Goal: Task Accomplishment & Management: Manage account settings

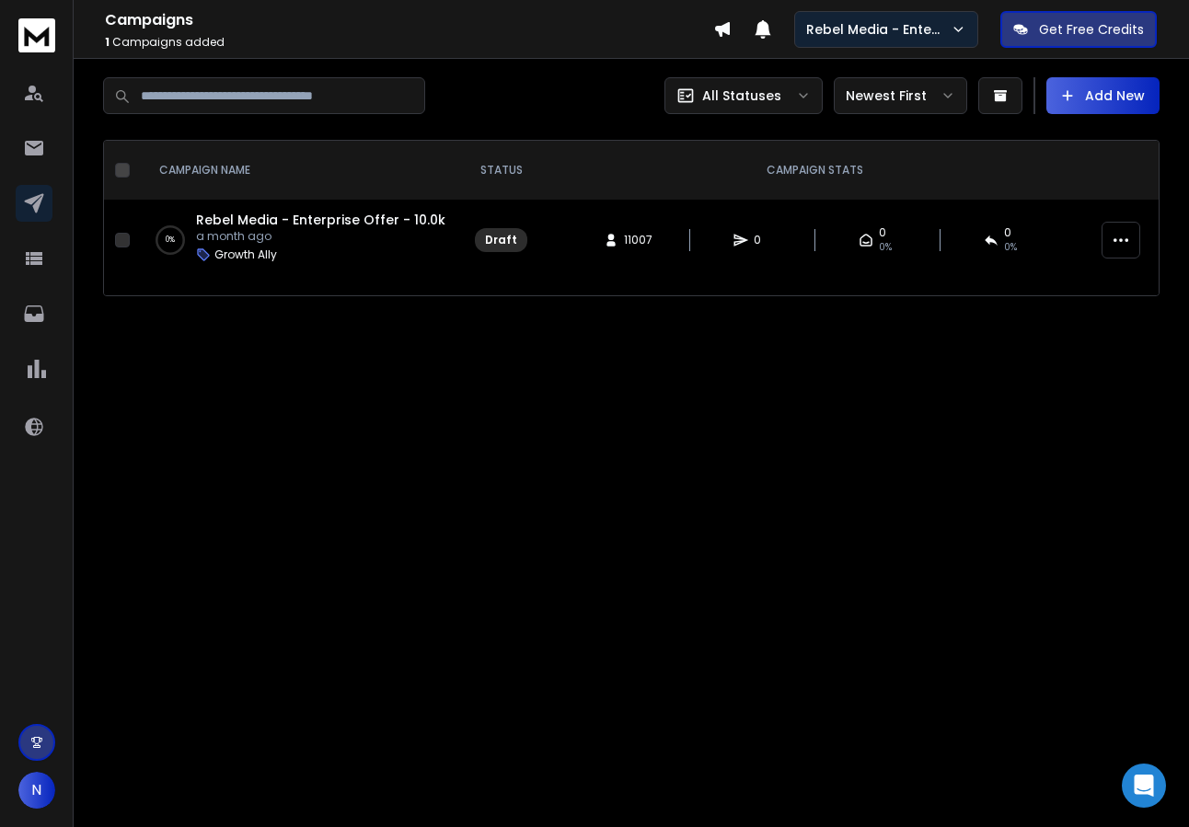
click at [898, 34] on p "Rebel Media - Enterprise" at bounding box center [878, 29] width 144 height 18
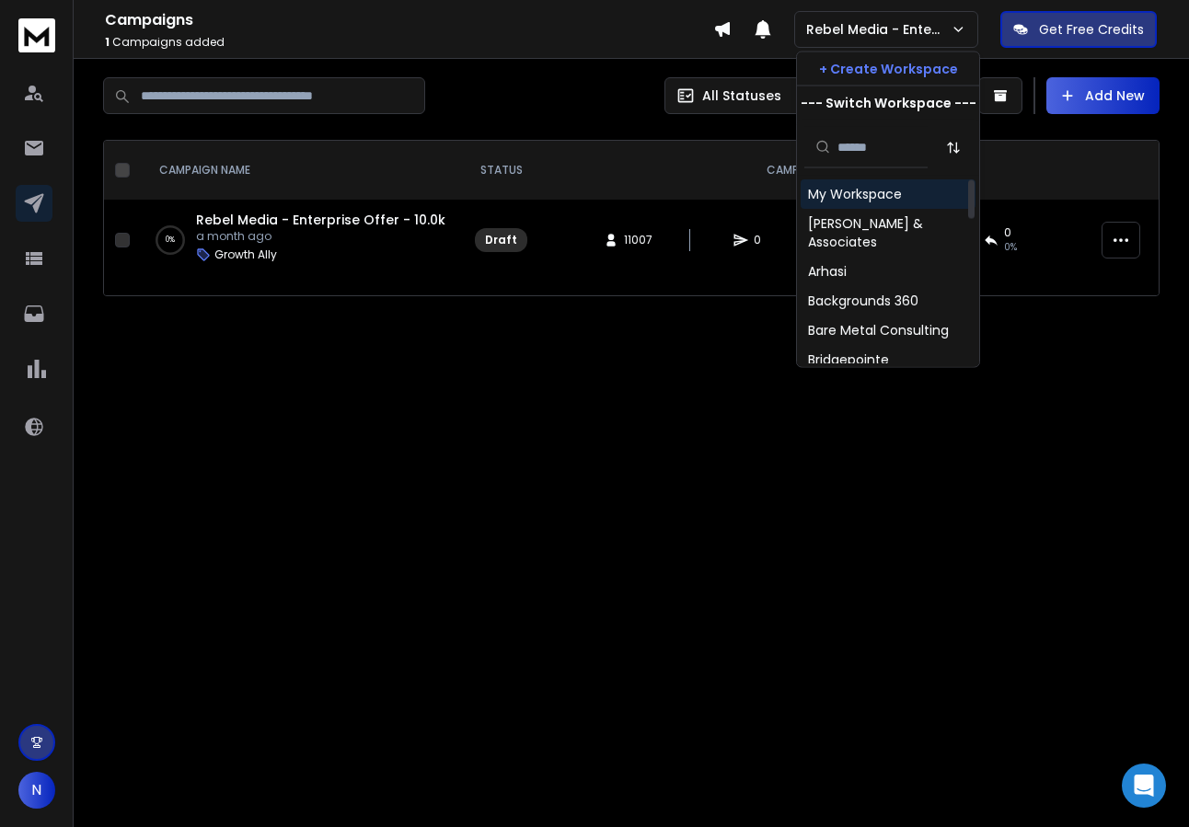
click at [832, 187] on div "My Workspace" at bounding box center [855, 194] width 94 height 18
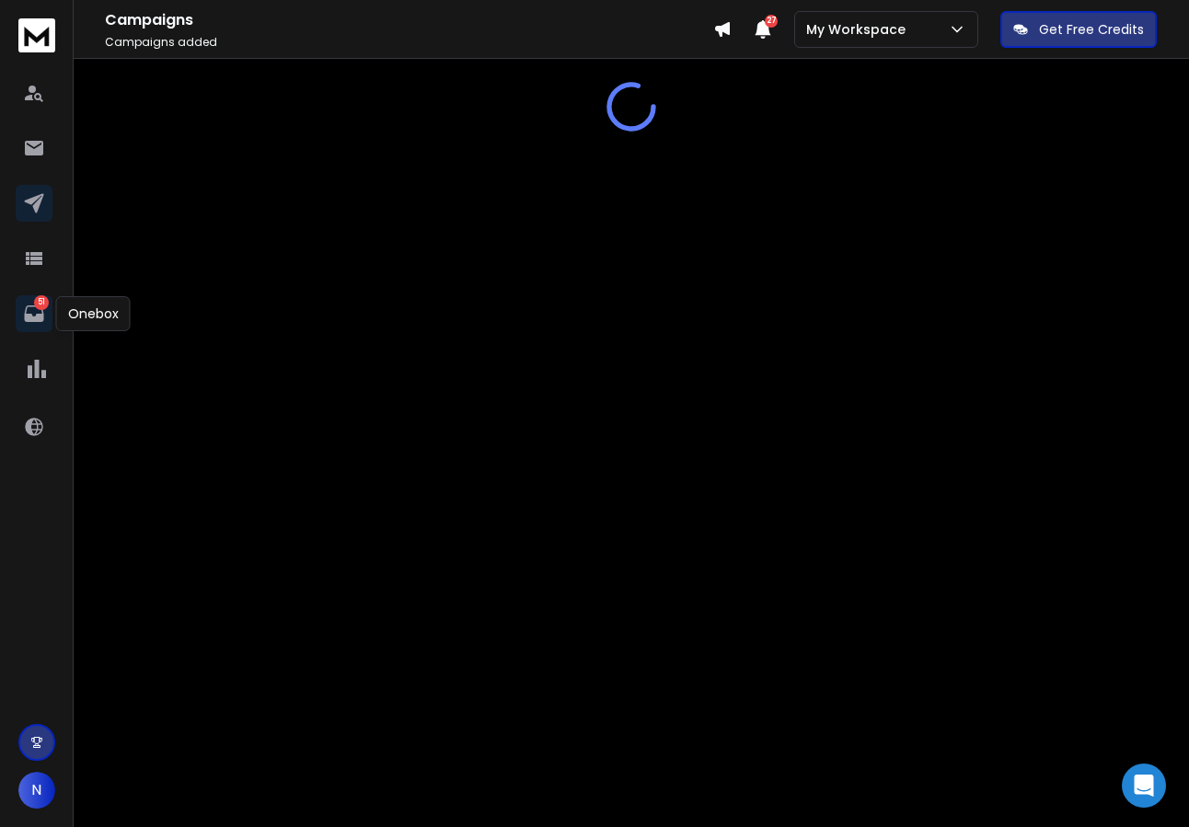
click at [45, 310] on link "51" at bounding box center [34, 313] width 37 height 37
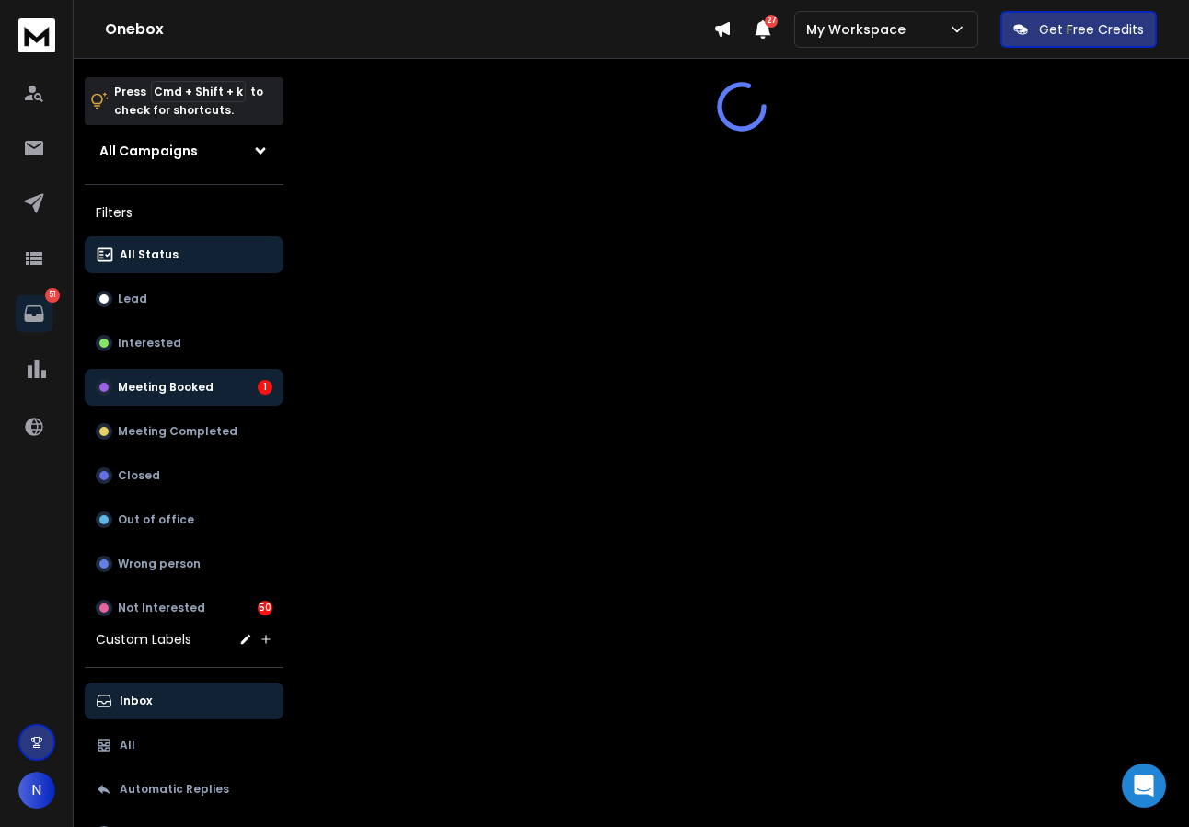
click at [211, 396] on button "Meeting Booked 1" at bounding box center [184, 387] width 199 height 37
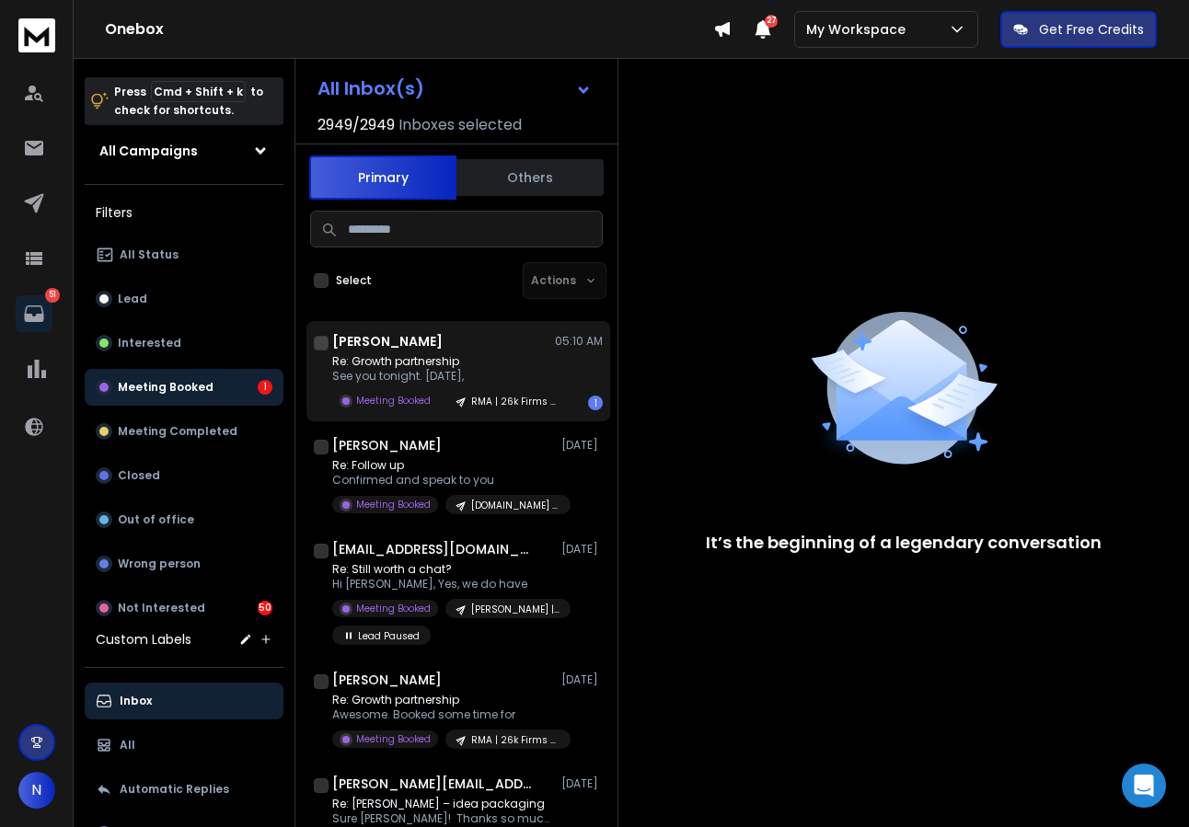
click at [554, 381] on div "Re: Growth partnership See you tonight. On Fri, Meeting Booked RMA | 26k Firms …" at bounding box center [451, 382] width 238 height 56
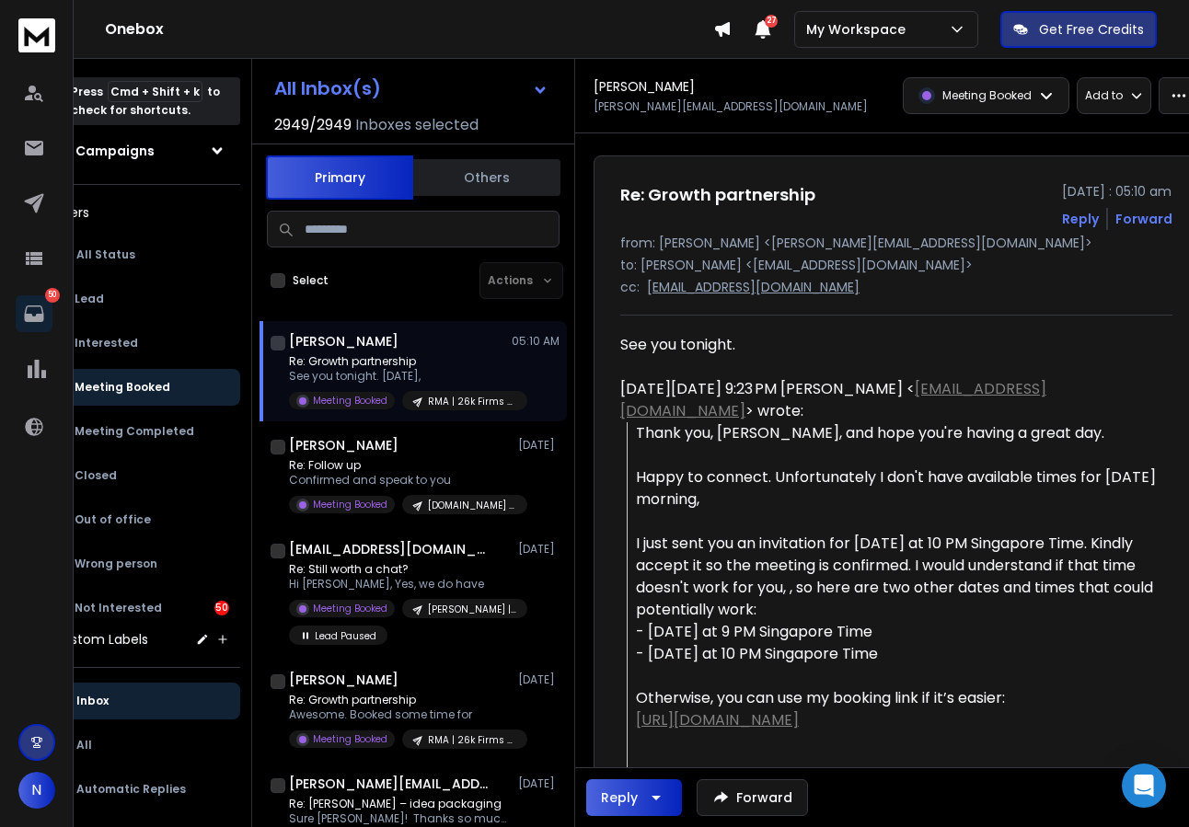
scroll to position [41, 0]
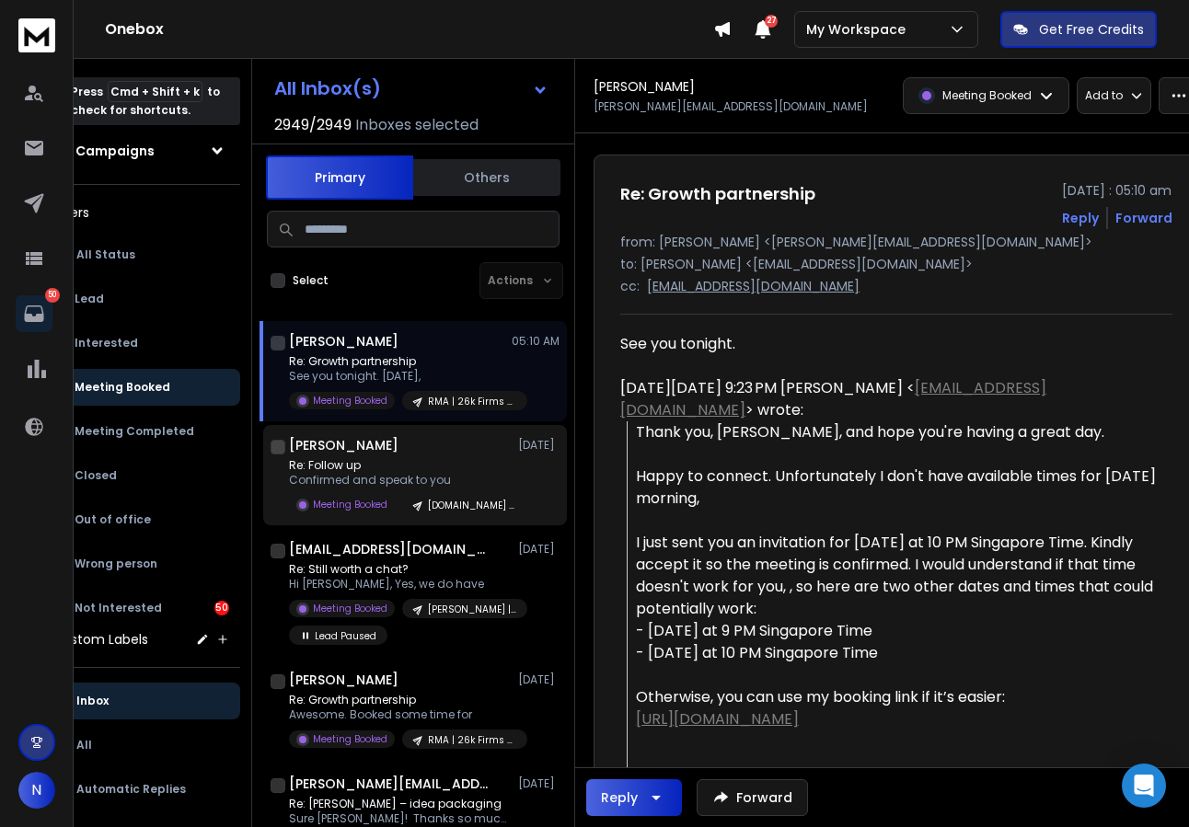
click at [404, 456] on div "Hala Beisha 11 Aug Re: Follow up Confirmed and speak to you Meeting Booked Imag…" at bounding box center [424, 475] width 271 height 78
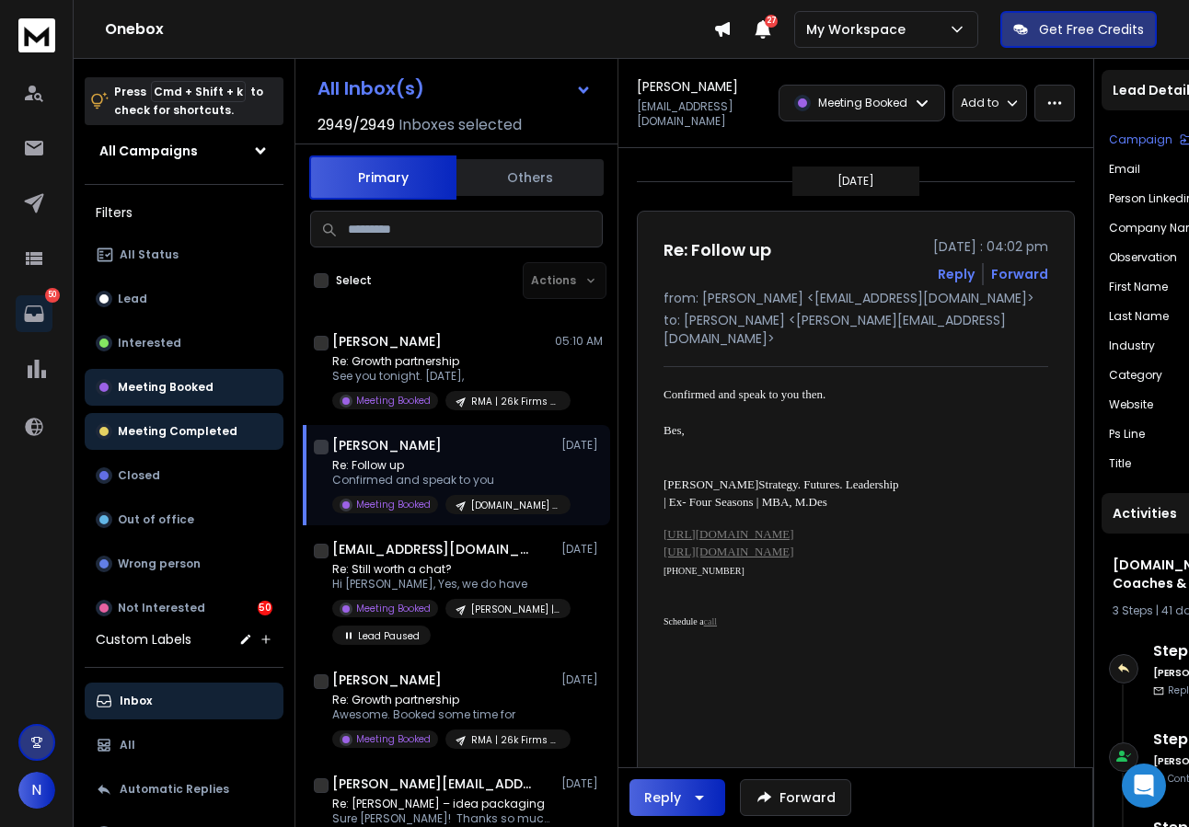
click at [230, 438] on button "Meeting Completed" at bounding box center [184, 431] width 199 height 37
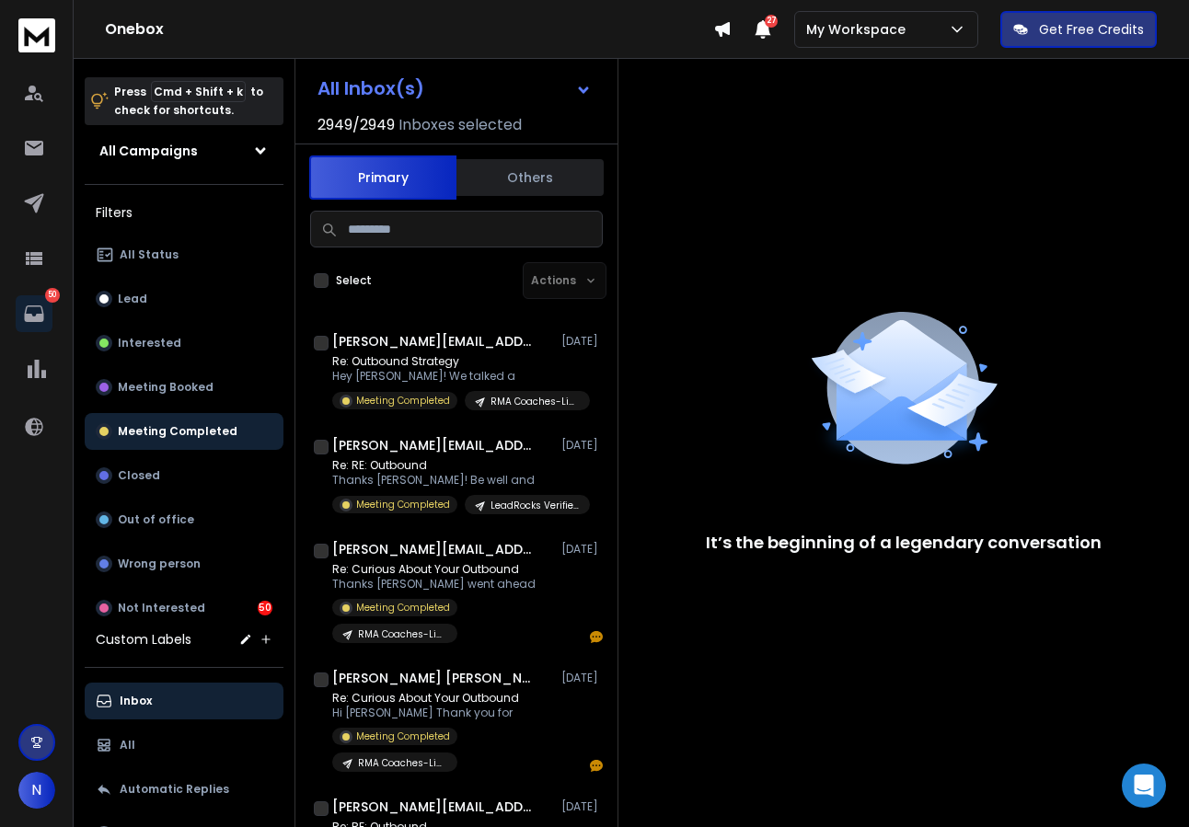
click at [205, 323] on div "All Status Lead Interested Meeting Booked Meeting Completed Closed Out of offic…" at bounding box center [184, 432] width 199 height 390
click at [192, 399] on button "Meeting Booked" at bounding box center [184, 387] width 199 height 37
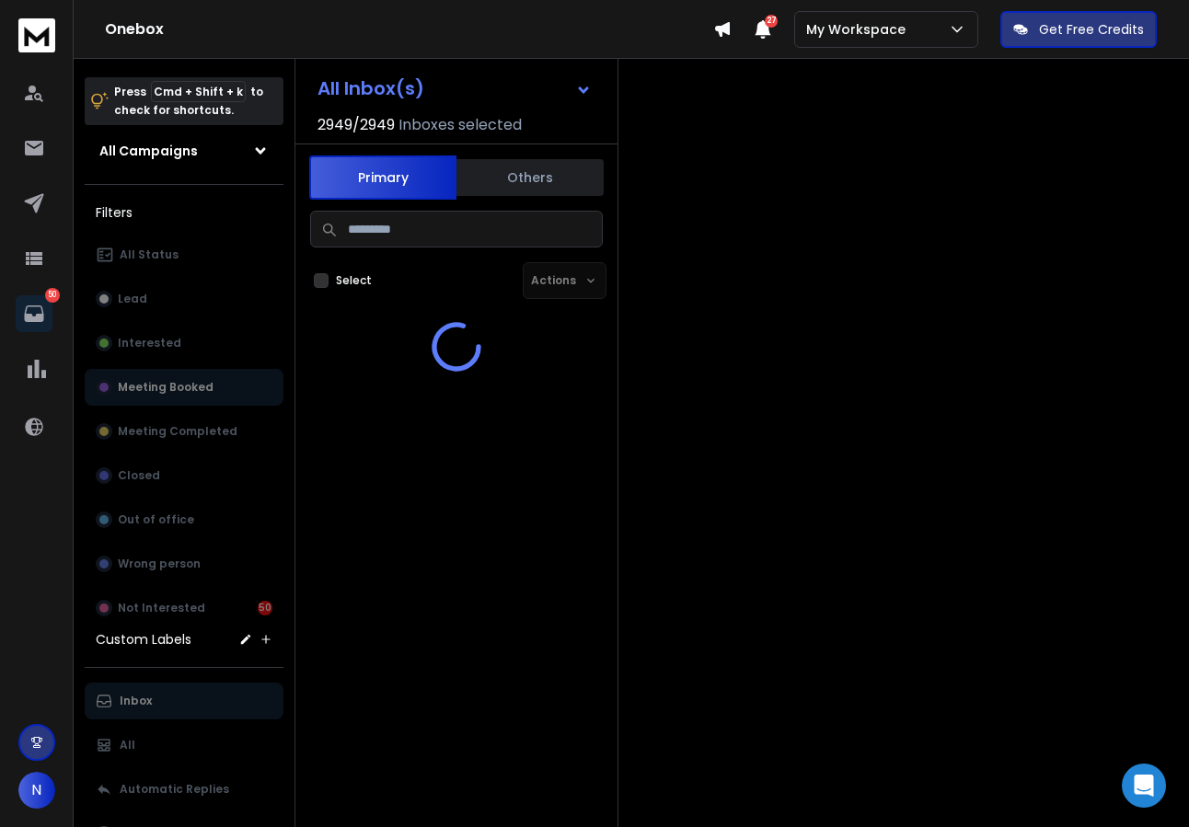
click at [189, 362] on div "All Status Lead Interested Meeting Booked Meeting Completed Closed Out of offic…" at bounding box center [184, 432] width 199 height 390
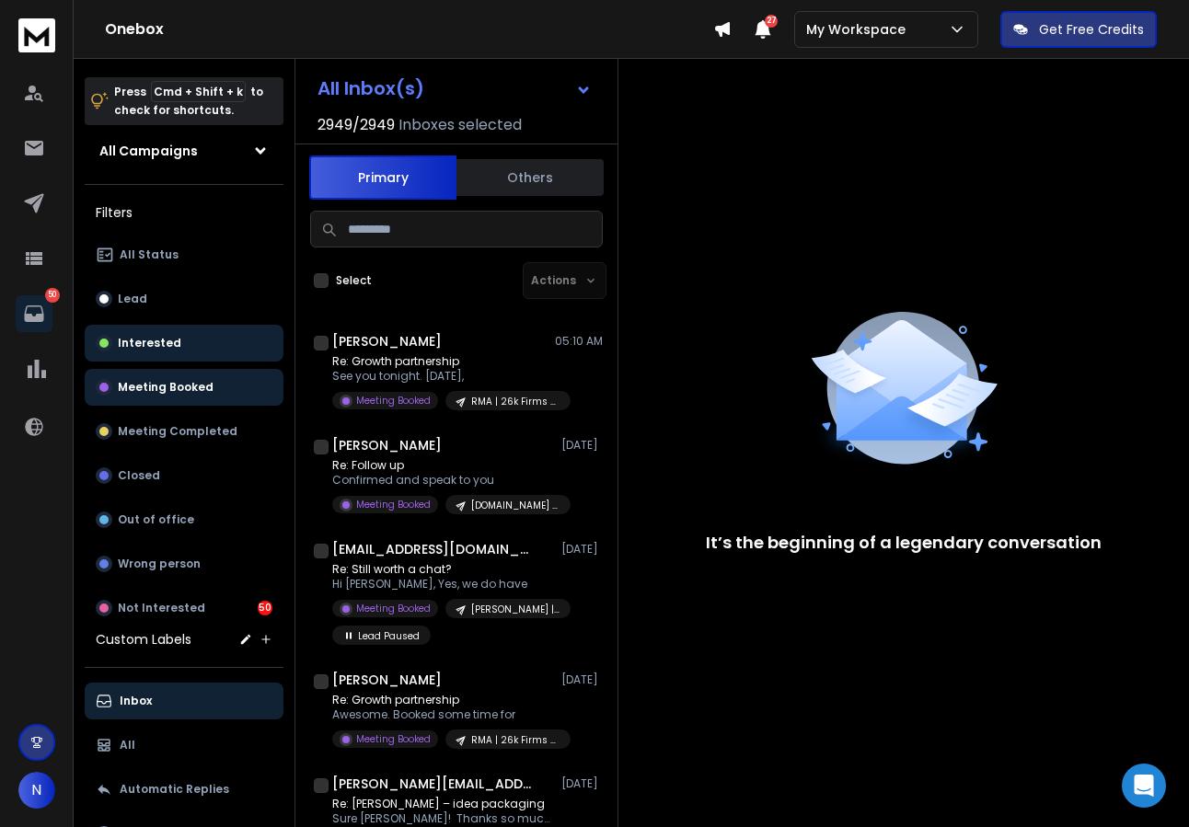
click at [187, 346] on button "Interested" at bounding box center [184, 343] width 199 height 37
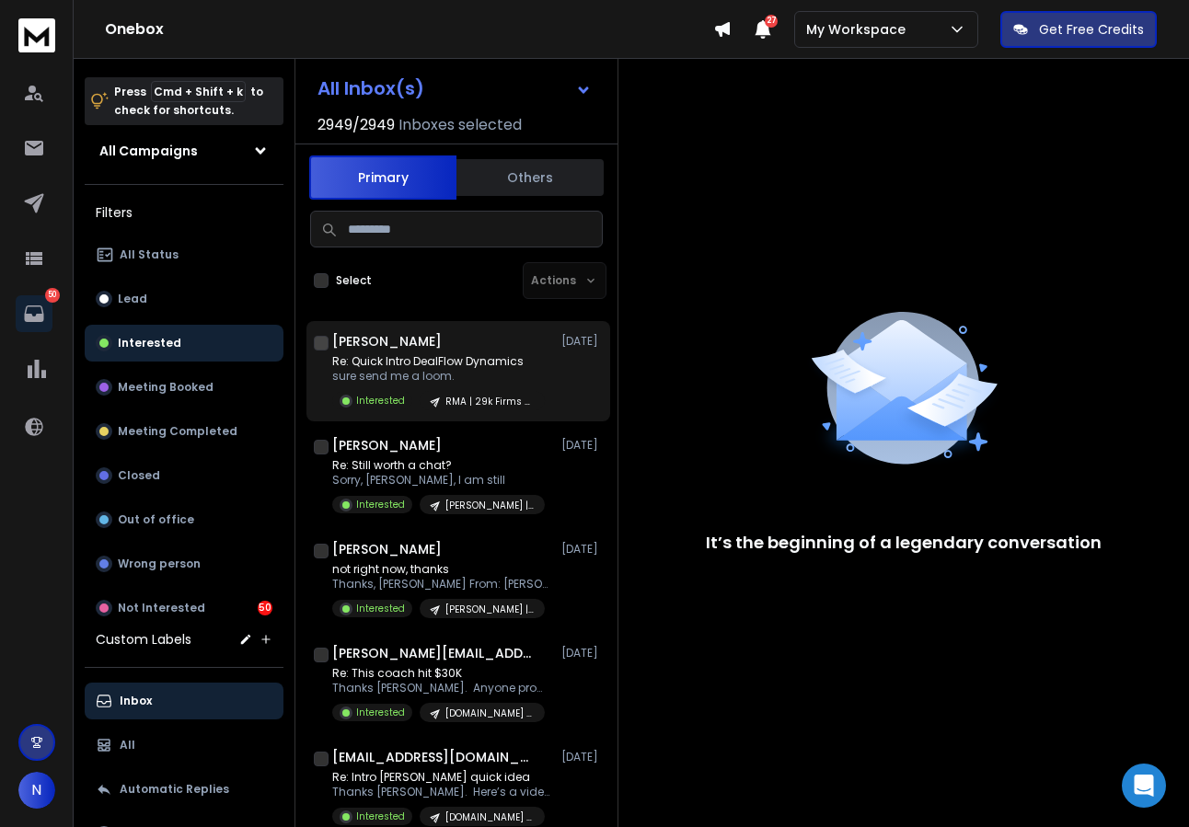
click at [421, 391] on div "Interested RMA | 29k Firms (General Team Info)" at bounding box center [438, 400] width 213 height 19
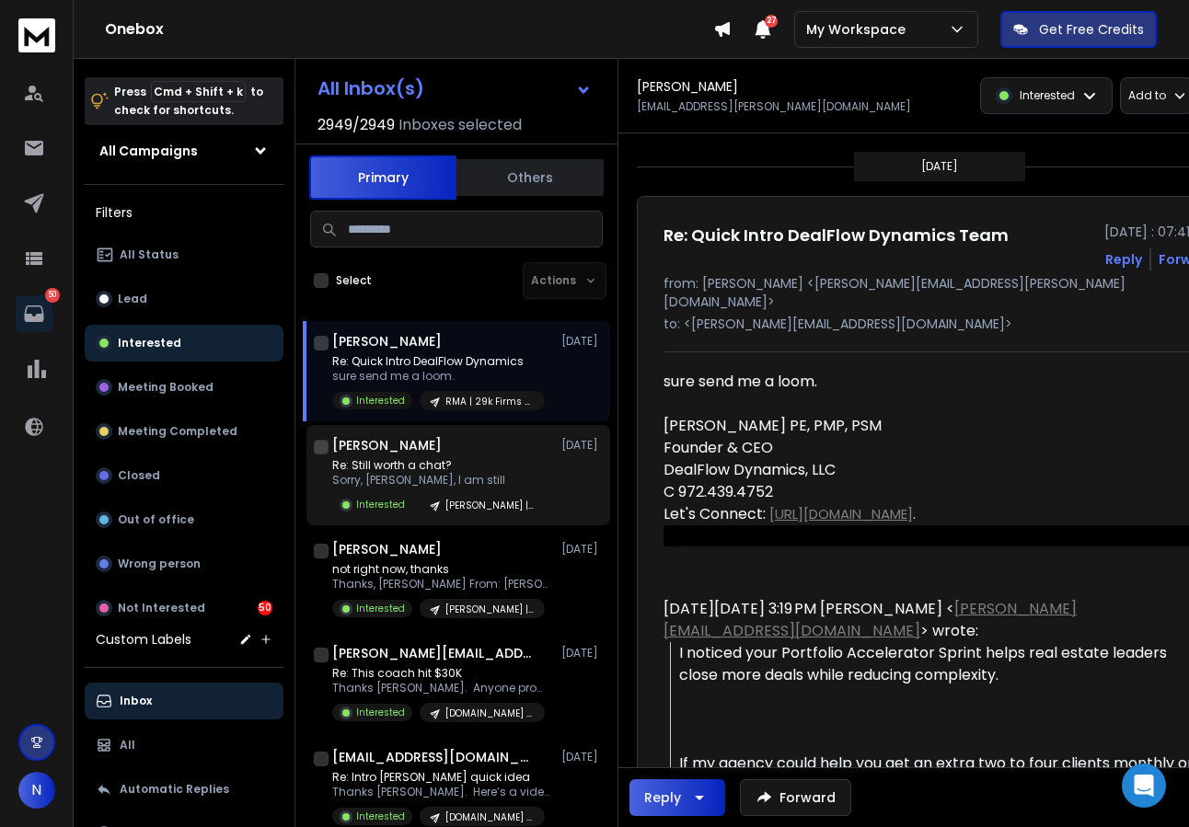
click at [445, 468] on p "Re: Still worth a chat?" at bounding box center [438, 465] width 213 height 15
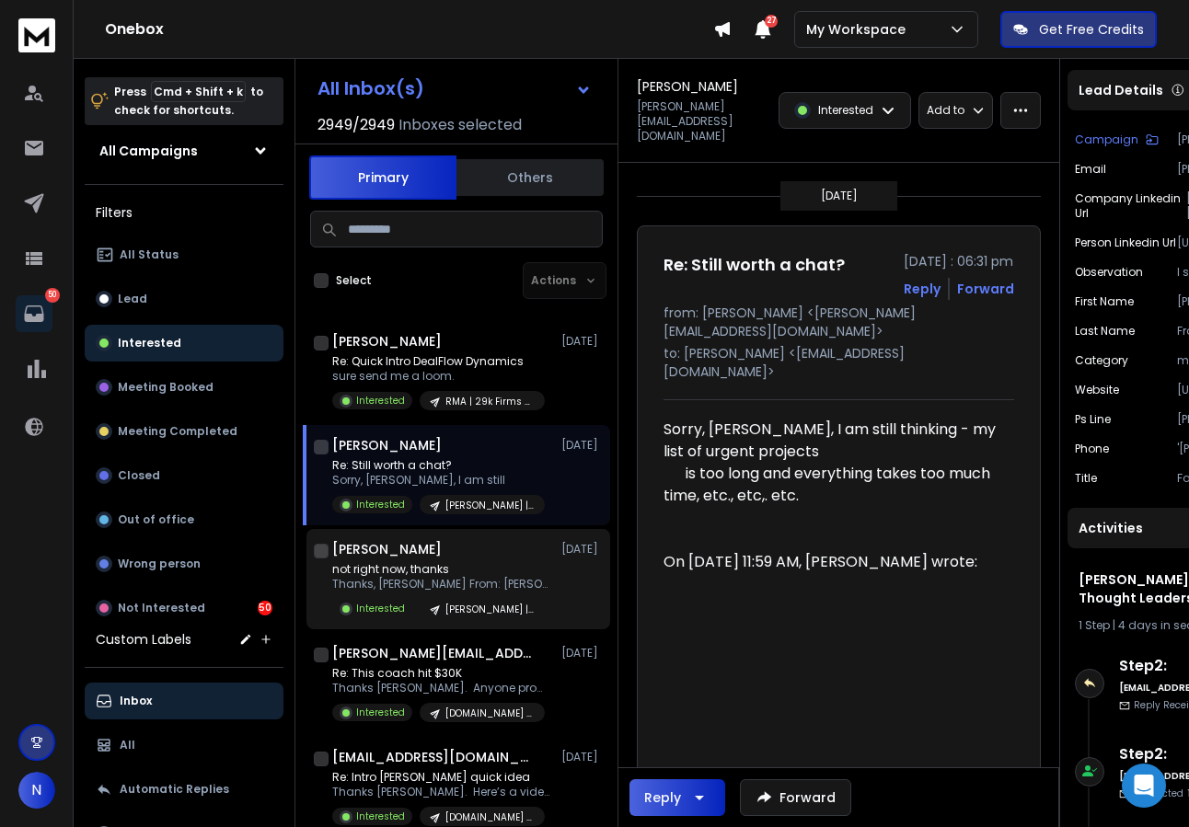
click at [483, 594] on div "not right now, thanks Thanks, Lisa From: Melanie D Interested Melanie Deziel | …" at bounding box center [442, 590] width 221 height 56
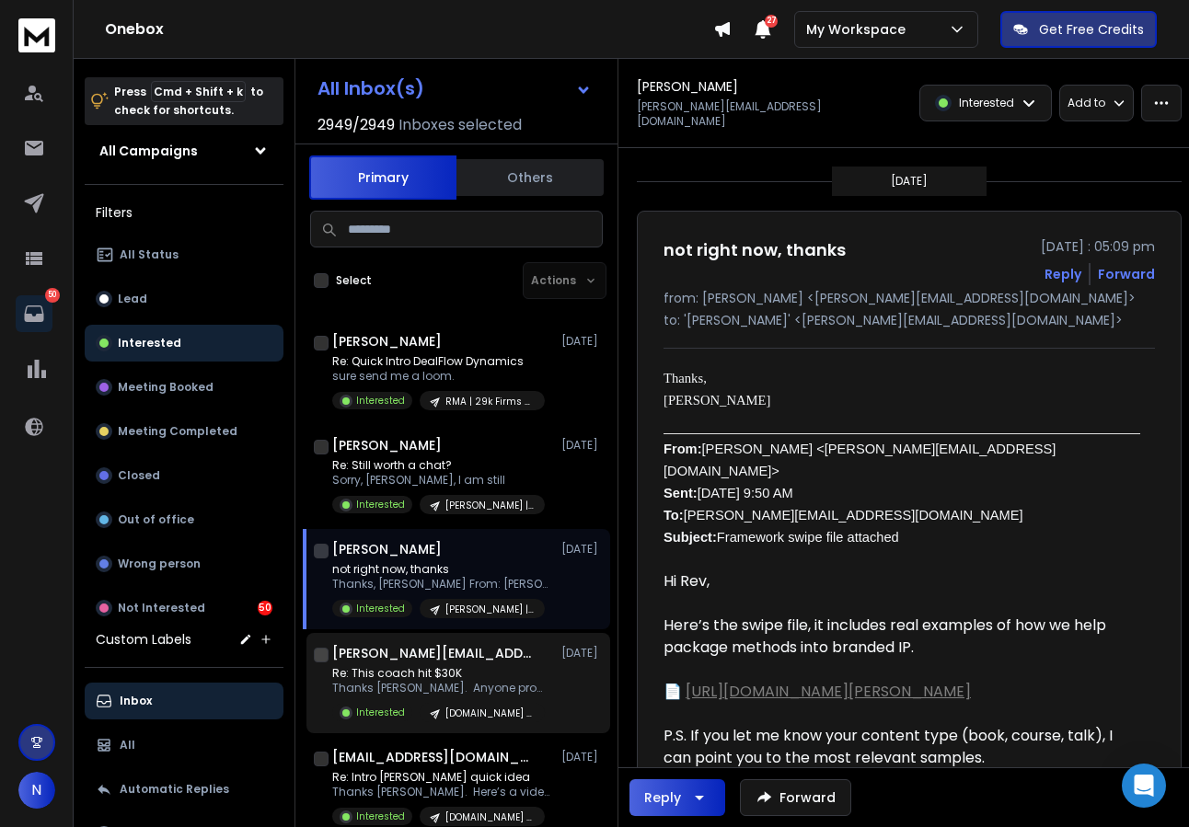
click at [491, 654] on h1 "[PERSON_NAME][EMAIL_ADDRESS][DOMAIN_NAME]" at bounding box center [433, 653] width 202 height 18
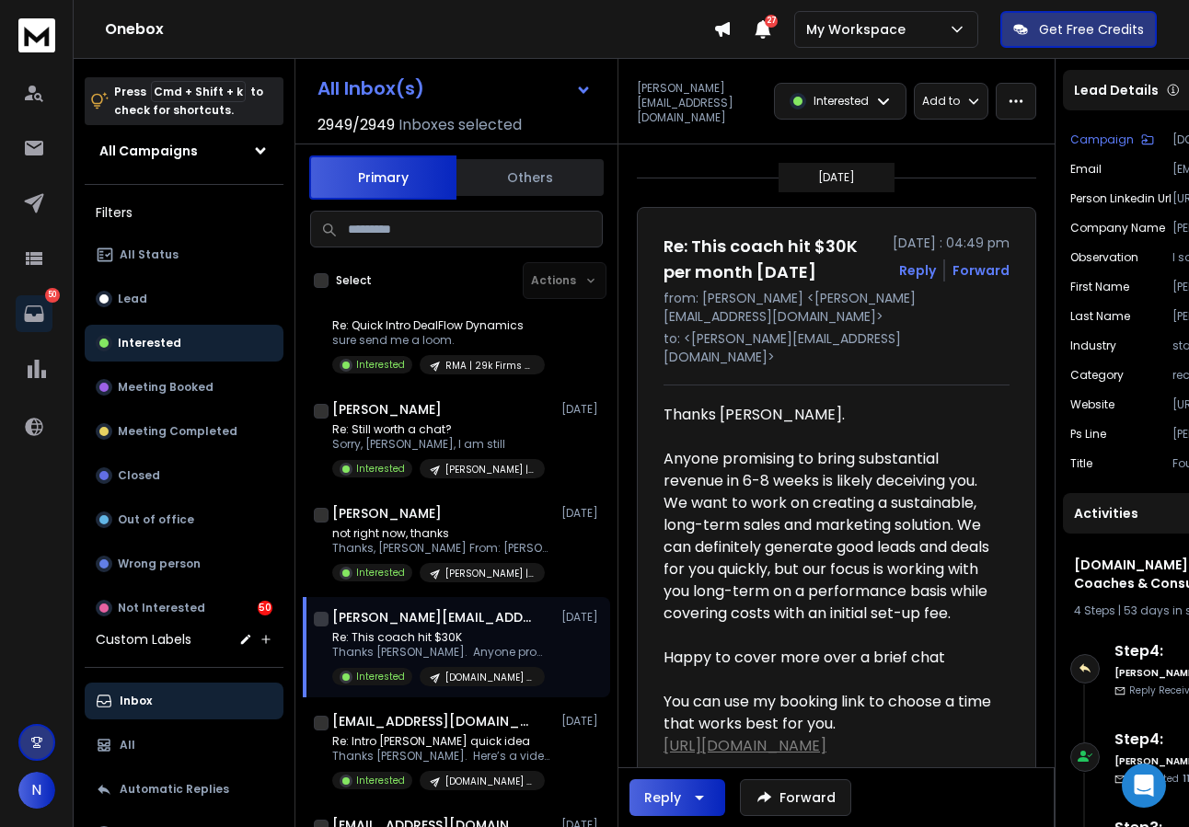
scroll to position [37, 0]
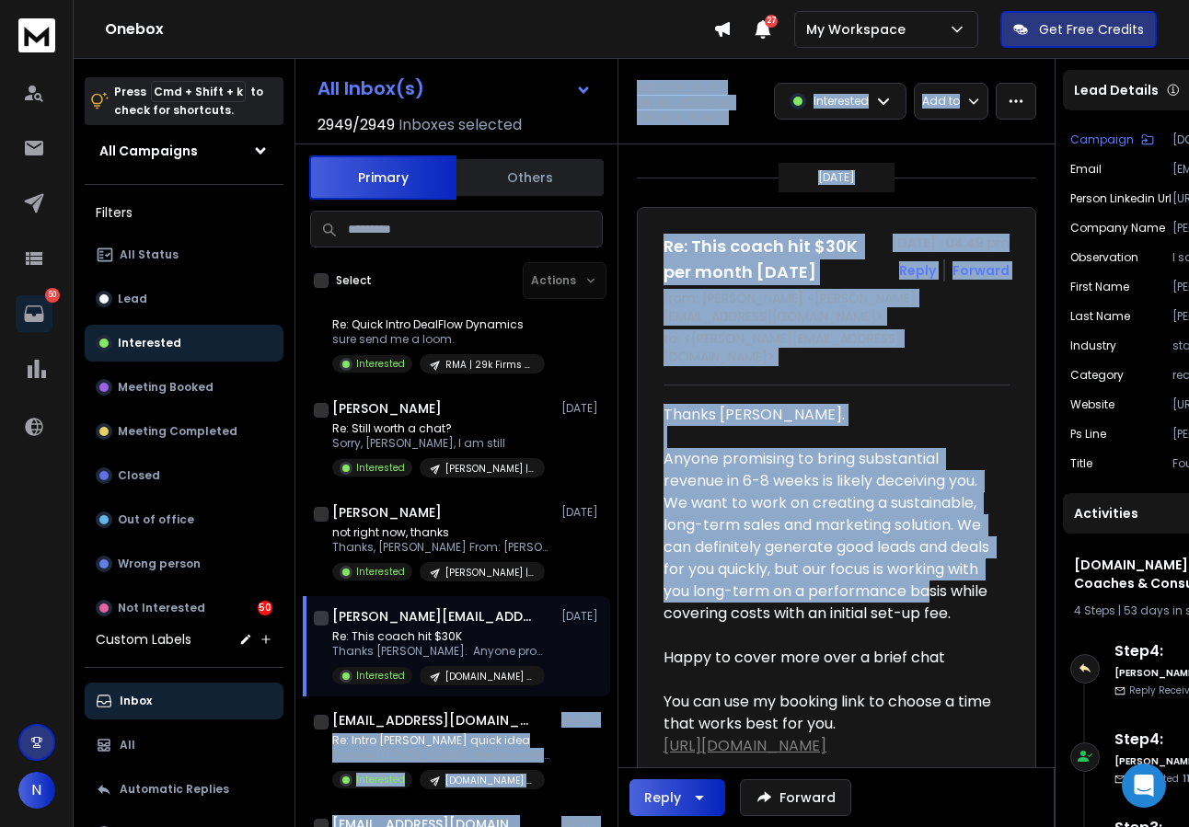
drag, startPoint x: 498, startPoint y: 728, endPoint x: 796, endPoint y: 500, distance: 375.5
click at [796, 500] on div "All Inbox(s) 2949 / 2949 Inboxes selected Primary Others Select Actions Bryce F…" at bounding box center [792, 472] width 996 height 827
click at [796, 500] on div "Thanks Peter. Anyone promising to bring substantial revenue in 6-8 weeks is lik…" at bounding box center [828, 547] width 331 height 287
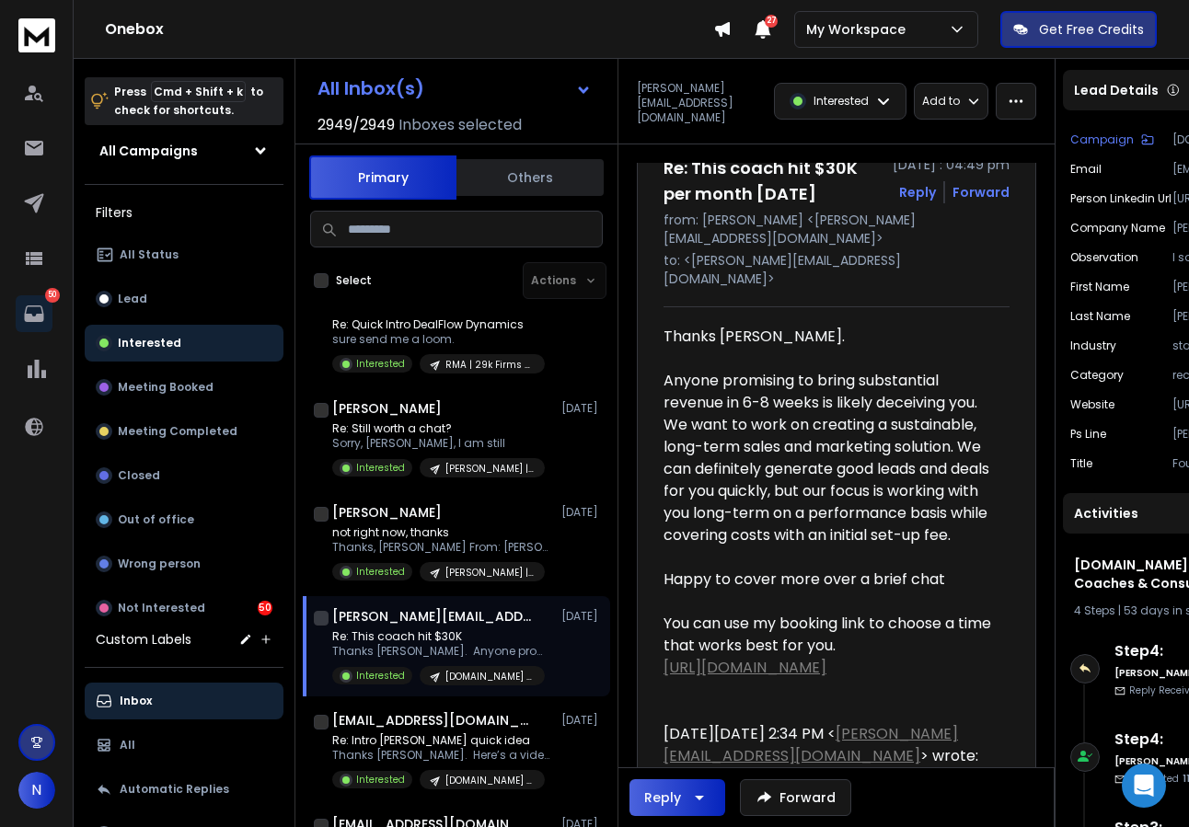
scroll to position [79, 0]
click at [809, 397] on div "Thanks Peter. Anyone promising to bring substantial revenue in 6-8 weeks is lik…" at bounding box center [828, 468] width 331 height 287
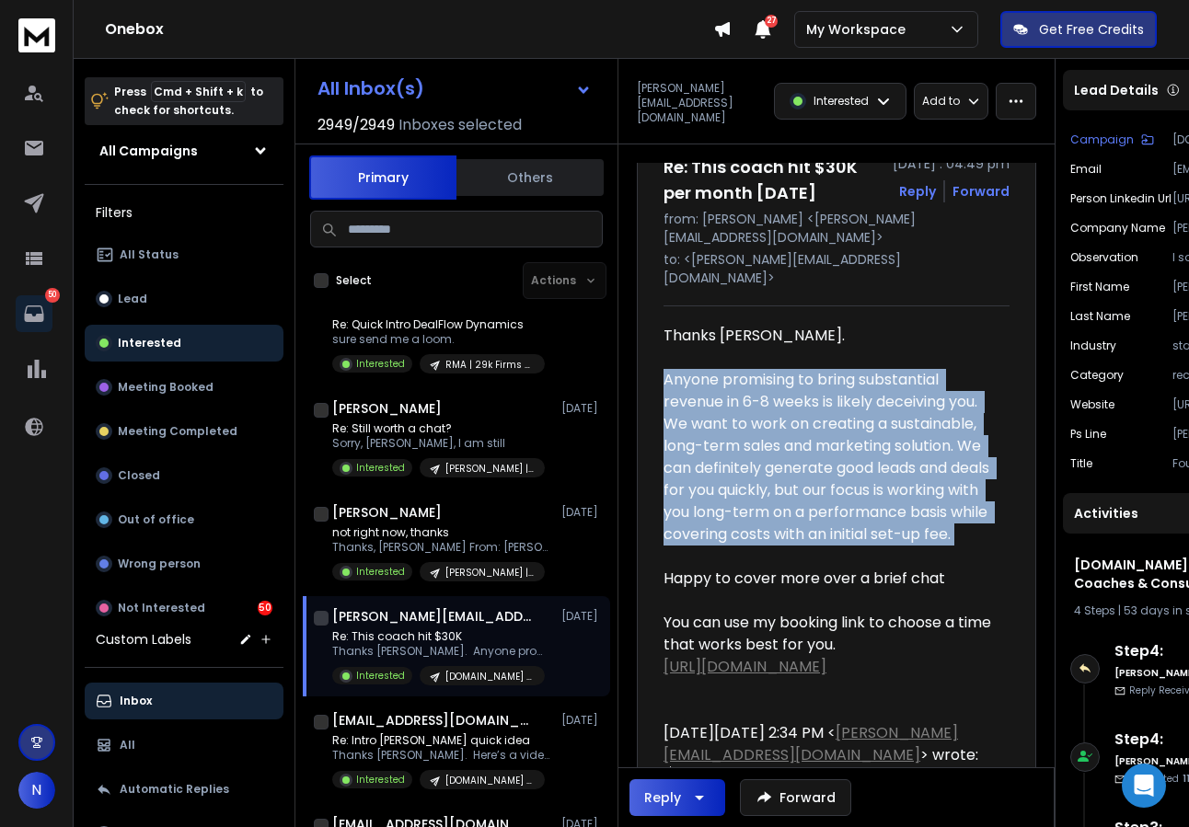
click at [809, 397] on div "Thanks Peter. Anyone promising to bring substantial revenue in 6-8 weeks is lik…" at bounding box center [828, 468] width 331 height 287
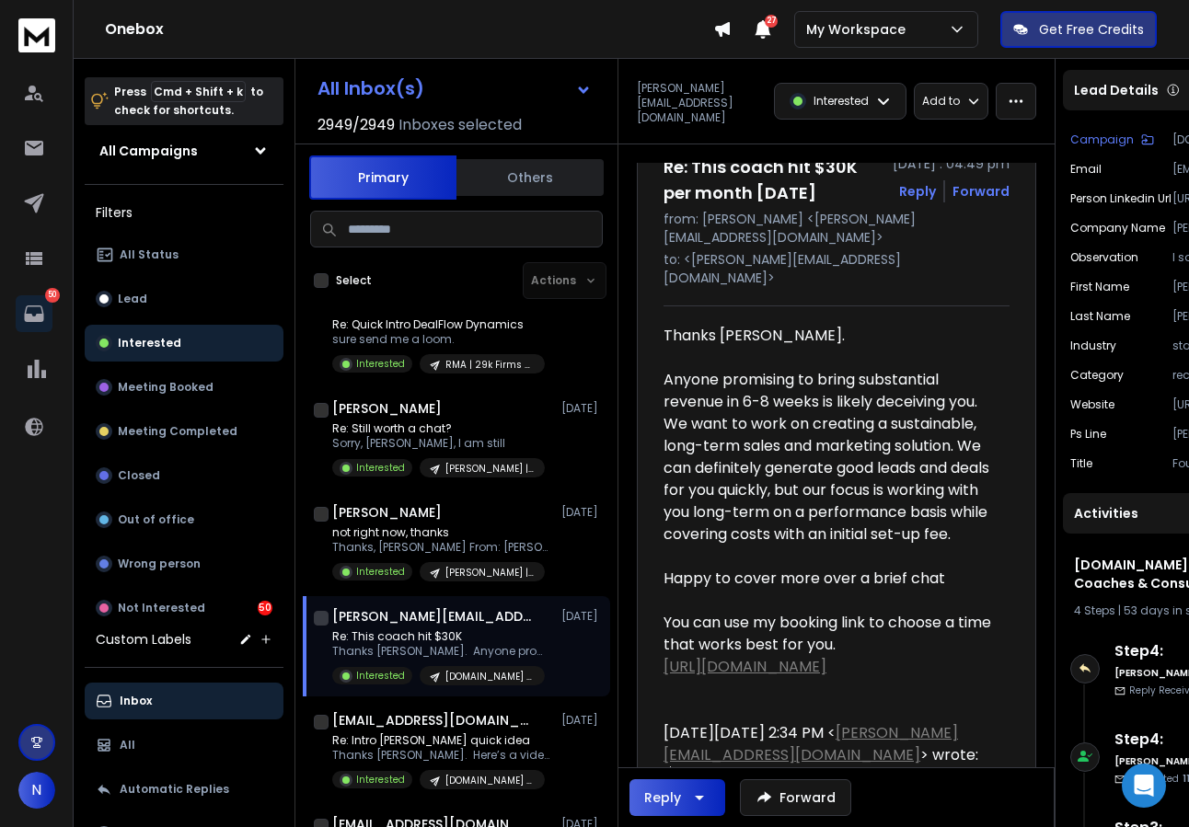
click at [792, 405] on div "Thanks Peter. Anyone promising to bring substantial revenue in 6-8 weeks is lik…" at bounding box center [828, 468] width 331 height 287
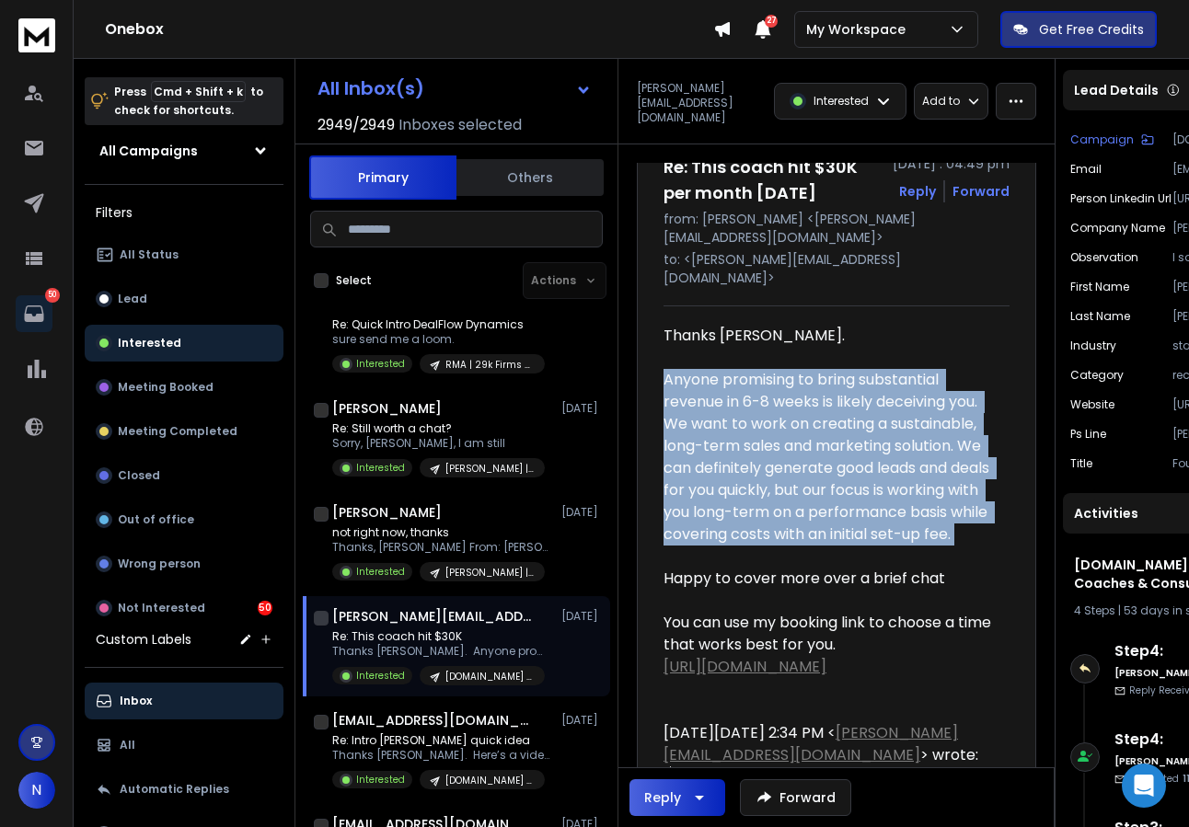
click at [792, 405] on div "Thanks Peter. Anyone promising to bring substantial revenue in 6-8 weeks is lik…" at bounding box center [828, 468] width 331 height 287
click at [813, 421] on div "Thanks Peter. Anyone promising to bring substantial revenue in 6-8 weeks is lik…" at bounding box center [828, 468] width 331 height 287
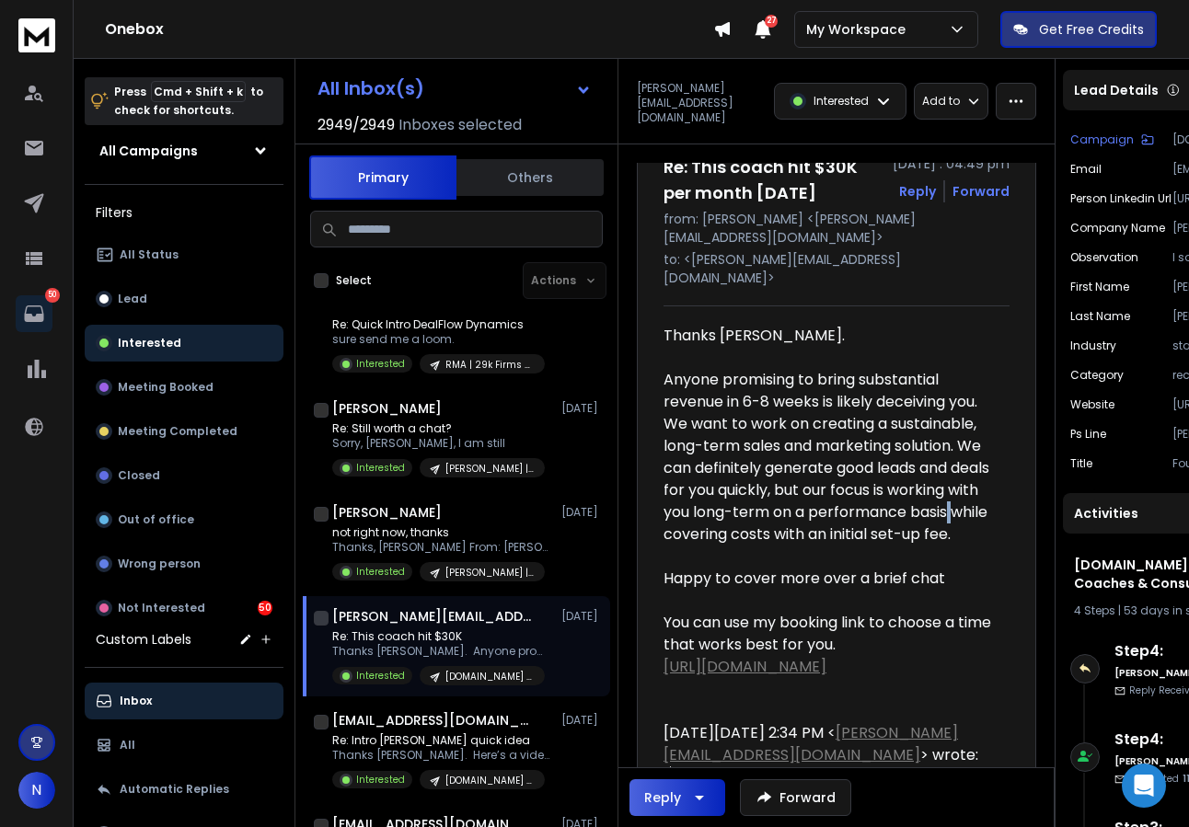
click at [813, 421] on div "Thanks Peter. Anyone promising to bring substantial revenue in 6-8 weeks is lik…" at bounding box center [828, 468] width 331 height 287
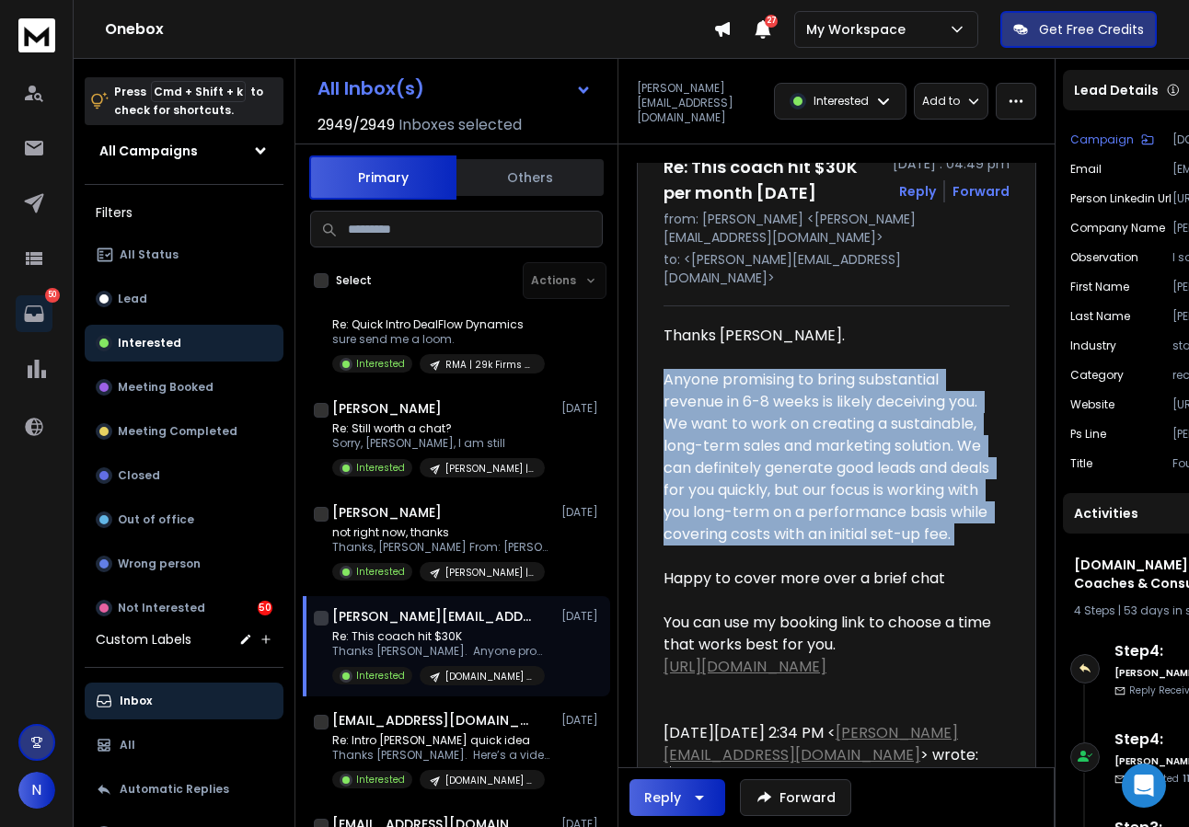
click at [813, 421] on div "Thanks Peter. Anyone promising to bring substantial revenue in 6-8 weeks is lik…" at bounding box center [828, 468] width 331 height 287
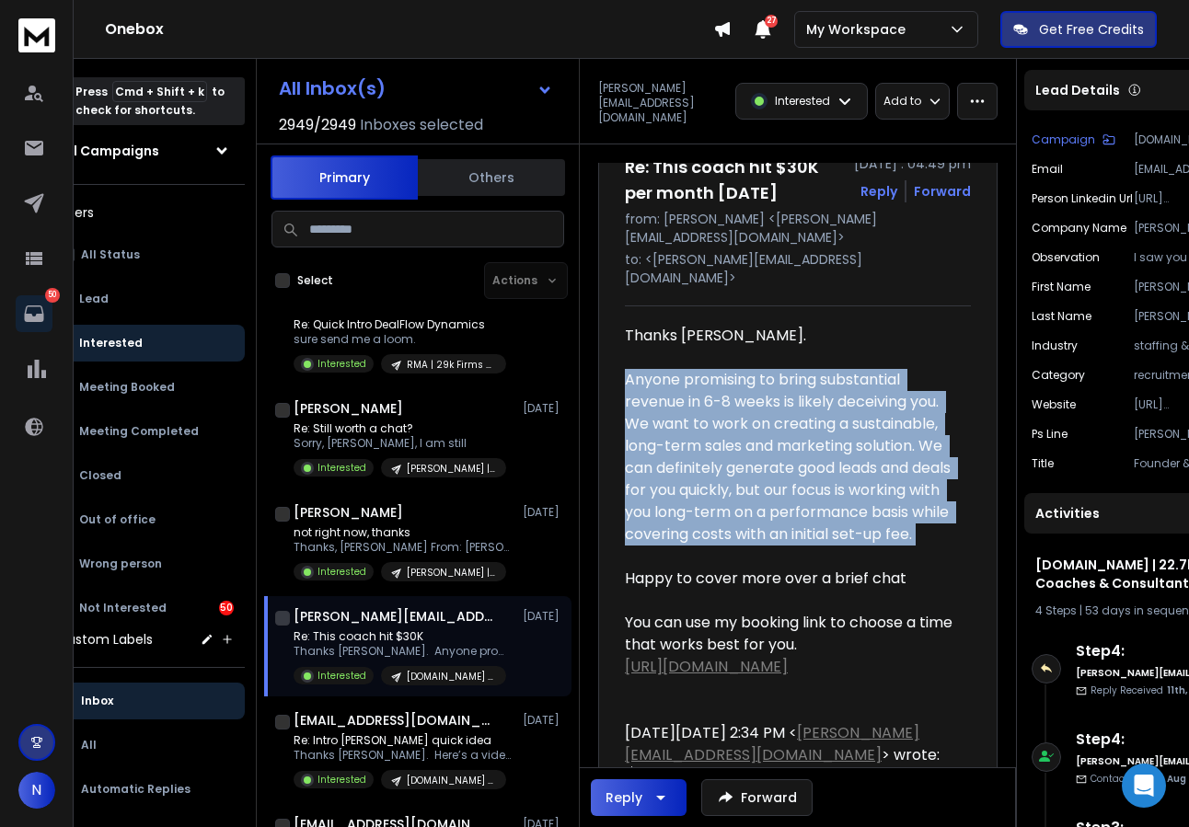
scroll to position [0, 40]
click at [810, 419] on div "Thanks Peter. Anyone promising to bring substantial revenue in 6-8 weeks is lik…" at bounding box center [789, 468] width 331 height 287
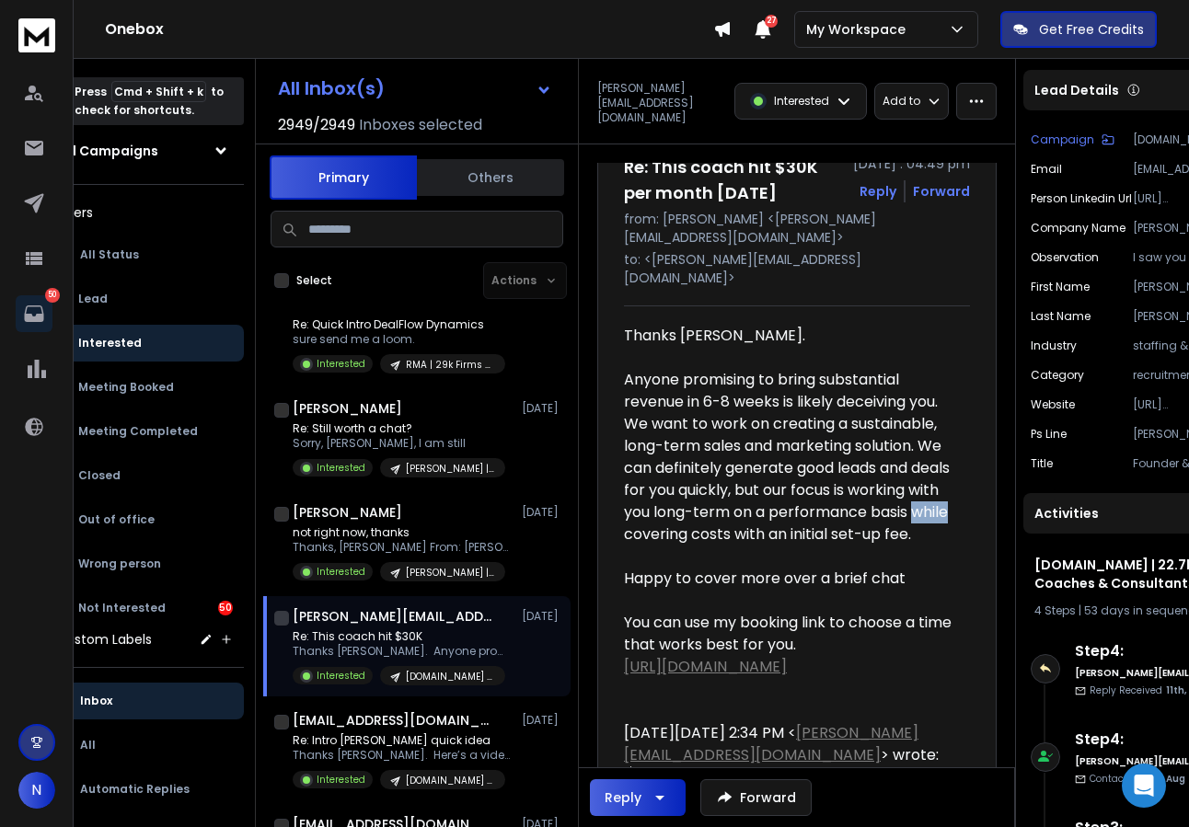
click at [810, 419] on div "Thanks Peter. Anyone promising to bring substantial revenue in 6-8 weeks is lik…" at bounding box center [789, 468] width 331 height 287
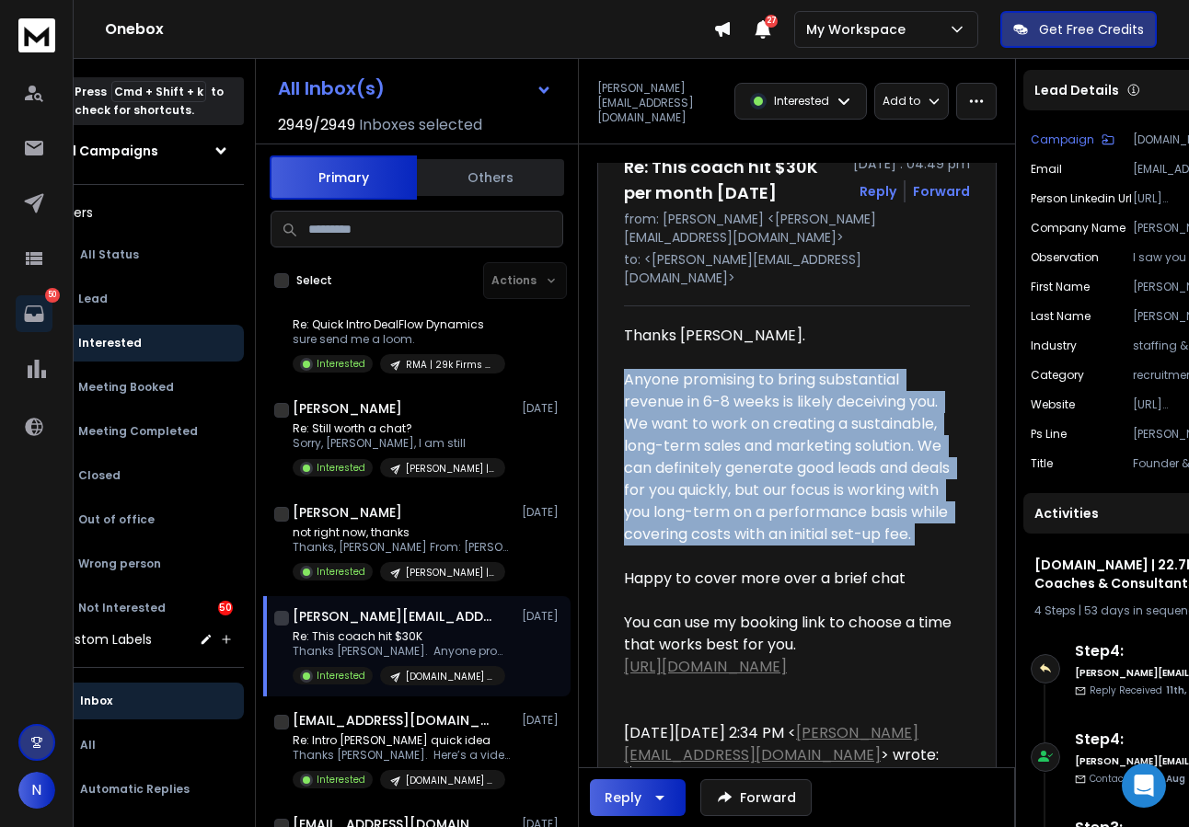
click at [810, 419] on div "Thanks Peter. Anyone promising to bring substantial revenue in 6-8 weeks is lik…" at bounding box center [789, 468] width 331 height 287
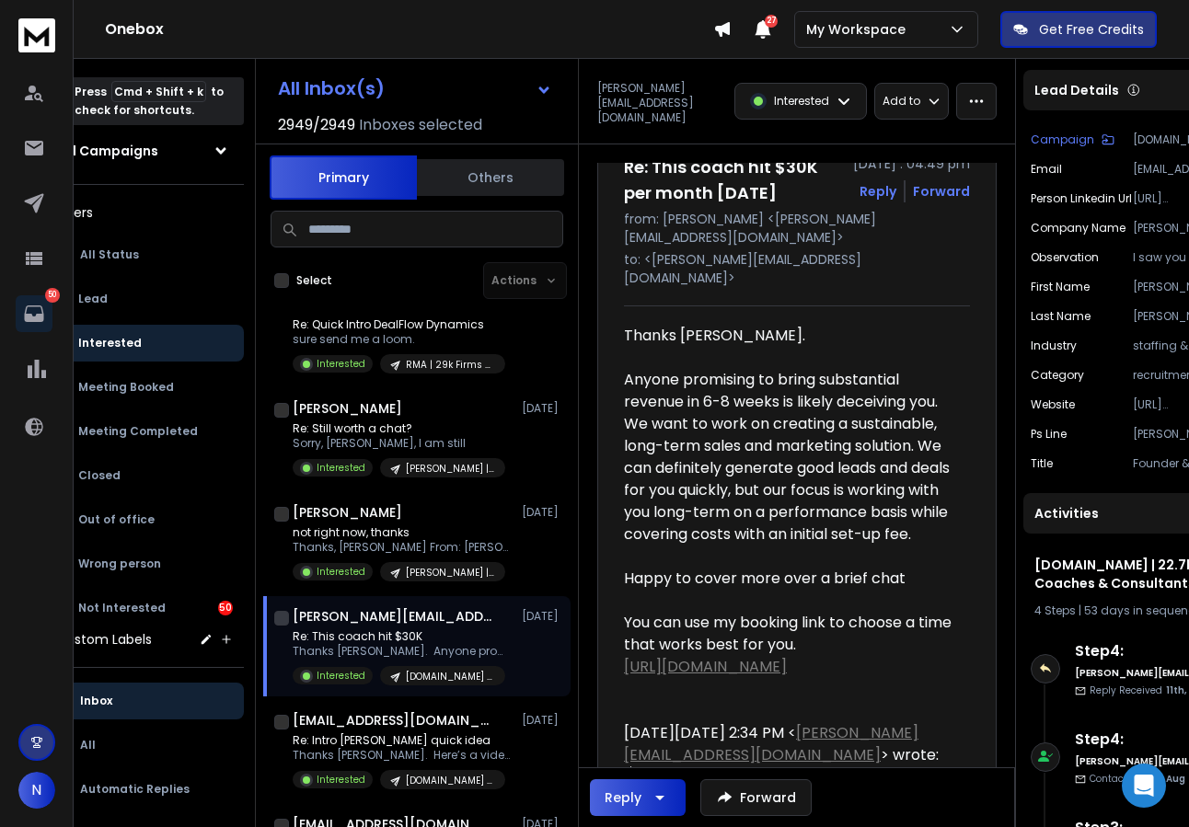
click at [759, 459] on div "Thanks Peter. Anyone promising to bring substantial revenue in 6-8 weeks is lik…" at bounding box center [789, 468] width 331 height 287
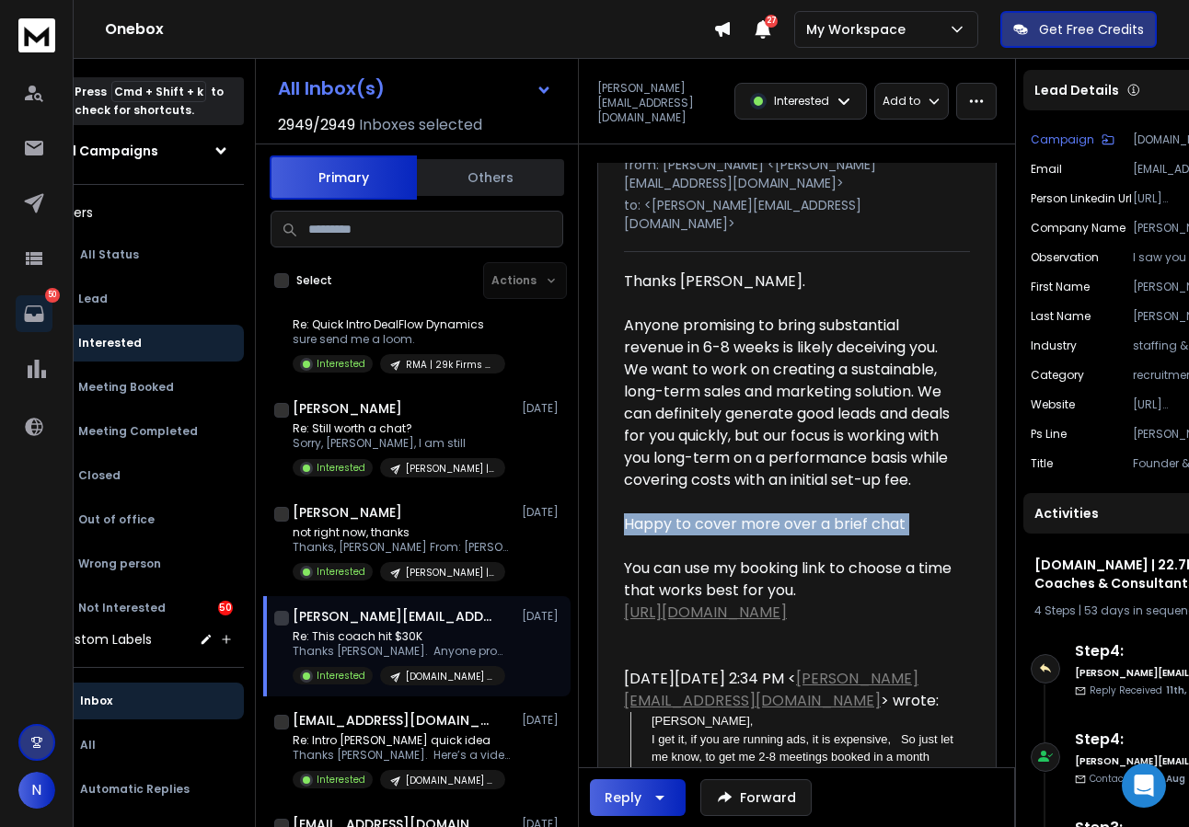
scroll to position [136, 0]
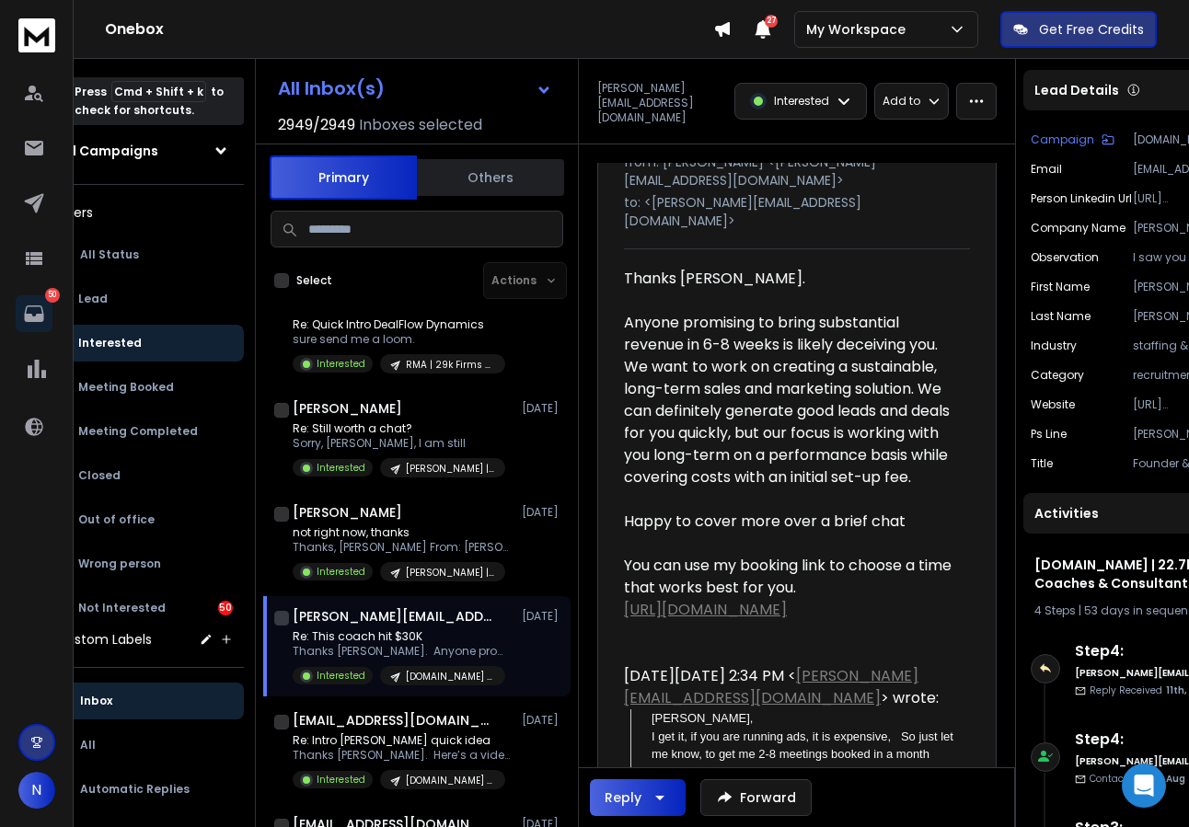
click at [752, 555] on div "You can use my booking link to choose a time that works best for you. https://a…" at bounding box center [789, 588] width 331 height 66
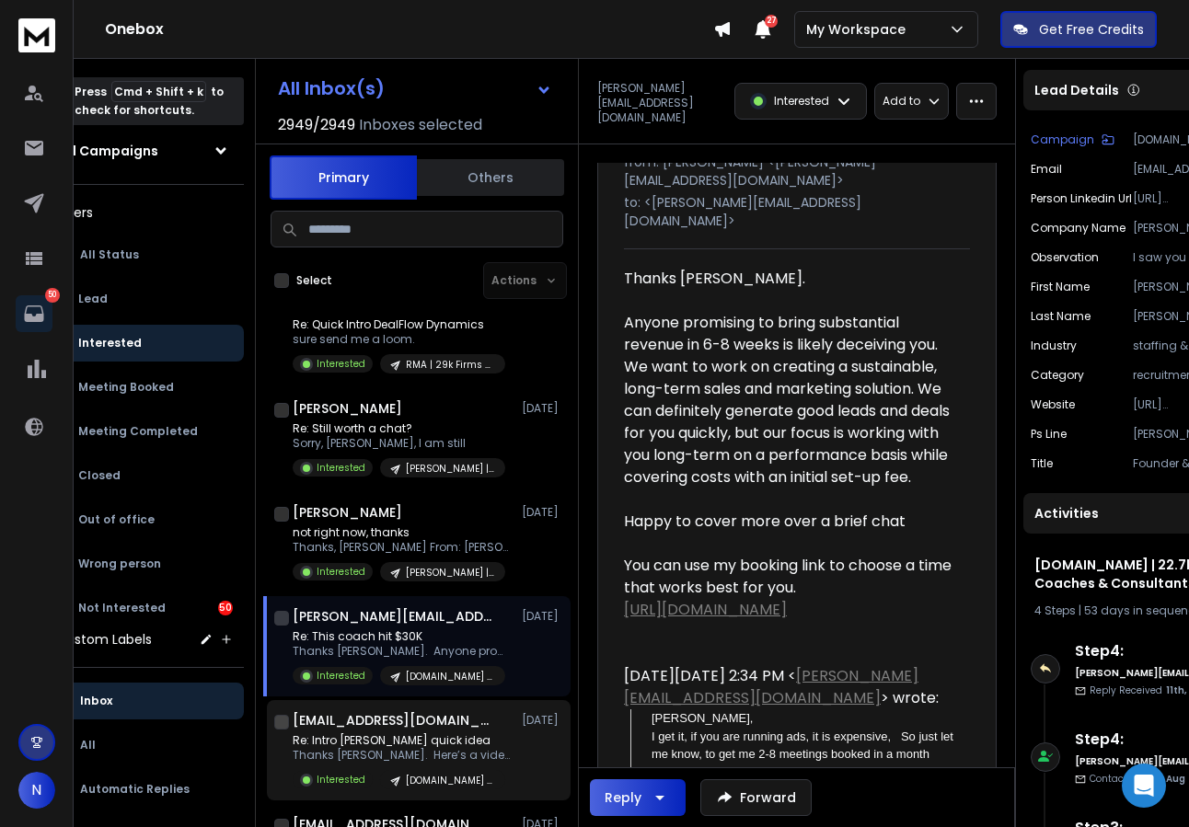
click at [384, 712] on h1 "[EMAIL_ADDRESS][DOMAIN_NAME]" at bounding box center [394, 720] width 202 height 18
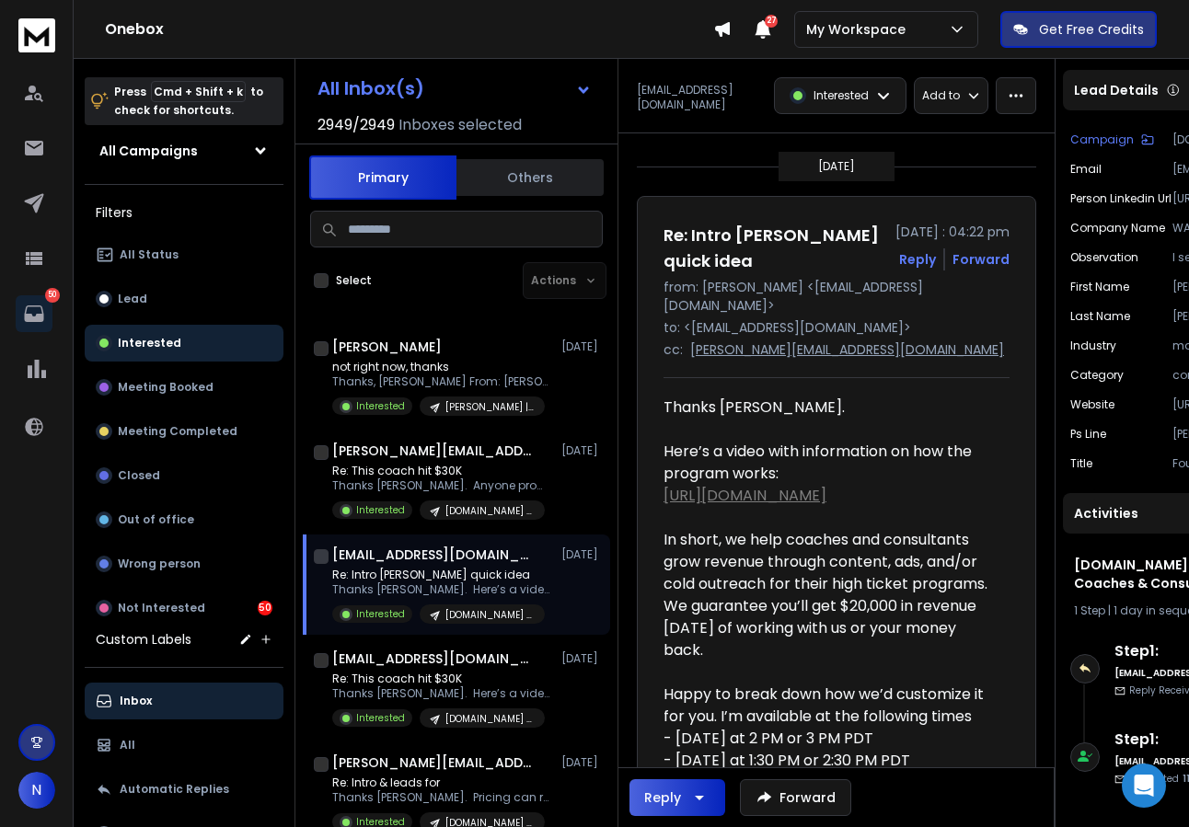
scroll to position [207, 0]
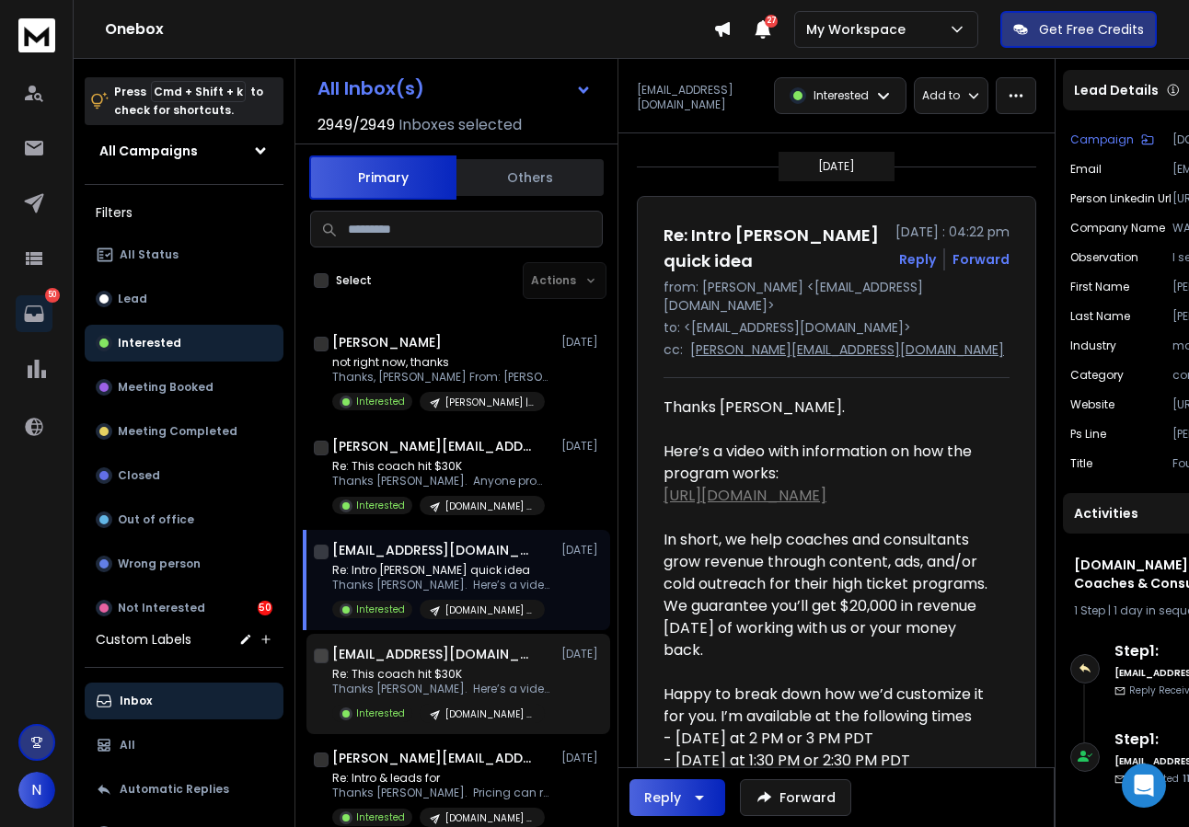
click at [428, 690] on p "Thanks [PERSON_NAME]. Here’s a video with" at bounding box center [442, 689] width 221 height 15
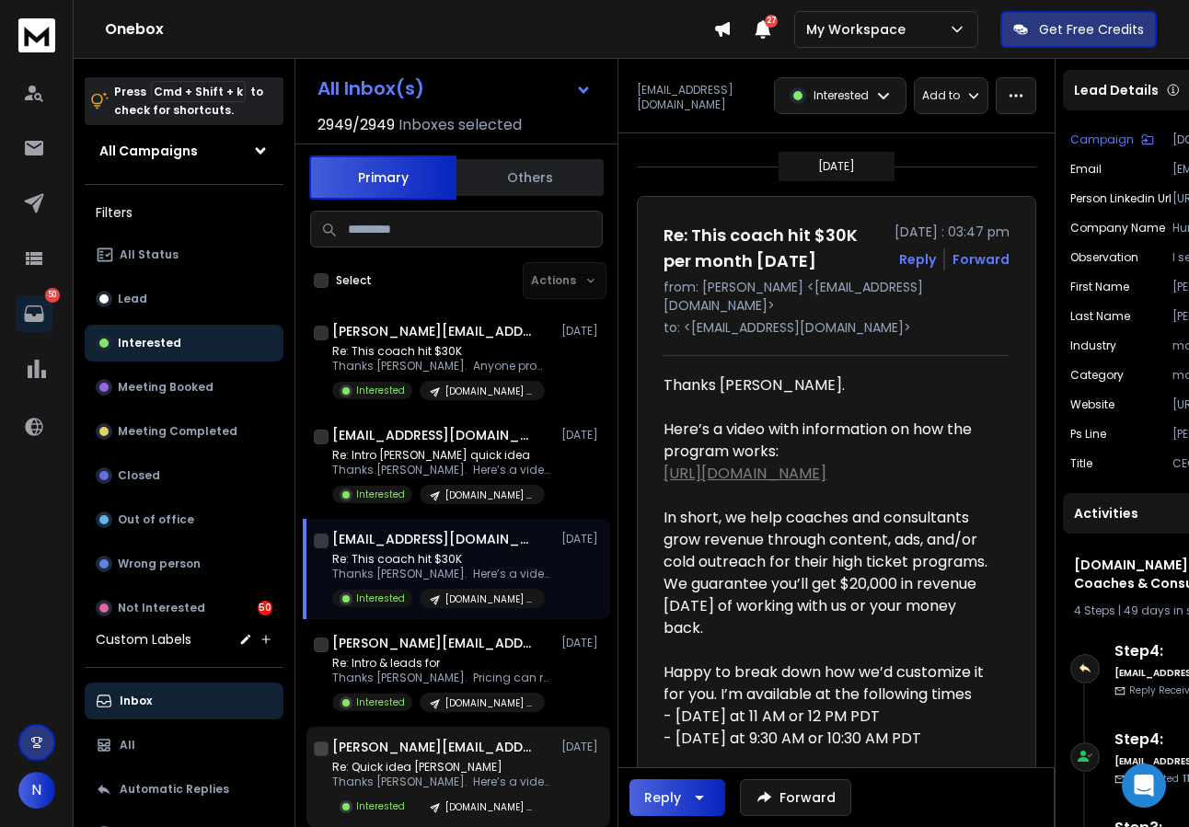
scroll to position [323, 0]
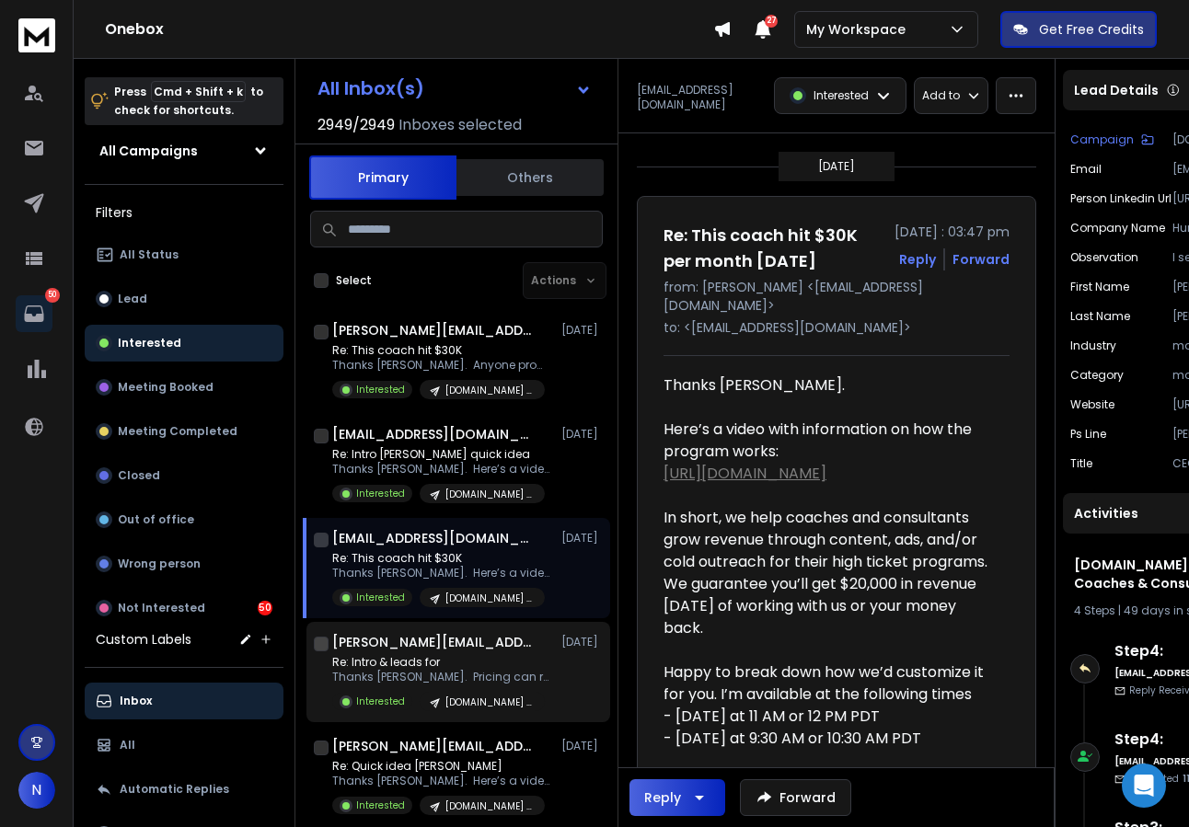
click at [459, 699] on p "[DOMAIN_NAME] | 22.7k Coaches & Consultants" at bounding box center [489, 703] width 88 height 14
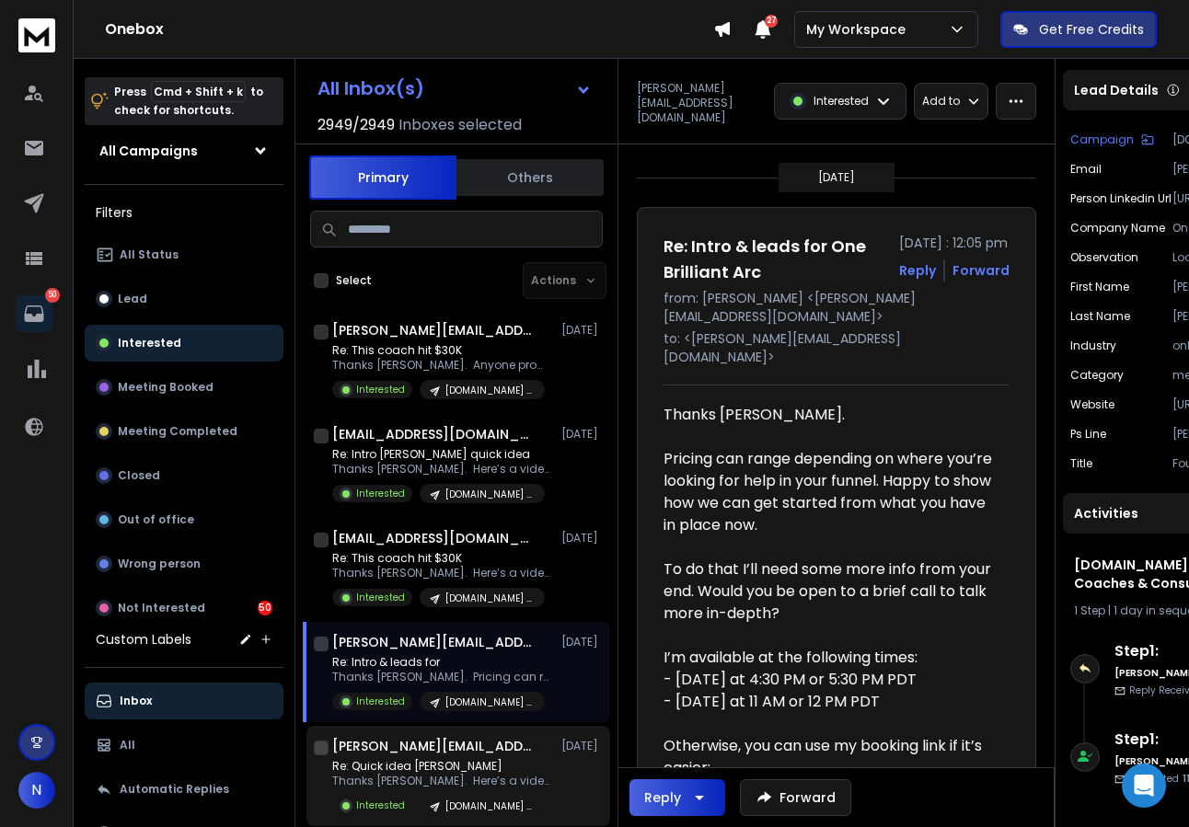
click at [469, 767] on p "Re: Quick idea Steve" at bounding box center [442, 766] width 221 height 15
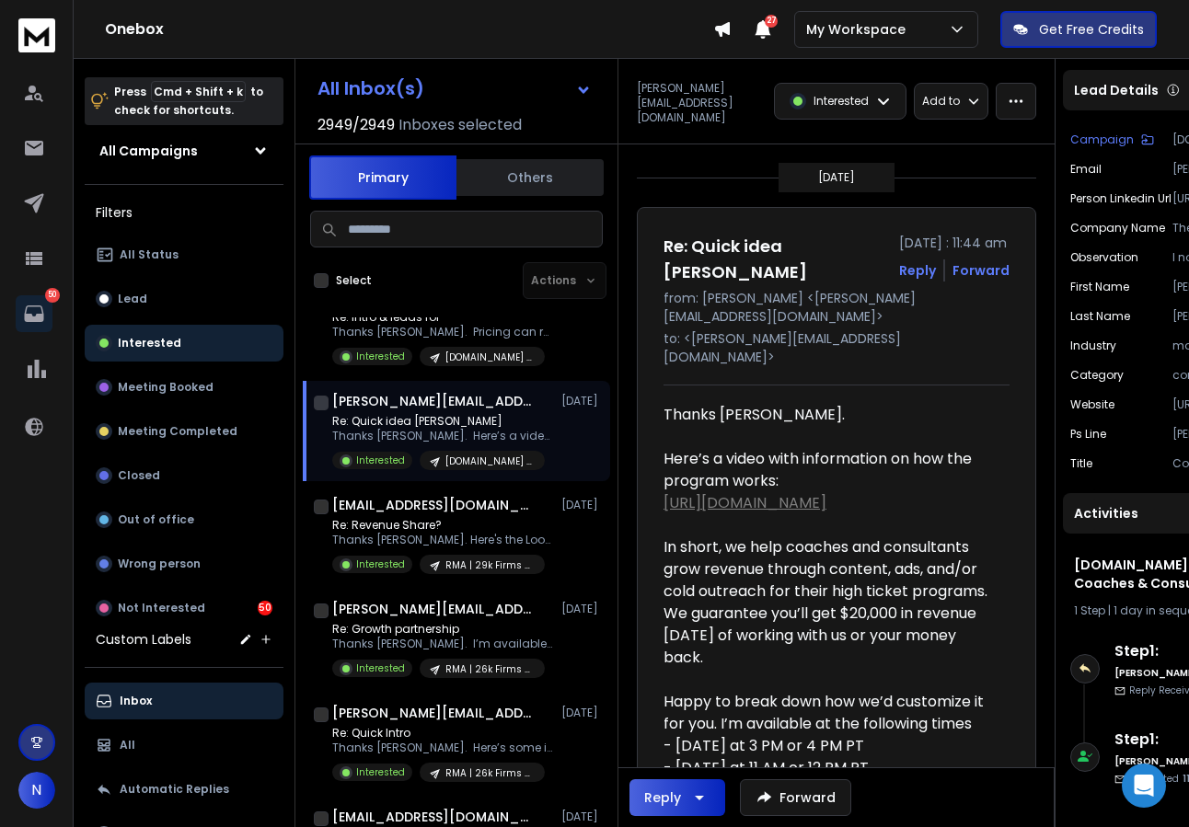
scroll to position [670, 0]
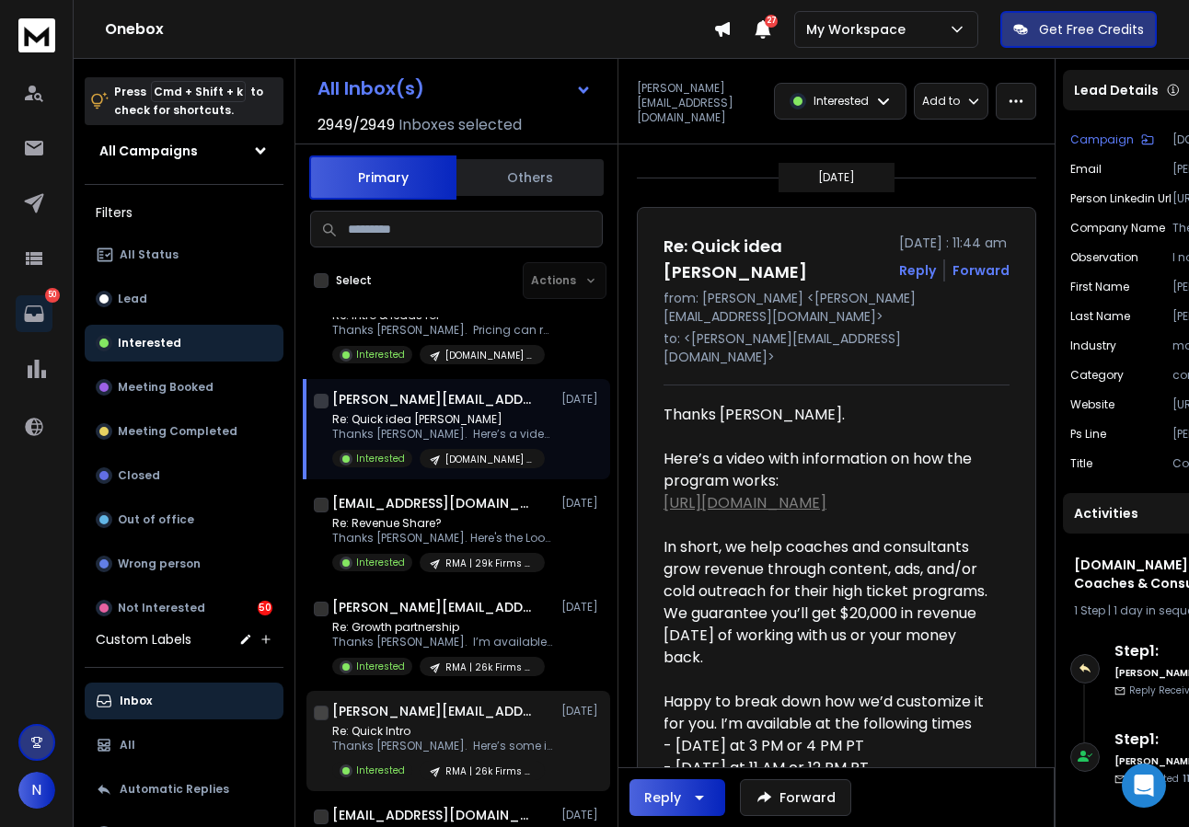
click at [448, 706] on h1 "tom@ascendcoachme.com" at bounding box center [433, 711] width 202 height 18
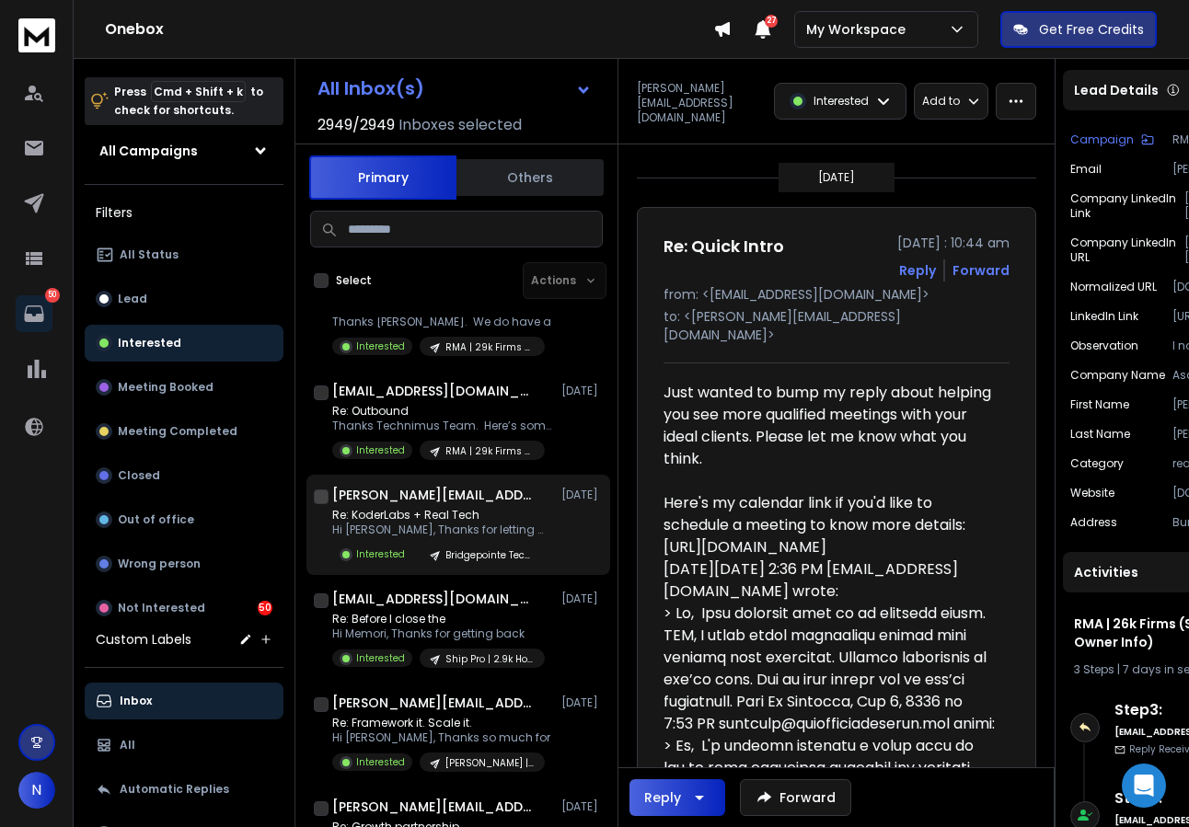
scroll to position [1229, 0]
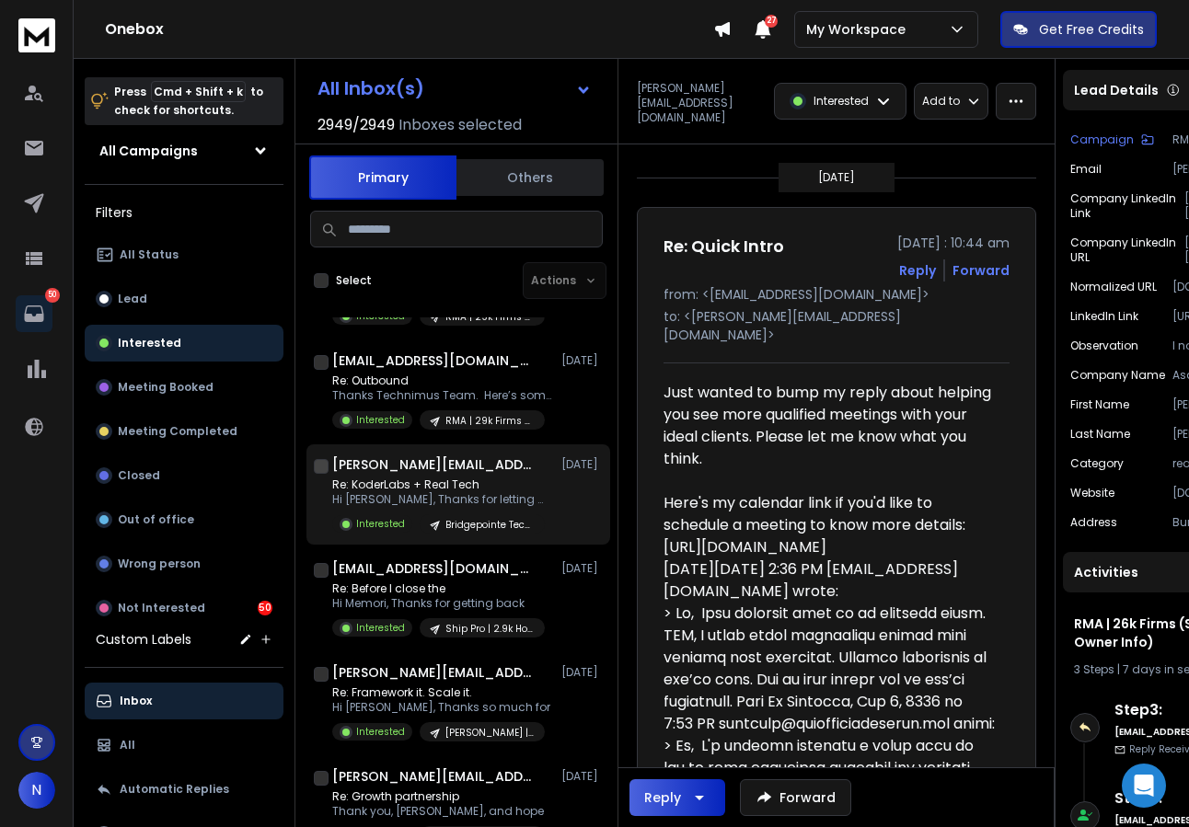
click at [460, 518] on p "Bridgepointe Technologies | 8.2k Software-IT" at bounding box center [489, 525] width 88 height 14
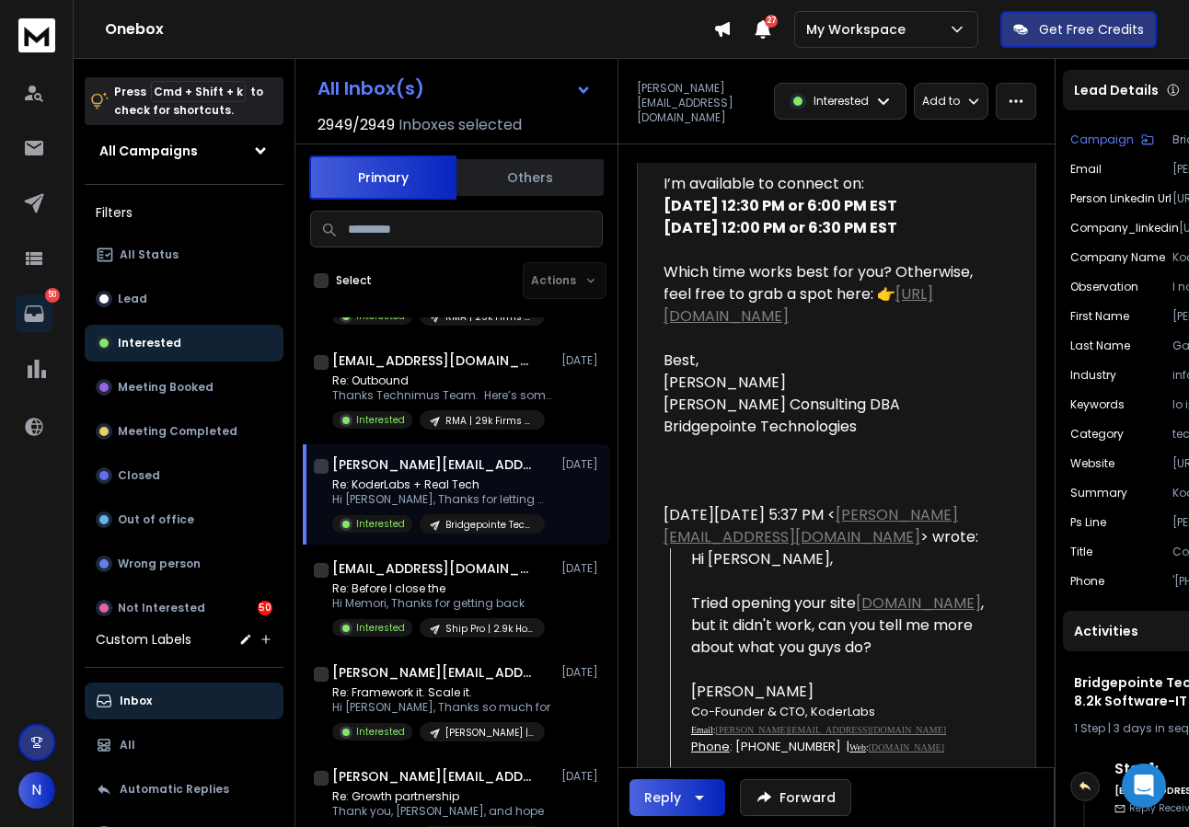
scroll to position [610, 0]
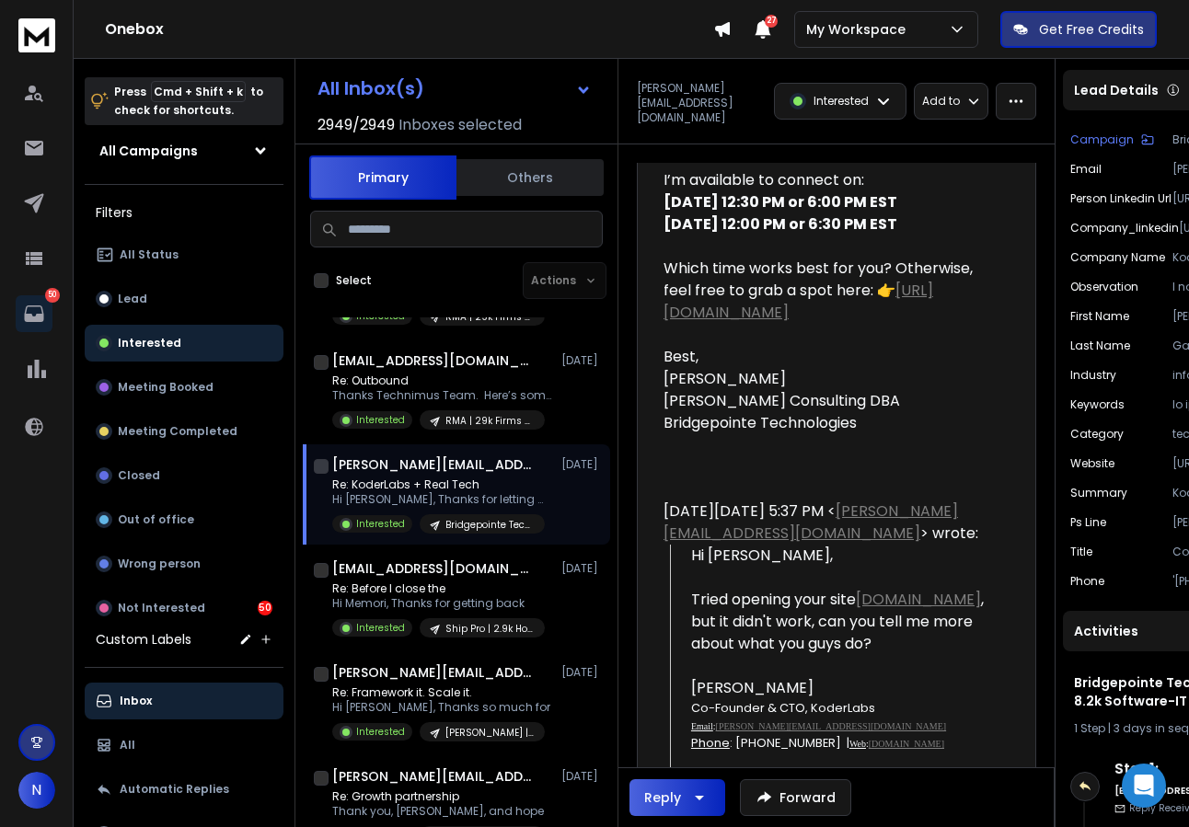
click at [856, 603] on link "bridgepointexperiences.com" at bounding box center [918, 599] width 125 height 21
click at [717, 655] on div "Jawaid Gadiwala Co-Founder & CTO, KoderLabs Email : jawaid.gadiwala@koderlabs.c…" at bounding box center [843, 715] width 304 height 120
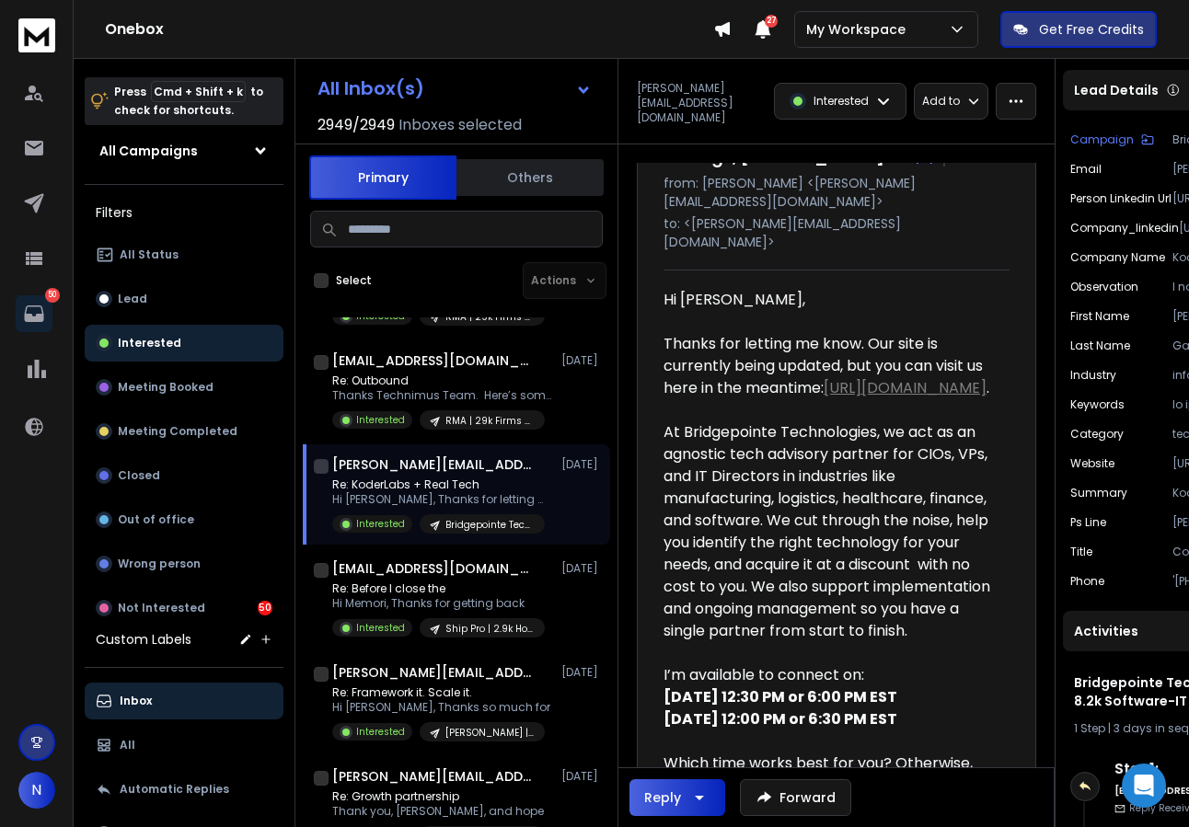
scroll to position [109, 0]
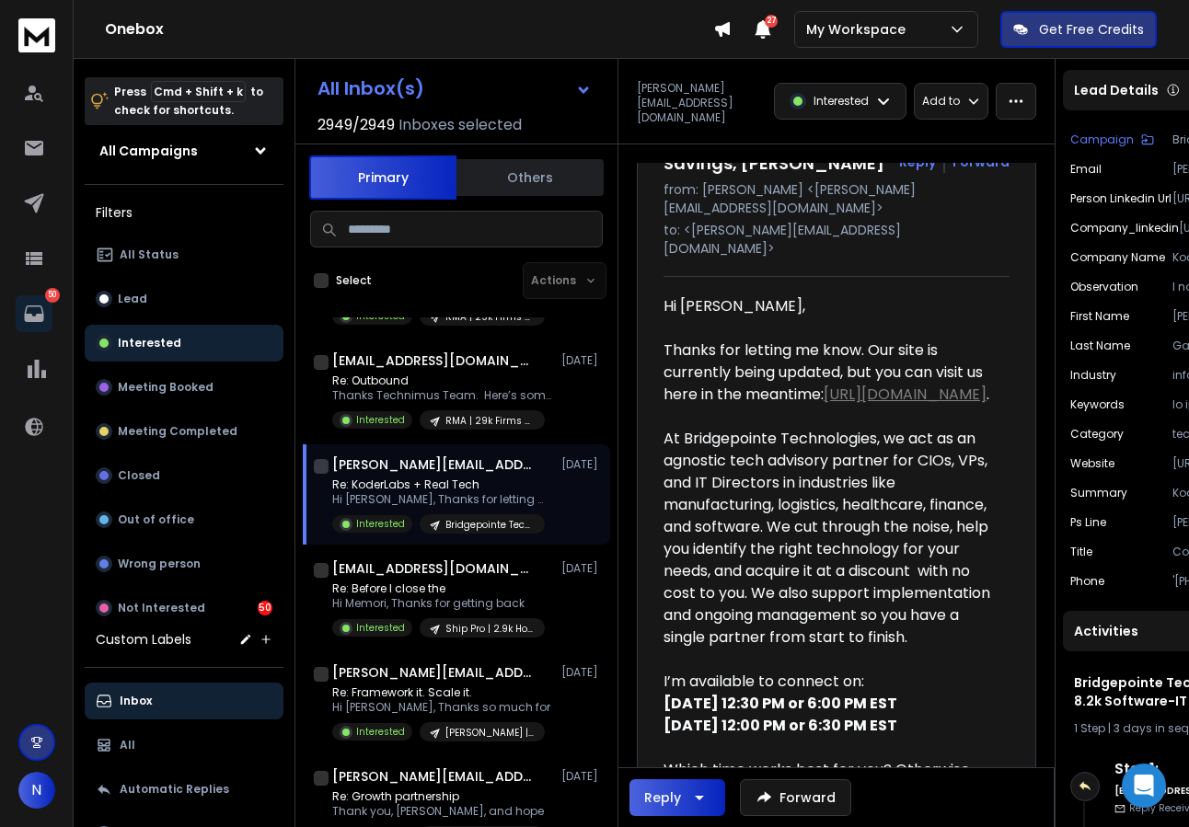
click at [824, 384] on link "https://bridgepointetechnologies.com/" at bounding box center [905, 394] width 163 height 21
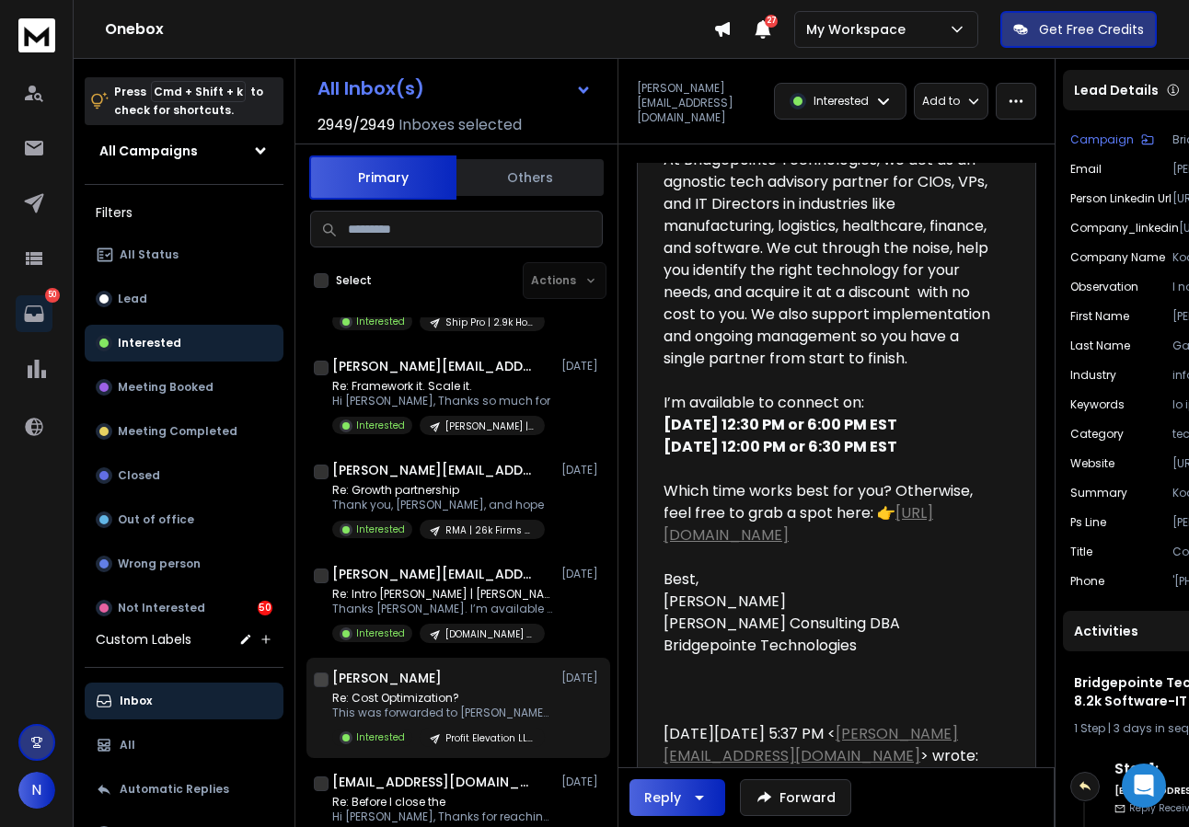
scroll to position [1575, 0]
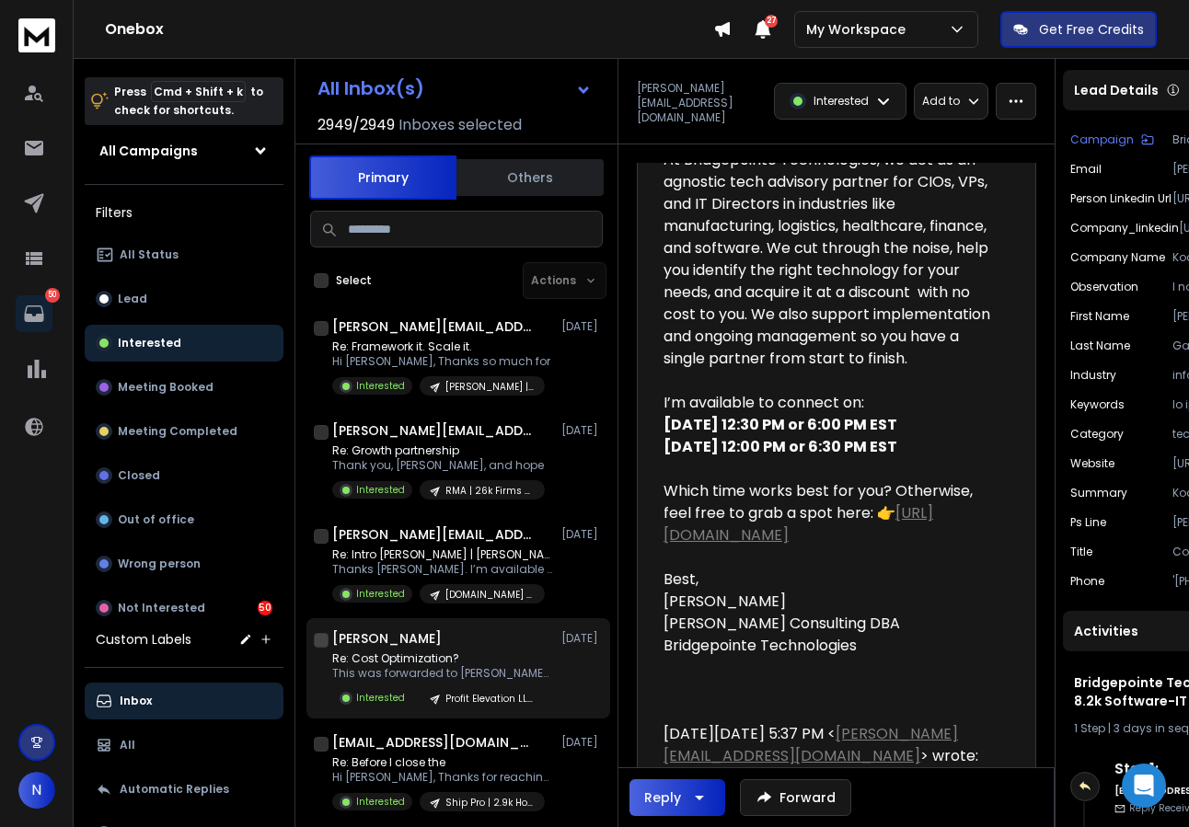
click at [469, 649] on div "Steve Reyes 08 Aug Re: Cost Optimization? This was forwarded to Steve.cota@maxw…" at bounding box center [467, 668] width 271 height 78
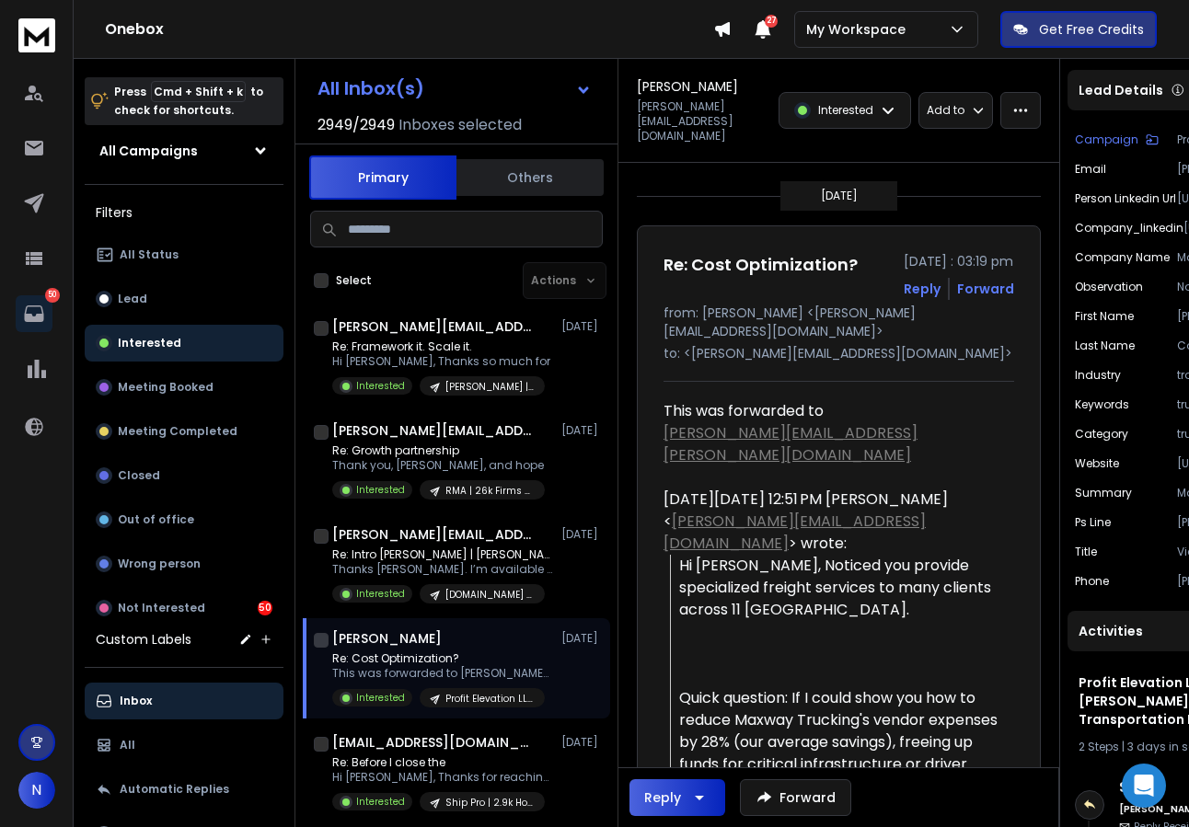
scroll to position [1613, 0]
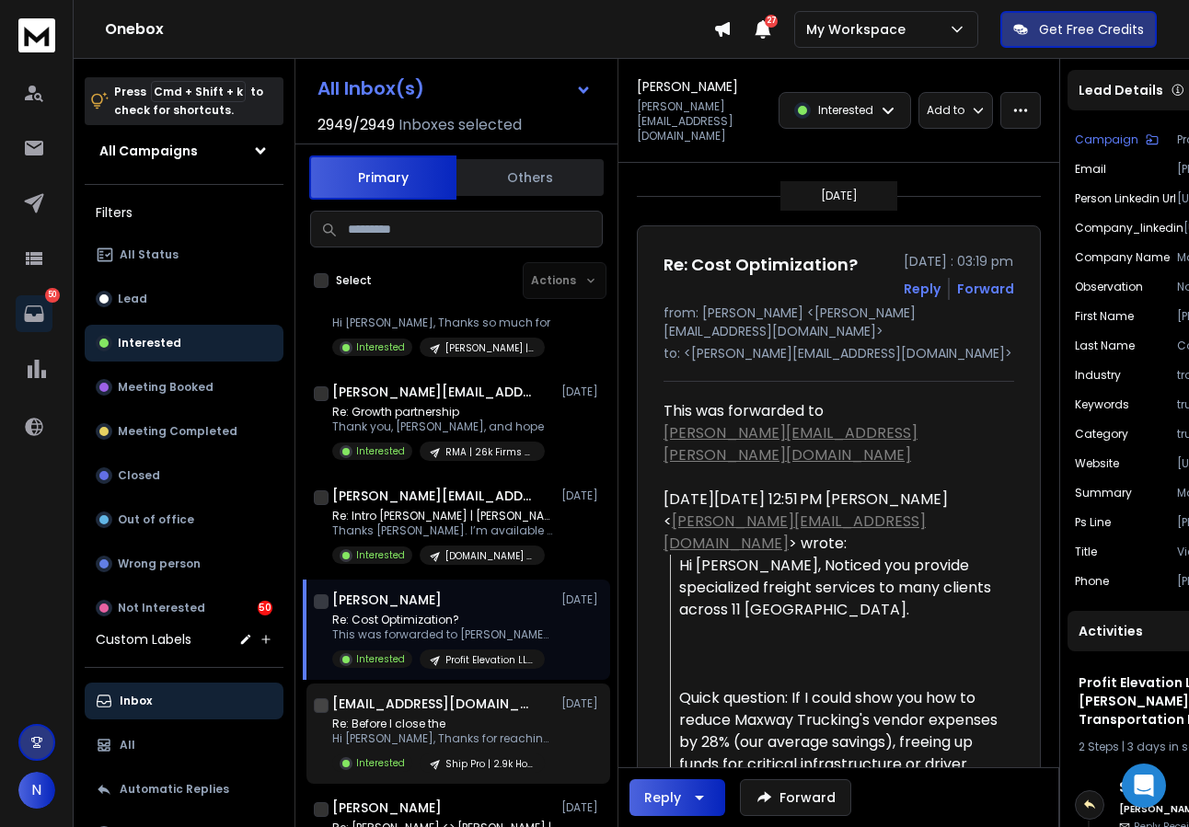
click at [401, 701] on h1 "destini@wesetthestage.com" at bounding box center [433, 704] width 202 height 18
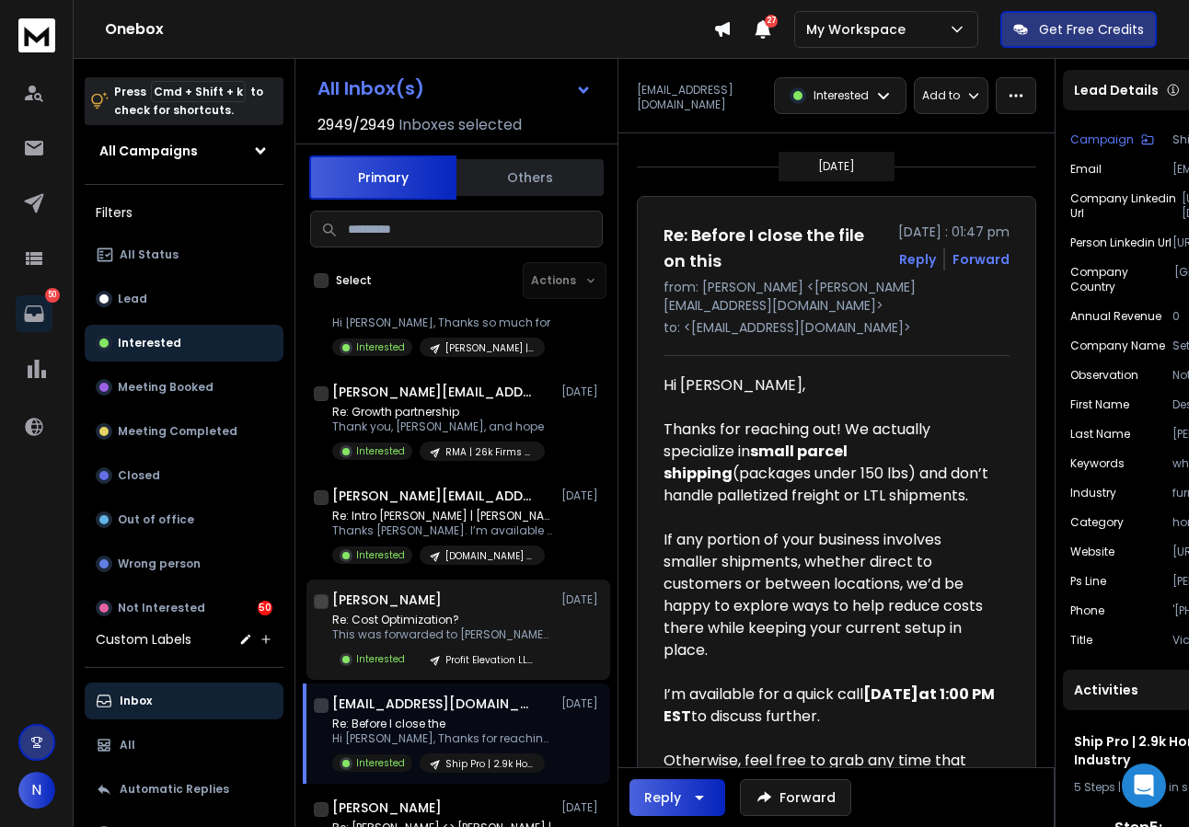
click at [429, 622] on p "Re: Cost Optimization?" at bounding box center [442, 620] width 221 height 15
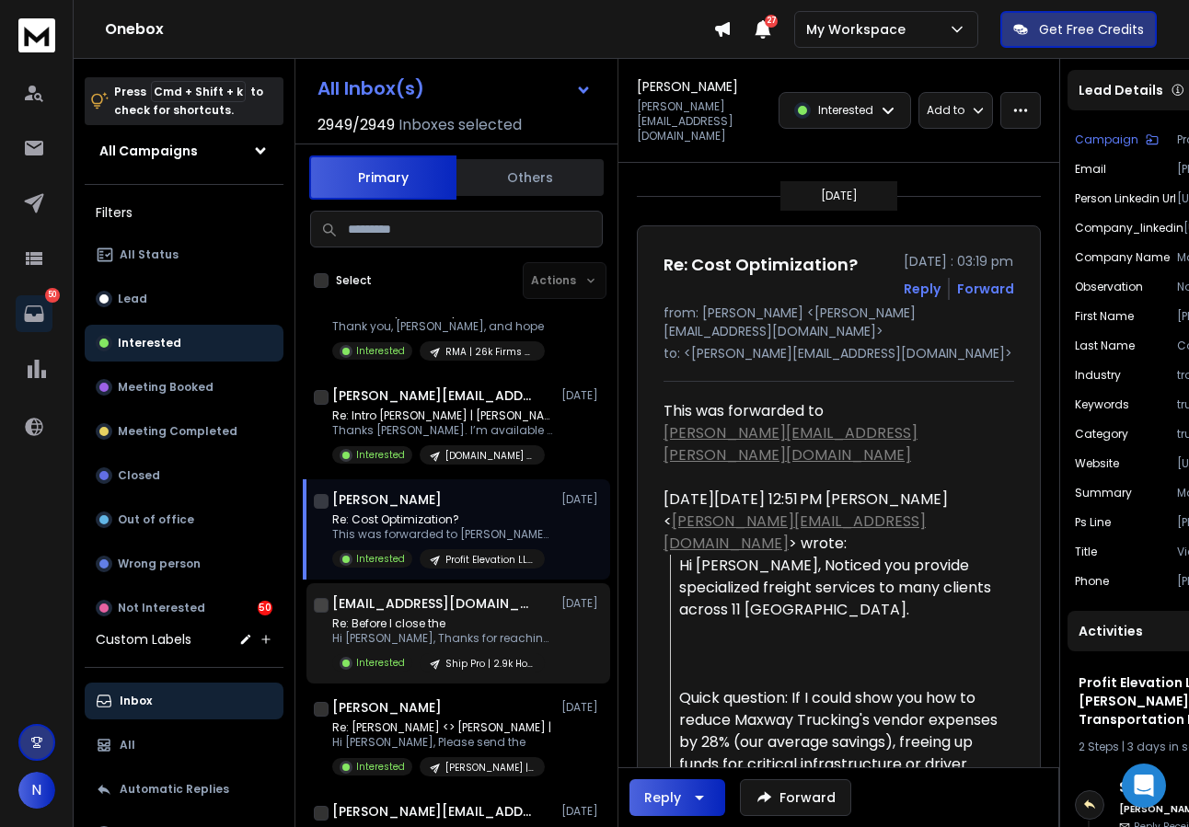
scroll to position [1743, 0]
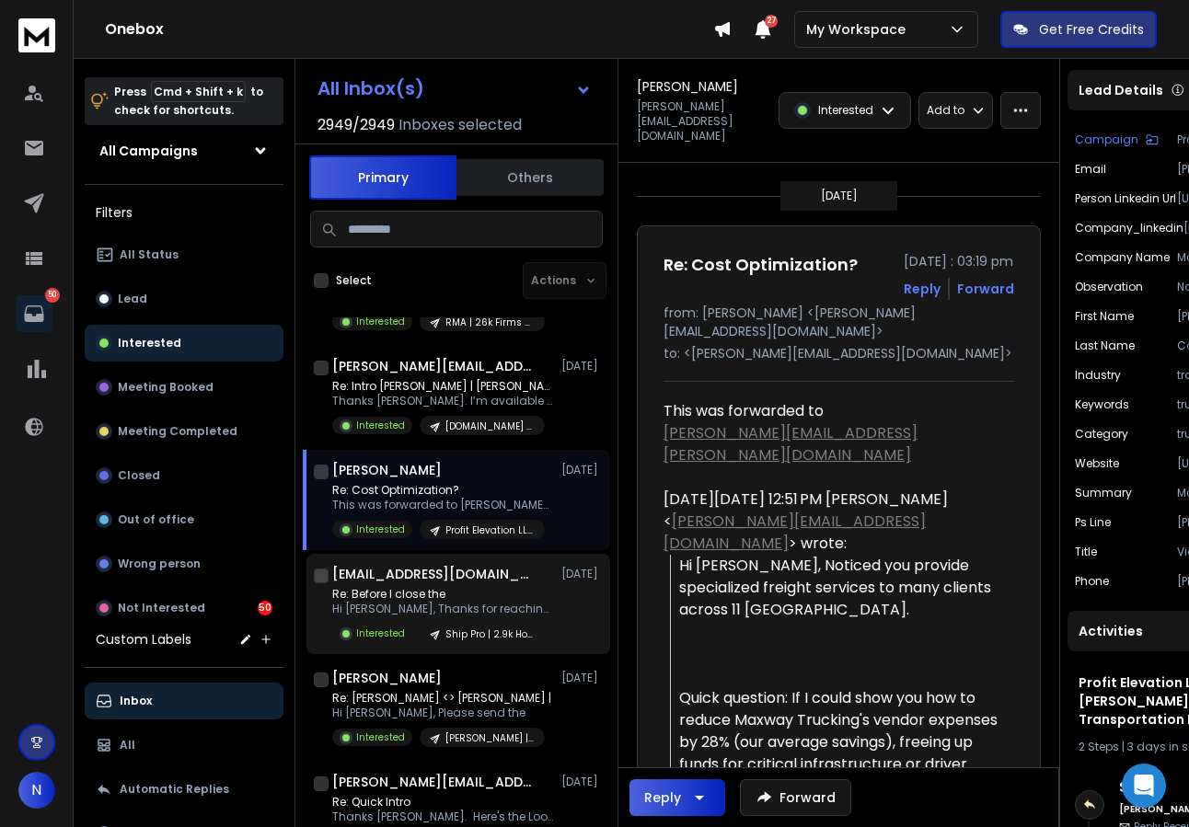
click at [399, 716] on p "Hi Melanie, Please send the" at bounding box center [441, 713] width 219 height 15
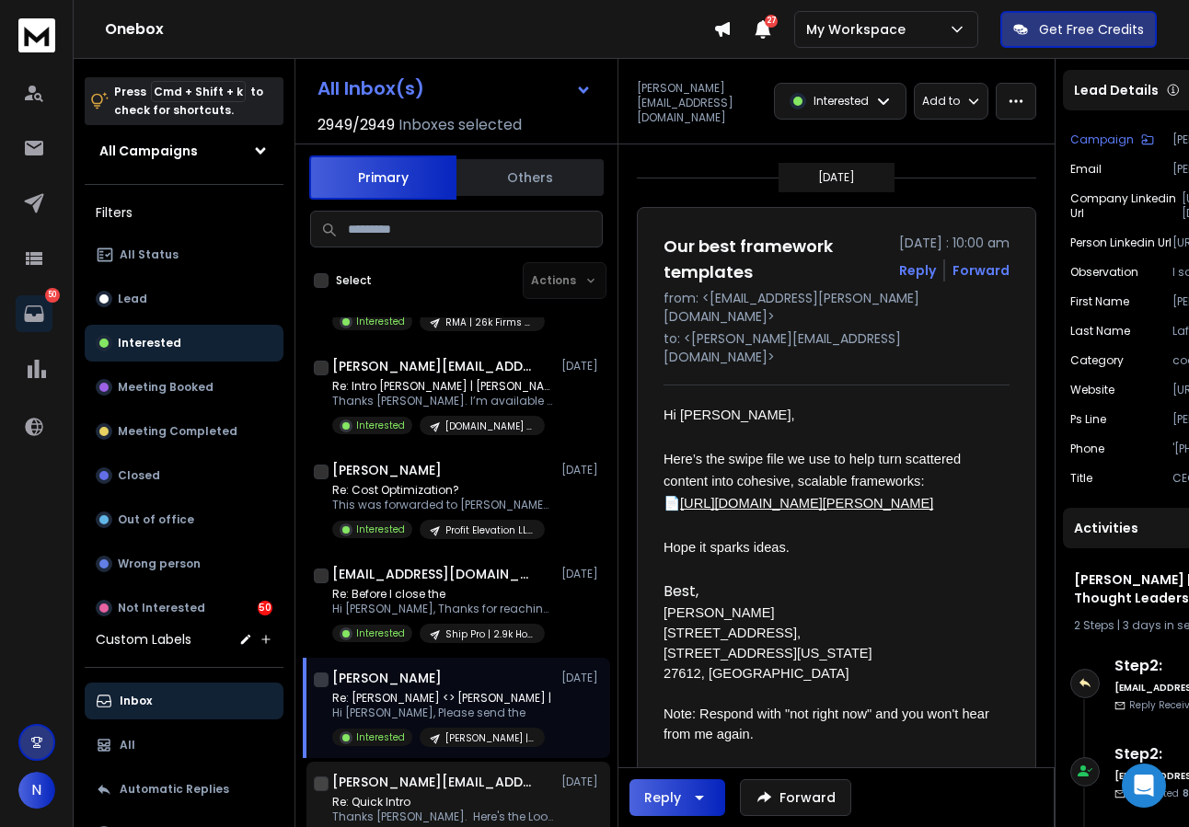
click at [432, 779] on h1 "jerry@culinaryanalyticsconsultationgroup.com" at bounding box center [433, 782] width 202 height 18
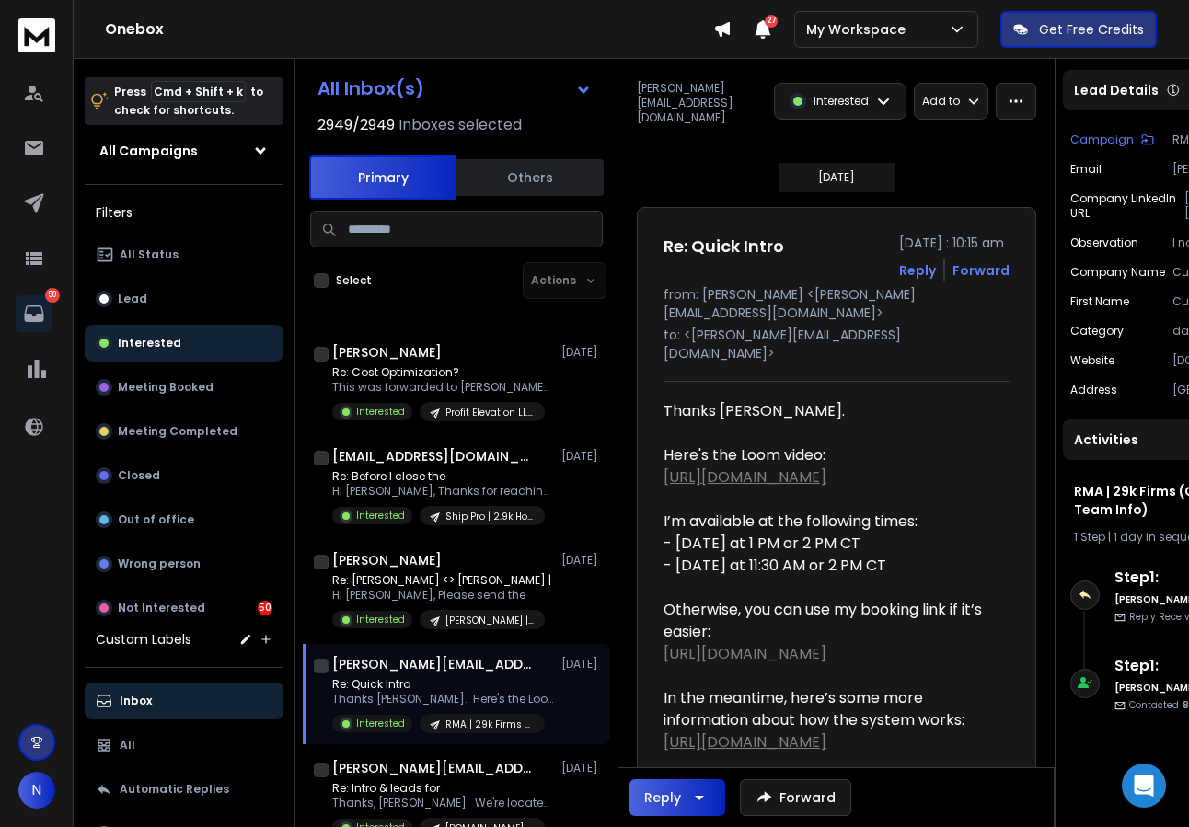
scroll to position [1944, 0]
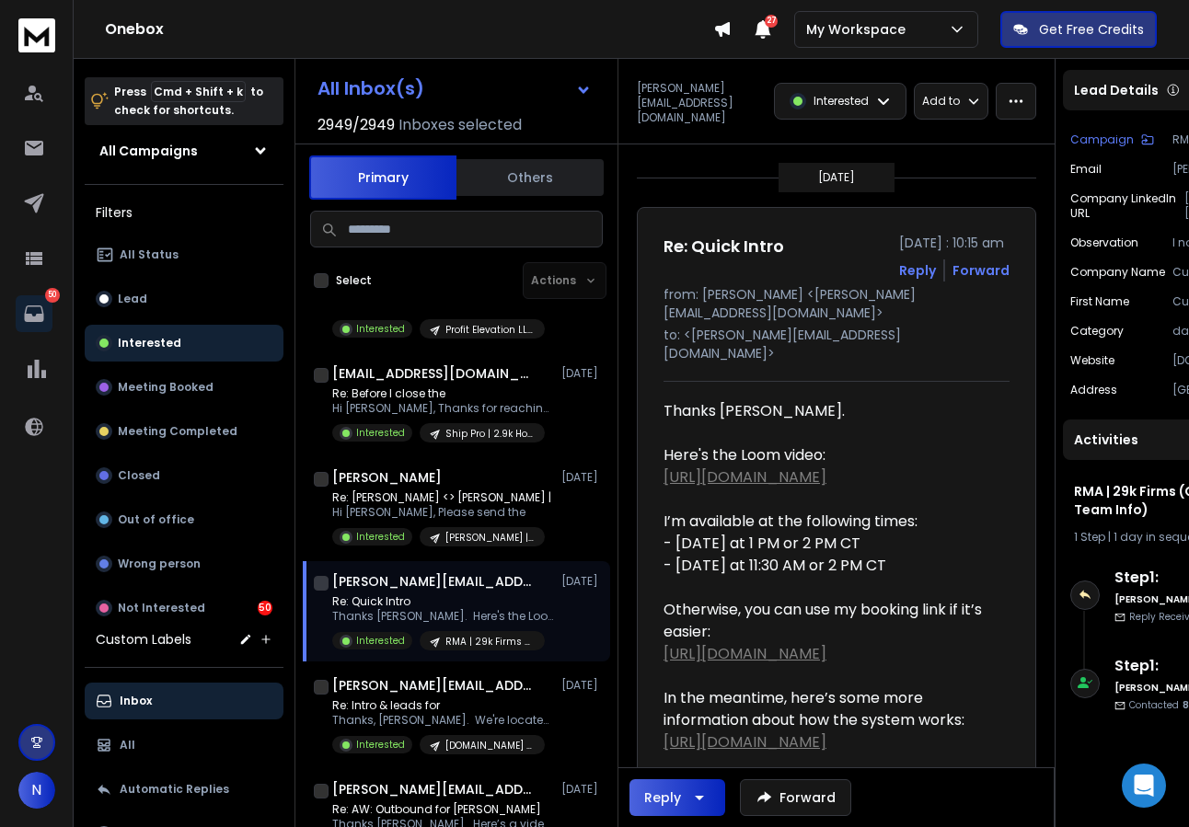
click at [437, 736] on div "[DOMAIN_NAME] | 22.7k Coaches & Consultants" at bounding box center [482, 744] width 125 height 19
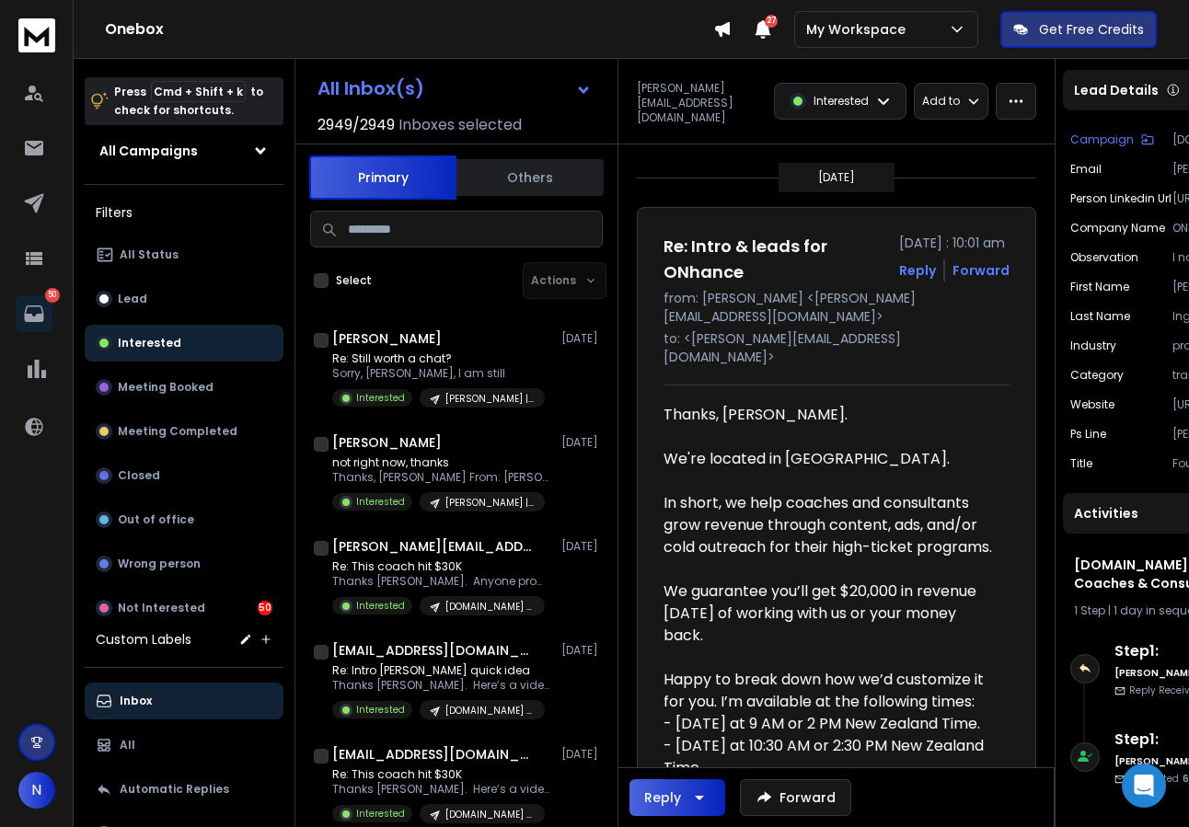
scroll to position [0, 0]
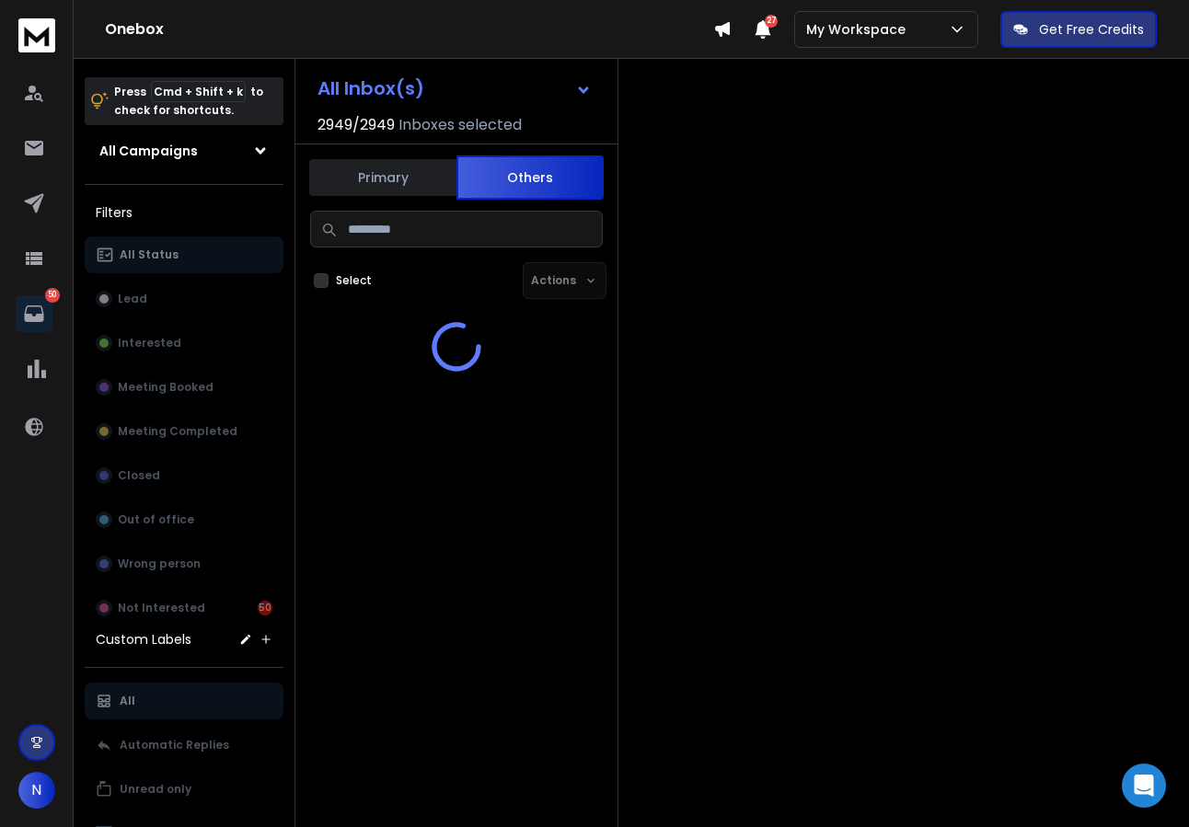
click at [509, 174] on button "Others" at bounding box center [529, 178] width 147 height 44
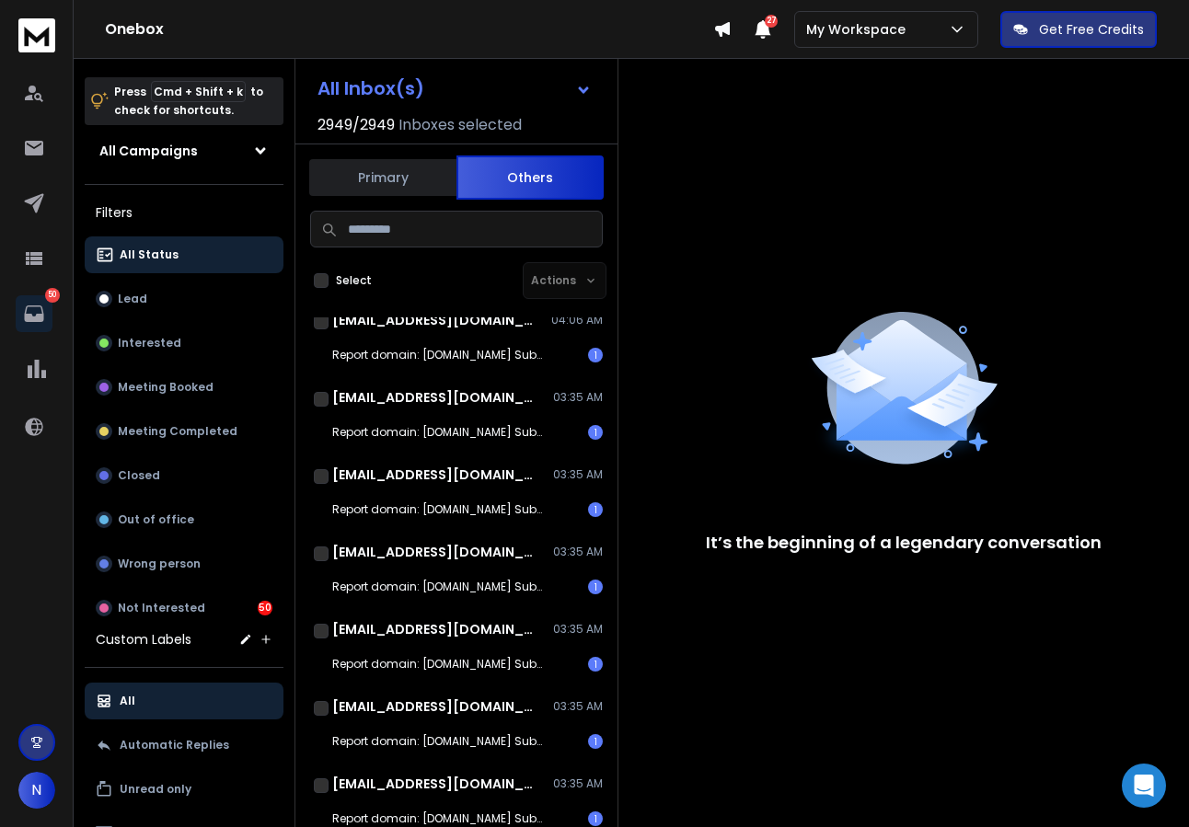
scroll to position [1586, 0]
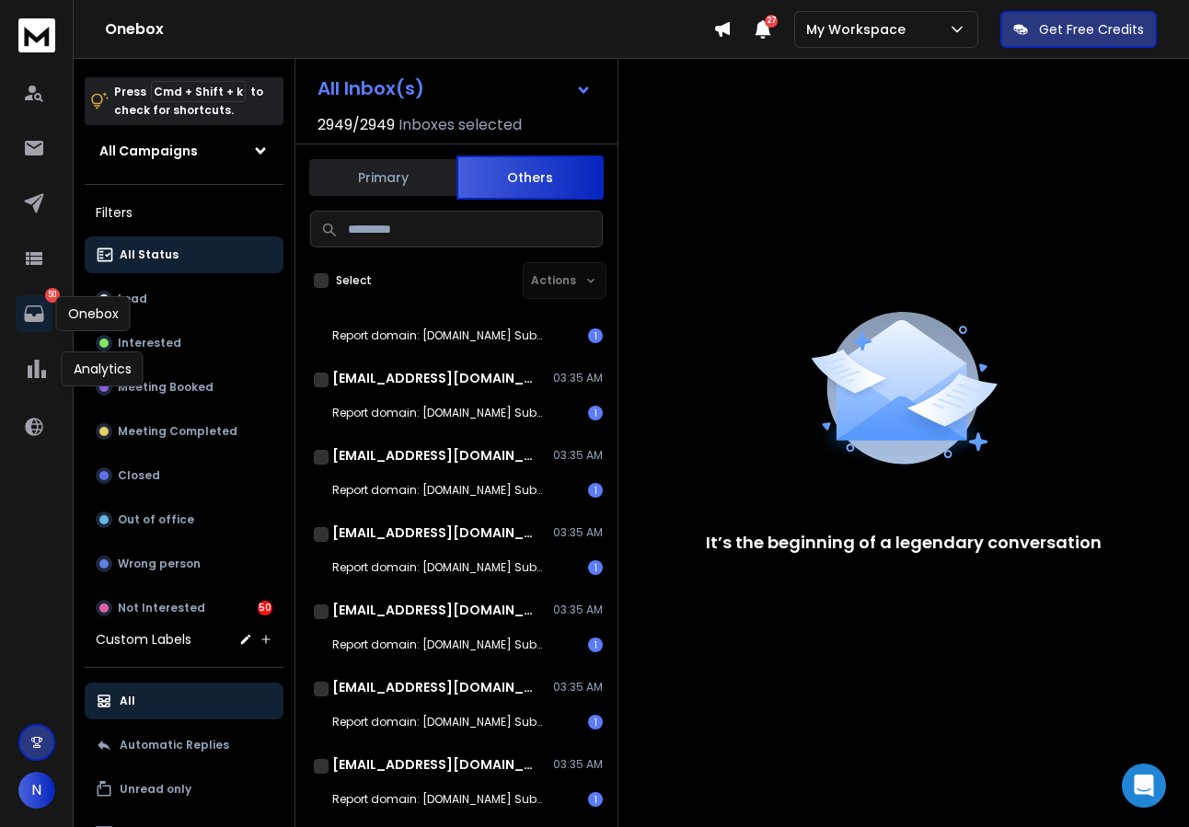
click at [56, 227] on div at bounding box center [37, 207] width 42 height 44
click at [48, 254] on link at bounding box center [34, 258] width 37 height 37
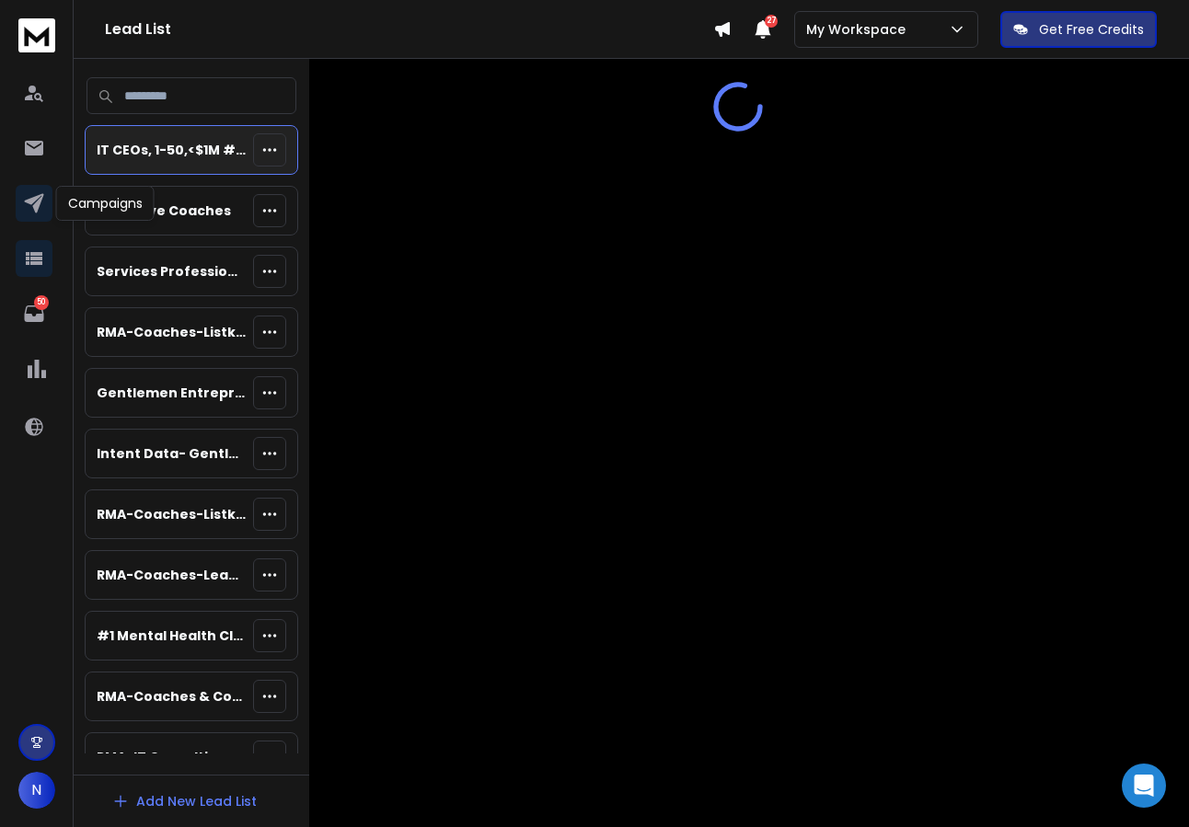
click at [33, 203] on icon at bounding box center [34, 203] width 22 height 22
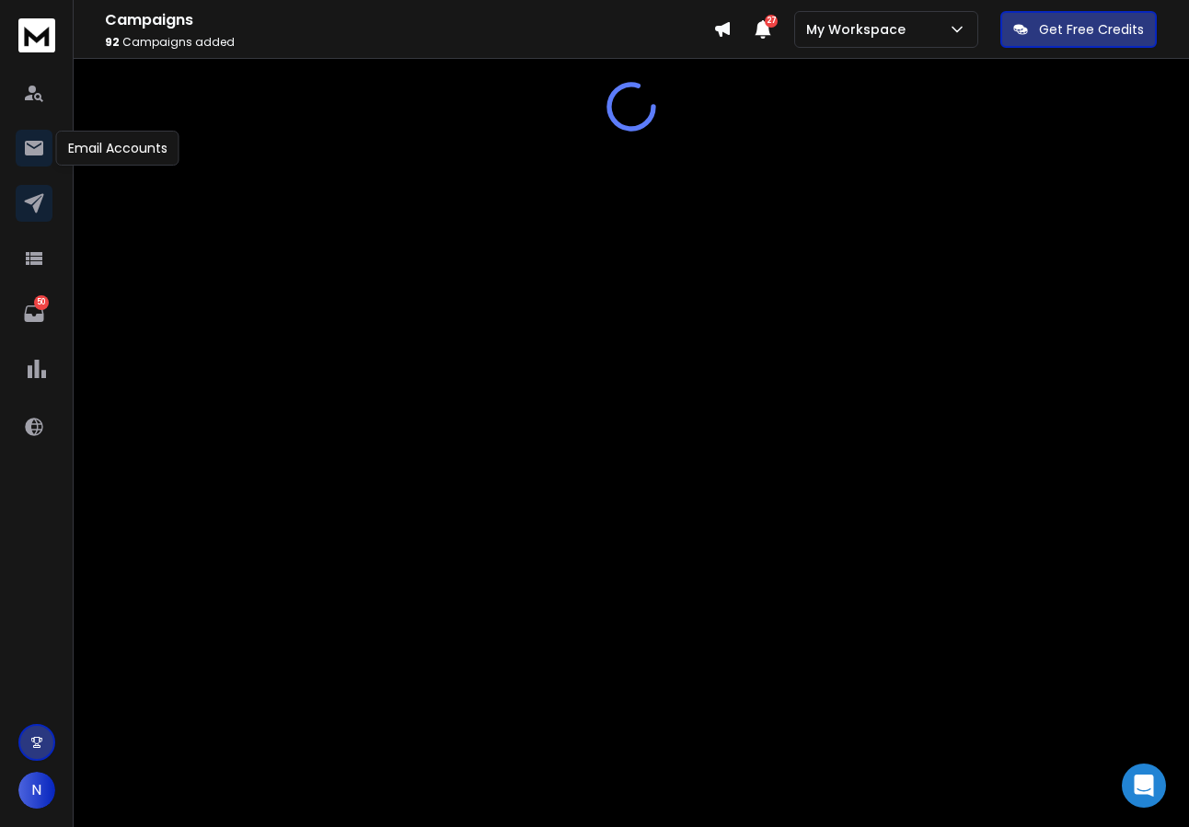
click at [43, 144] on icon at bounding box center [34, 148] width 22 height 22
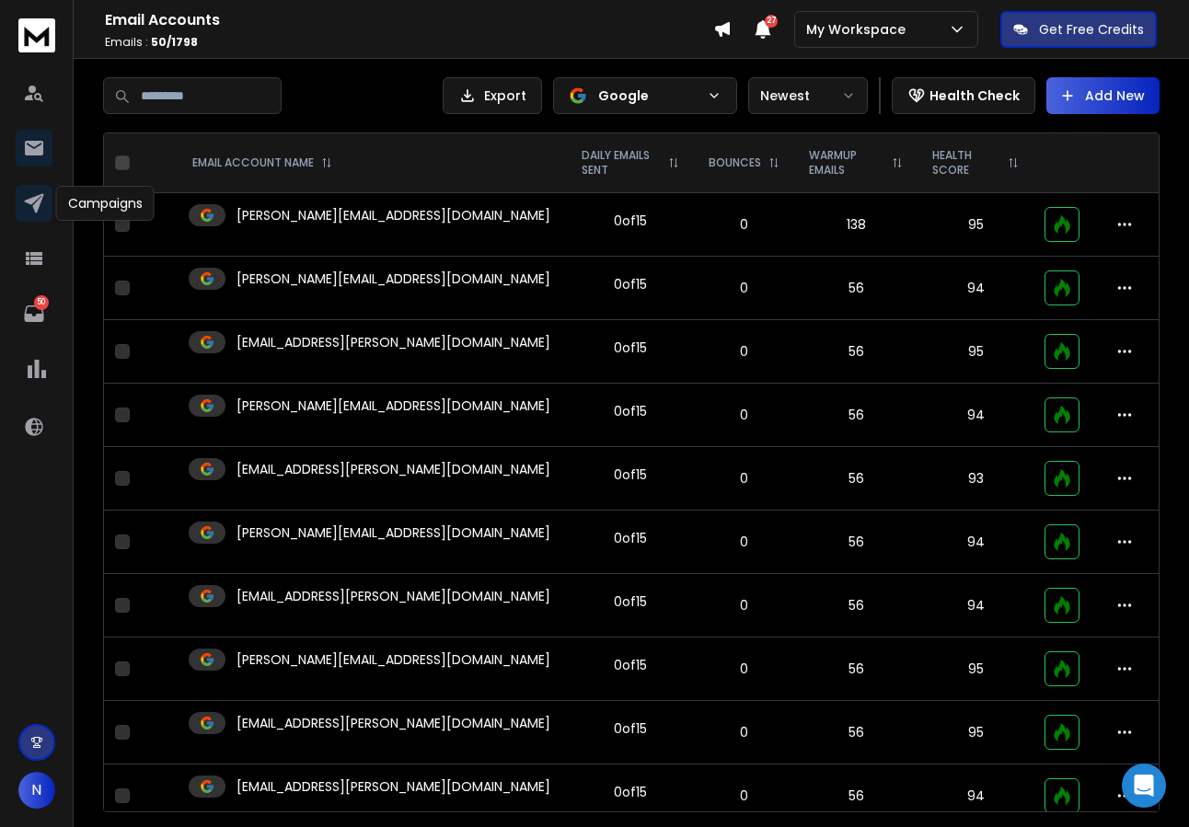
click at [30, 197] on icon at bounding box center [34, 203] width 22 height 22
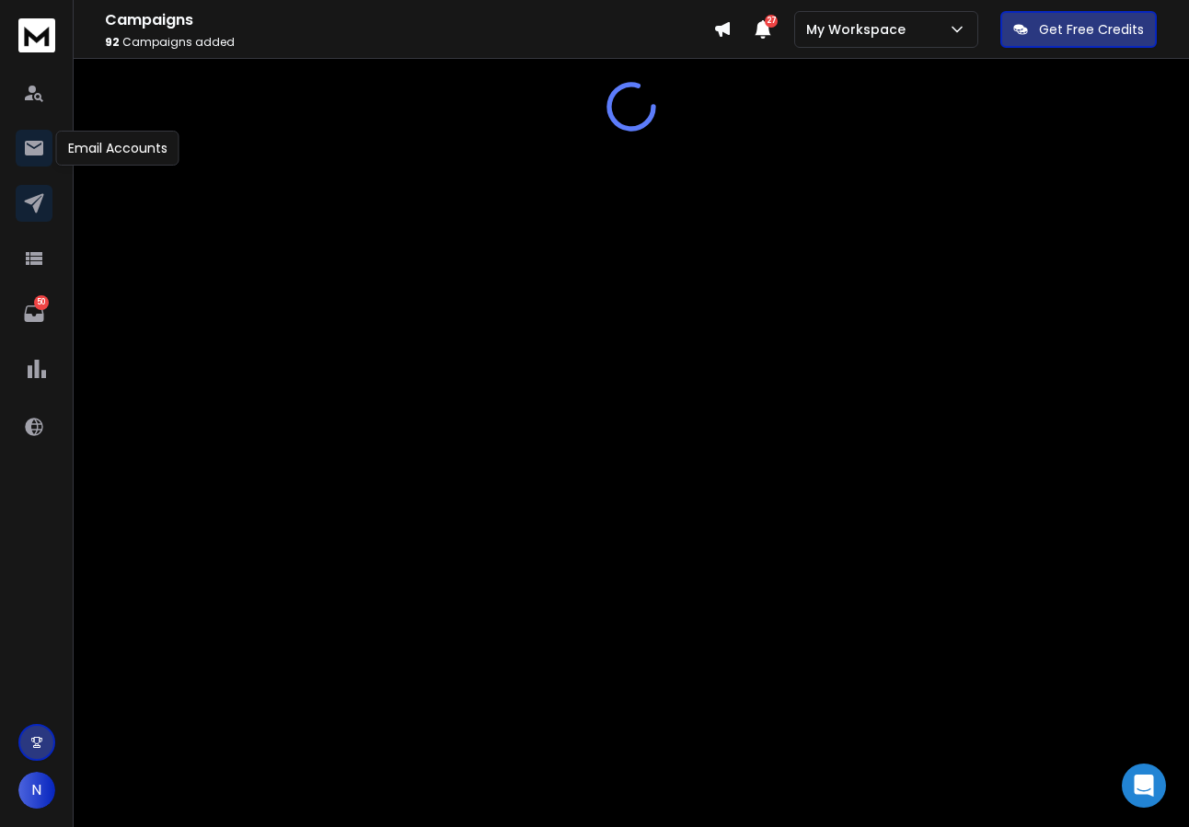
click at [48, 143] on link at bounding box center [34, 148] width 37 height 37
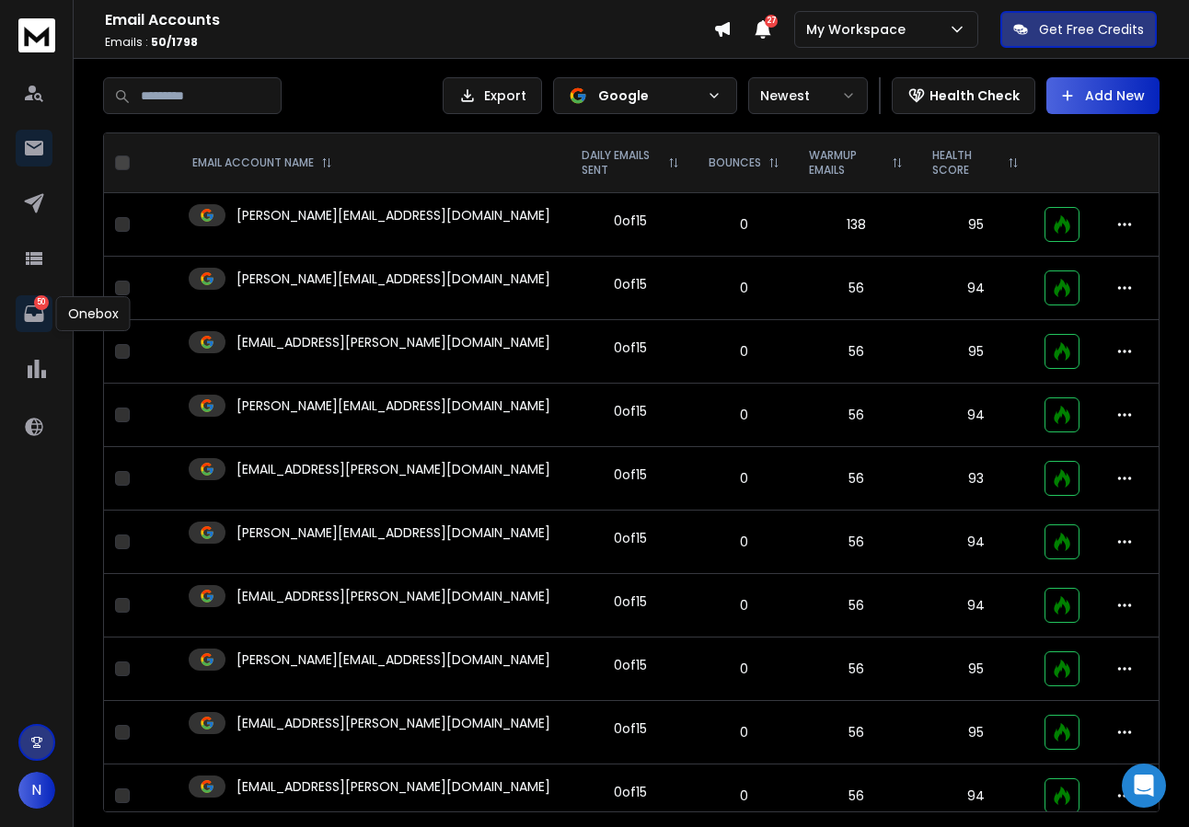
click at [39, 318] on icon at bounding box center [33, 314] width 19 height 17
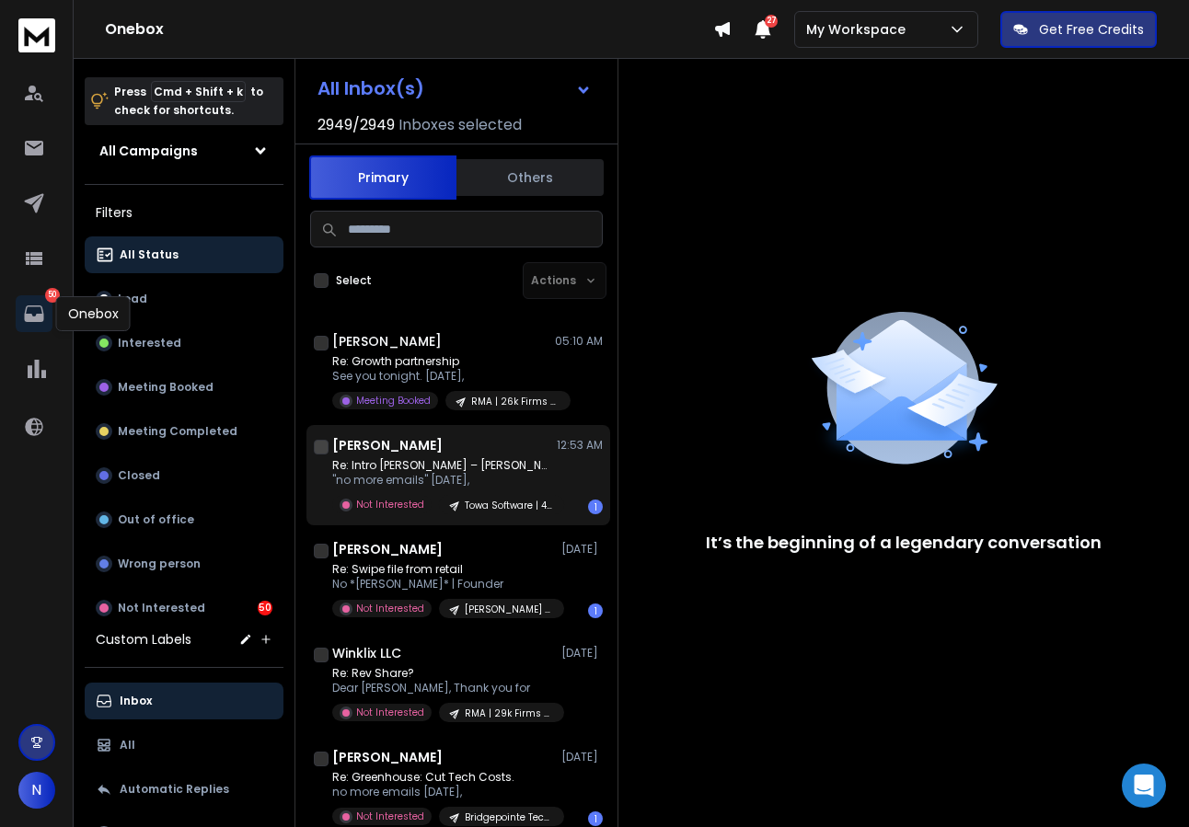
click at [454, 458] on p "Re: Intro [PERSON_NAME] – [PERSON_NAME]" at bounding box center [442, 465] width 221 height 15
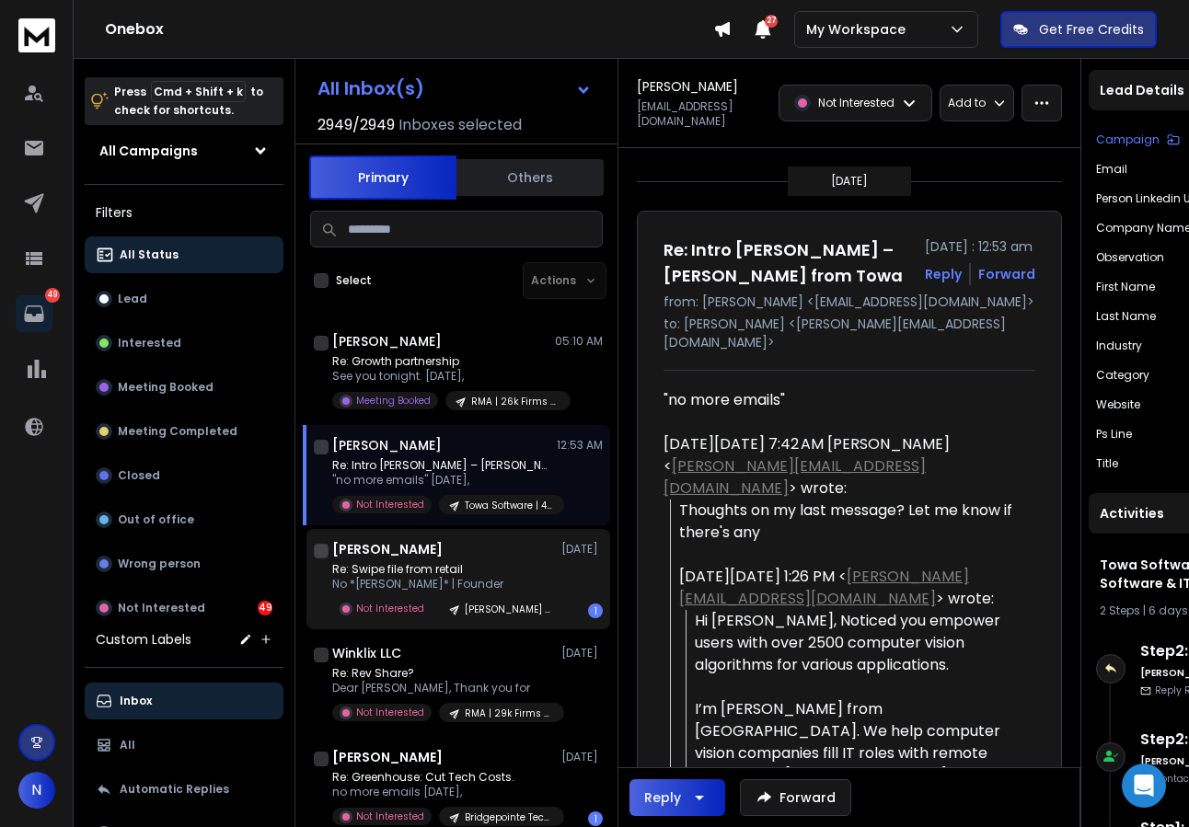
click at [454, 558] on div "Alex Ostebo 11 Aug" at bounding box center [467, 549] width 271 height 18
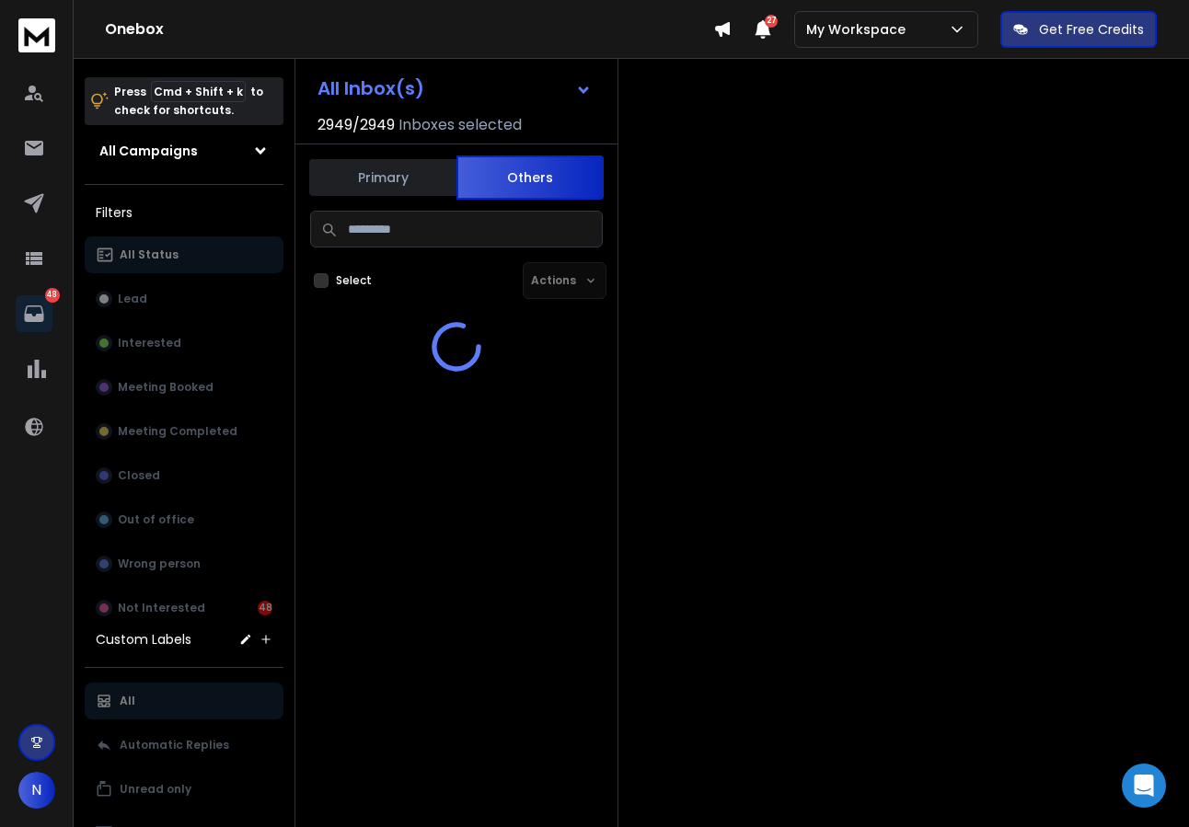
click at [550, 169] on button "Others" at bounding box center [529, 178] width 147 height 44
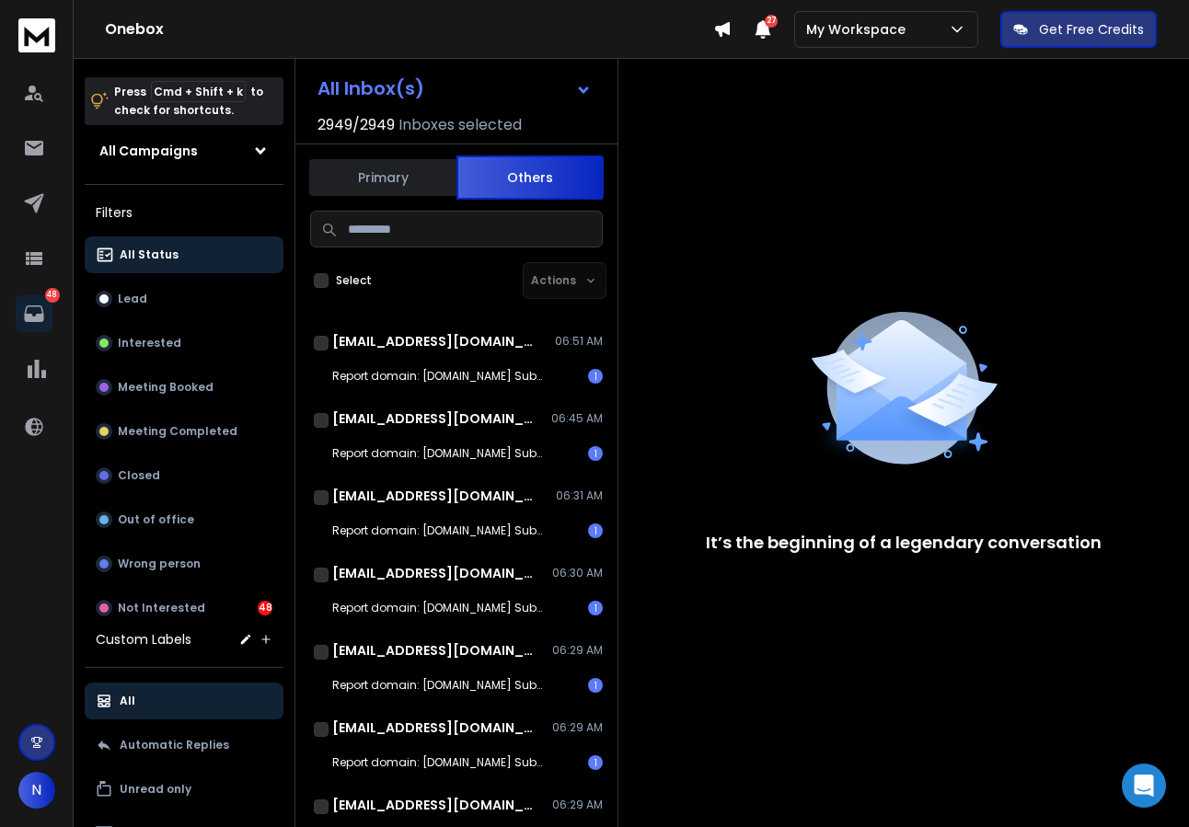
click at [420, 179] on button "Primary" at bounding box center [382, 177] width 147 height 40
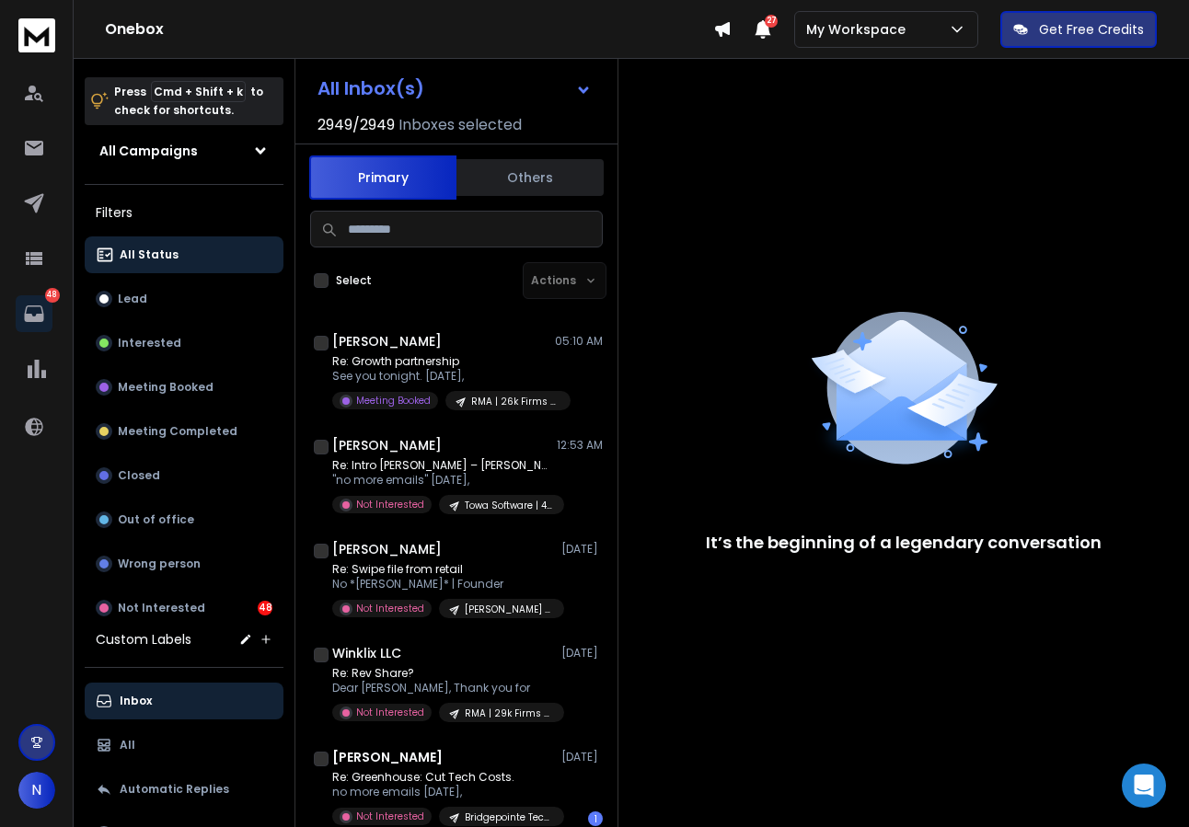
scroll to position [65, 0]
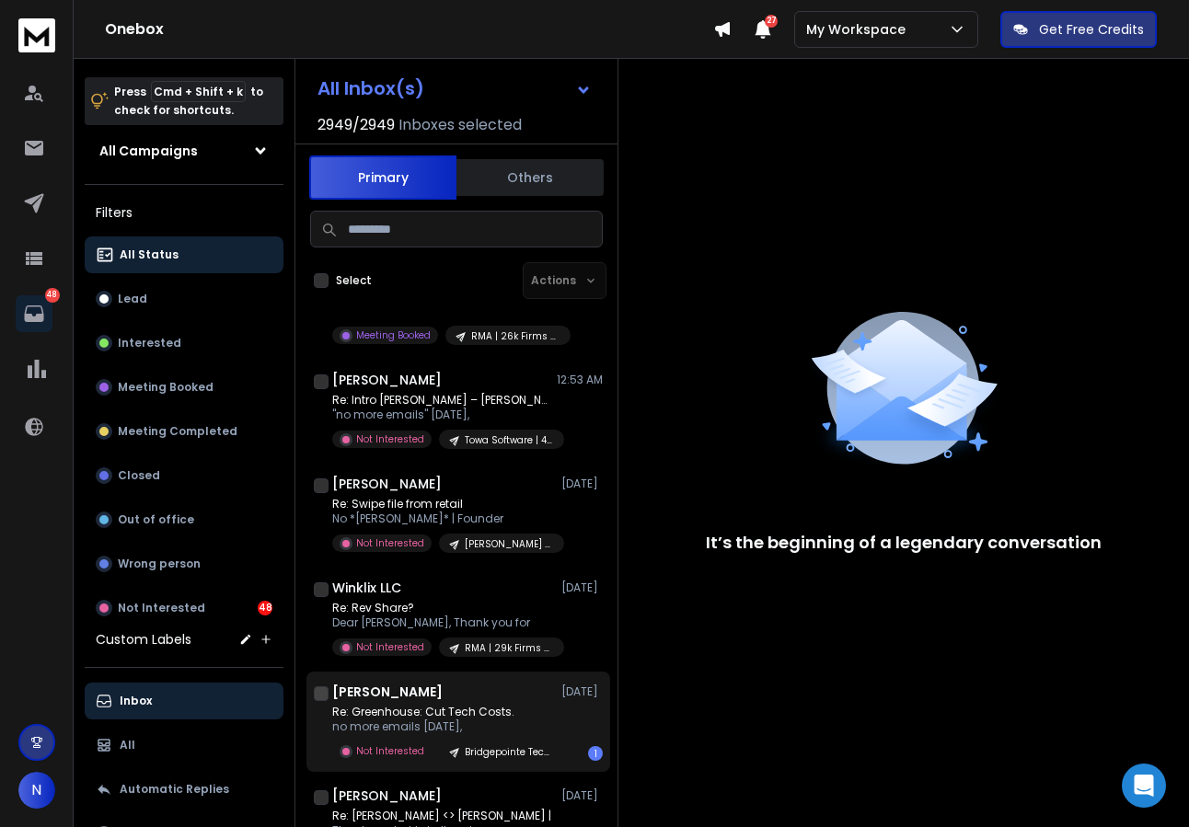
click at [424, 730] on p "no more emails [DATE]," at bounding box center [442, 727] width 221 height 15
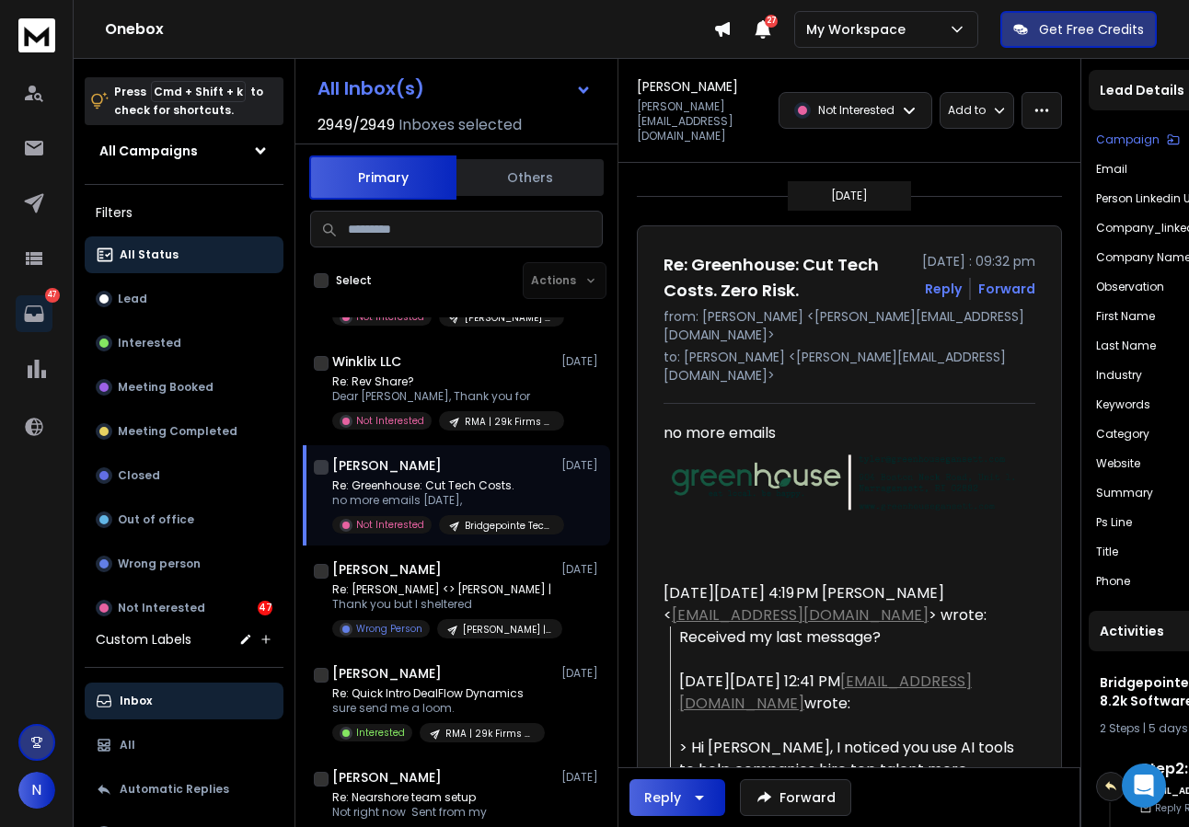
scroll to position [297, 0]
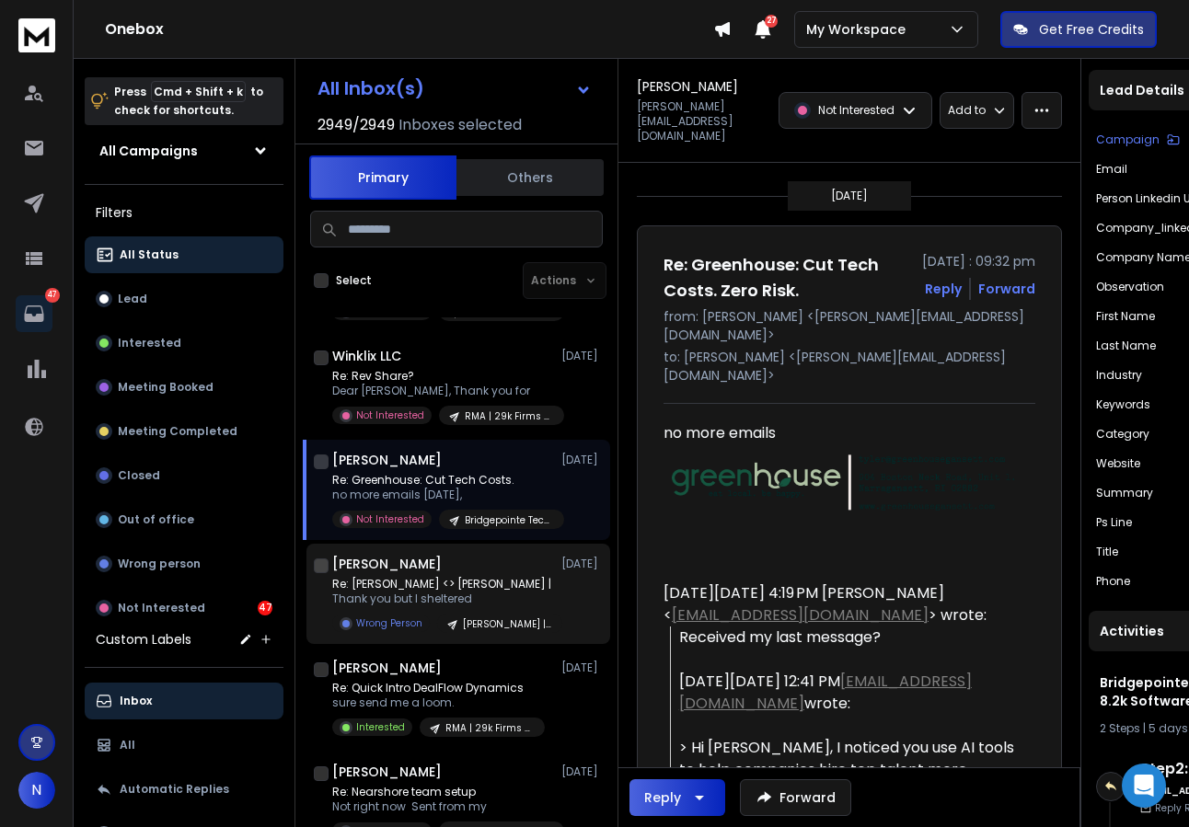
click at [462, 596] on p "Thank you but I sheltered" at bounding box center [442, 599] width 221 height 15
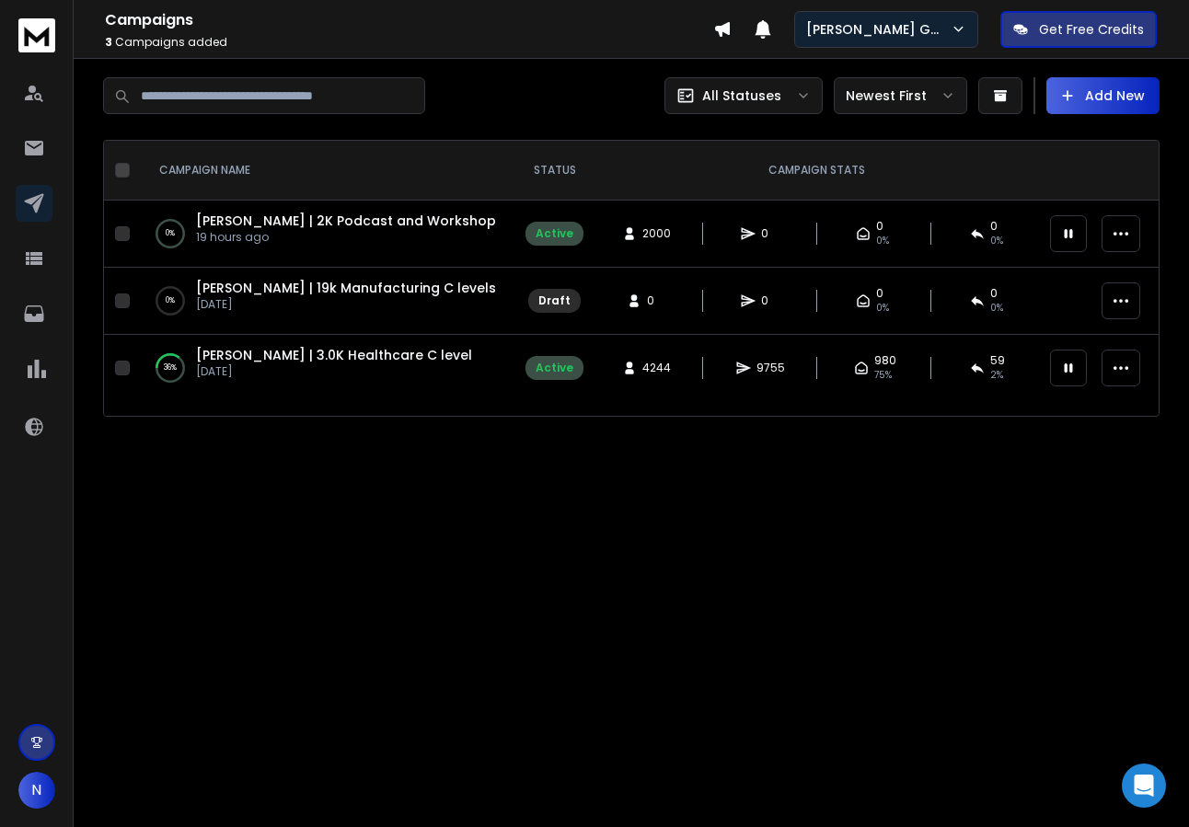
click at [833, 36] on p "Marcel Schwantes Group" at bounding box center [878, 29] width 144 height 18
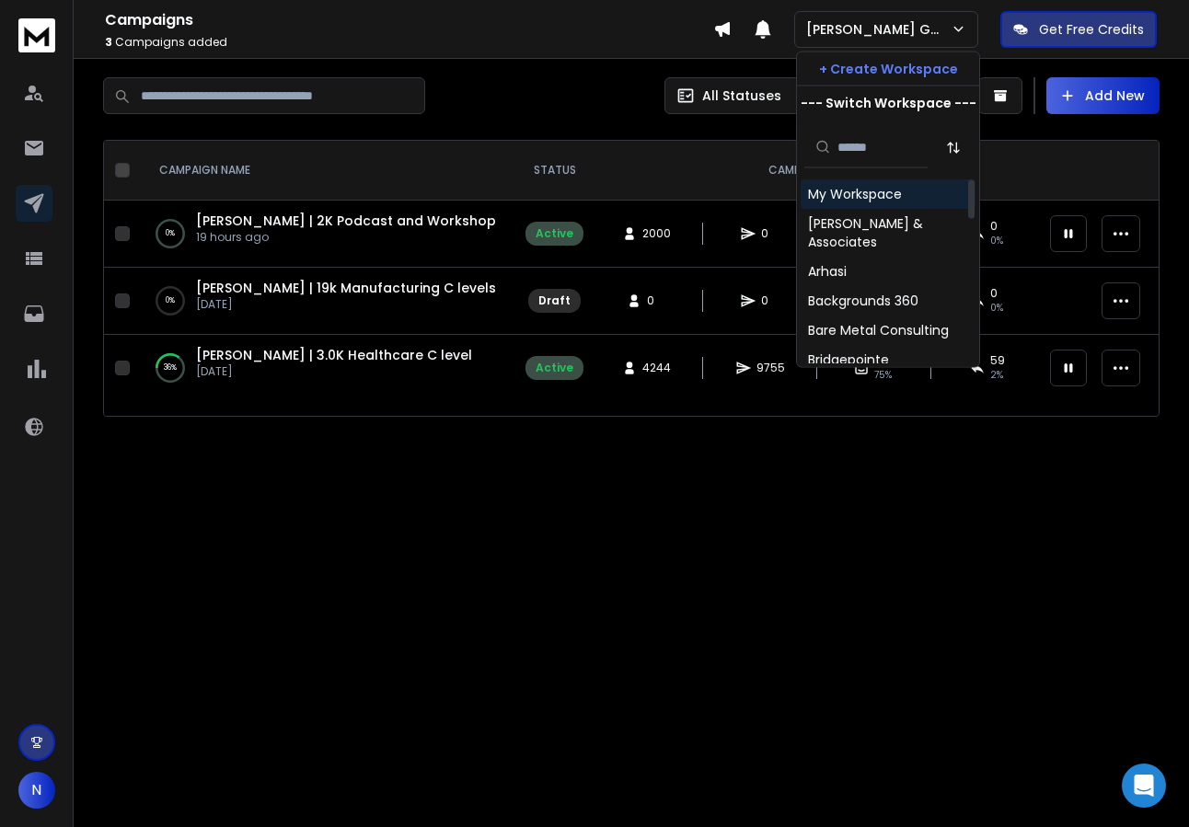
click at [861, 199] on div "My Workspace" at bounding box center [855, 194] width 94 height 18
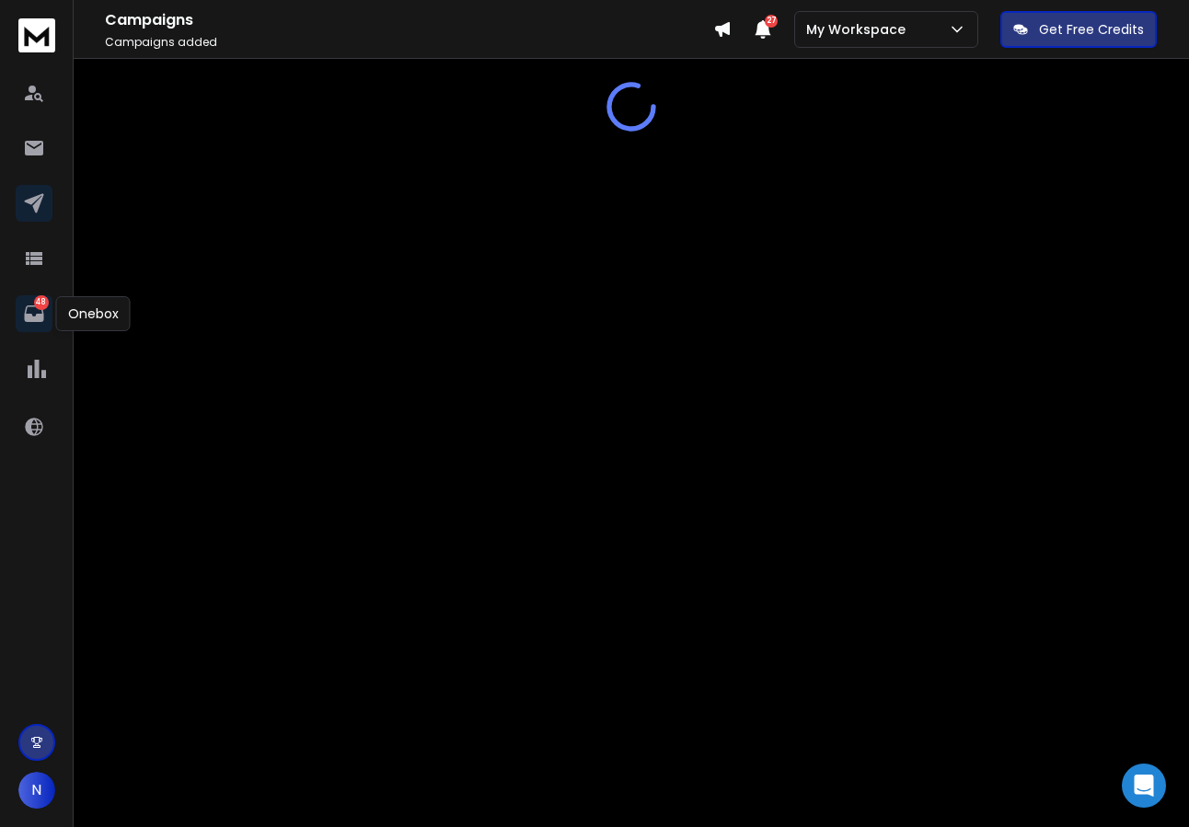
click at [31, 309] on icon at bounding box center [34, 314] width 22 height 22
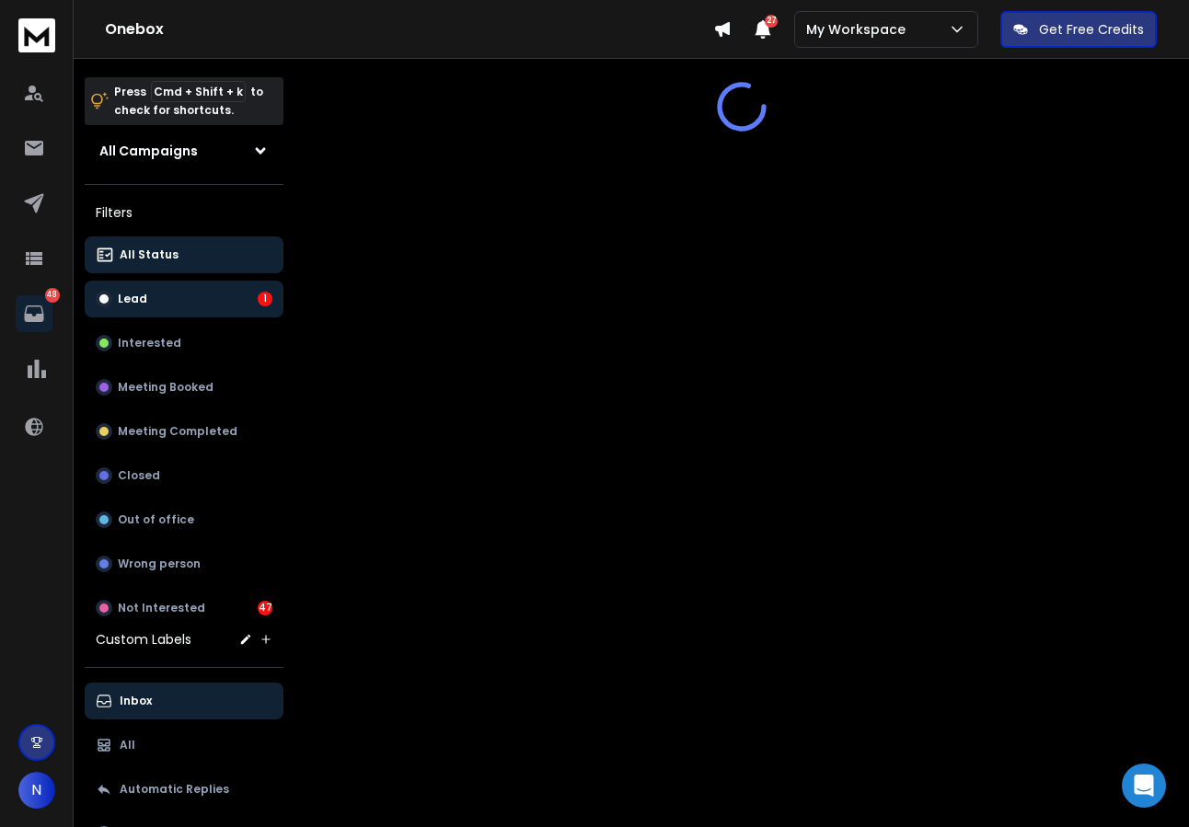
click at [155, 315] on button "Lead 1" at bounding box center [184, 299] width 199 height 37
click at [252, 286] on div "All Status Lead 1 Interested Meeting Booked Meeting Completed Closed Out of off…" at bounding box center [184, 432] width 199 height 390
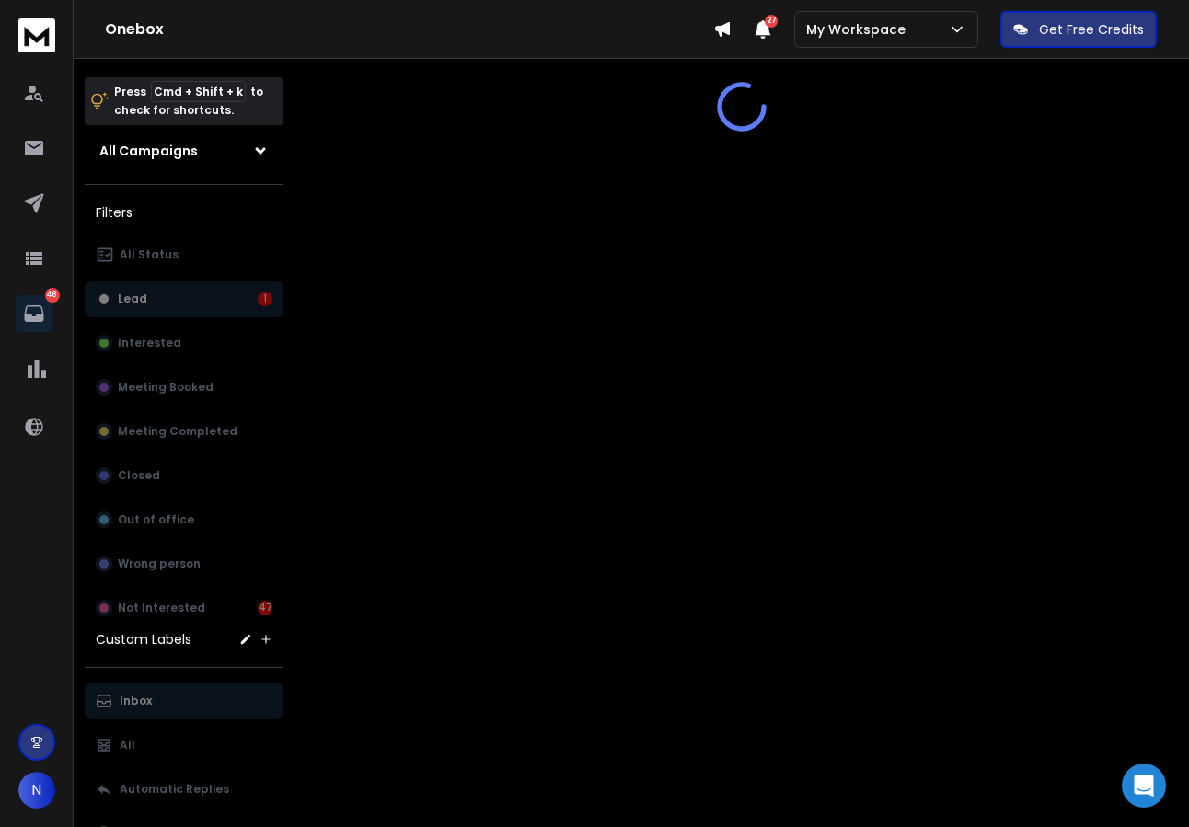
click at [246, 299] on div "All Status Lead 1 Interested Meeting Booked Meeting Completed Closed Out of off…" at bounding box center [184, 432] width 199 height 390
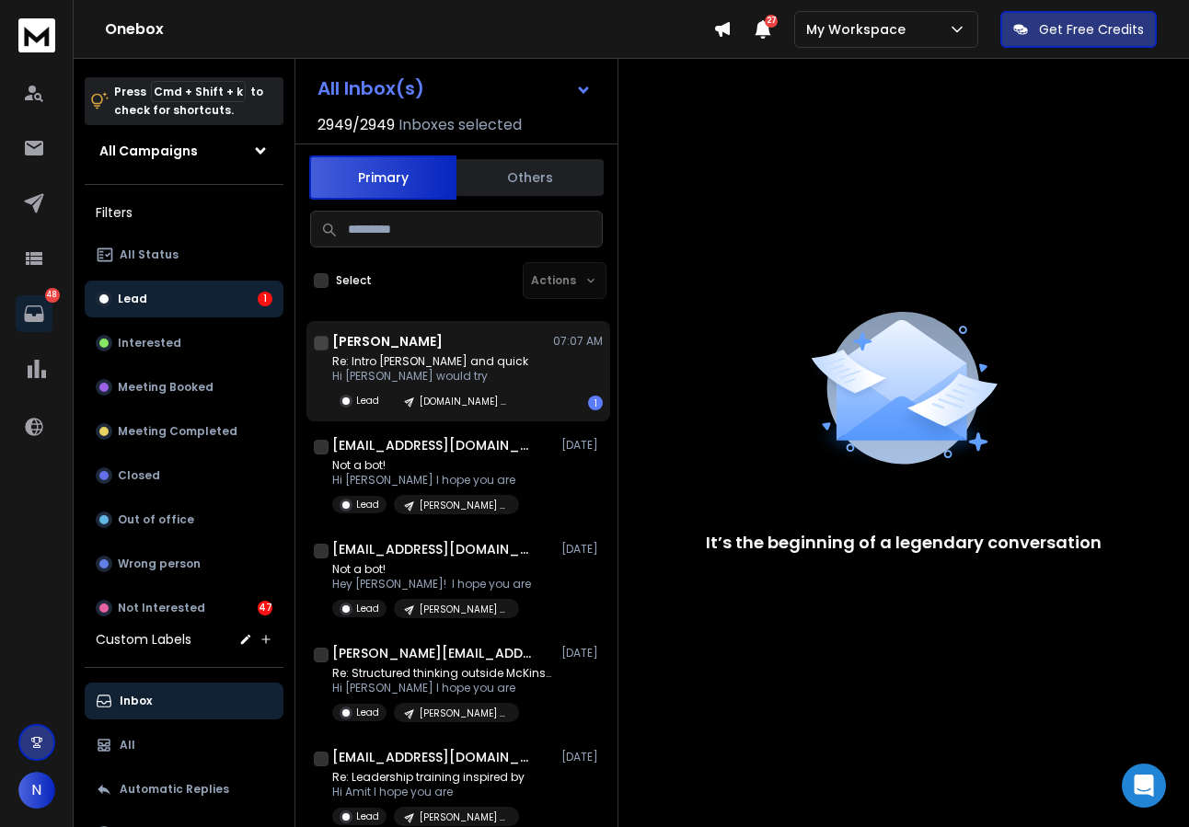
click at [545, 373] on div "Re: Intro Jonathan and quick Hi Chris I would try Lead Imaginate.io | 22.7k Coa…" at bounding box center [467, 382] width 271 height 56
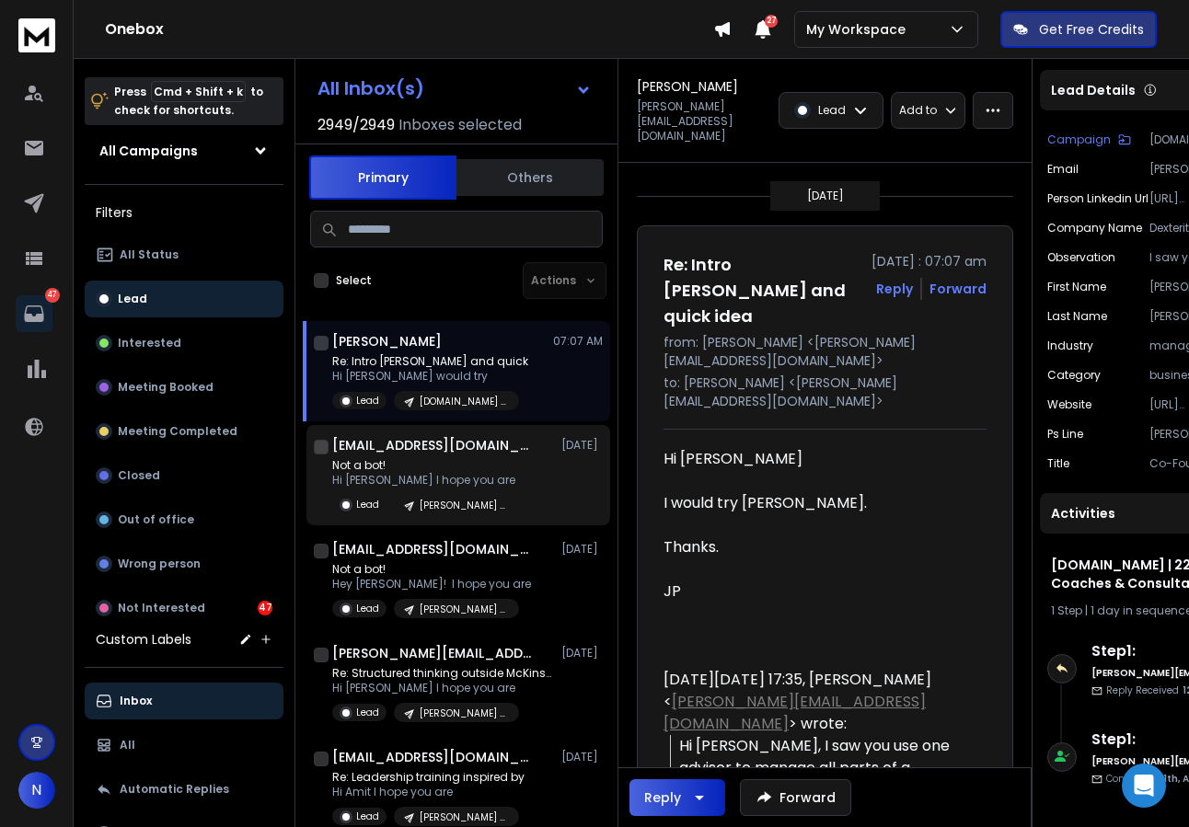
click at [433, 448] on h1 "[EMAIL_ADDRESS][DOMAIN_NAME]" at bounding box center [433, 445] width 202 height 18
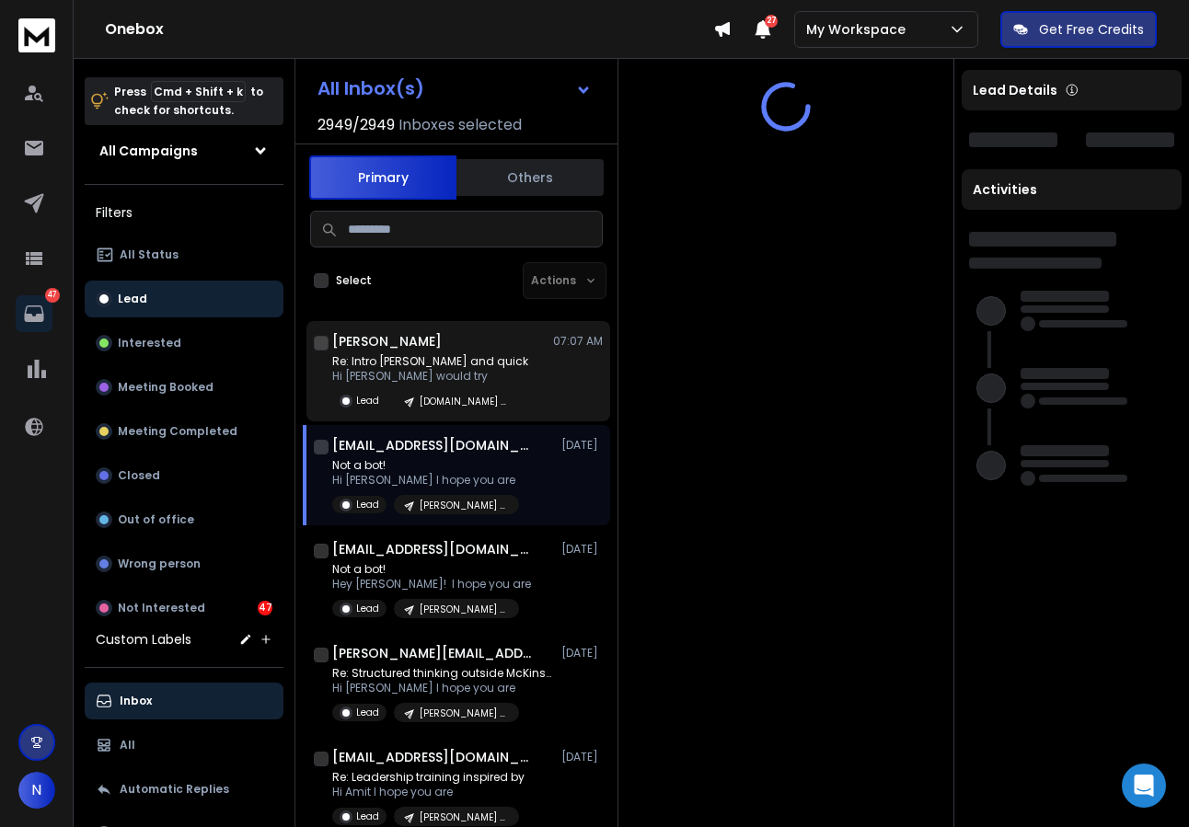
click at [482, 352] on div "Jonathan Priestley 07:07 AM Re: Intro Jonathan and quick Hi Chris I would try L…" at bounding box center [467, 371] width 271 height 78
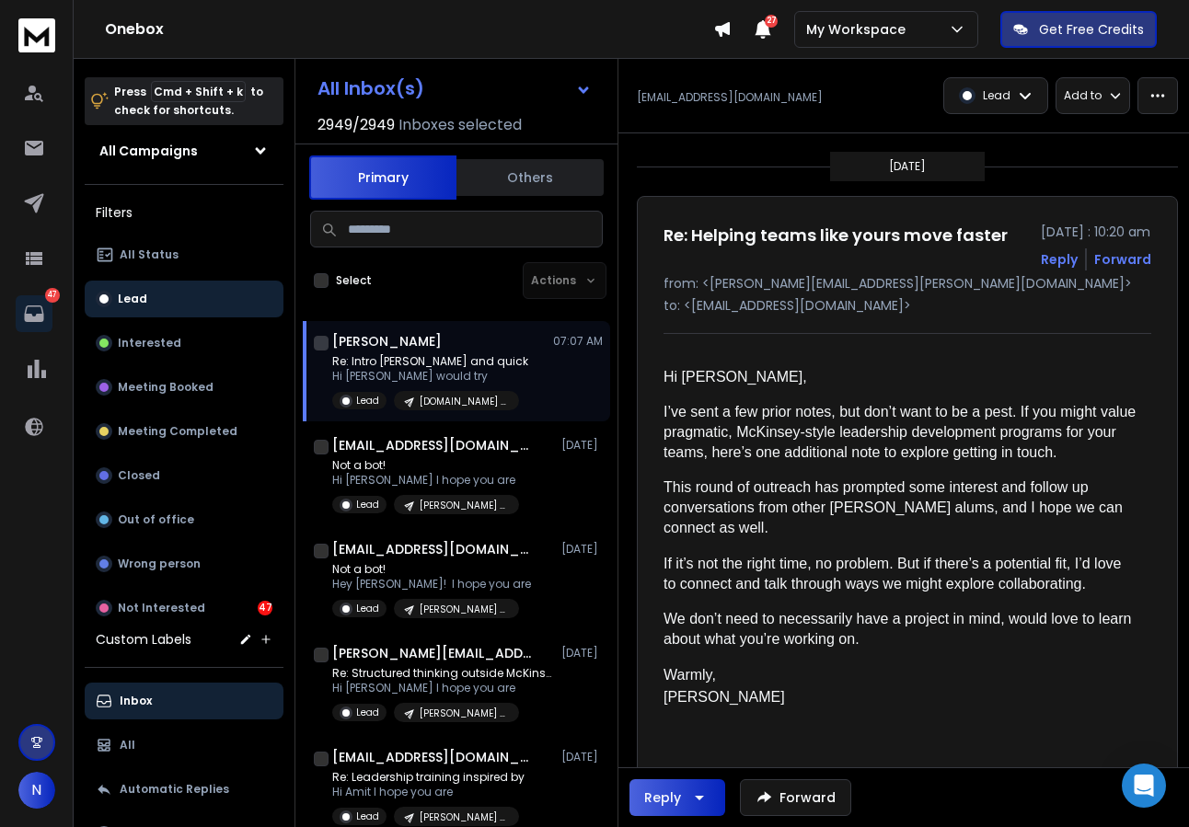
click at [1148, 98] on button "button" at bounding box center [1157, 95] width 40 height 37
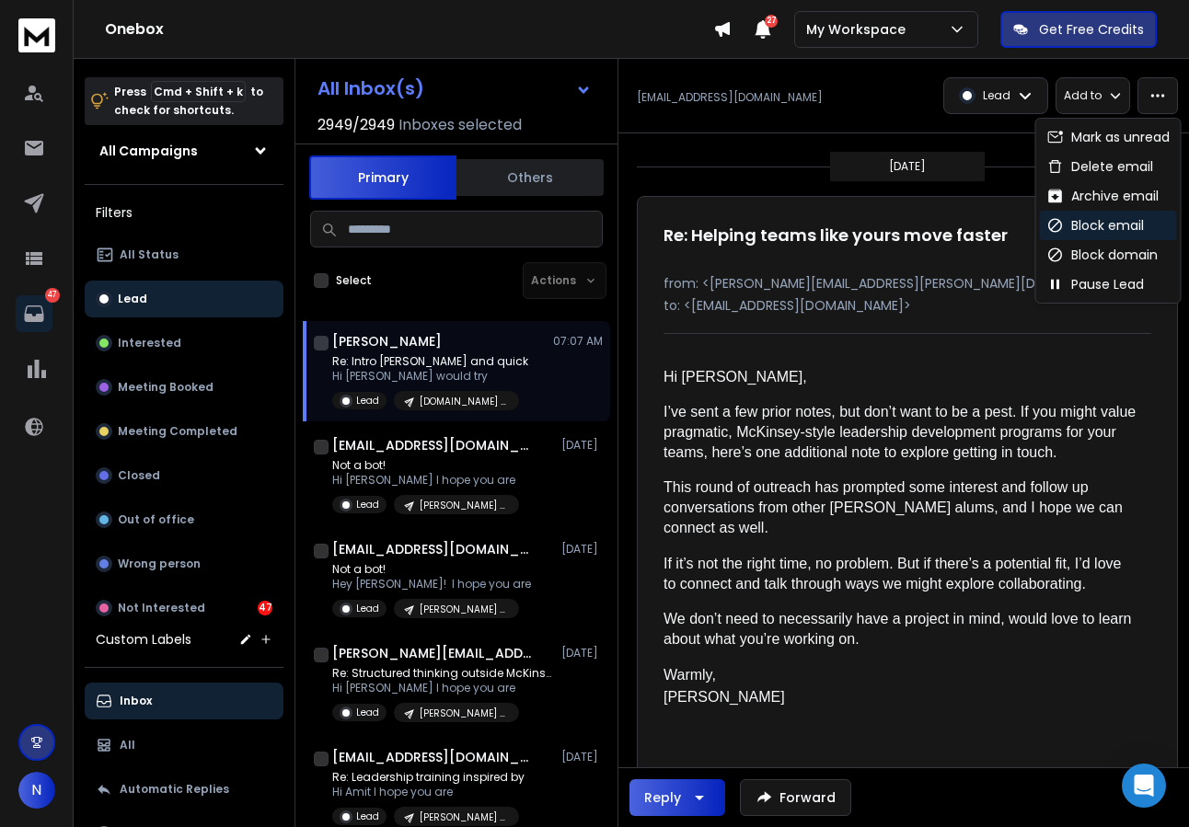
click at [1126, 233] on div "Block email" at bounding box center [1095, 225] width 97 height 18
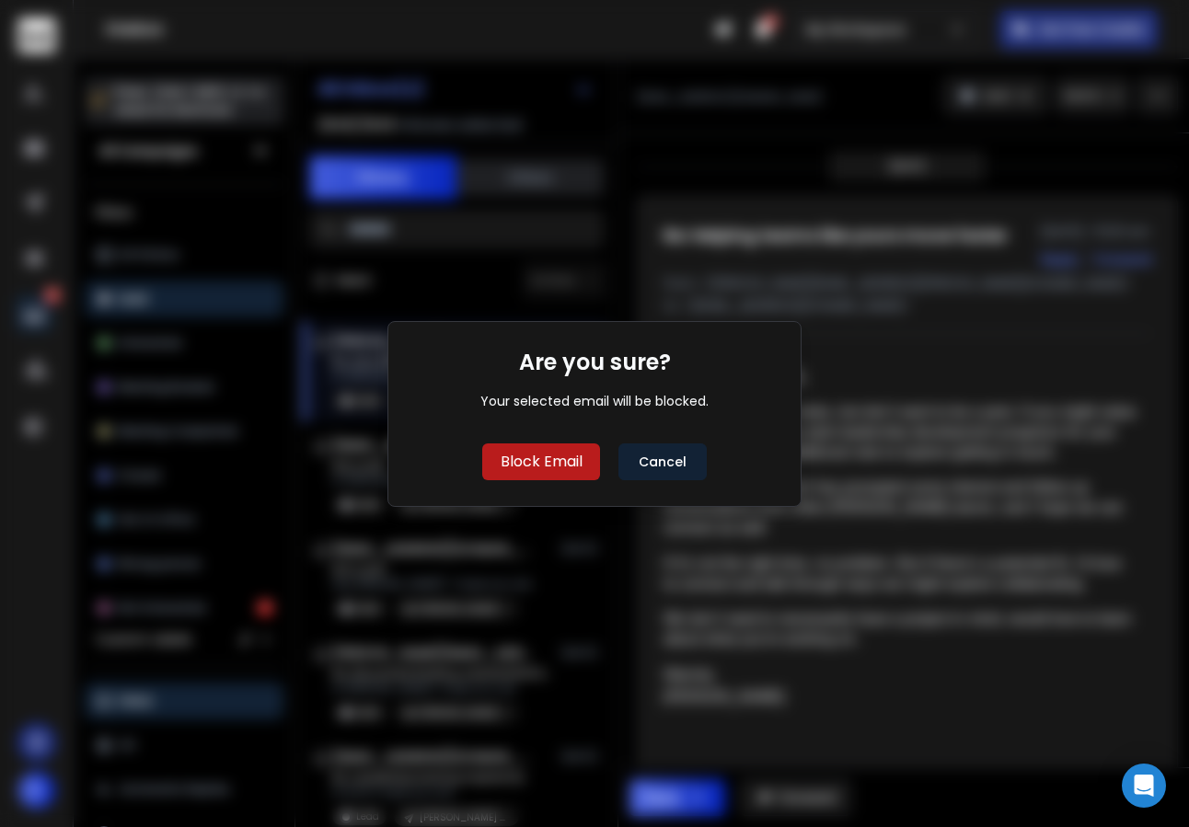
click at [562, 466] on button "Block Email" at bounding box center [541, 462] width 118 height 37
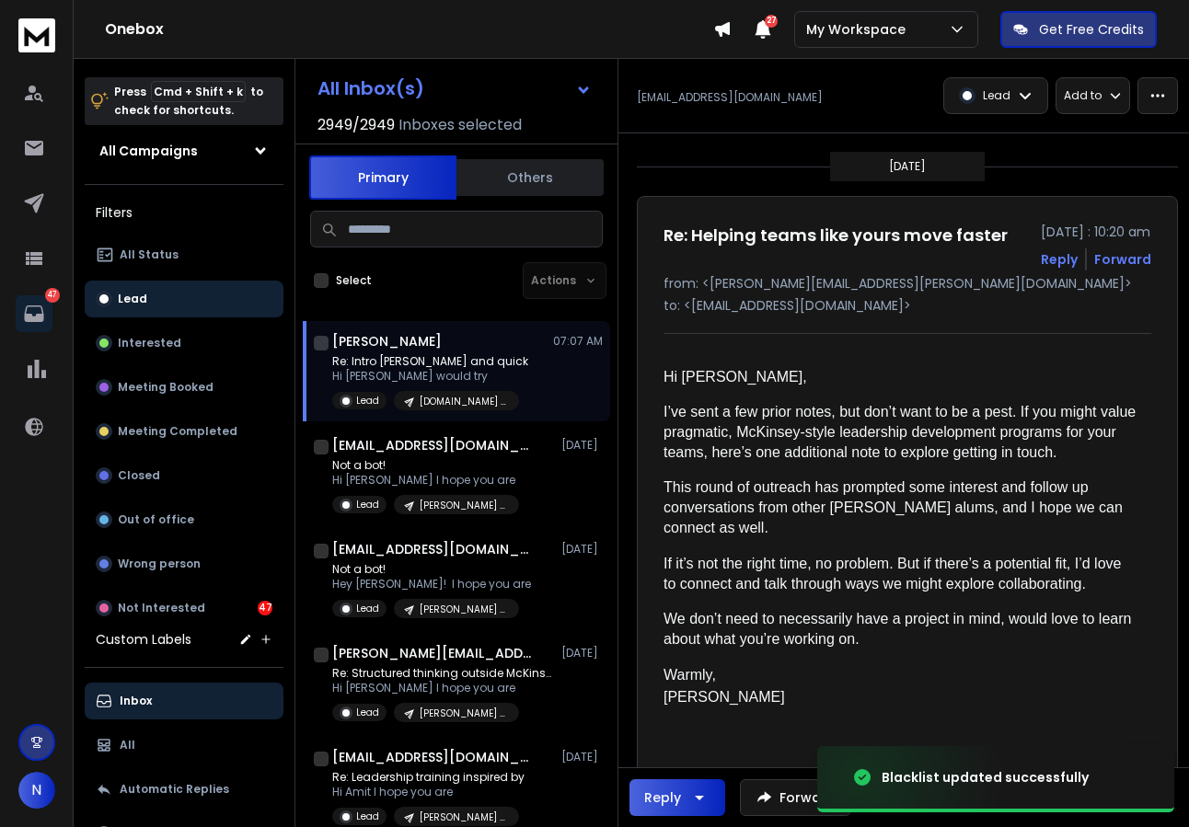
click at [1157, 111] on button "button" at bounding box center [1157, 95] width 40 height 37
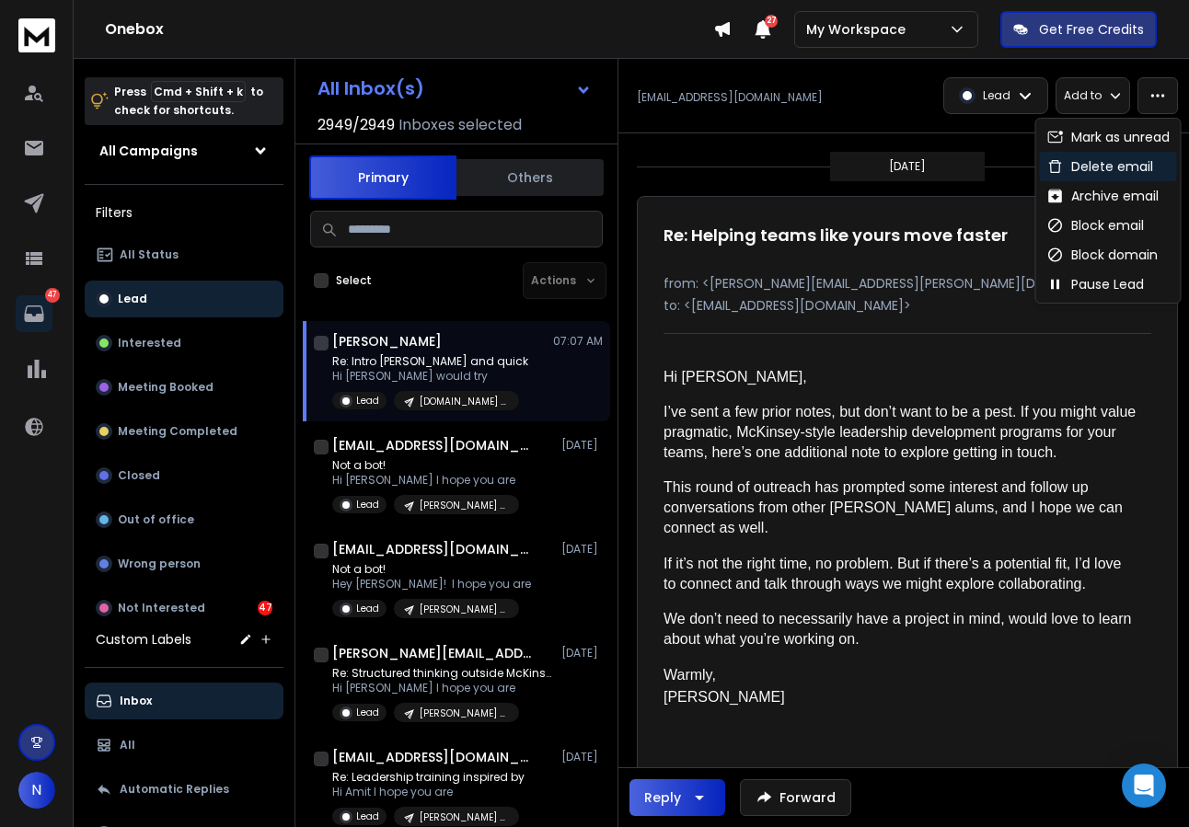
drag, startPoint x: 1124, startPoint y: 193, endPoint x: 1120, endPoint y: 172, distance: 21.5
click at [1120, 172] on div "Mark as unread Delete email Archive email Block email Block domain Pause Lead" at bounding box center [1108, 211] width 146 height 186
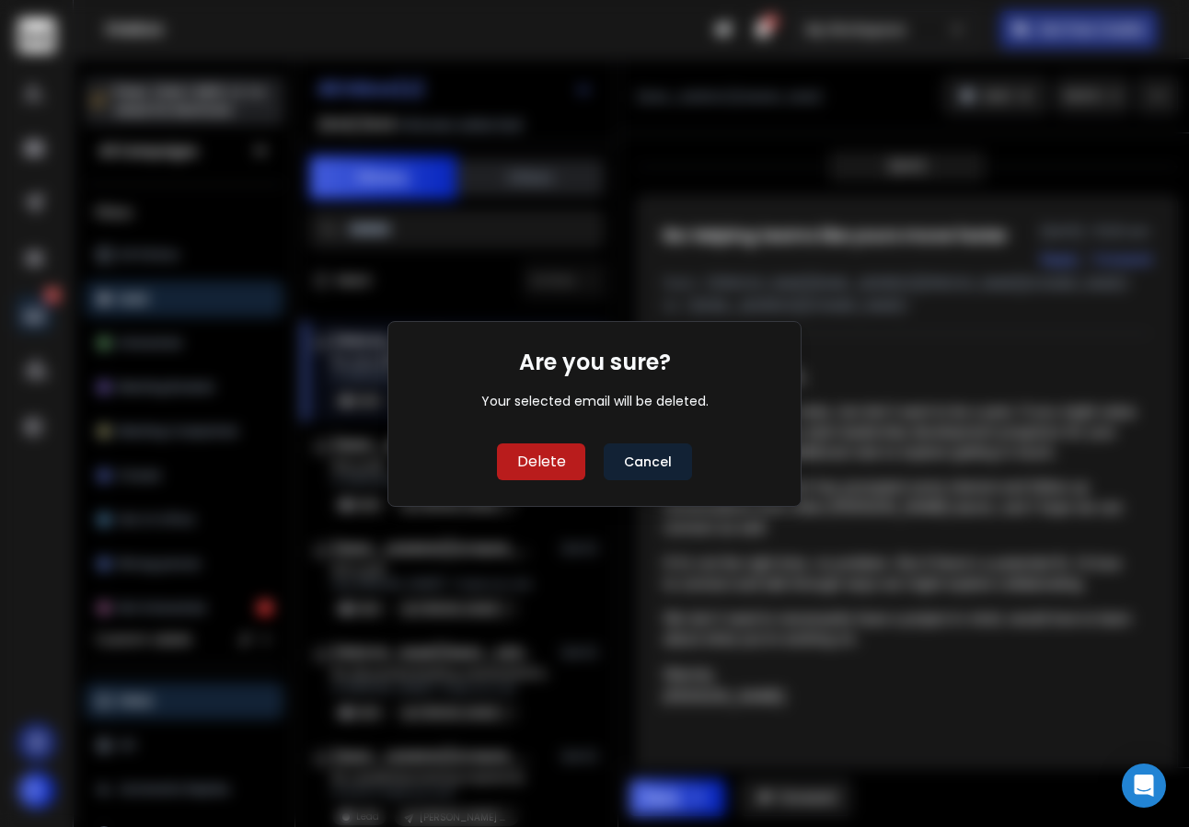
click at [542, 446] on button "Delete" at bounding box center [541, 462] width 88 height 37
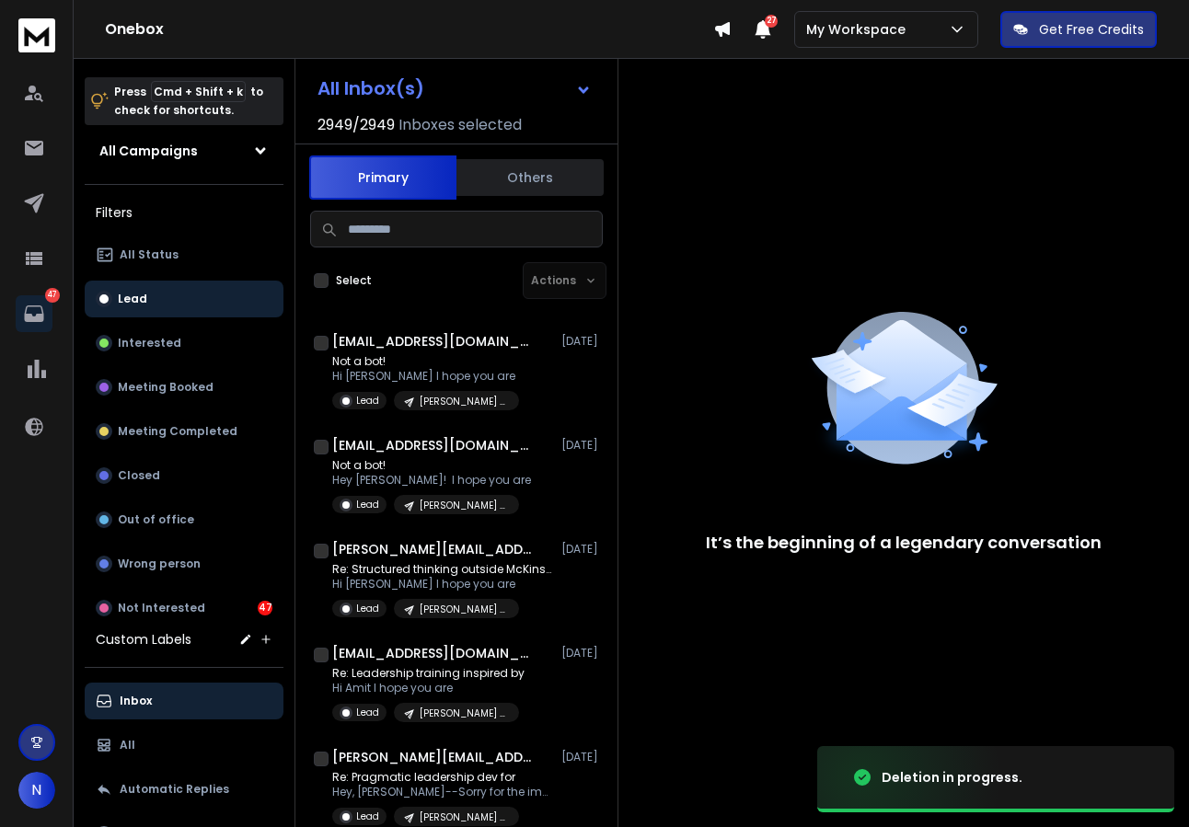
click at [535, 184] on button "Others" at bounding box center [529, 177] width 147 height 40
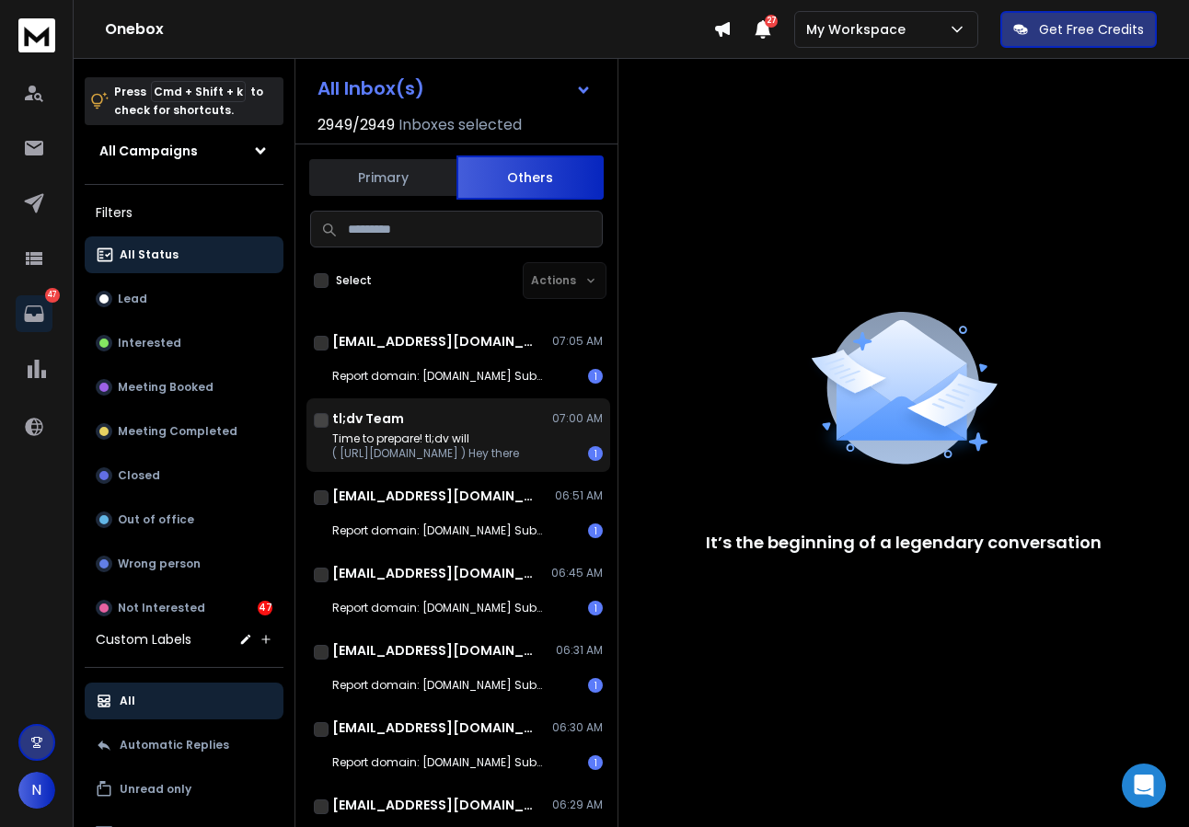
click at [475, 408] on div "tl;dv Team 07:00 AM Time to prepare! tl;dv will ( https://tldv.io/ ) Hey there 1" at bounding box center [458, 435] width 304 height 74
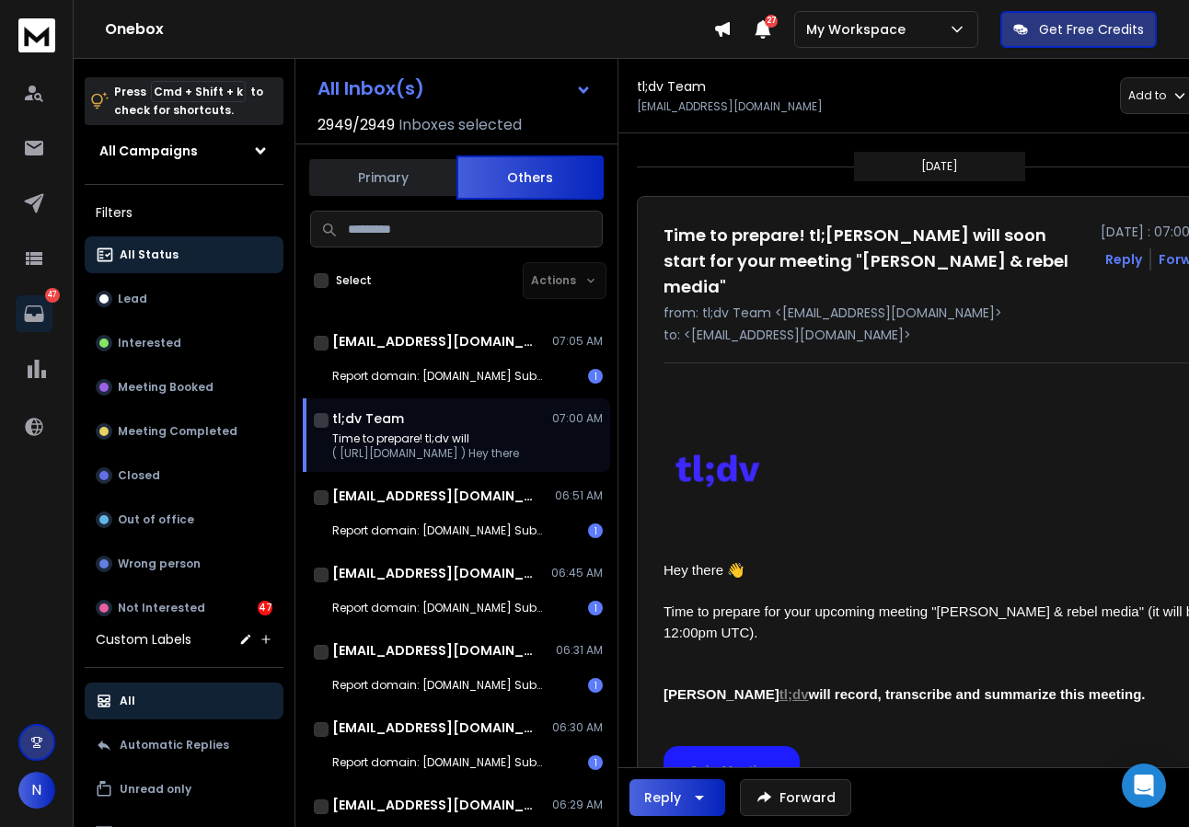
click at [357, 204] on div at bounding box center [456, 225] width 307 height 44
click at [357, 202] on div "Primary Others Select Actions no-reply@us-4.mimecastreport.com 07:05 AM Report …" at bounding box center [456, 544] width 322 height 770
click at [366, 152] on div "All Inbox(s) 2949 / 2949 Inboxes selected Primary Others Select Actions no-repl…" at bounding box center [456, 472] width 322 height 827
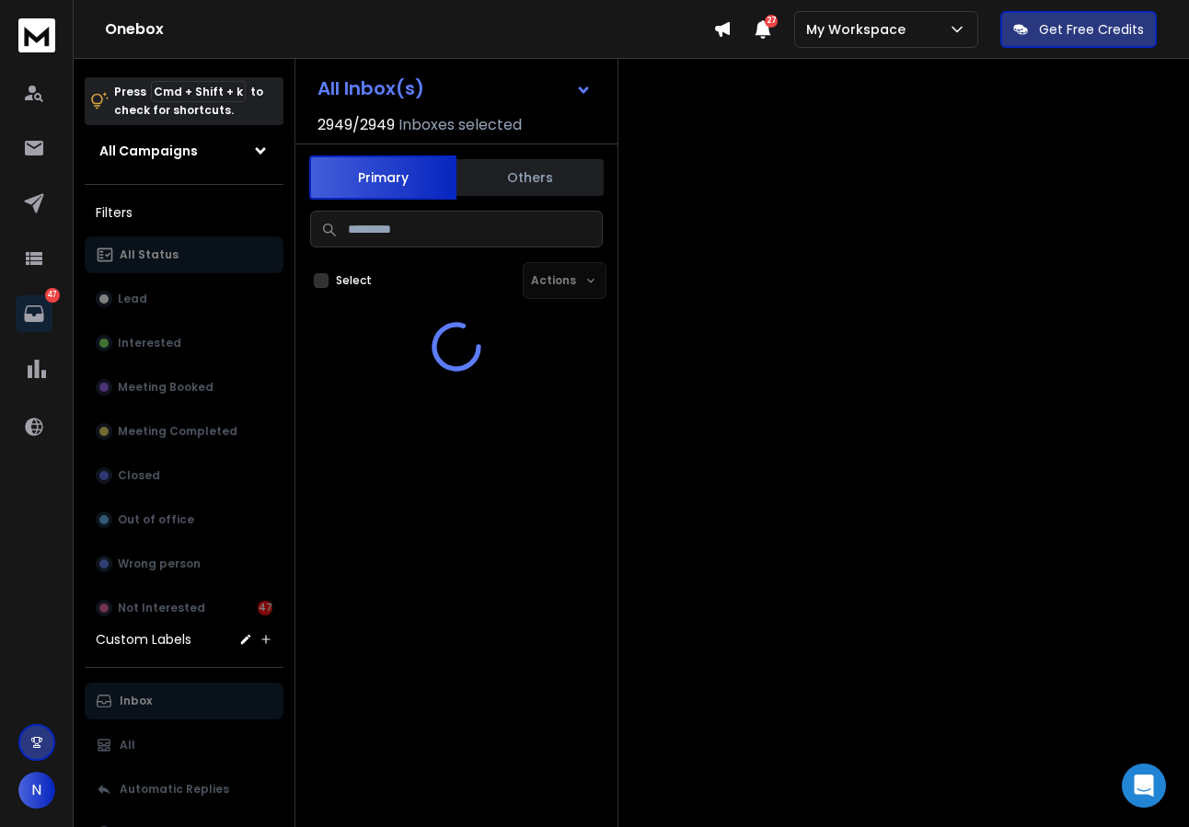
click at [371, 161] on button "Primary" at bounding box center [382, 178] width 147 height 44
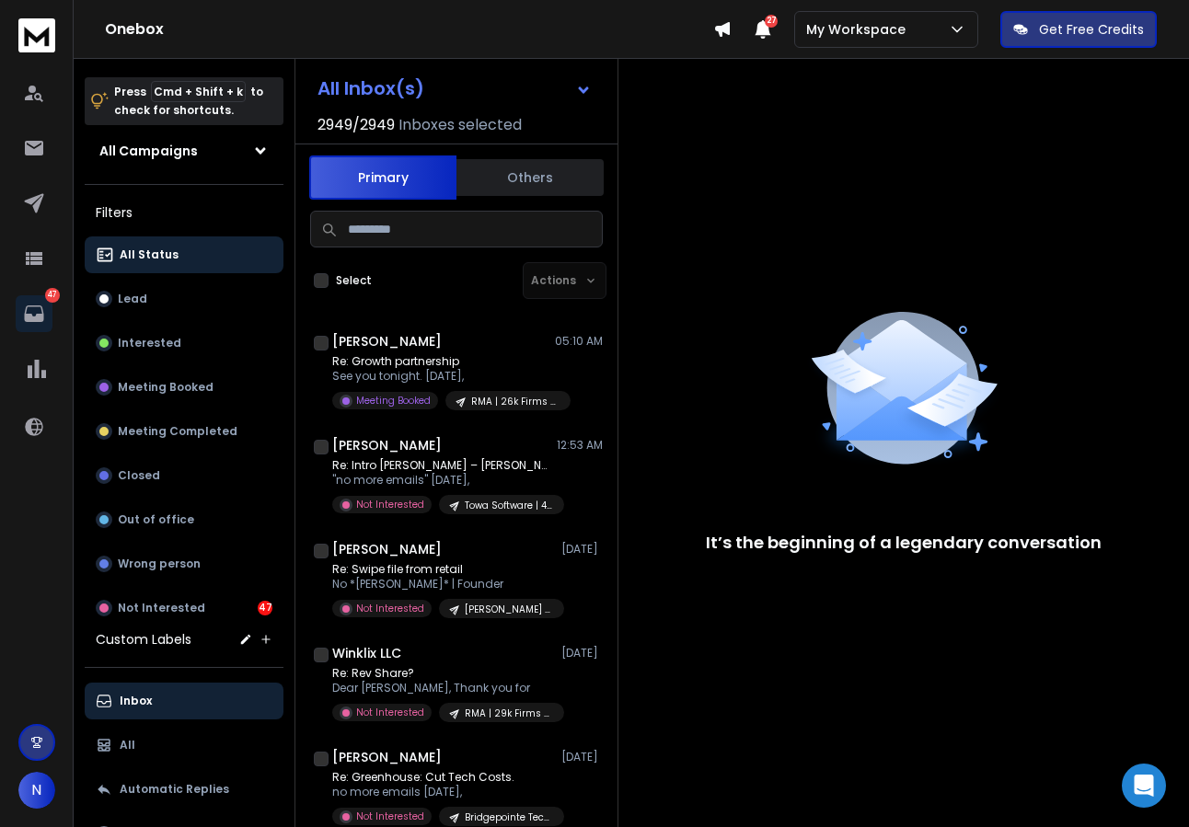
click at [25, 334] on div "47" at bounding box center [37, 317] width 42 height 44
click at [31, 366] on icon at bounding box center [37, 369] width 18 height 18
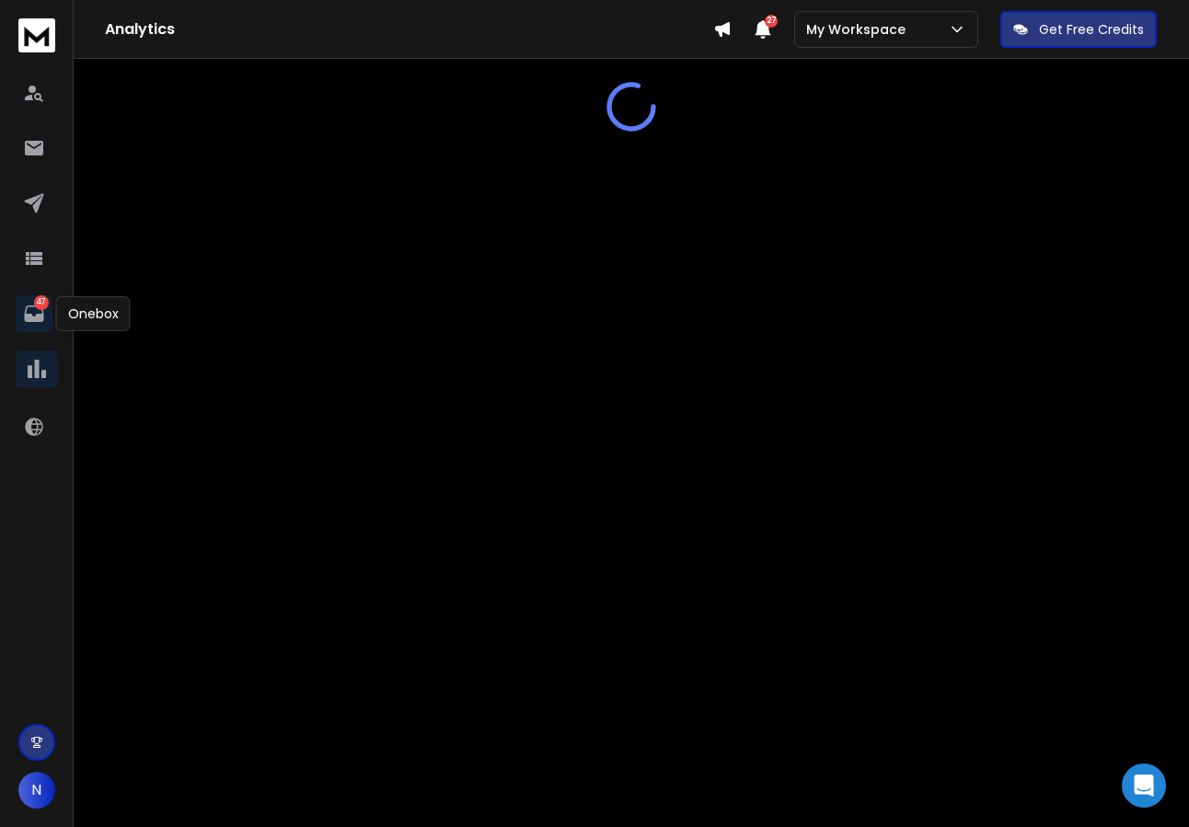
click at [27, 298] on link "47" at bounding box center [34, 313] width 37 height 37
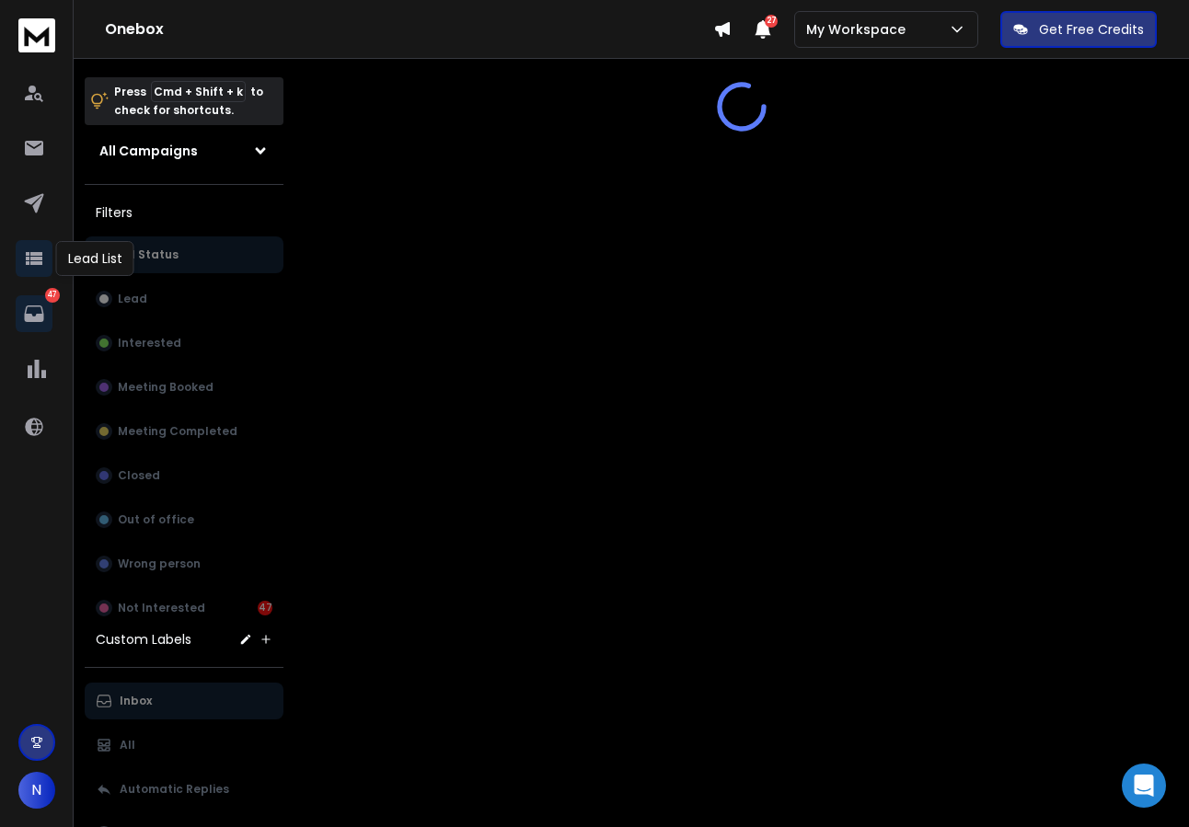
click at [26, 252] on icon at bounding box center [34, 258] width 17 height 13
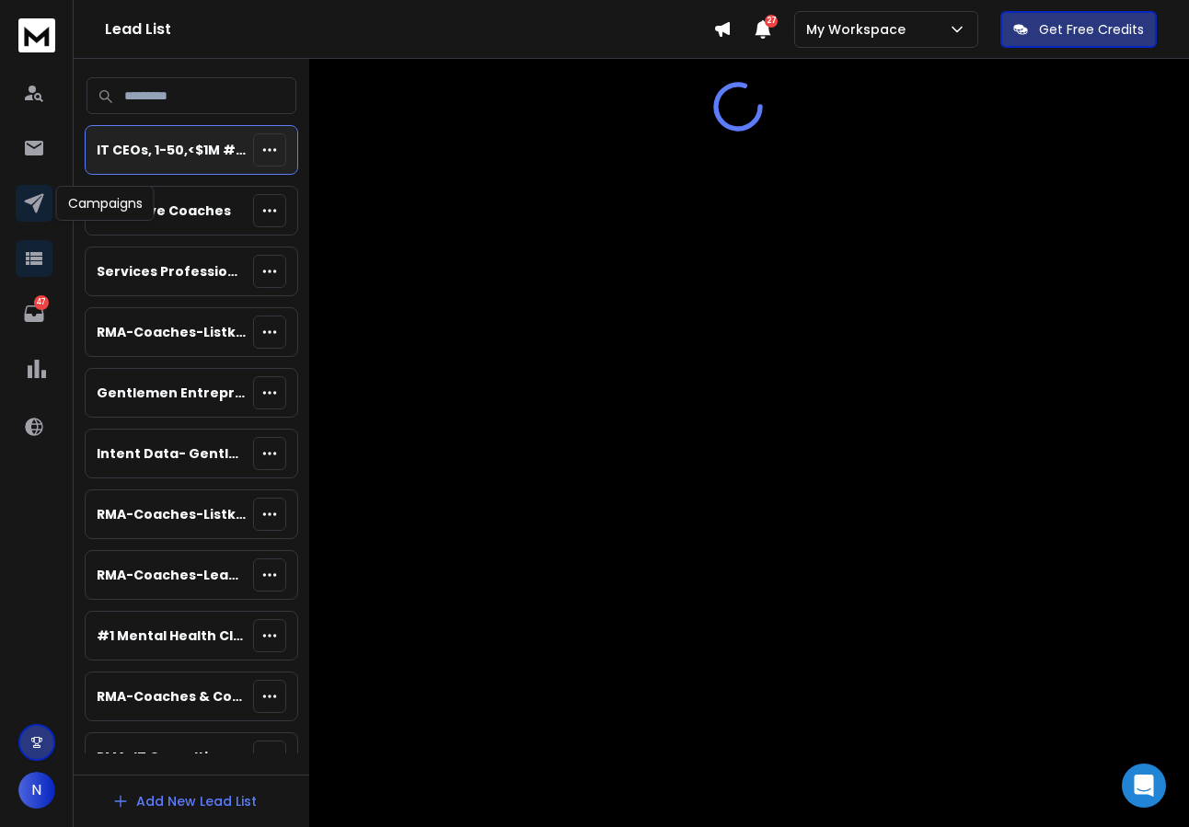
click at [29, 199] on icon at bounding box center [33, 202] width 19 height 19
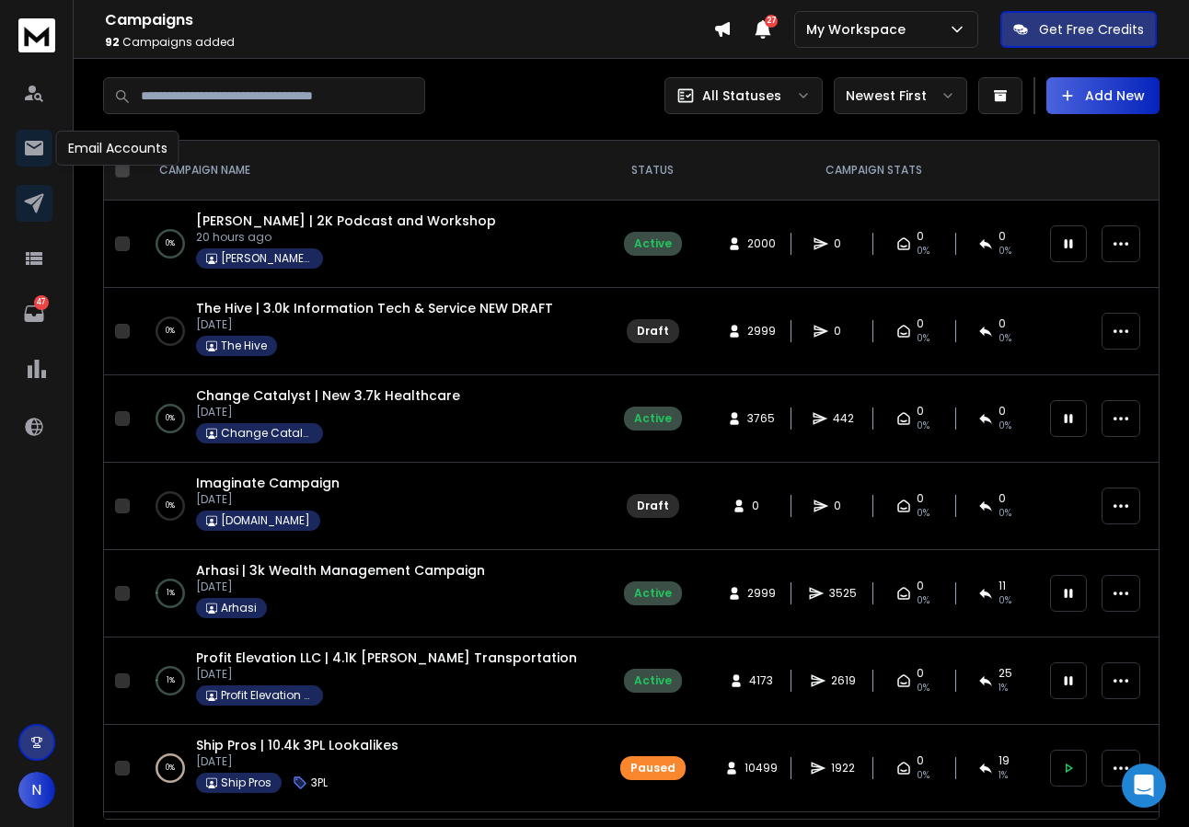
click at [28, 149] on icon at bounding box center [34, 148] width 18 height 15
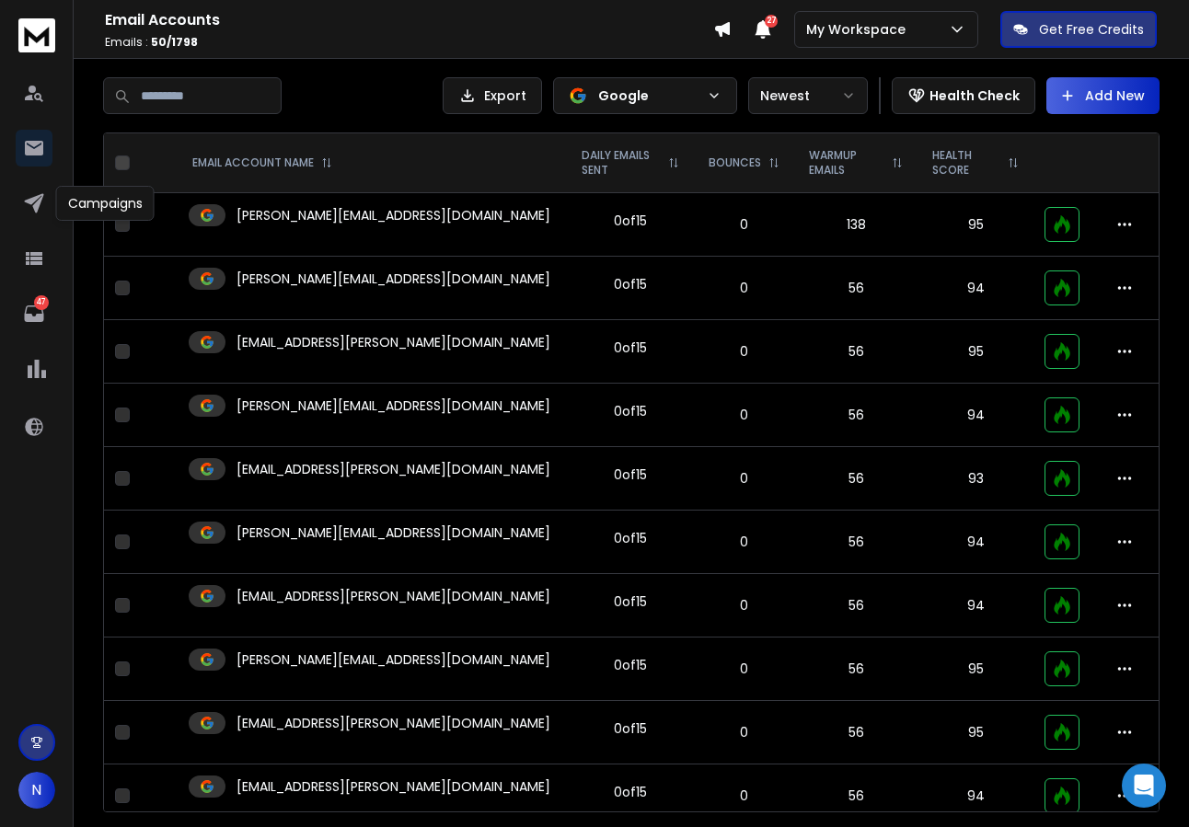
click at [27, 234] on div "47" at bounding box center [37, 264] width 42 height 378
click at [29, 195] on icon at bounding box center [34, 203] width 22 height 22
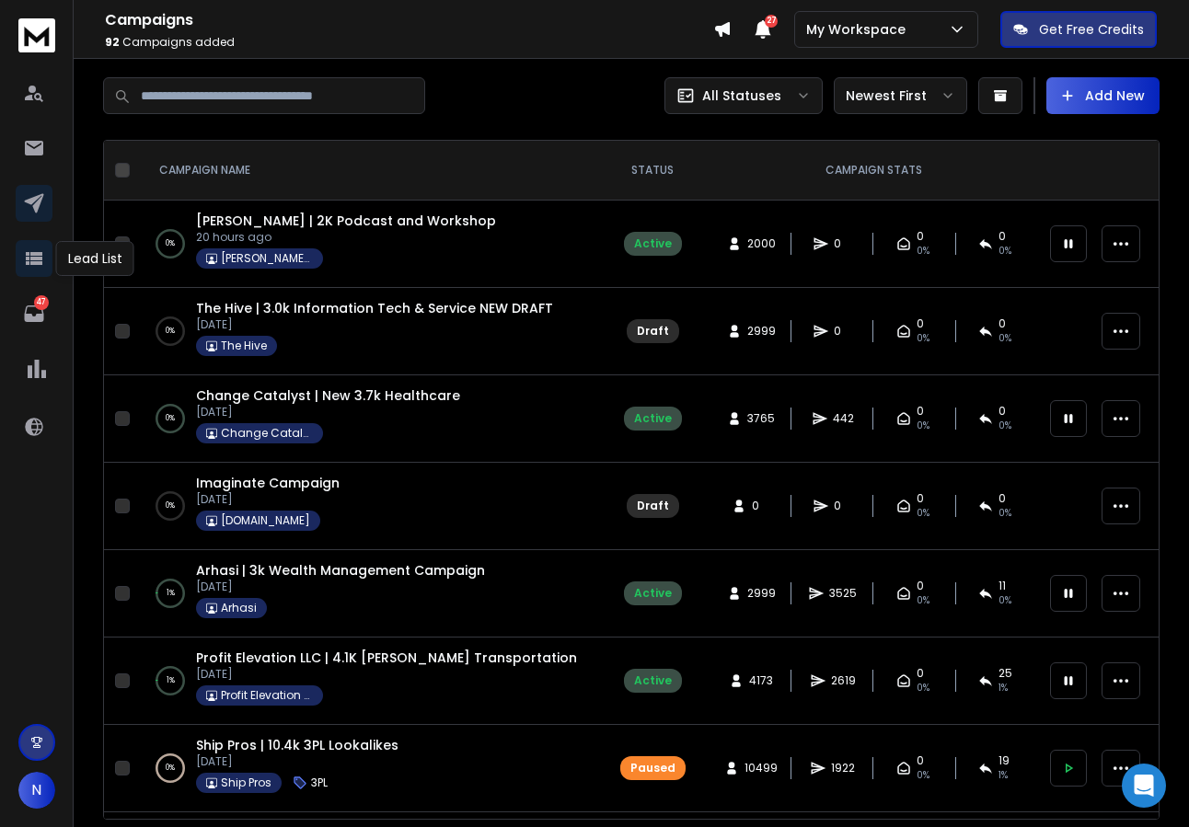
click at [34, 252] on icon at bounding box center [34, 258] width 17 height 13
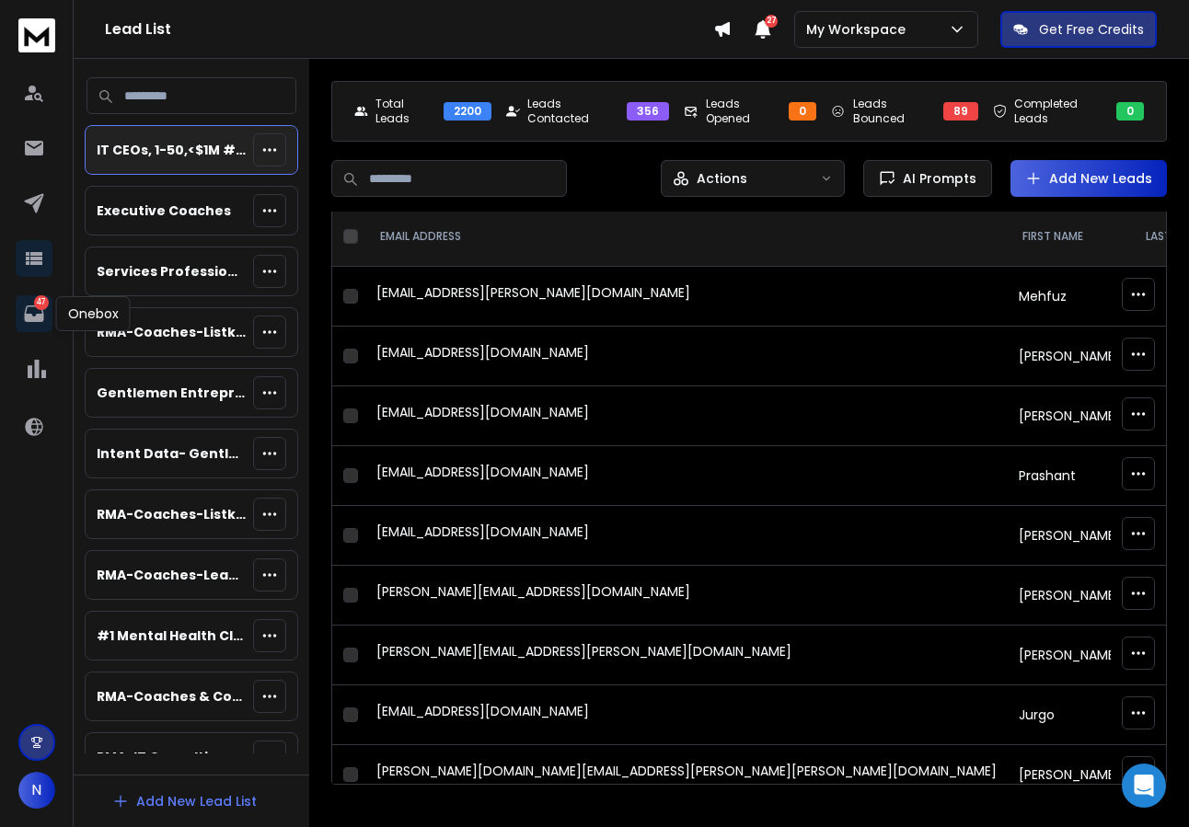
click at [45, 310] on p "47" at bounding box center [41, 302] width 15 height 15
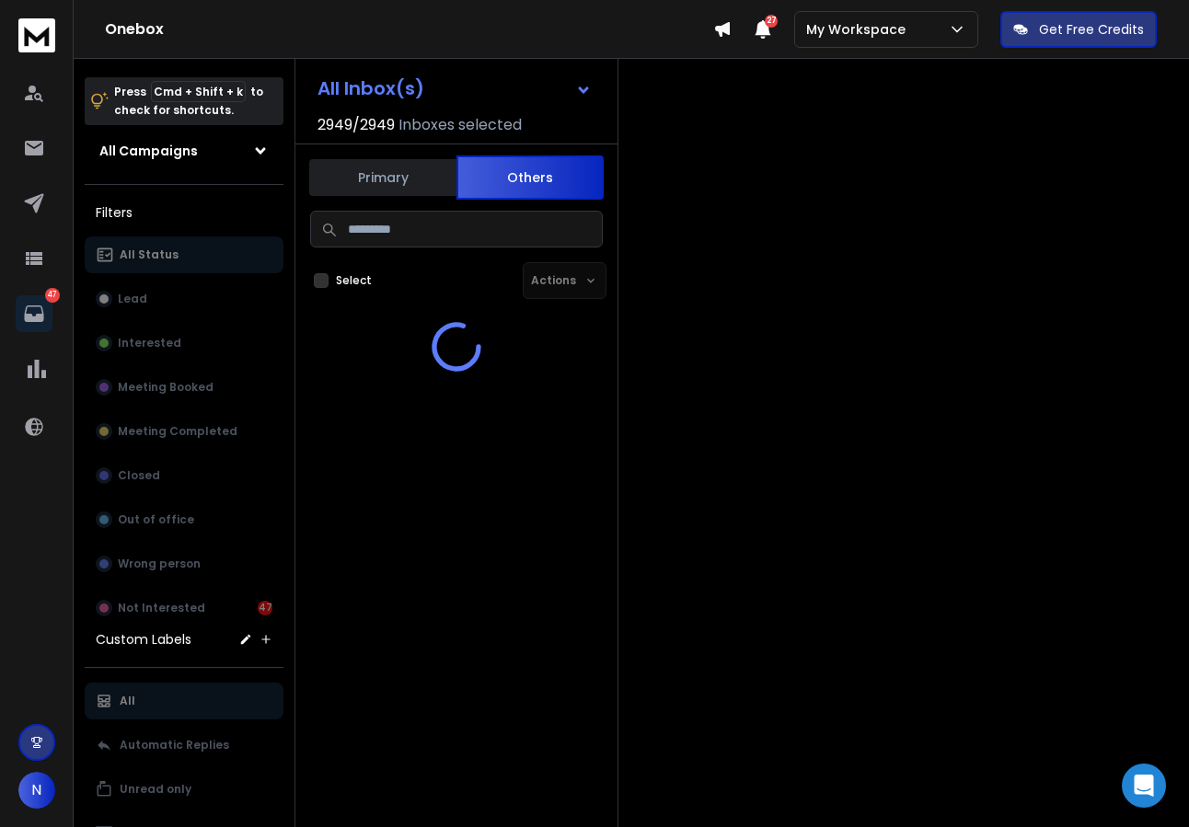
click at [479, 171] on button "Others" at bounding box center [529, 178] width 147 height 44
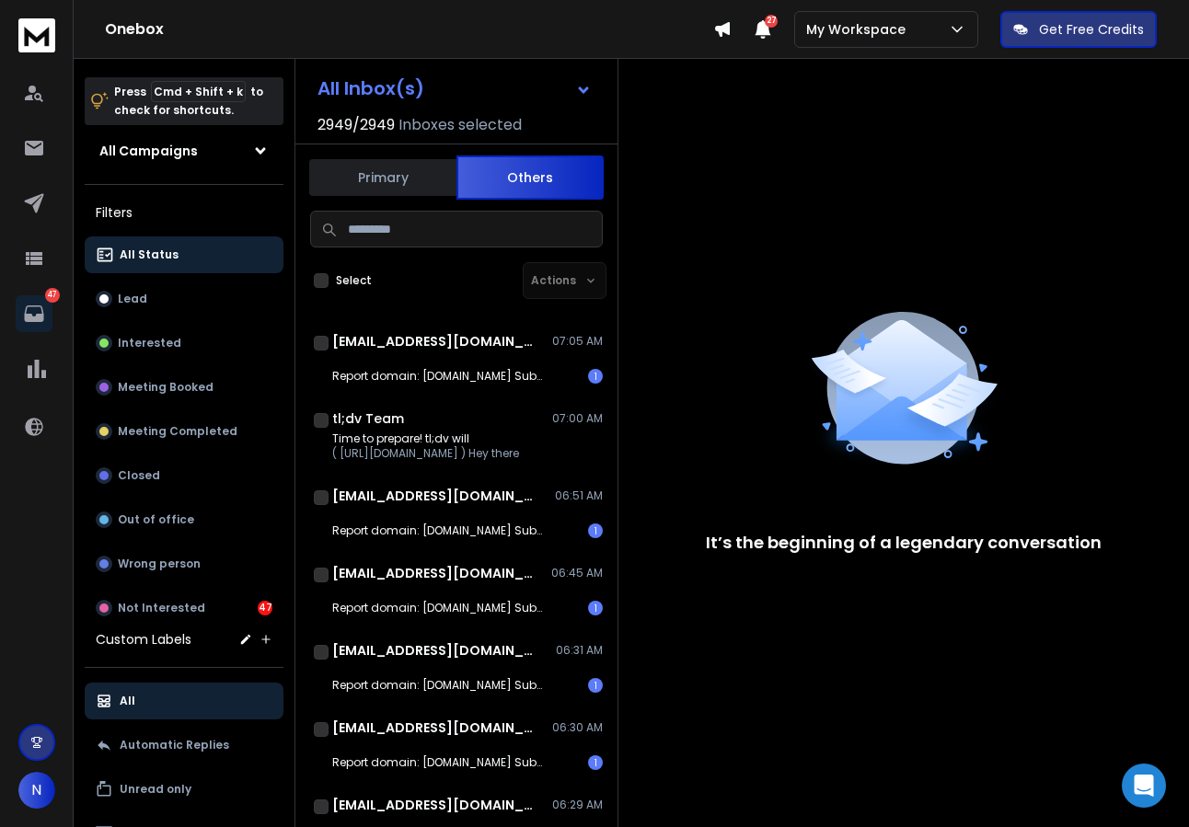
click at [876, 53] on div "Onebox 27 My Workspace Get Free Credits" at bounding box center [594, 29] width 1189 height 59
click at [876, 47] on div "Onebox 27 My Workspace Get Free Credits" at bounding box center [594, 29] width 1189 height 59
click at [870, 31] on p "My Workspace" at bounding box center [859, 29] width 107 height 18
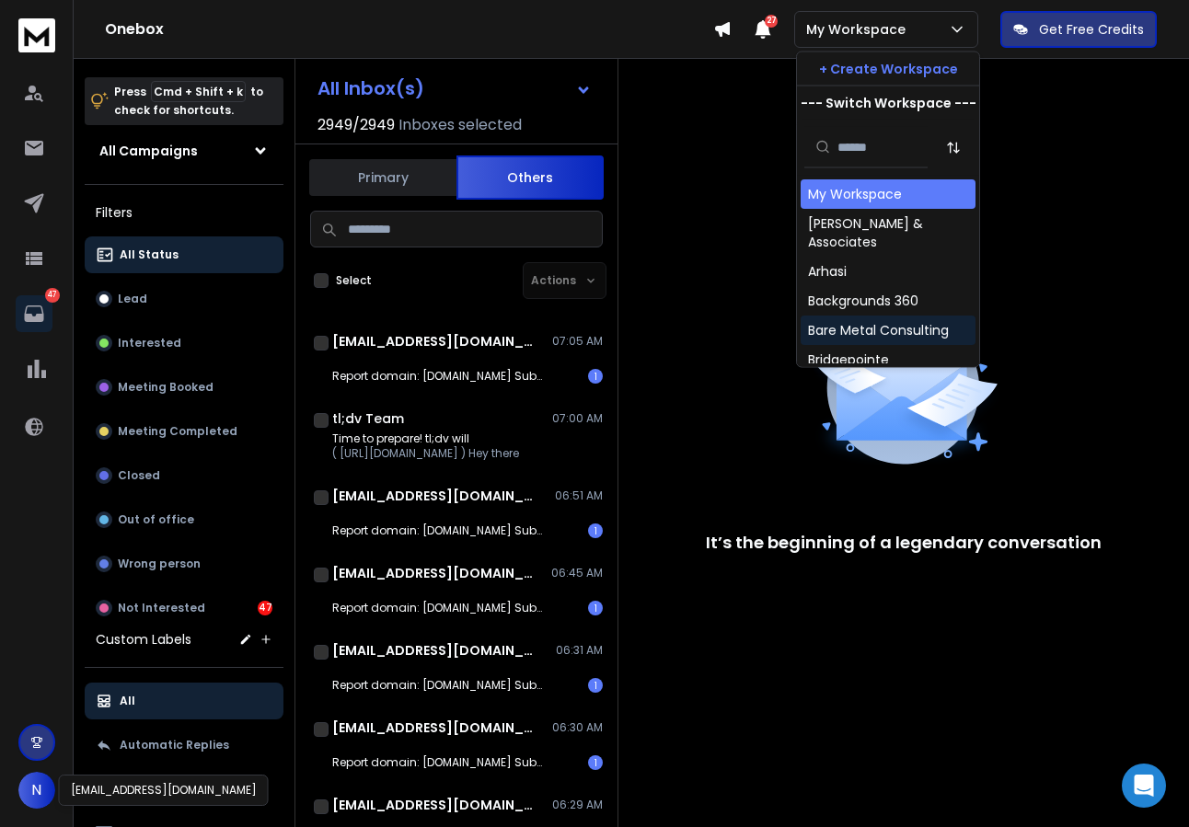
click at [35, 805] on span "N" at bounding box center [36, 790] width 37 height 37
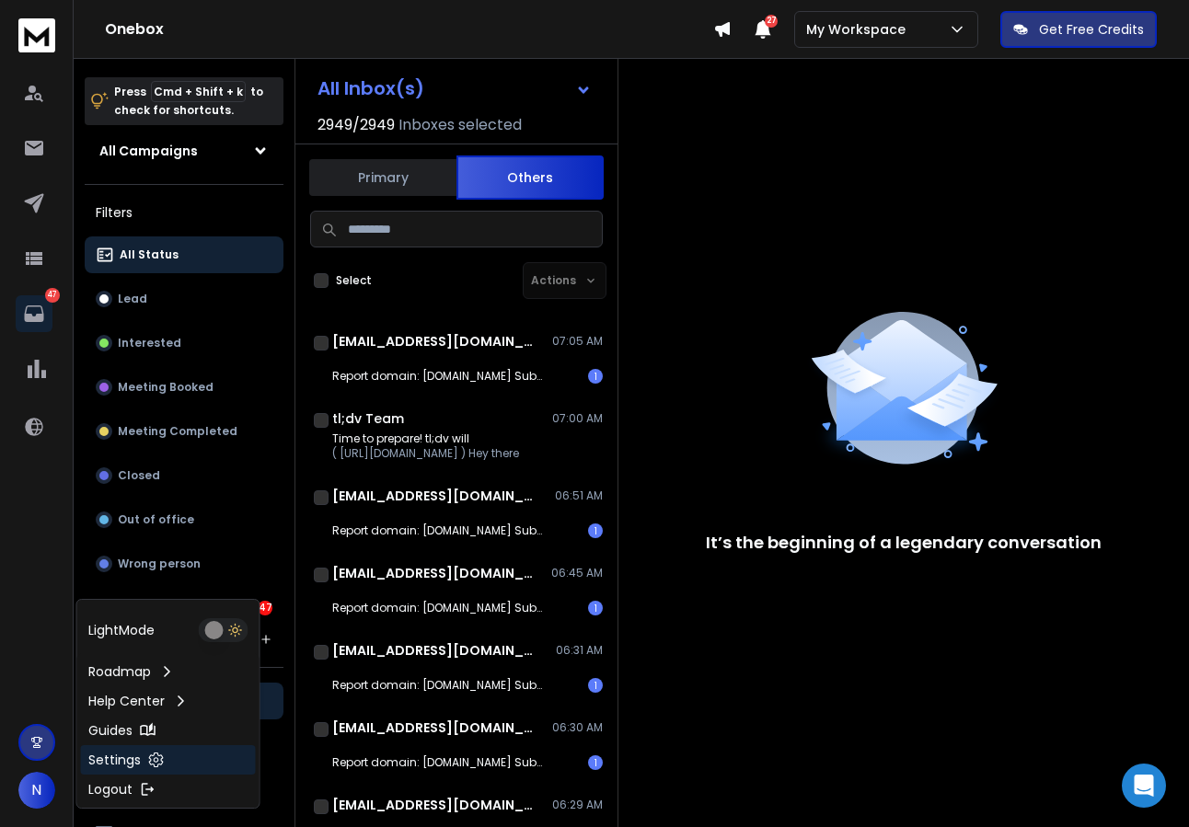
click at [148, 763] on icon at bounding box center [156, 760] width 17 height 17
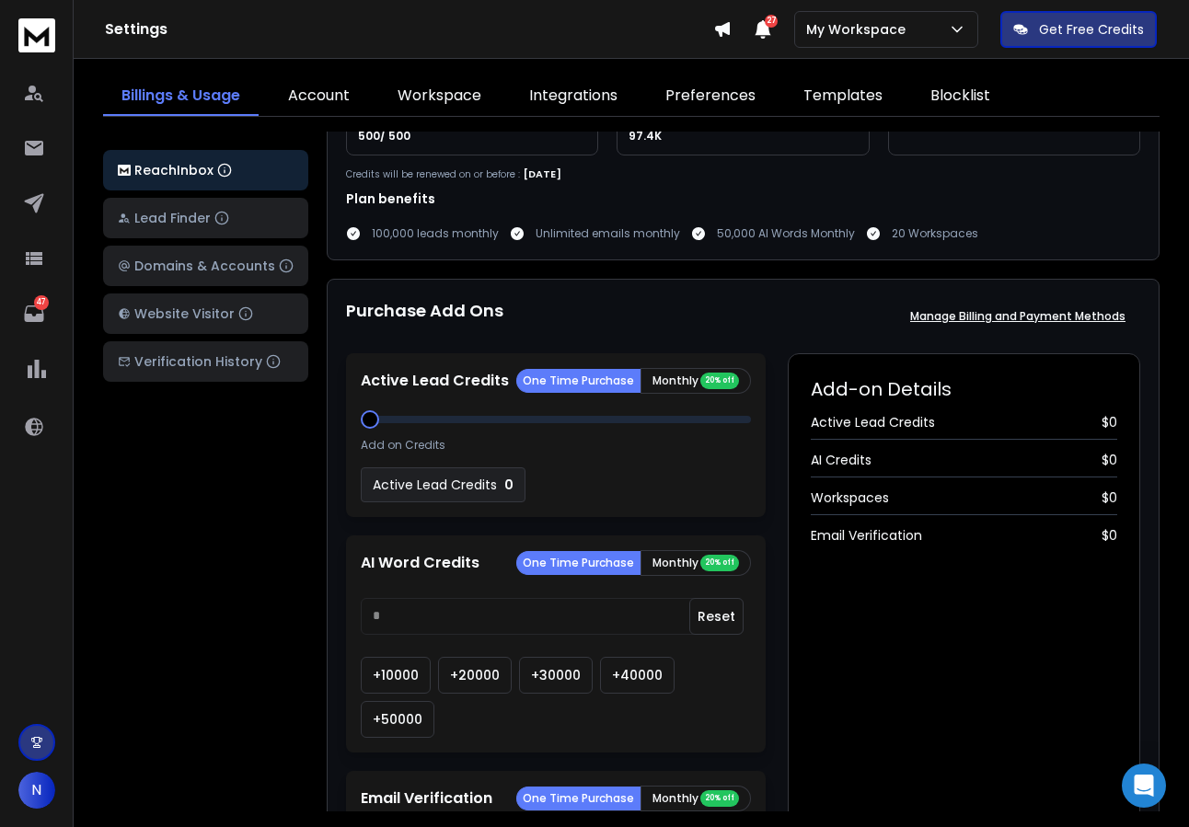
scroll to position [328, 0]
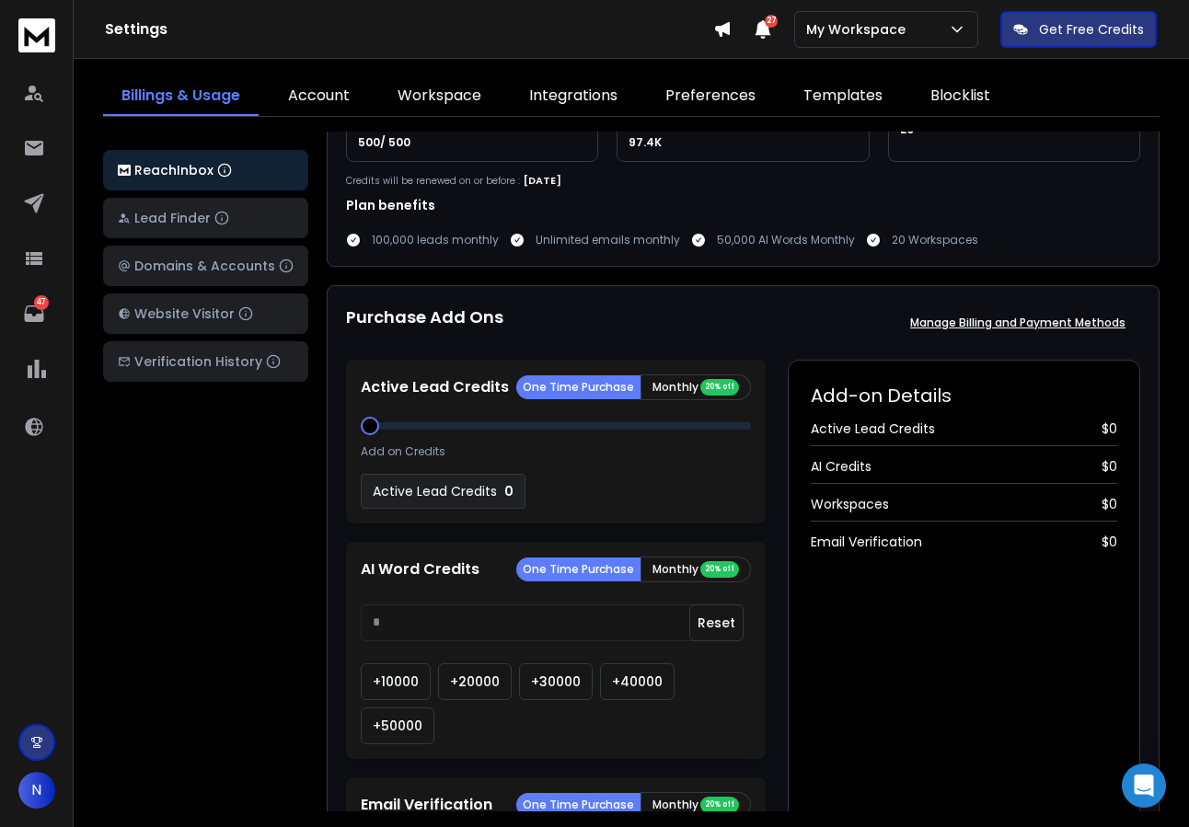
click at [1000, 325] on p "Manage Billing and Payment Methods" at bounding box center [1017, 323] width 215 height 15
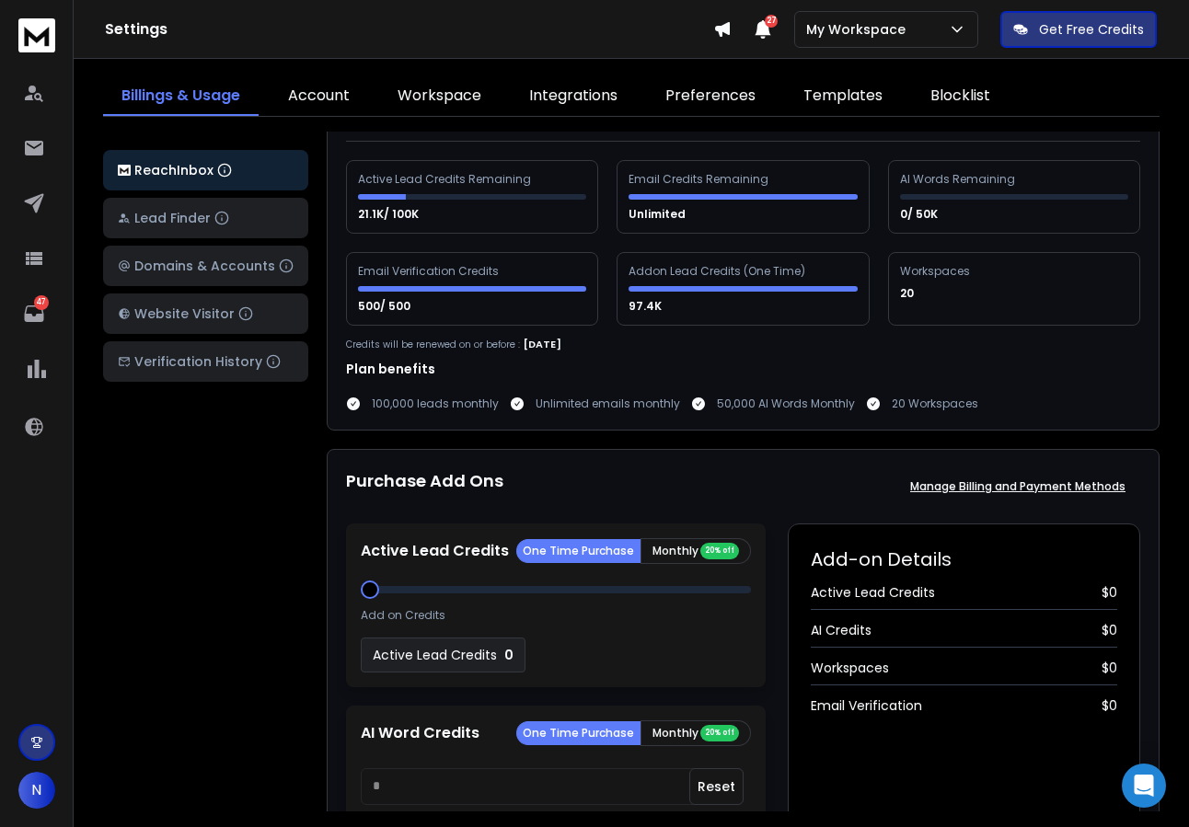
scroll to position [93, 0]
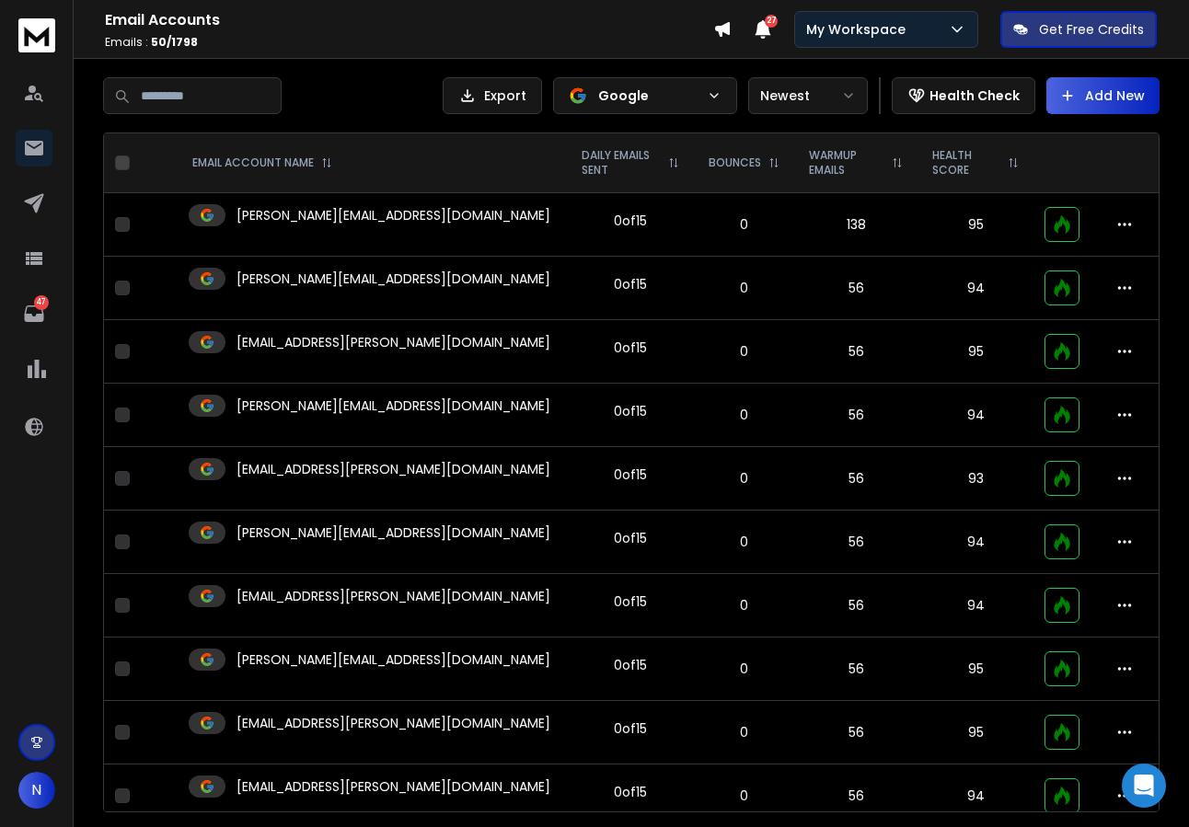
click at [848, 23] on p "My Workspace" at bounding box center [859, 29] width 107 height 18
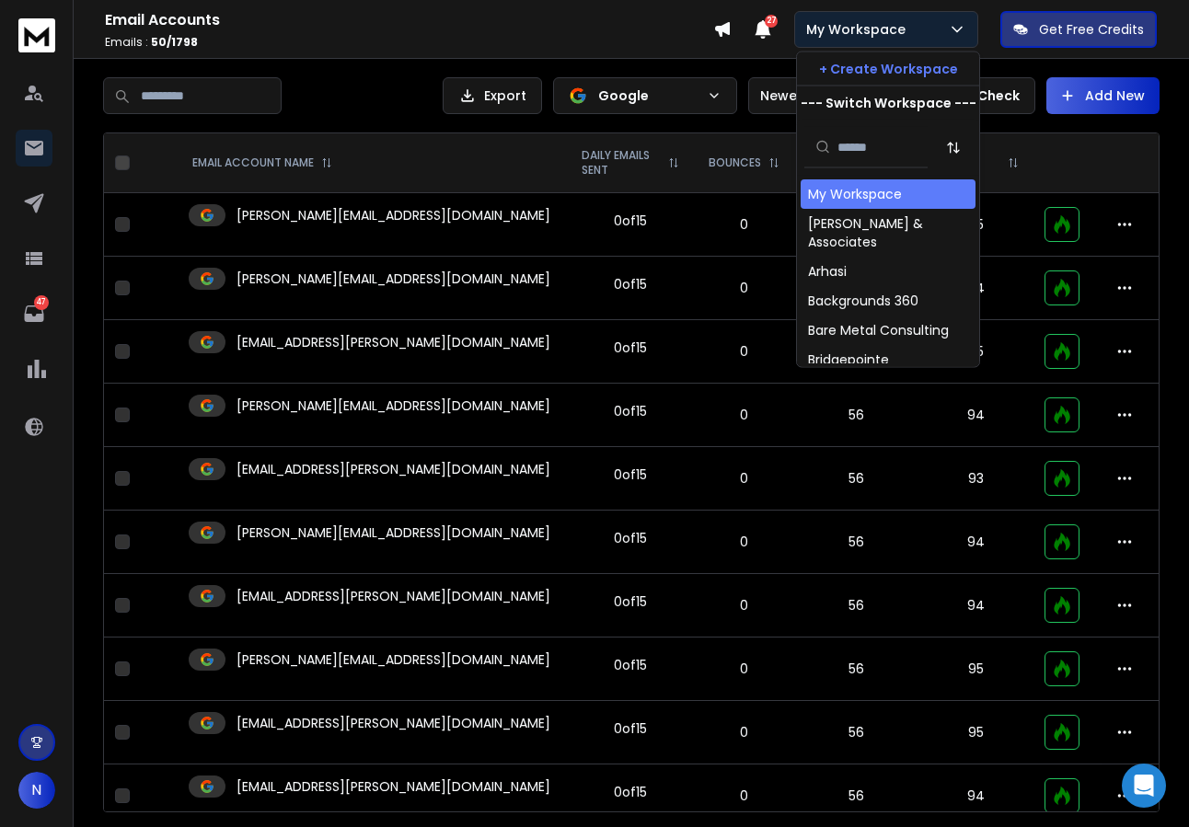
click at [848, 23] on p "My Workspace" at bounding box center [859, 29] width 107 height 18
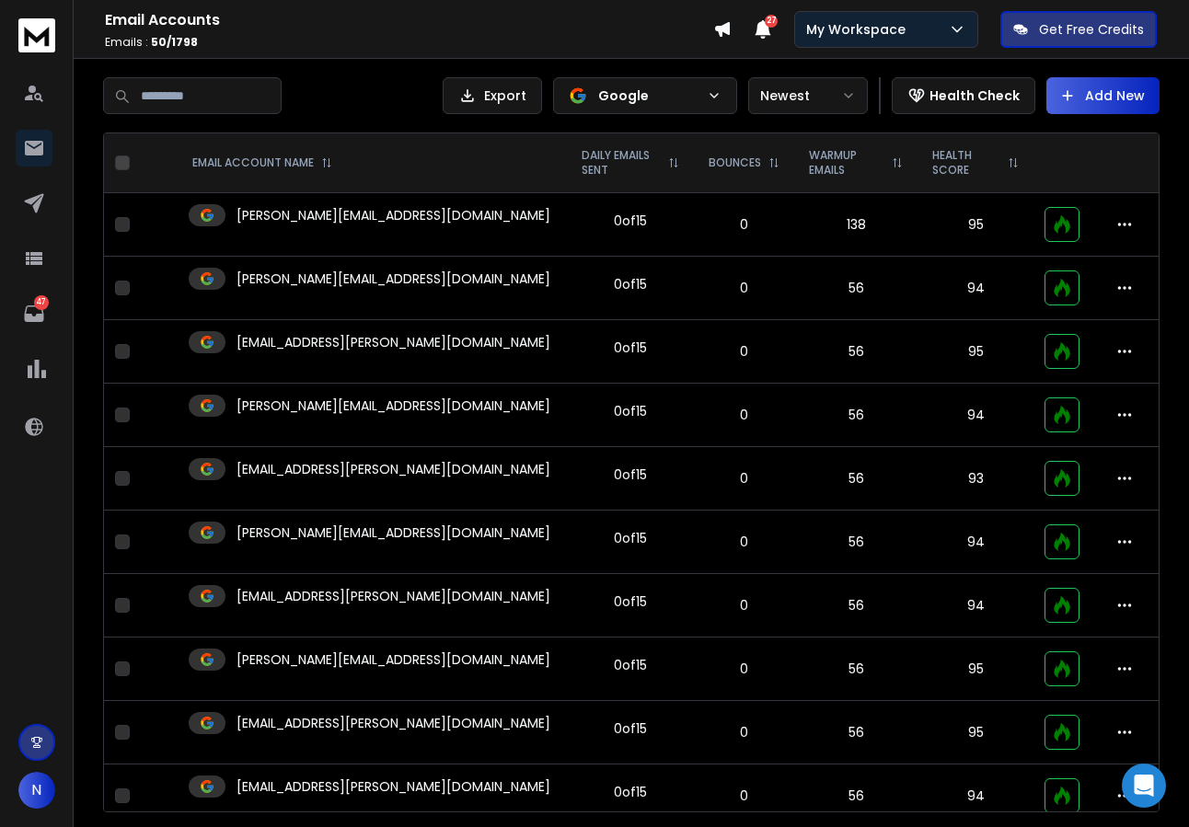
click at [848, 23] on p "My Workspace" at bounding box center [859, 29] width 107 height 18
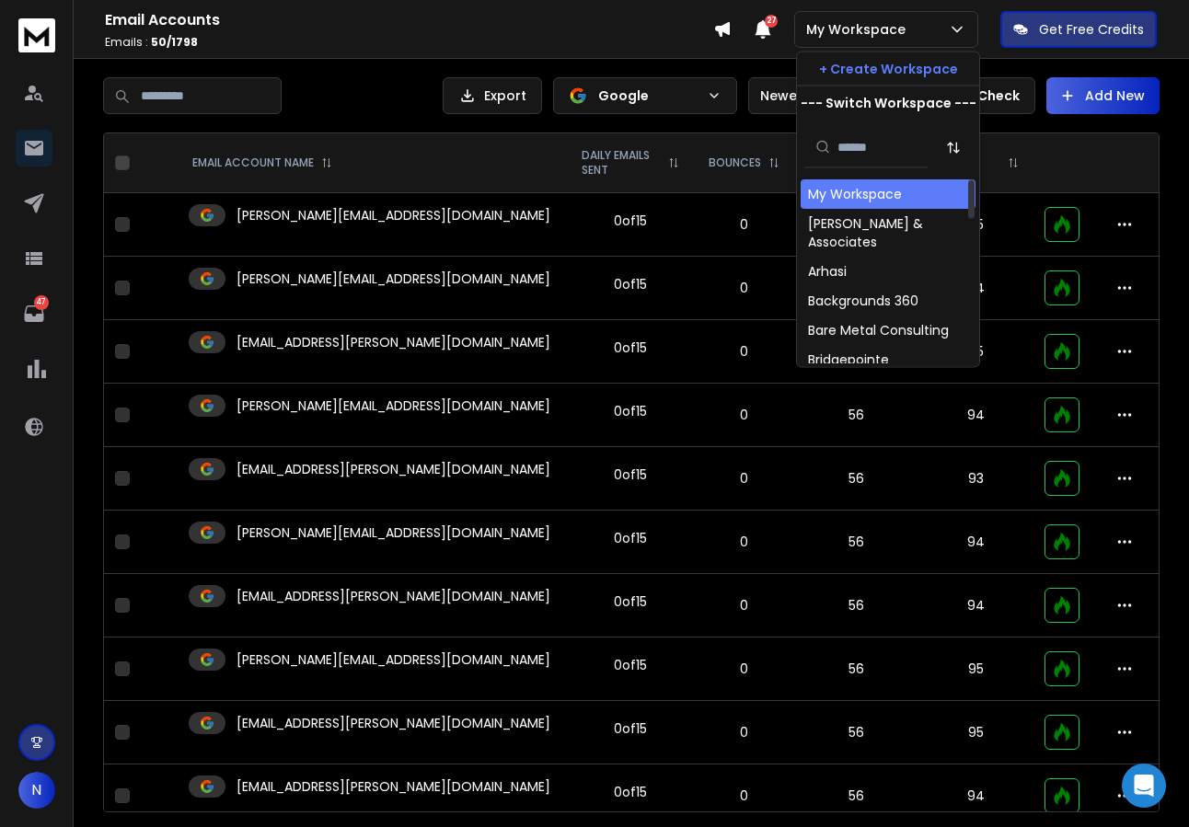
click at [877, 185] on div "My Workspace" at bounding box center [855, 194] width 94 height 18
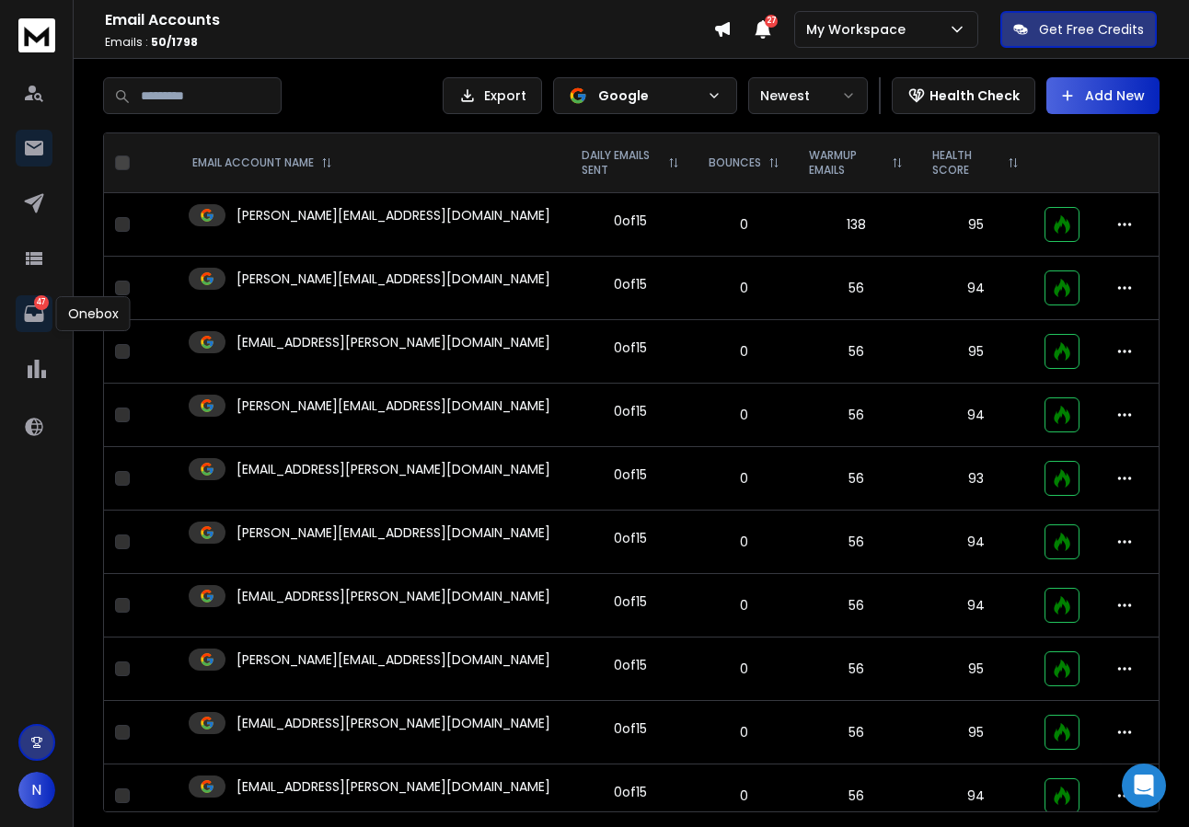
click at [31, 313] on icon at bounding box center [34, 314] width 22 height 22
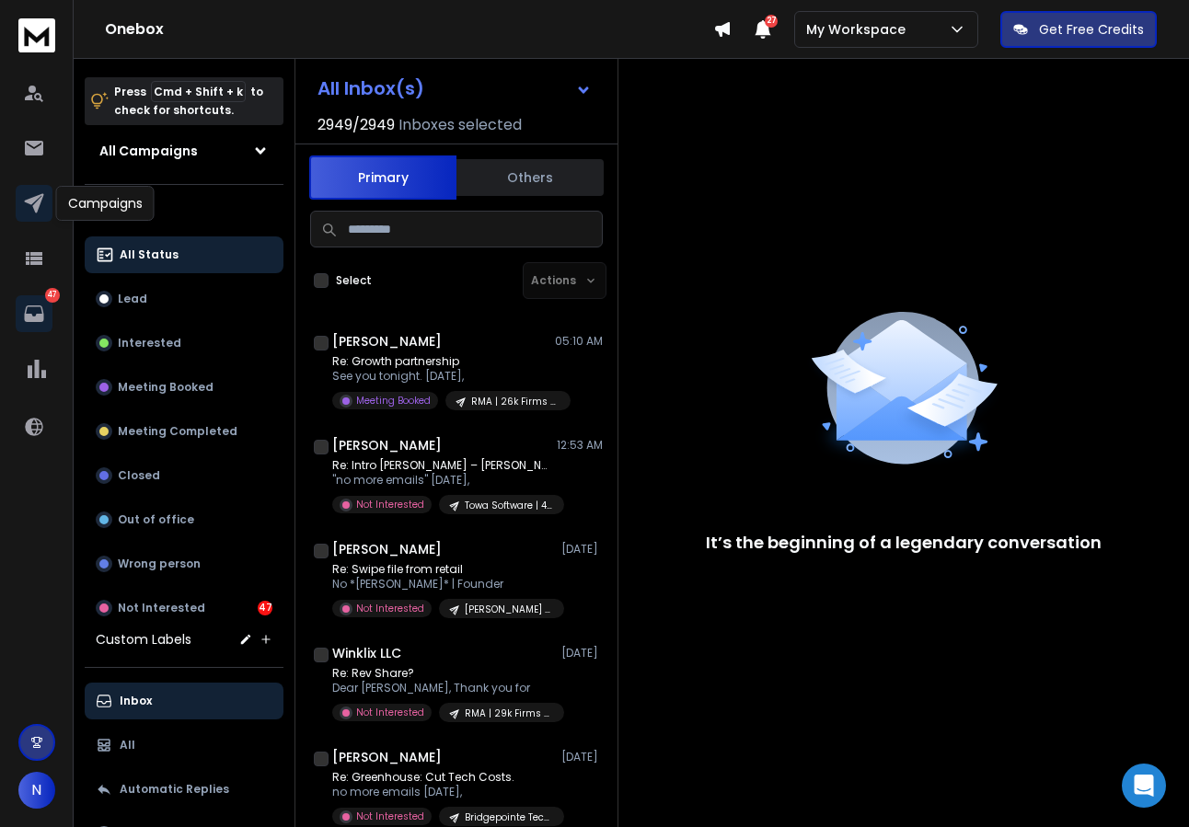
click at [23, 201] on icon at bounding box center [34, 203] width 22 height 22
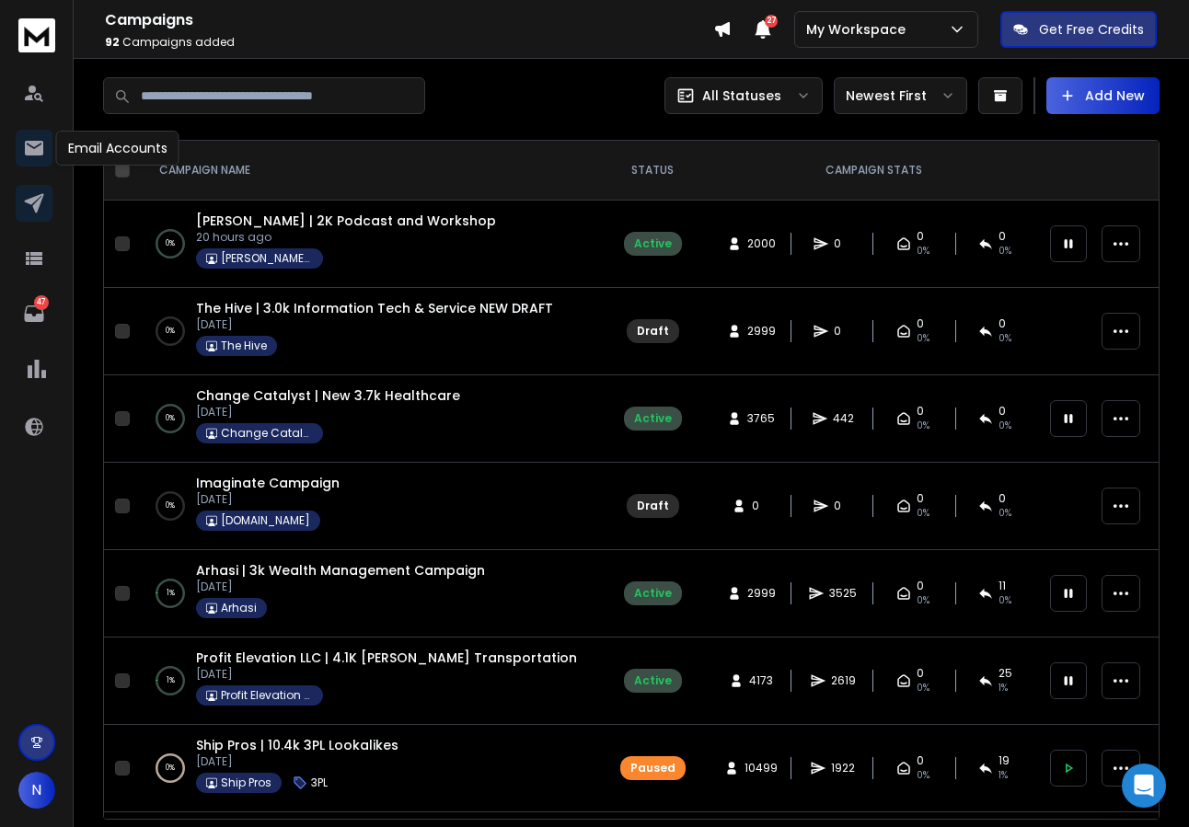
click at [30, 143] on icon at bounding box center [34, 148] width 18 height 15
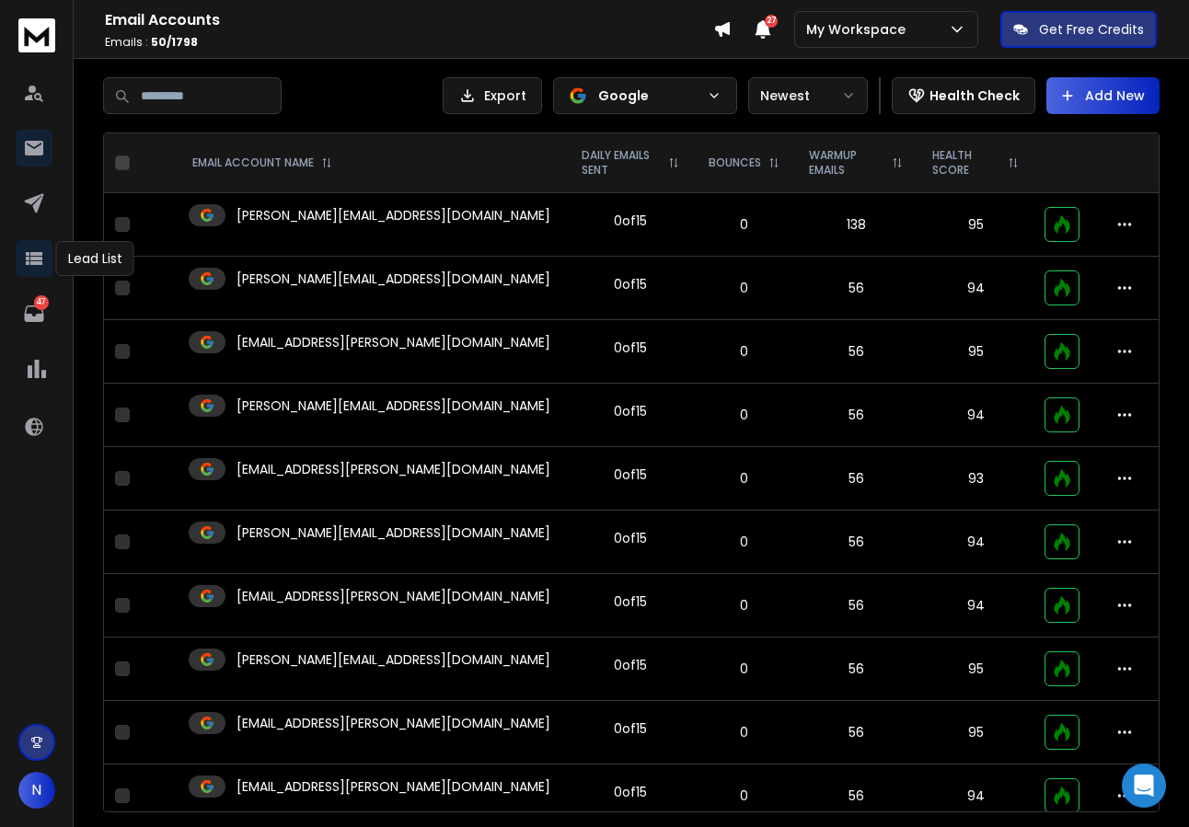
click at [29, 254] on icon at bounding box center [34, 259] width 22 height 22
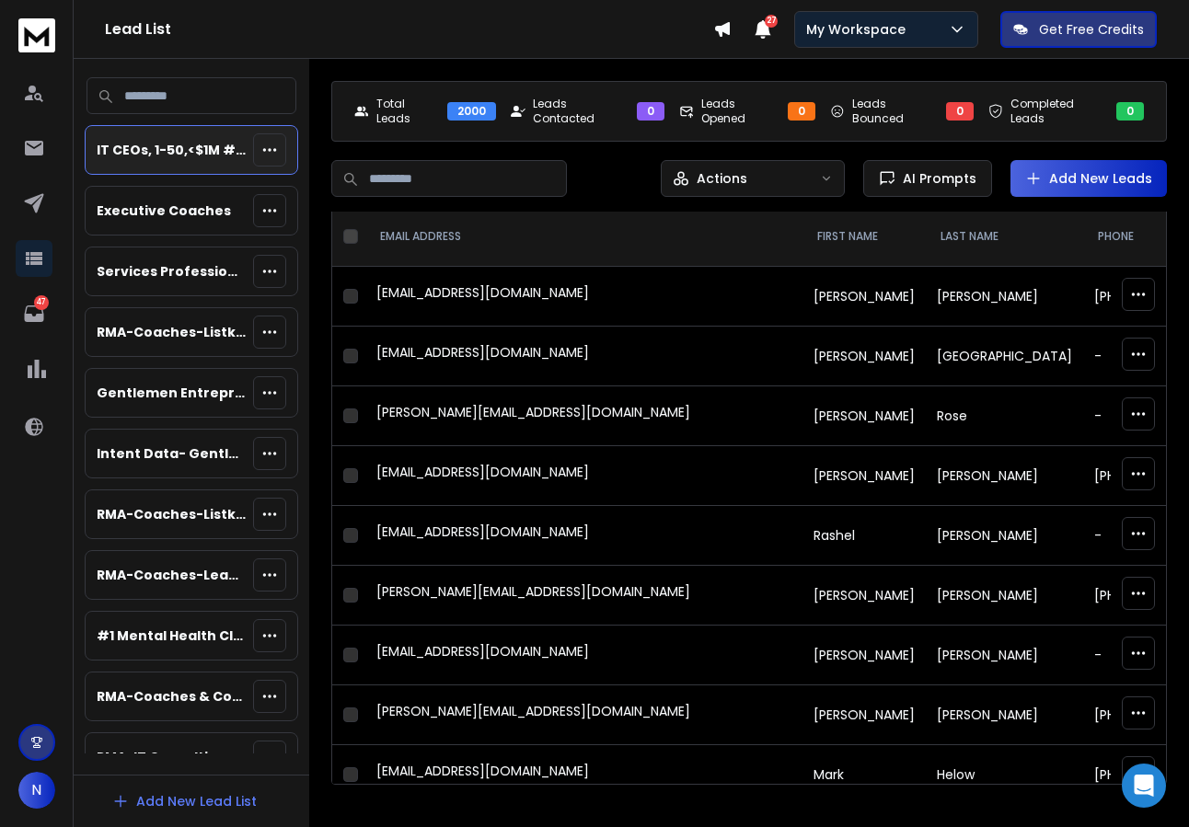
click at [828, 35] on p "My Workspace" at bounding box center [859, 29] width 107 height 18
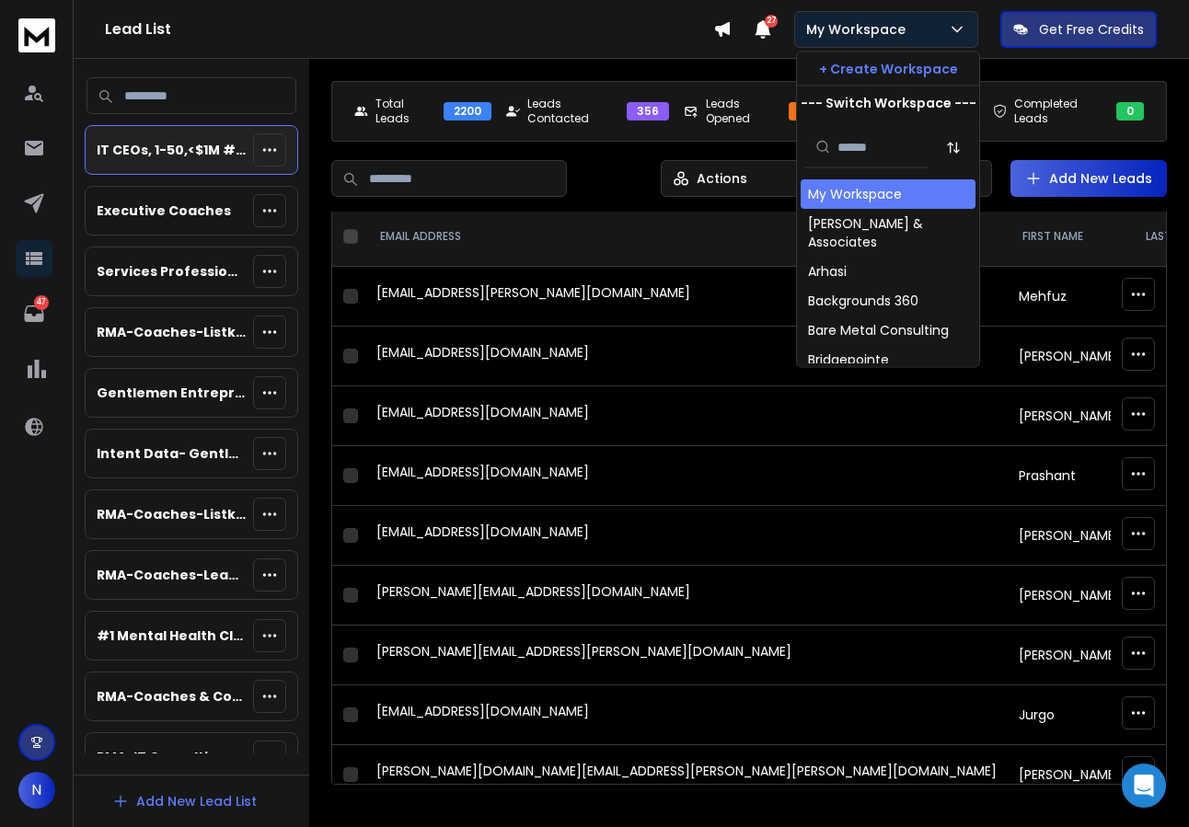
click at [861, 32] on p "My Workspace" at bounding box center [859, 29] width 107 height 18
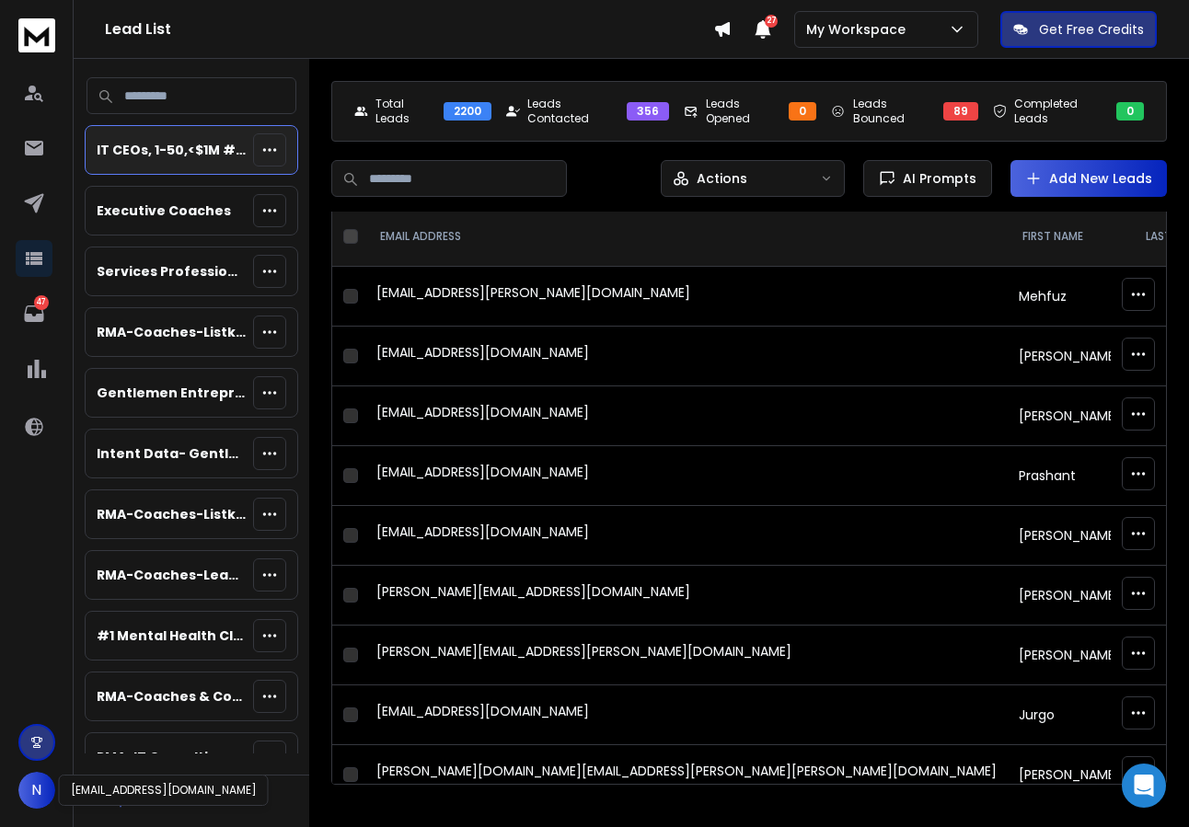
click at [39, 783] on span "N" at bounding box center [36, 790] width 37 height 37
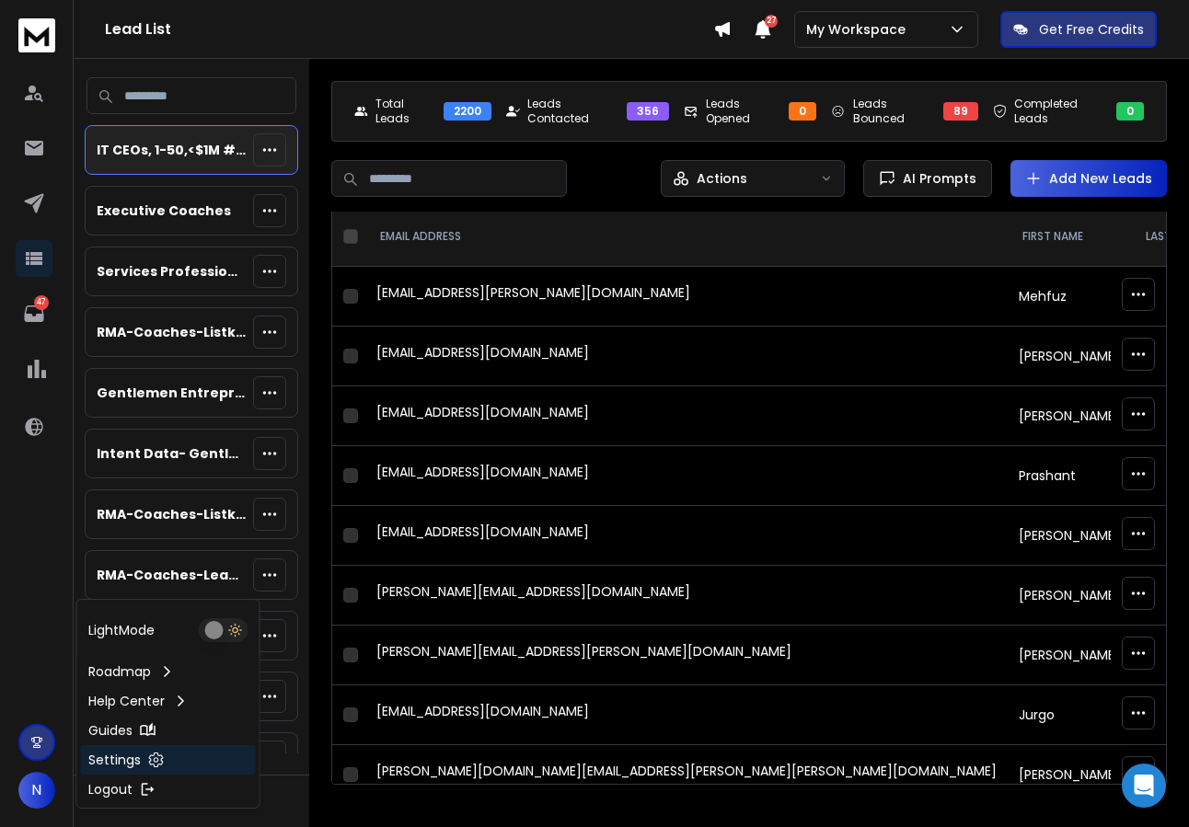
click at [150, 764] on icon at bounding box center [156, 760] width 14 height 14
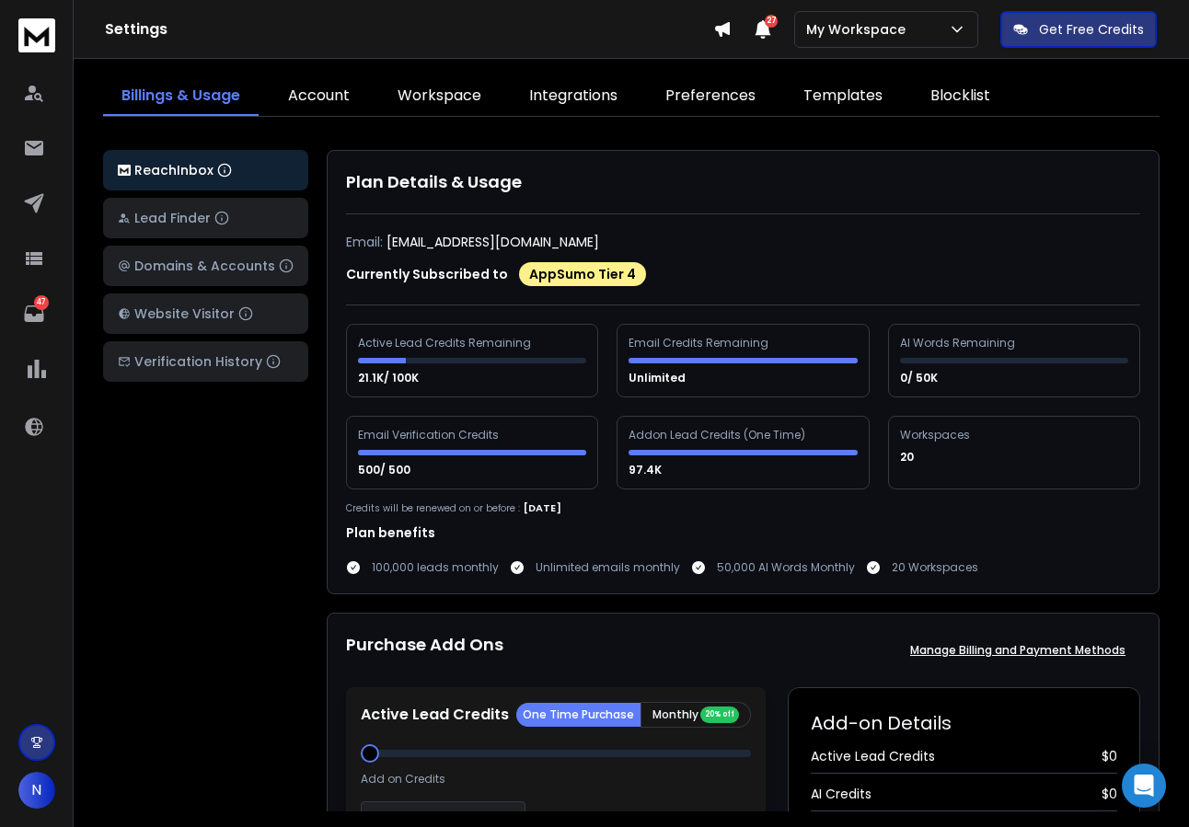
click at [847, 91] on link "Templates" at bounding box center [843, 96] width 116 height 39
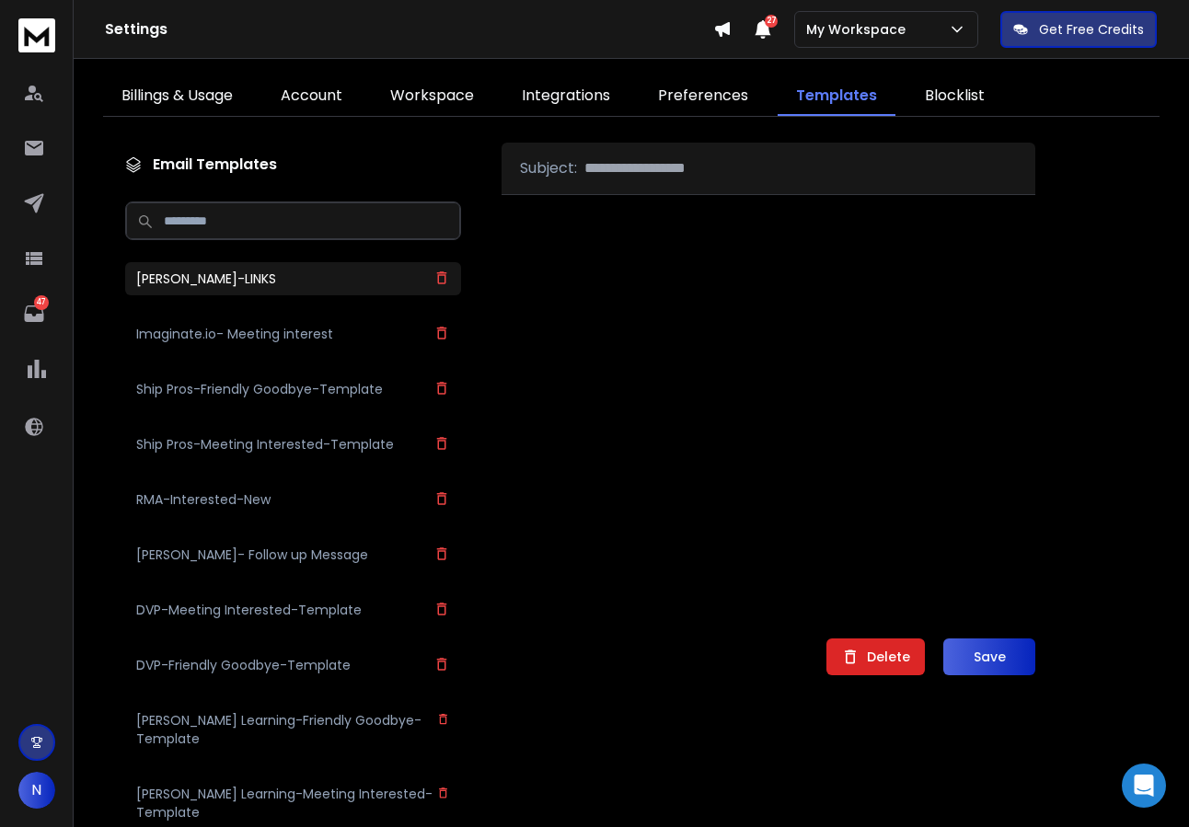
click at [936, 82] on link "Blocklist" at bounding box center [954, 96] width 97 height 39
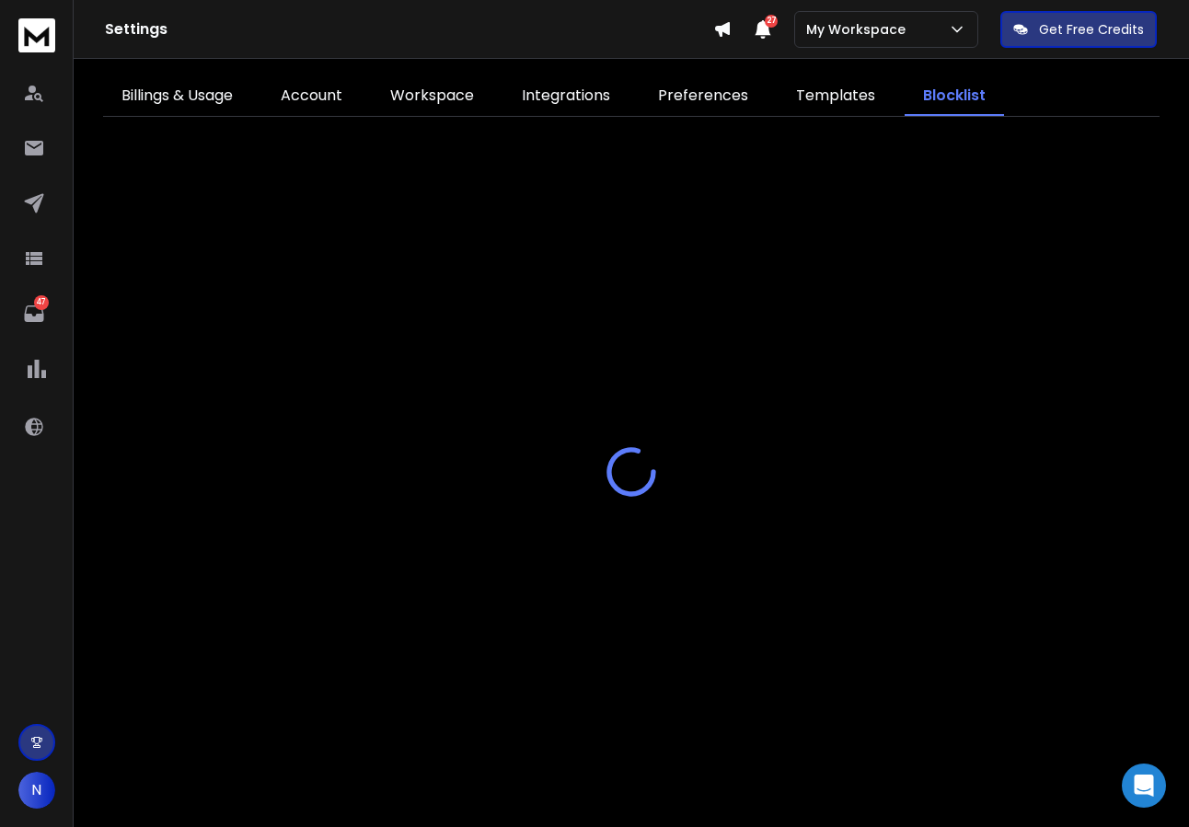
click at [838, 85] on link "Templates" at bounding box center [836, 96] width 116 height 39
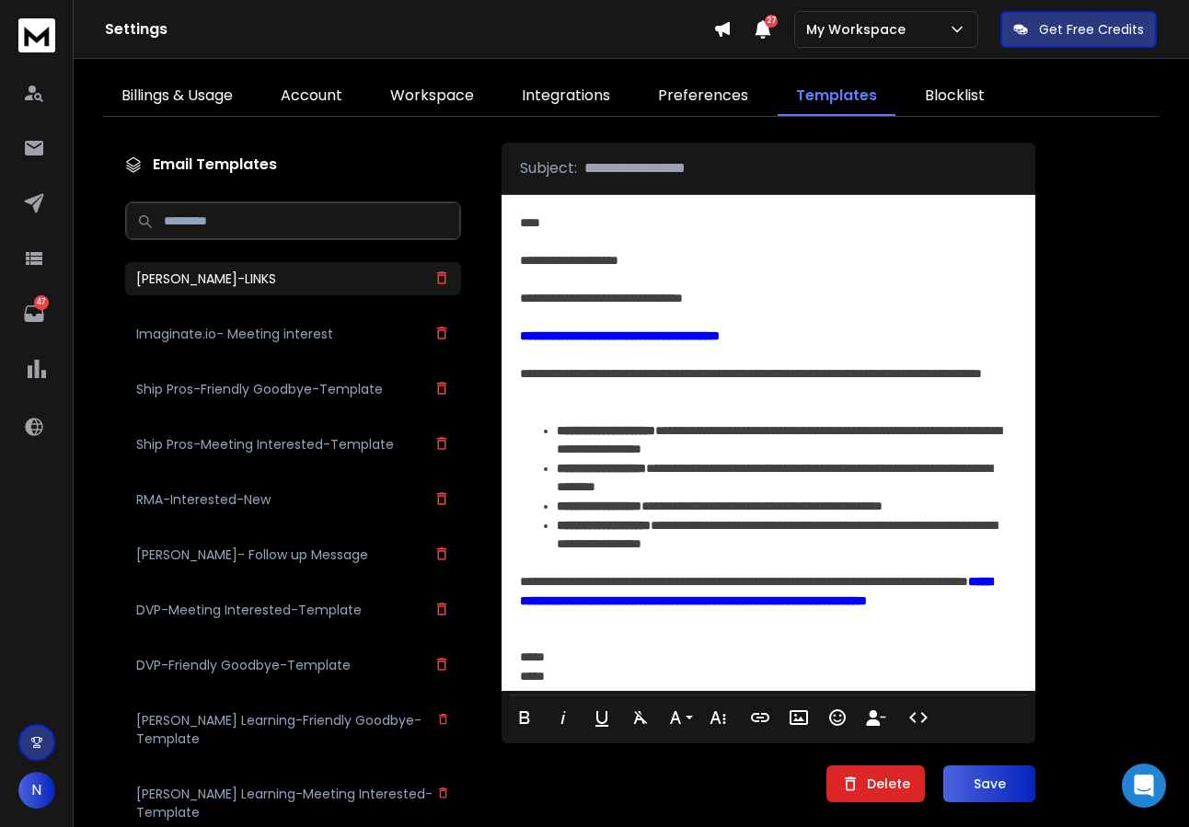
click at [279, 336] on h3 "Imaginate.io- Meeting interest" at bounding box center [234, 334] width 197 height 18
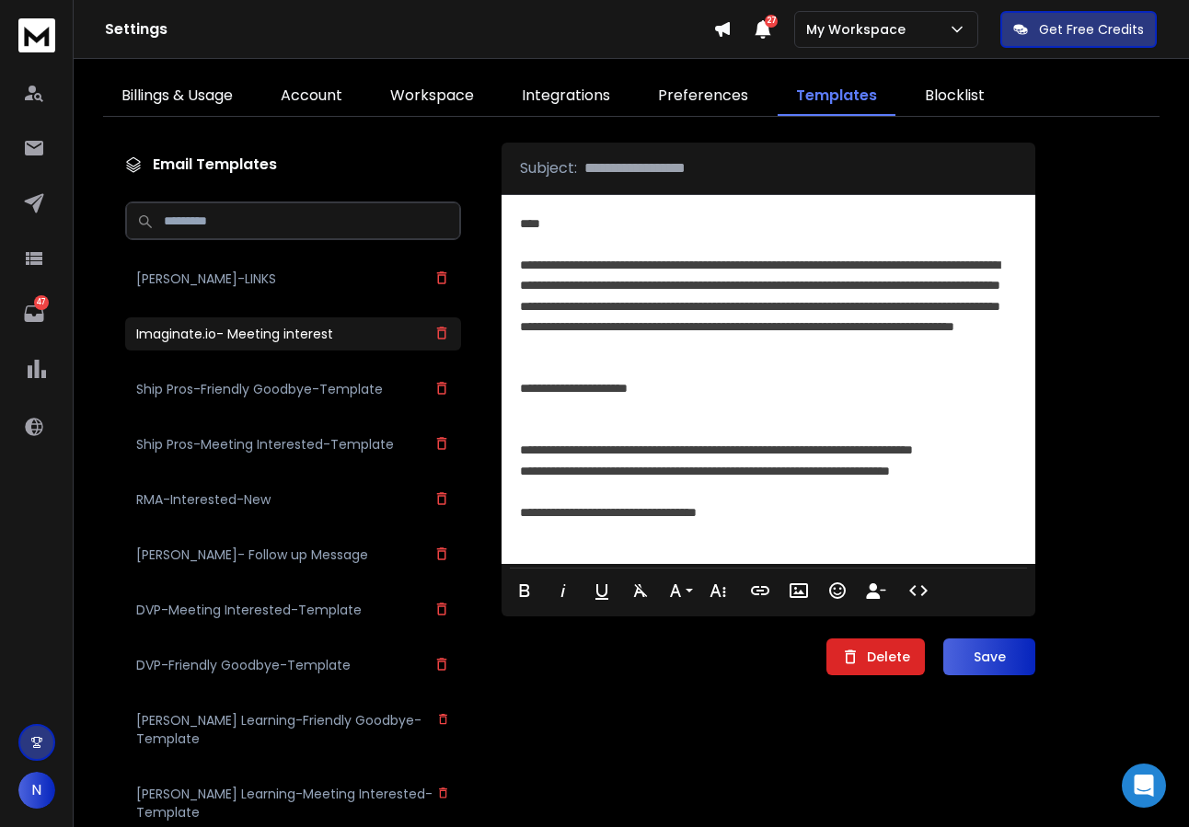
click at [252, 505] on h3 "RMA-Interested-New" at bounding box center [203, 499] width 134 height 18
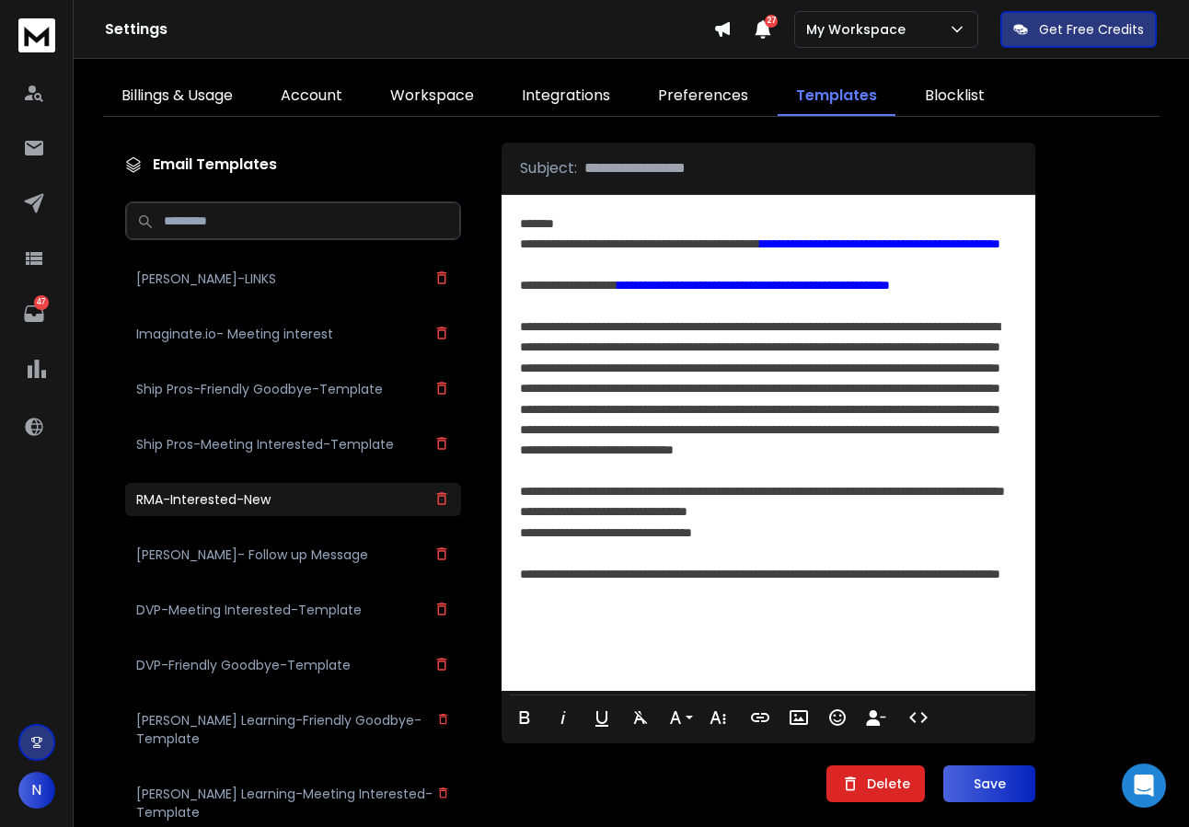
click at [703, 91] on link "Preferences" at bounding box center [703, 96] width 127 height 39
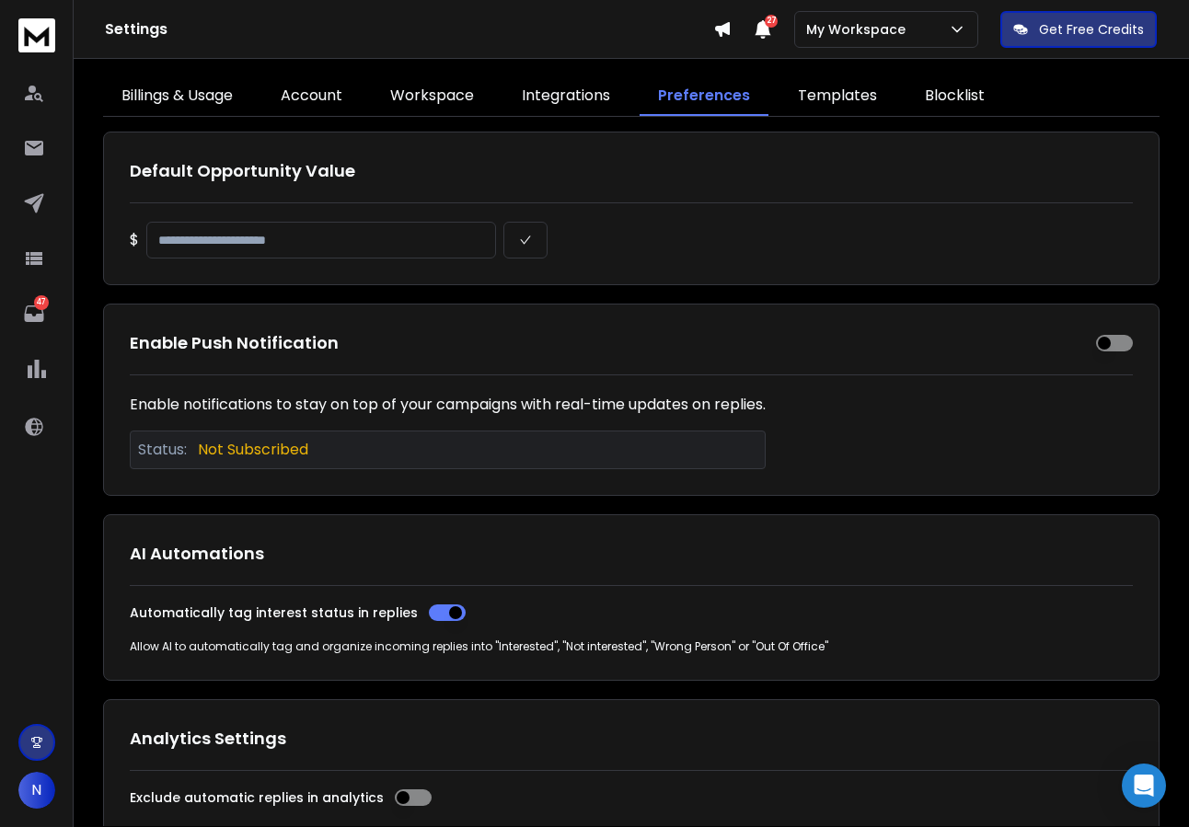
click at [282, 454] on p "Not Subscribed" at bounding box center [253, 450] width 110 height 22
click at [278, 452] on div "Status: Blocked" at bounding box center [448, 450] width 636 height 39
click at [219, 438] on div "Status: Blocked" at bounding box center [448, 450] width 636 height 39
click at [220, 447] on p "Blocked" at bounding box center [227, 450] width 58 height 22
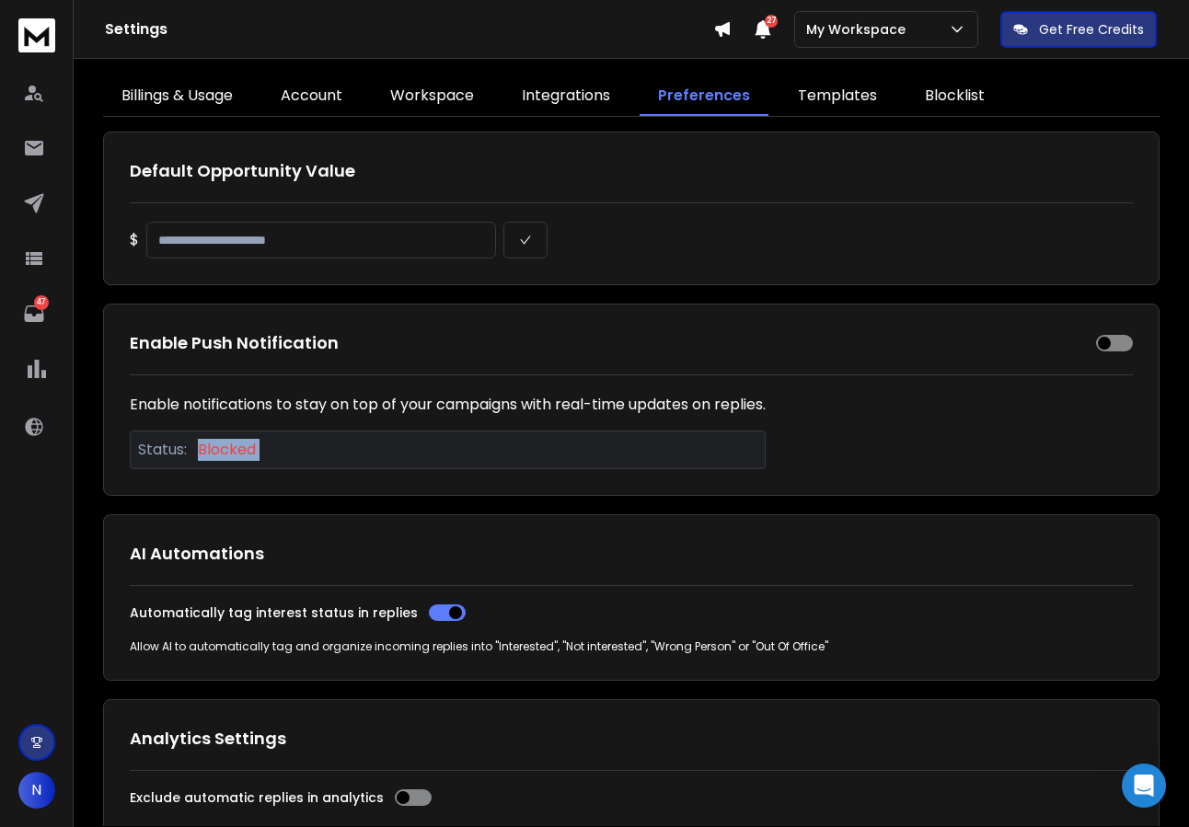
click at [220, 447] on p "Blocked" at bounding box center [227, 450] width 58 height 22
click at [304, 248] on input "****" at bounding box center [321, 240] width 350 height 37
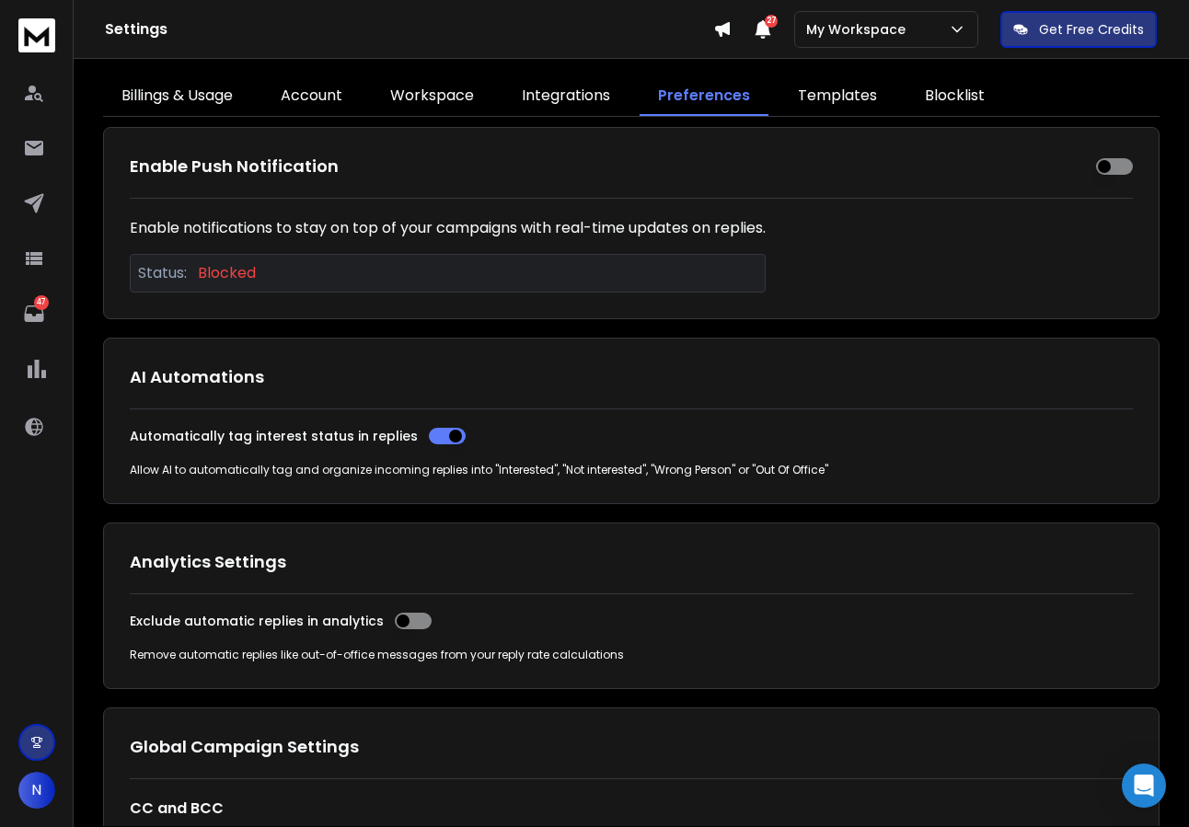
scroll to position [178, 0]
click at [328, 490] on div "AI Automations Automatically tag interest status in replies Allow AI to automat…" at bounding box center [631, 420] width 1056 height 167
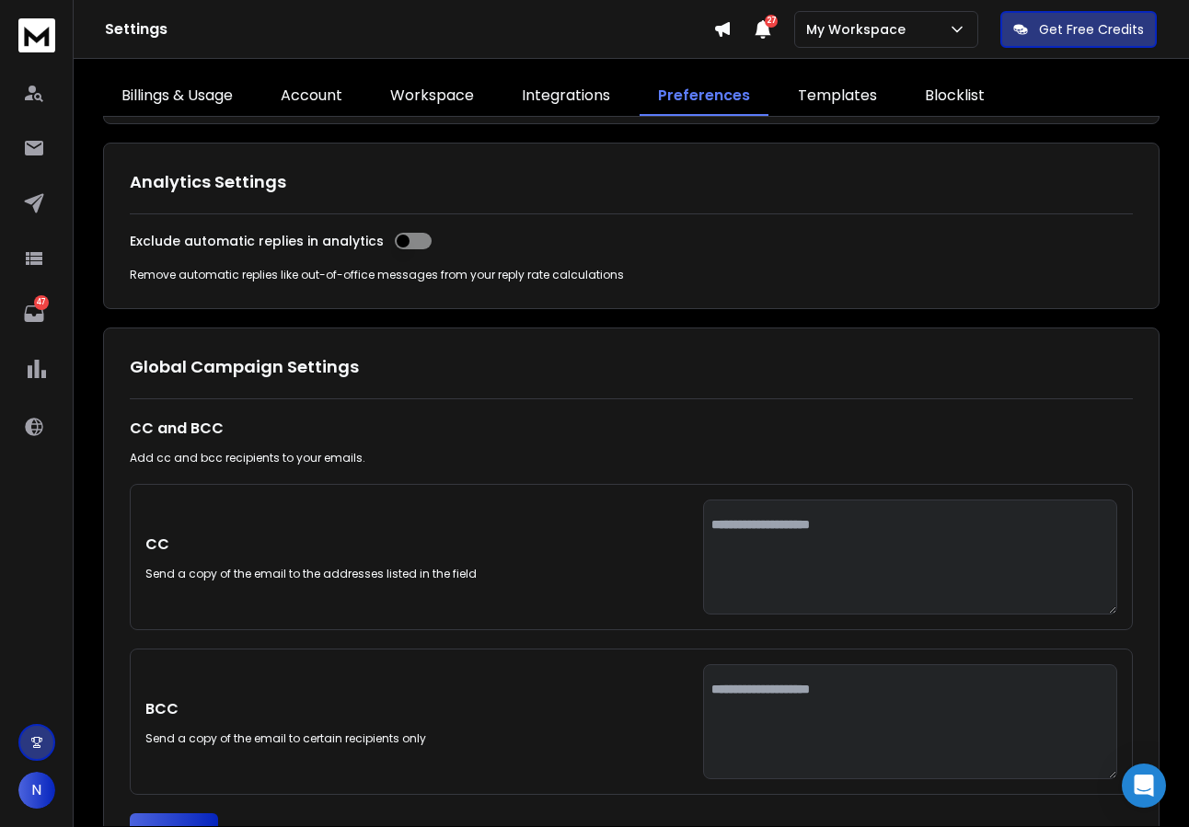
scroll to position [0, 0]
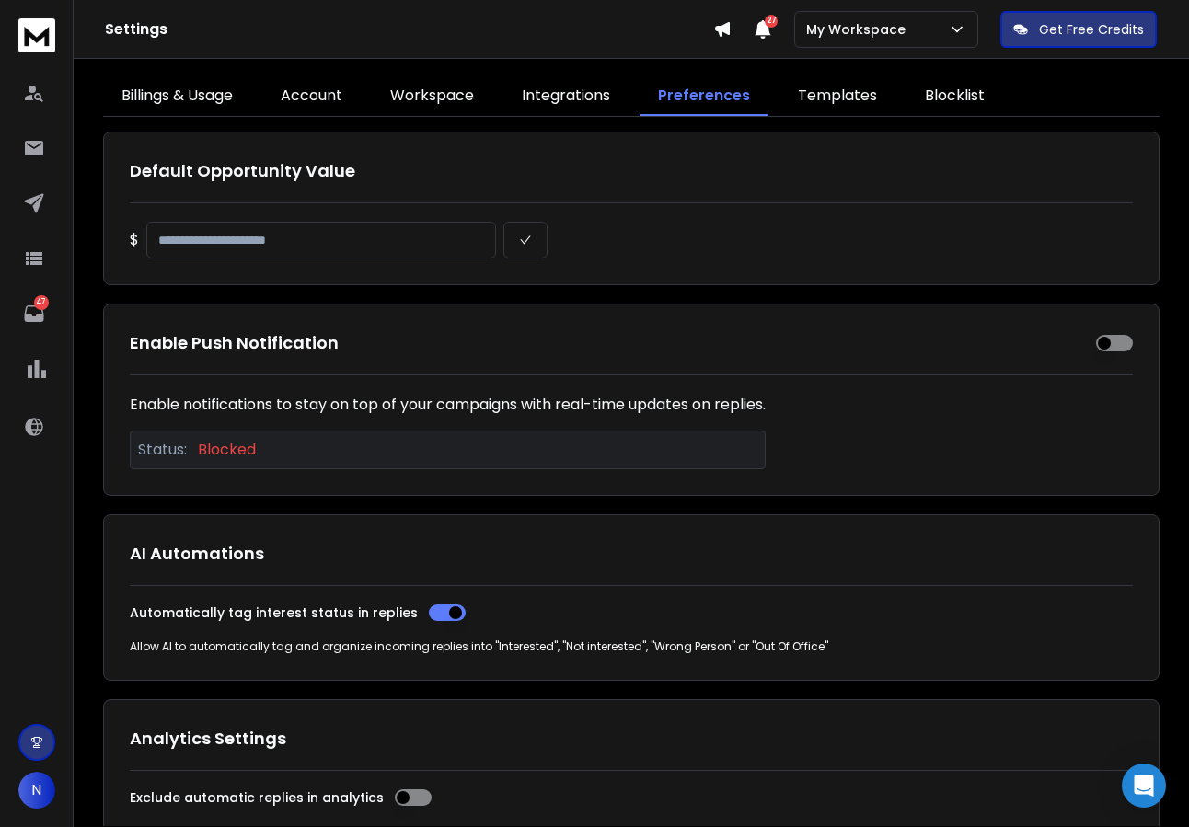
click at [560, 91] on link "Integrations" at bounding box center [565, 96] width 125 height 39
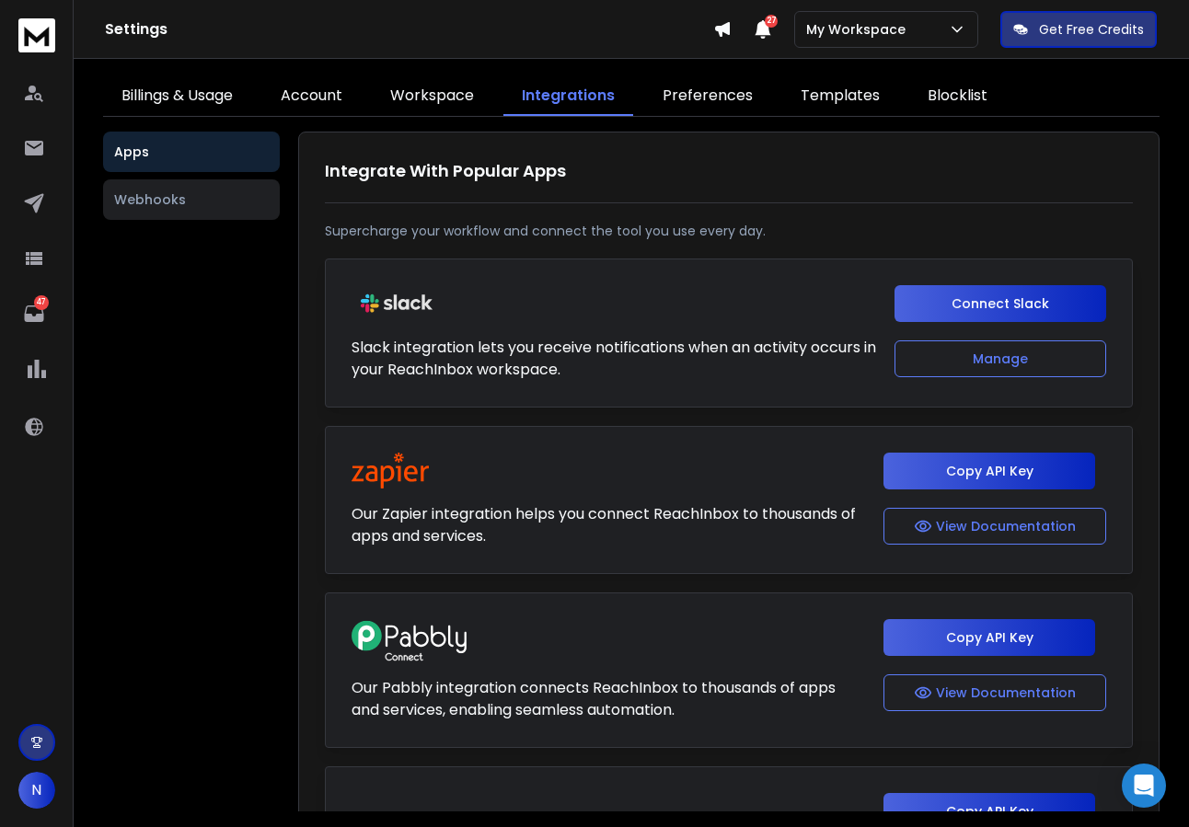
click at [955, 75] on div "[PERSON_NAME] & Usage Account Workspace Integrations Preferences Templates Bloc…" at bounding box center [631, 452] width 1115 height 786
click at [955, 96] on link "Blocklist" at bounding box center [957, 96] width 97 height 39
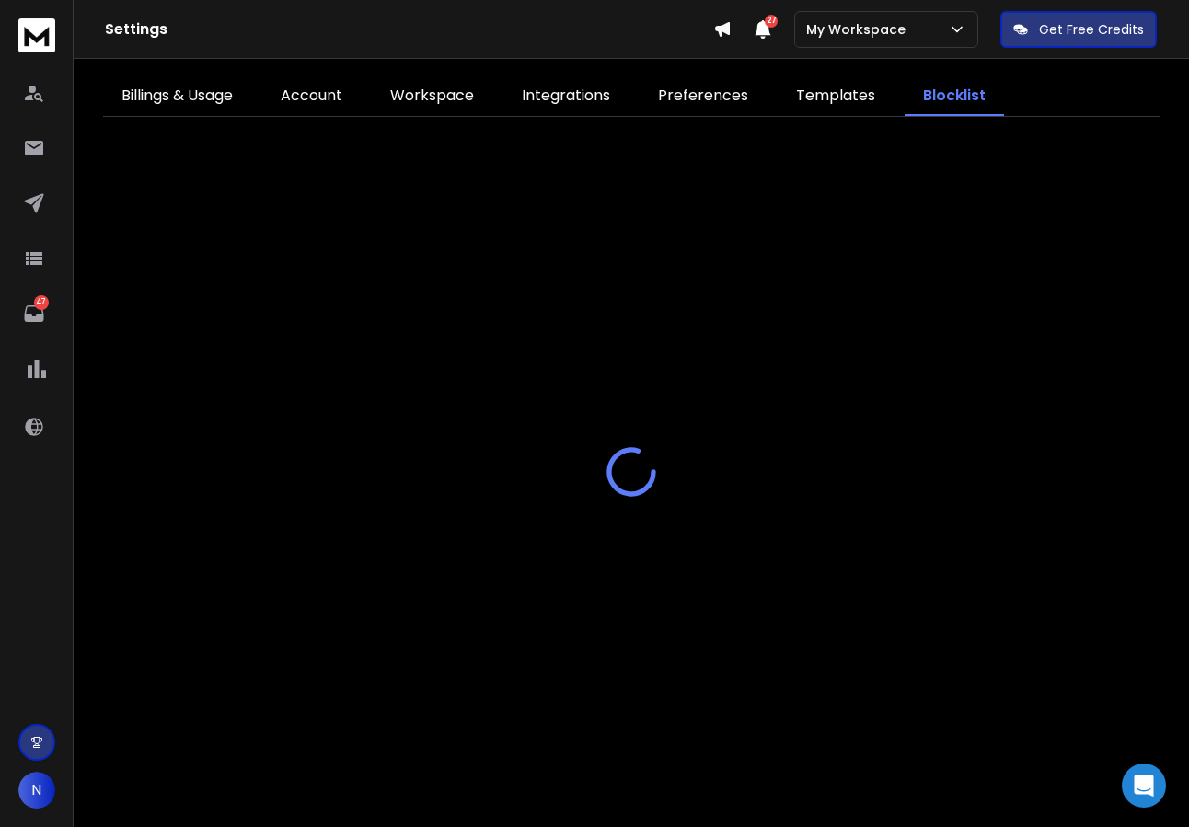
click at [154, 214] on div at bounding box center [631, 472] width 1056 height 680
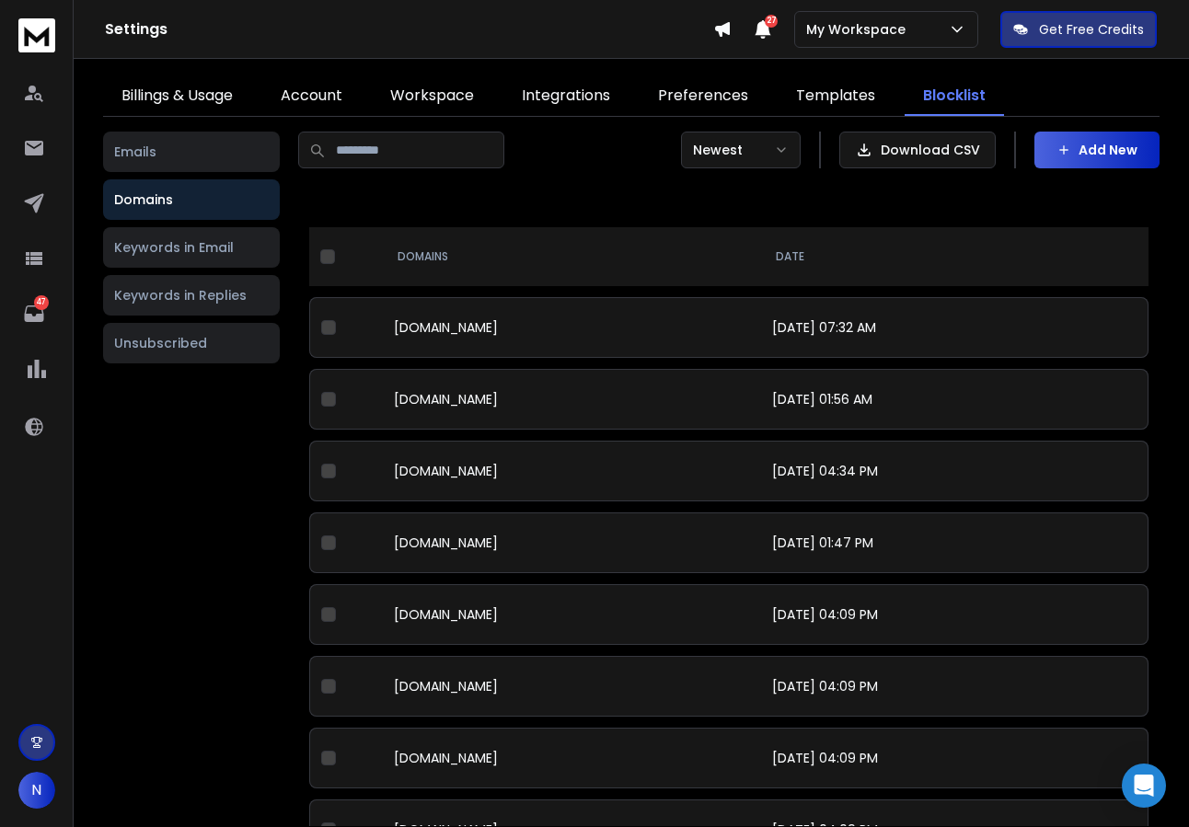
click at [218, 207] on button "Domains" at bounding box center [191, 199] width 177 height 40
click at [327, 260] on button "Select this Page" at bounding box center [327, 256] width 15 height 15
click at [193, 248] on email "Keywords in Email" at bounding box center [191, 247] width 177 height 40
click at [202, 192] on button "Domains" at bounding box center [191, 199] width 177 height 40
click at [195, 279] on replies "Keywords in Replies" at bounding box center [191, 295] width 177 height 40
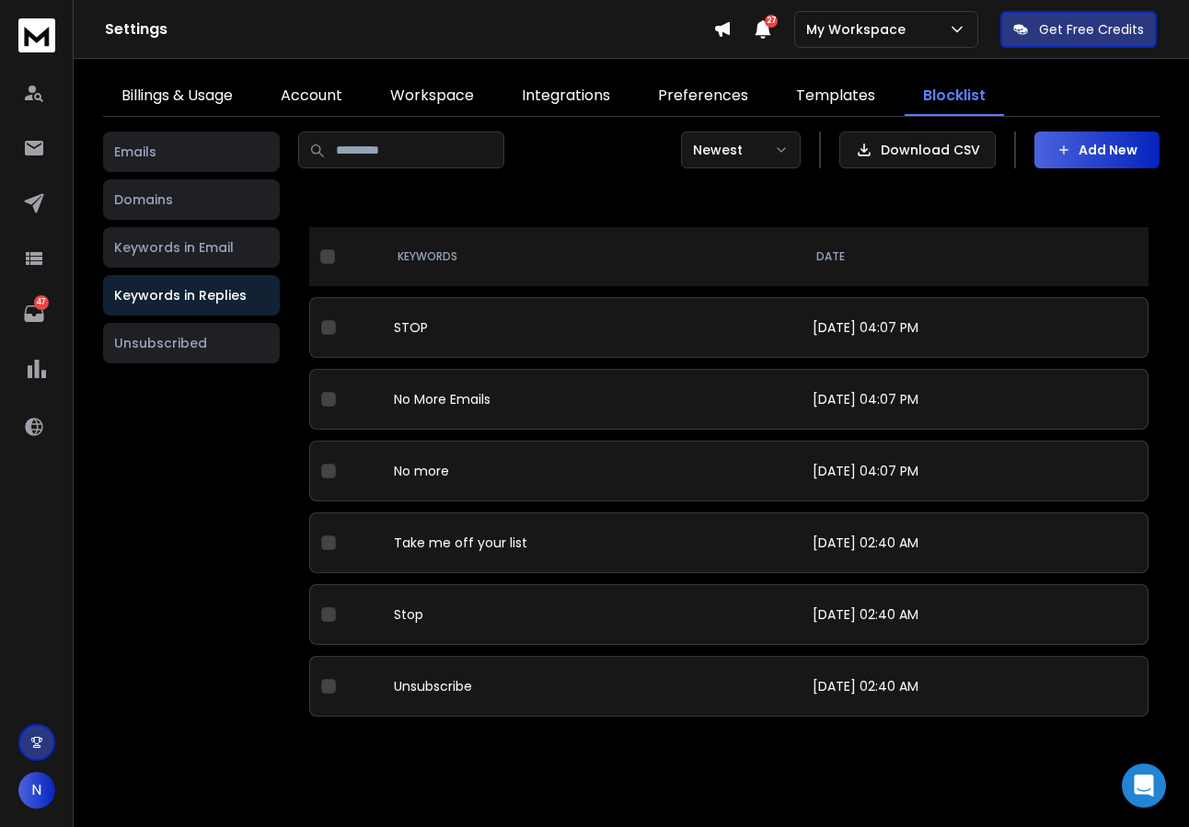
click at [195, 173] on div "Emails Domains Keywords in Email Keywords in Replies Unsubscribed Newest Downlo…" at bounding box center [631, 472] width 1056 height 680
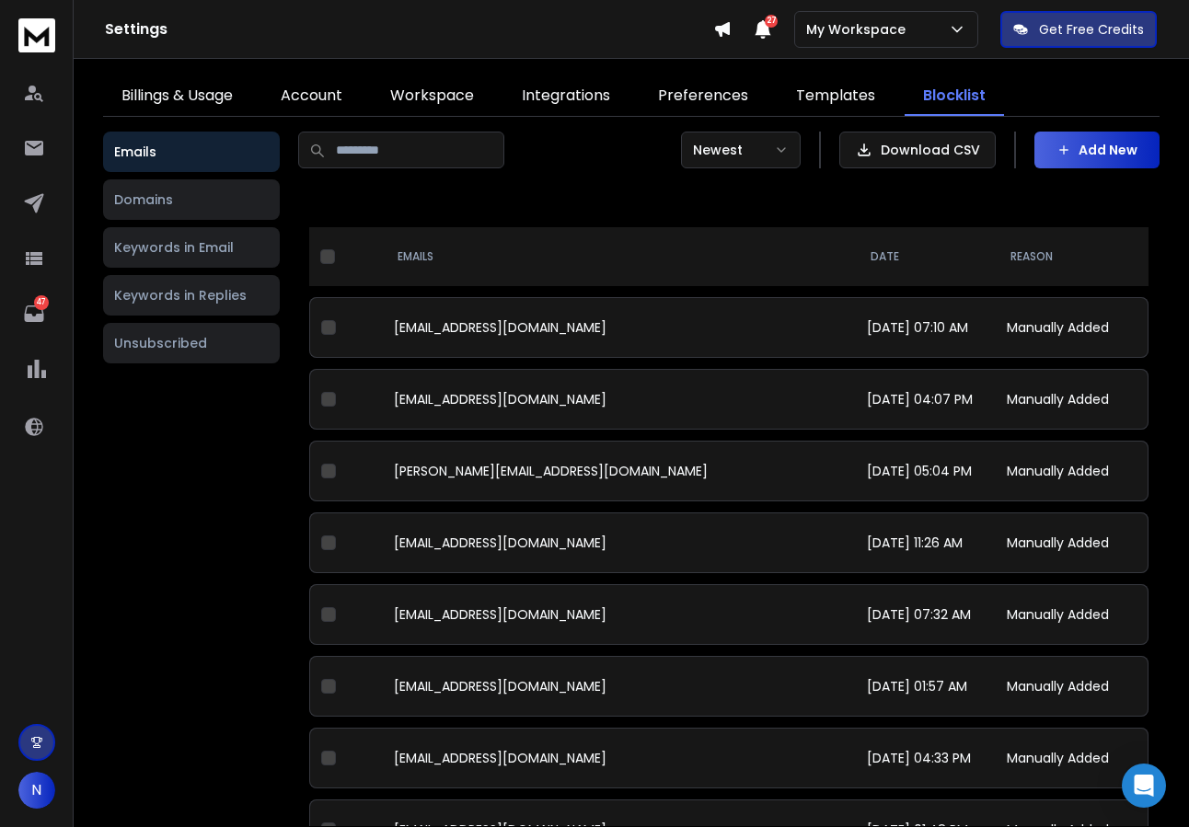
click at [196, 138] on button "Emails" at bounding box center [191, 152] width 177 height 40
click at [324, 256] on button "Select this Page" at bounding box center [327, 256] width 15 height 15
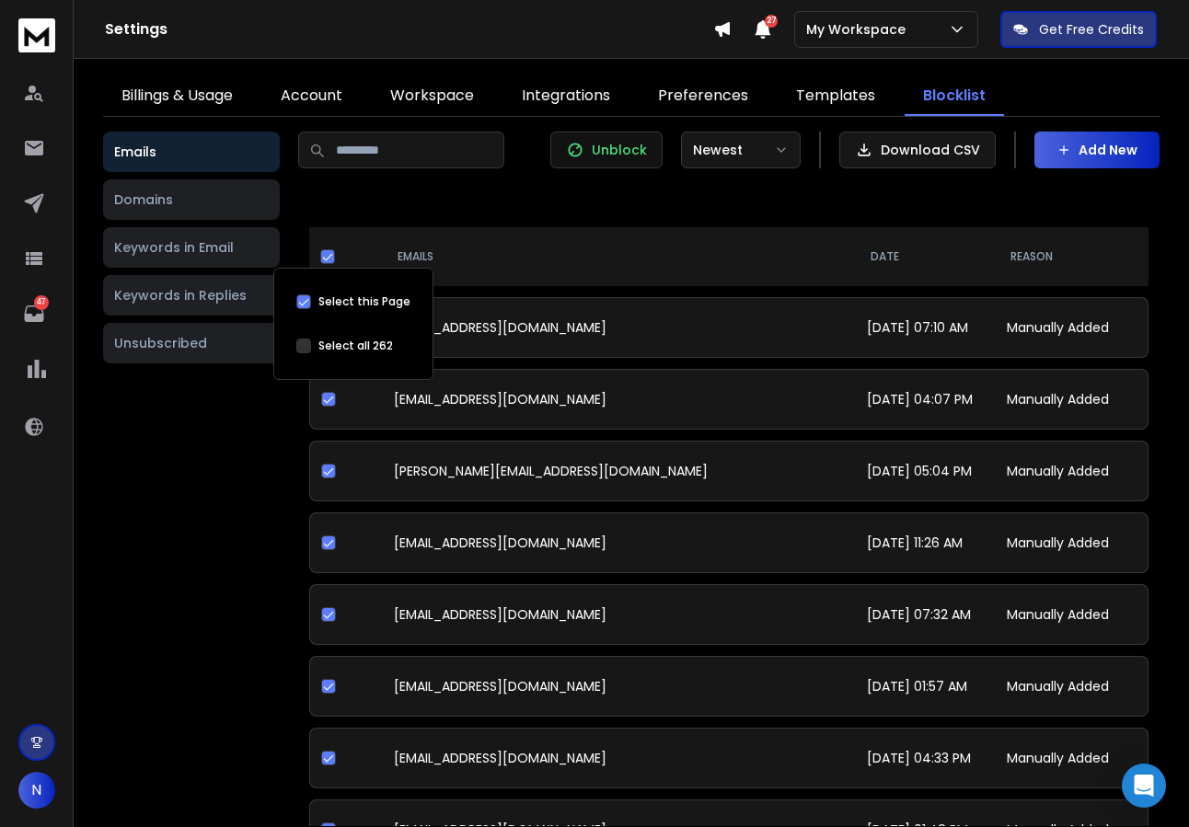
click at [297, 340] on button "Select this Page" at bounding box center [303, 346] width 15 height 15
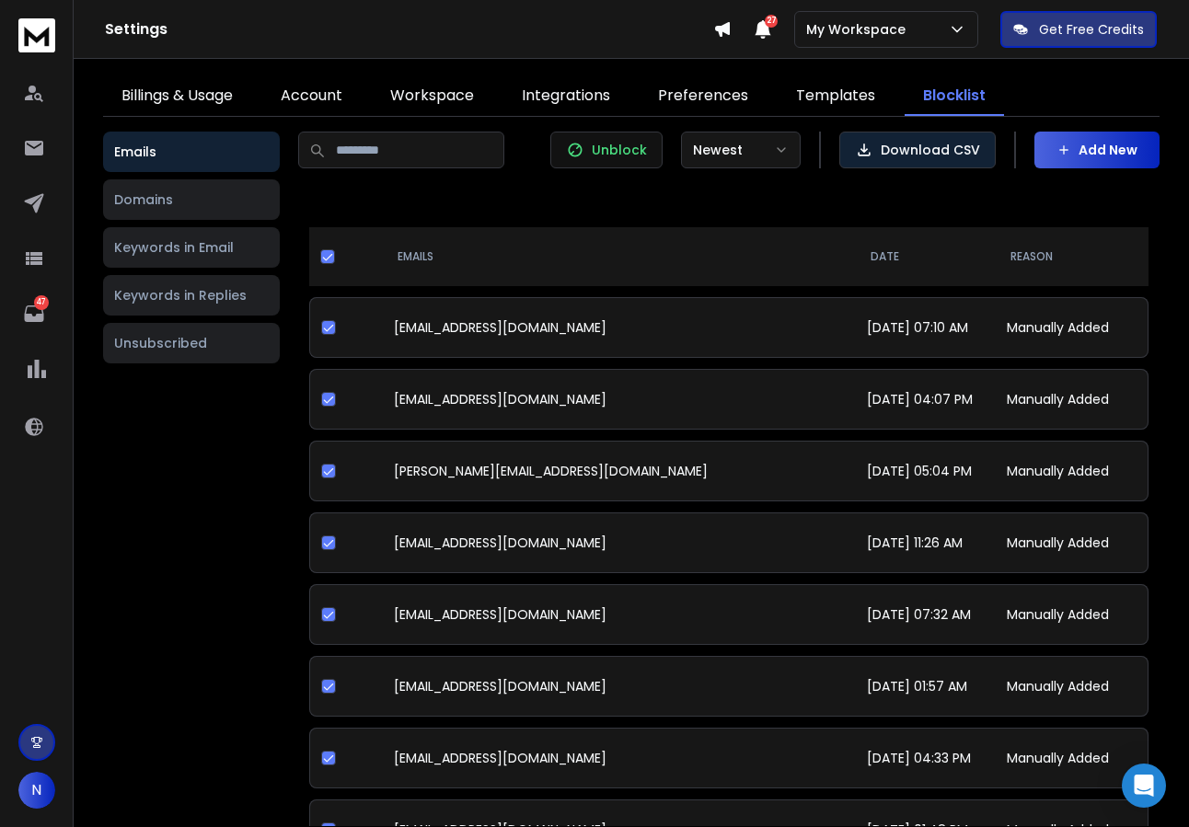
click at [934, 150] on button "Download CSV" at bounding box center [917, 150] width 156 height 37
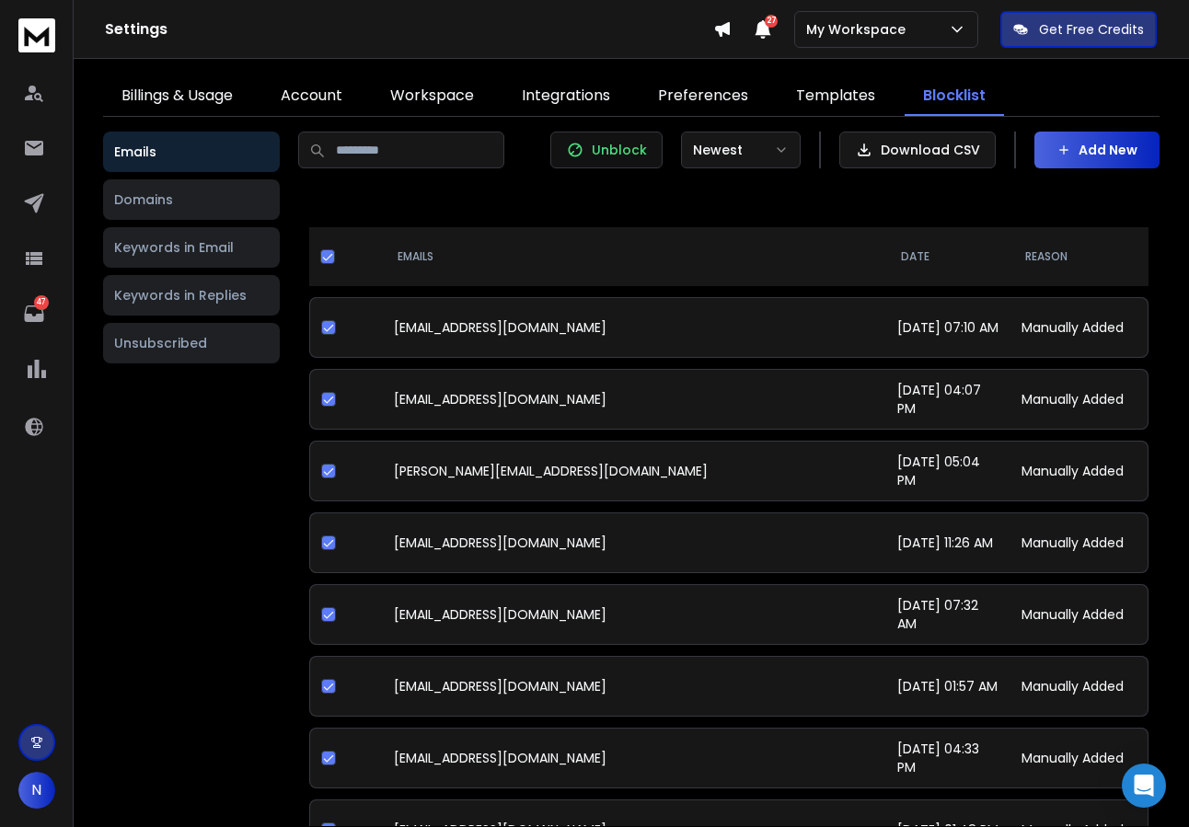
click at [199, 202] on button "Domains" at bounding box center [191, 199] width 177 height 40
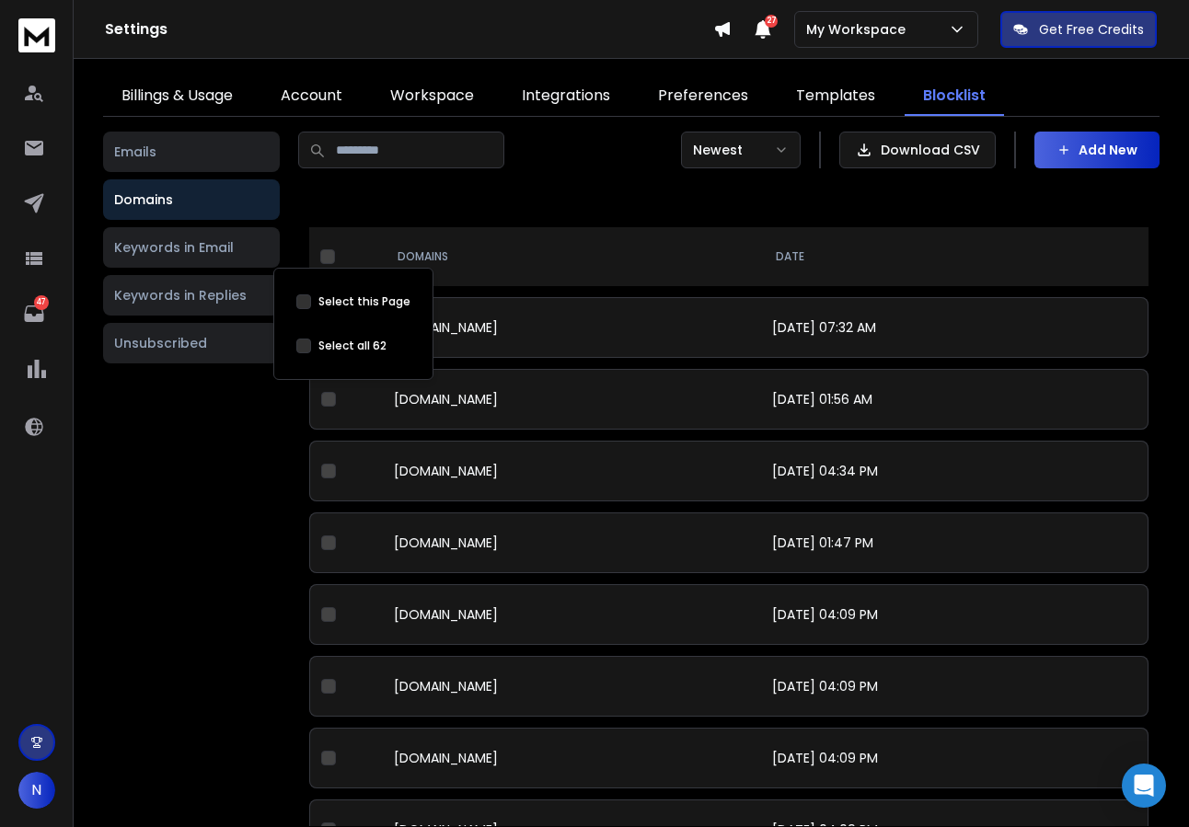
click at [332, 260] on button "Select this Page" at bounding box center [327, 256] width 15 height 15
click at [300, 340] on button "Select this Page" at bounding box center [303, 346] width 15 height 15
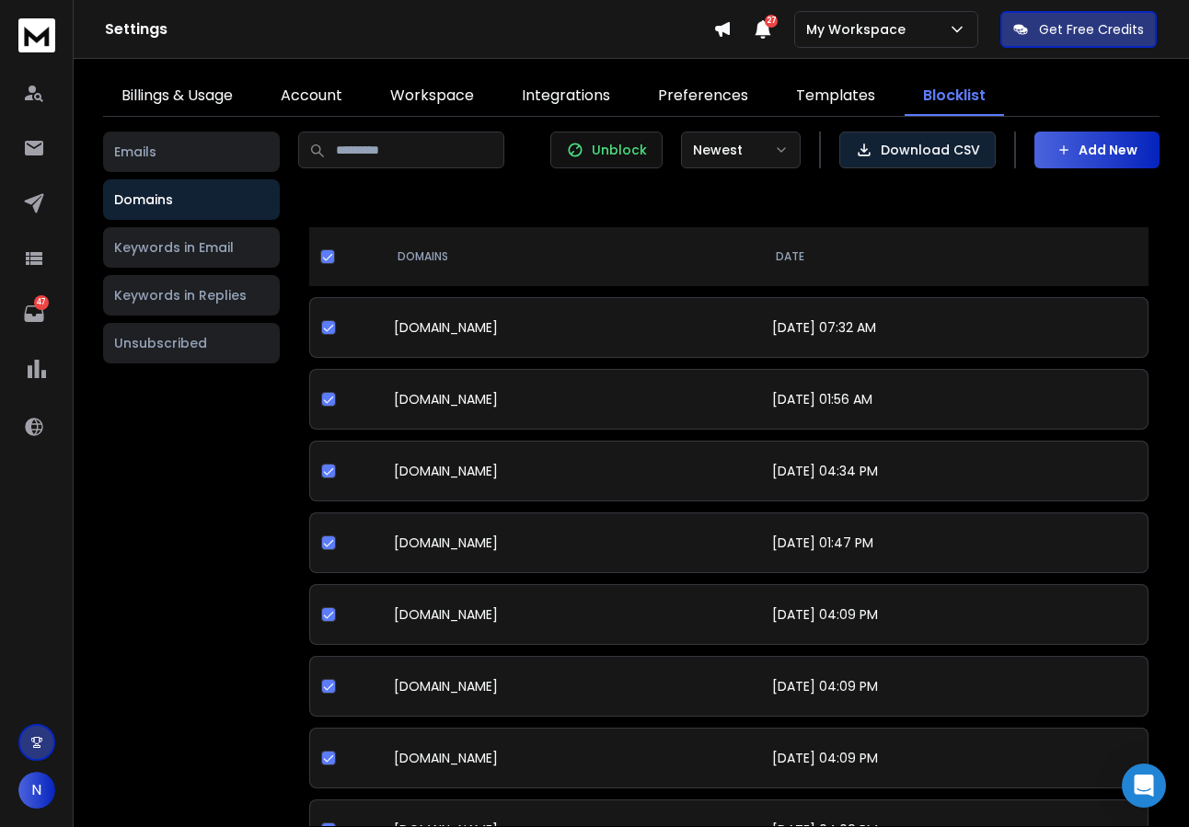
click at [963, 144] on button "Download CSV" at bounding box center [917, 150] width 156 height 37
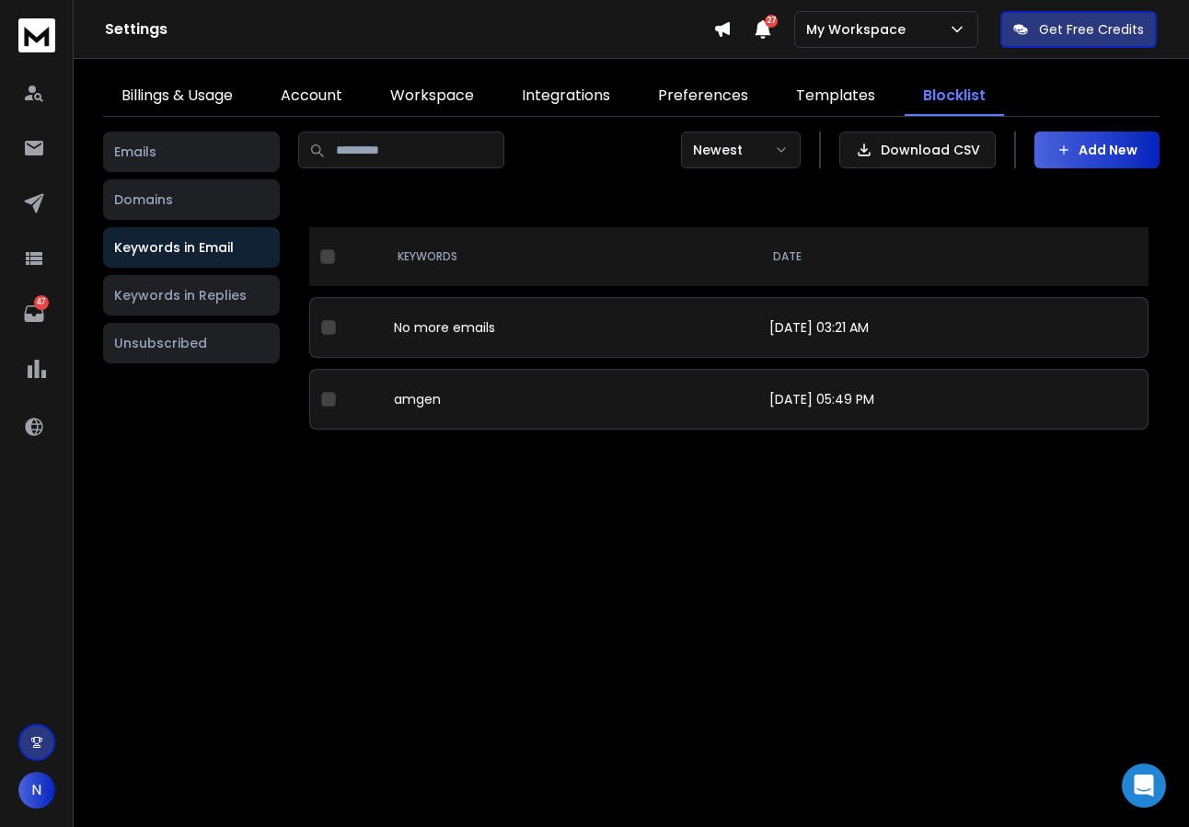
click at [202, 249] on email "Keywords in Email" at bounding box center [191, 247] width 177 height 40
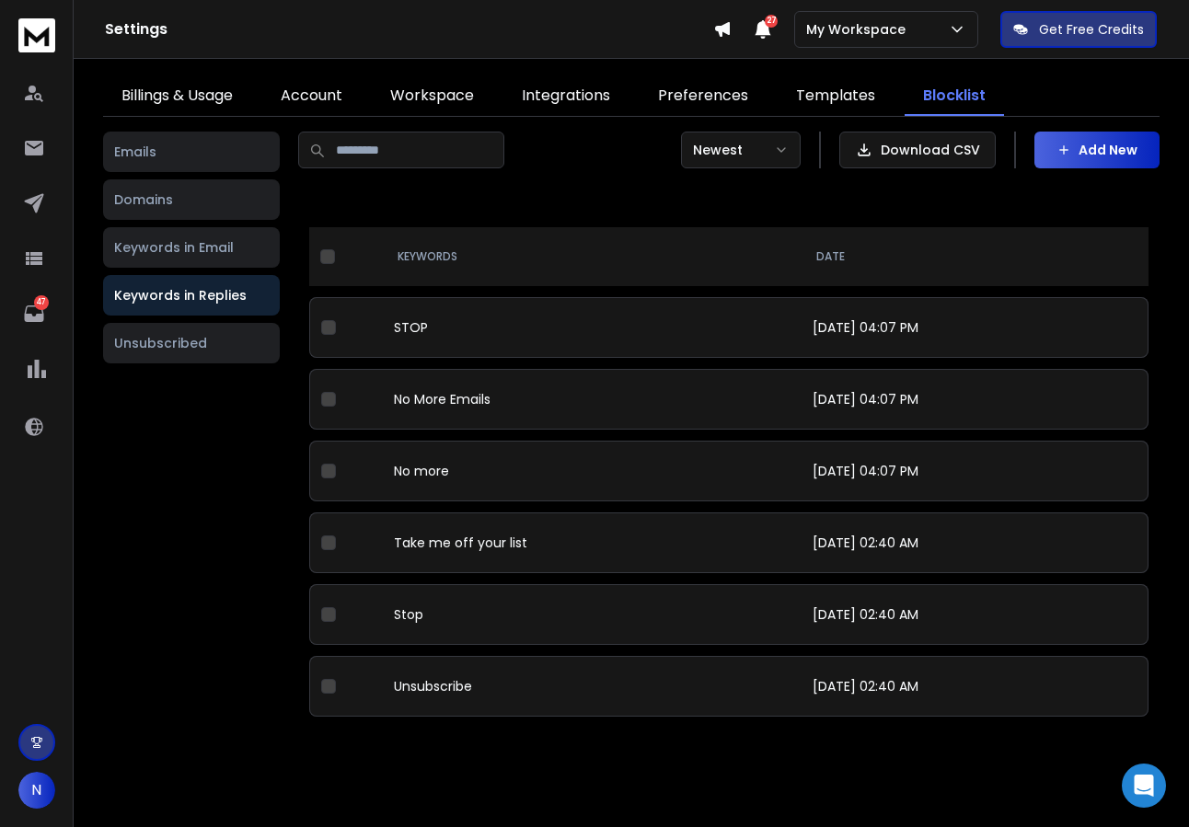
click at [180, 293] on replies "Keywords in Replies" at bounding box center [191, 295] width 177 height 40
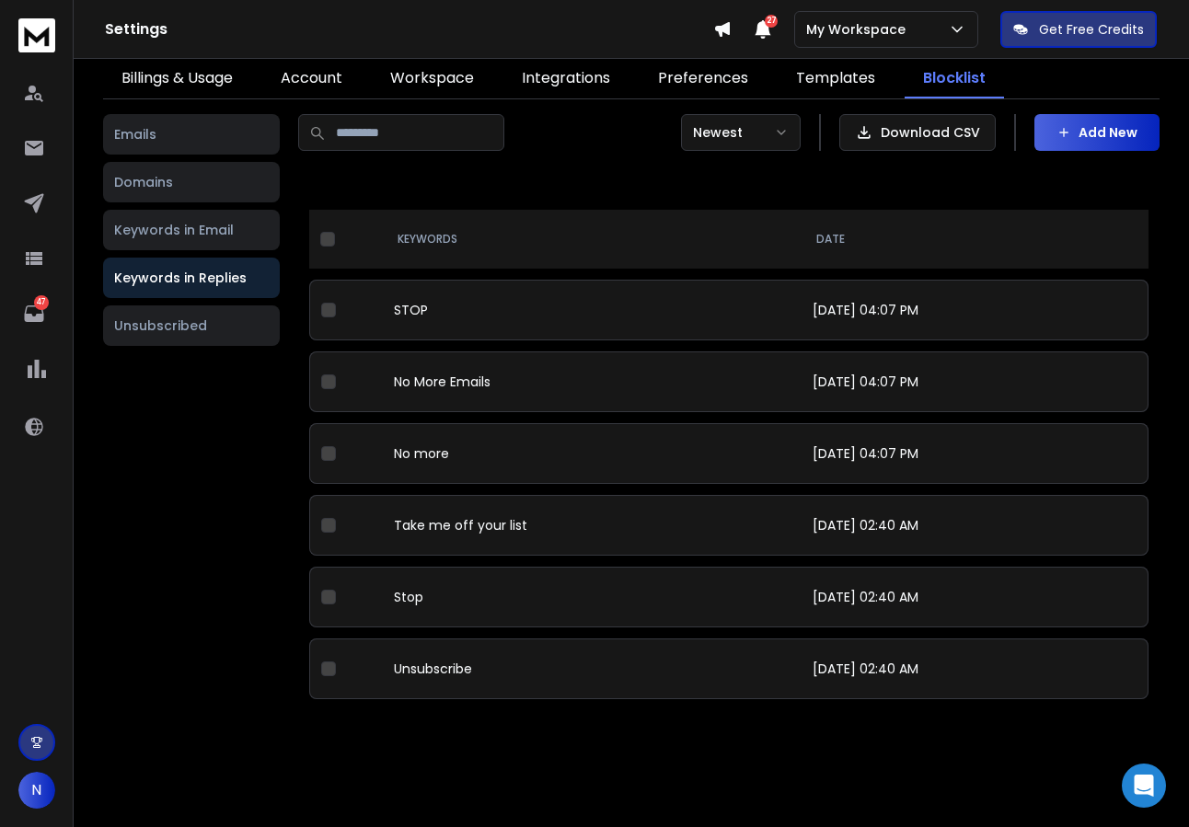
click at [219, 321] on button "Unsubscribed" at bounding box center [191, 326] width 177 height 40
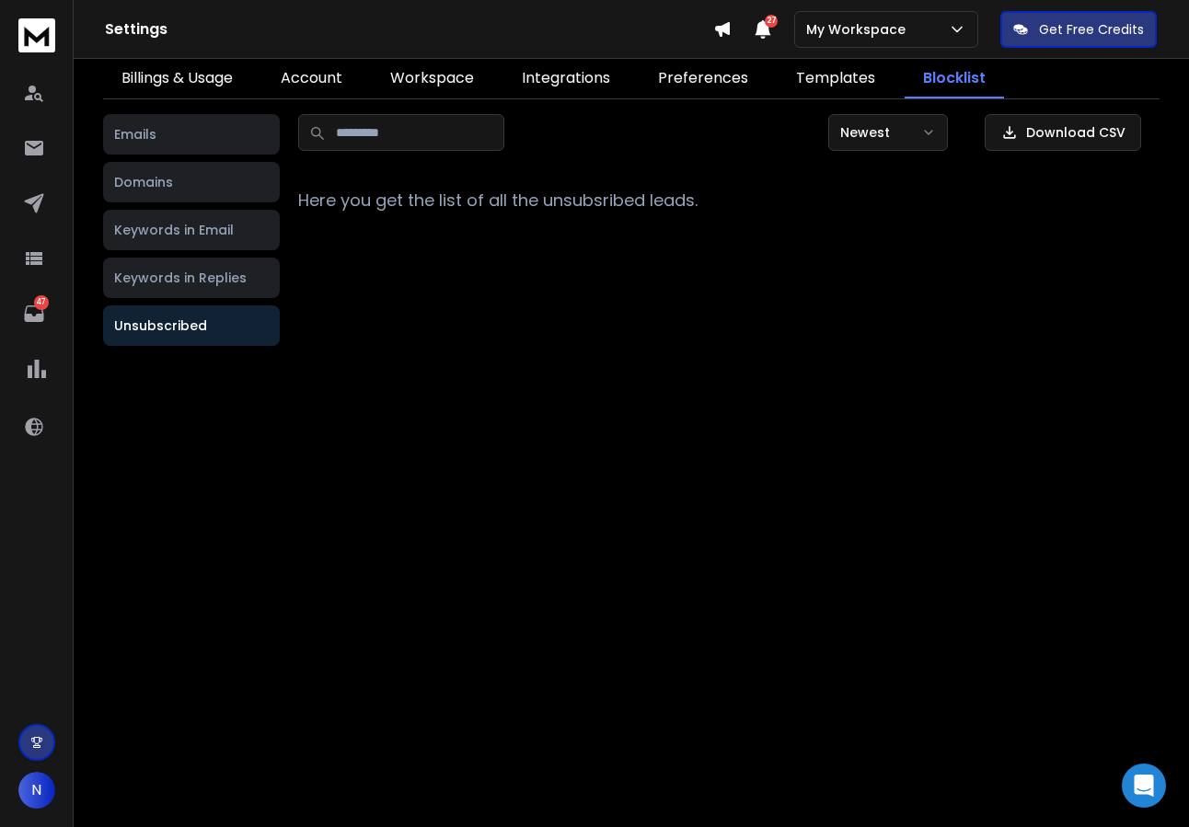
click at [528, 218] on div "Newest Download CSV Here you get the list of all the unsubsribed leads." at bounding box center [728, 454] width 861 height 680
click at [487, 201] on p "Here you get the list of all the unsubsribed leads." at bounding box center [728, 201] width 861 height 26
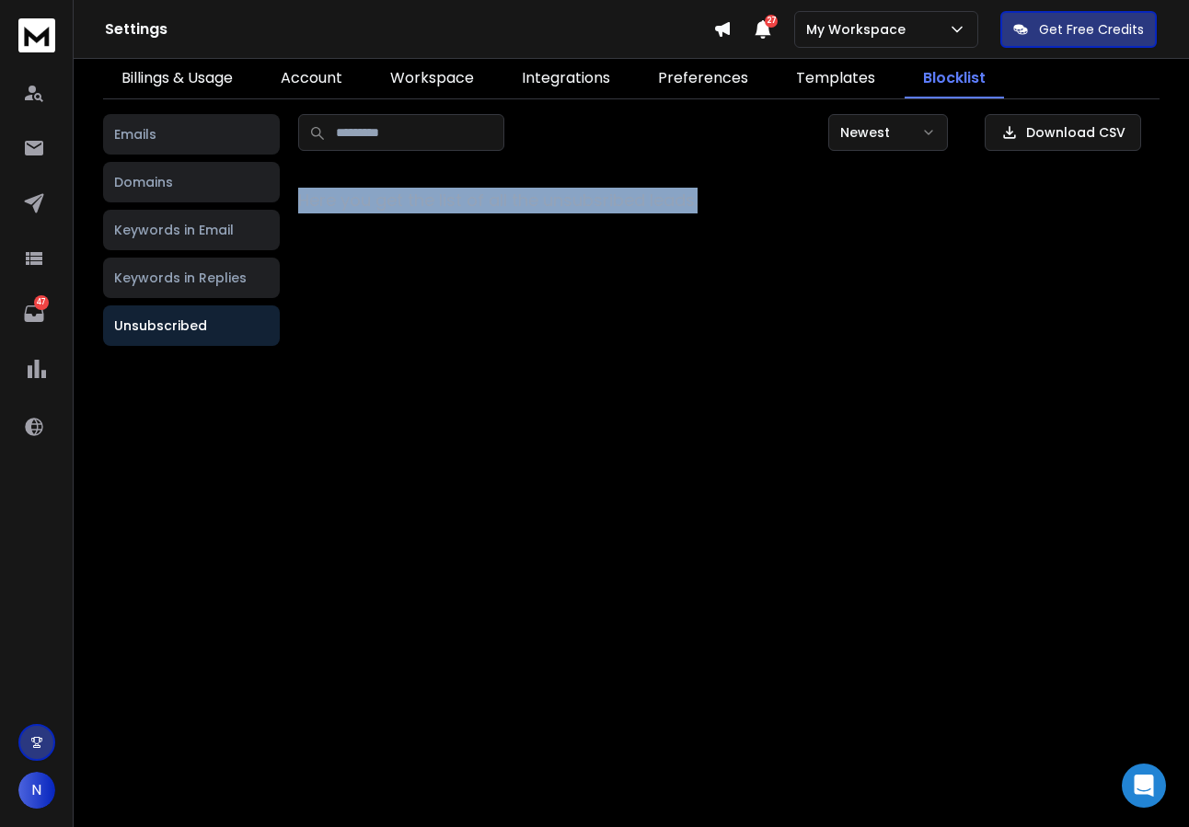
click at [487, 201] on p "Here you get the list of all the unsubsribed leads." at bounding box center [728, 201] width 861 height 26
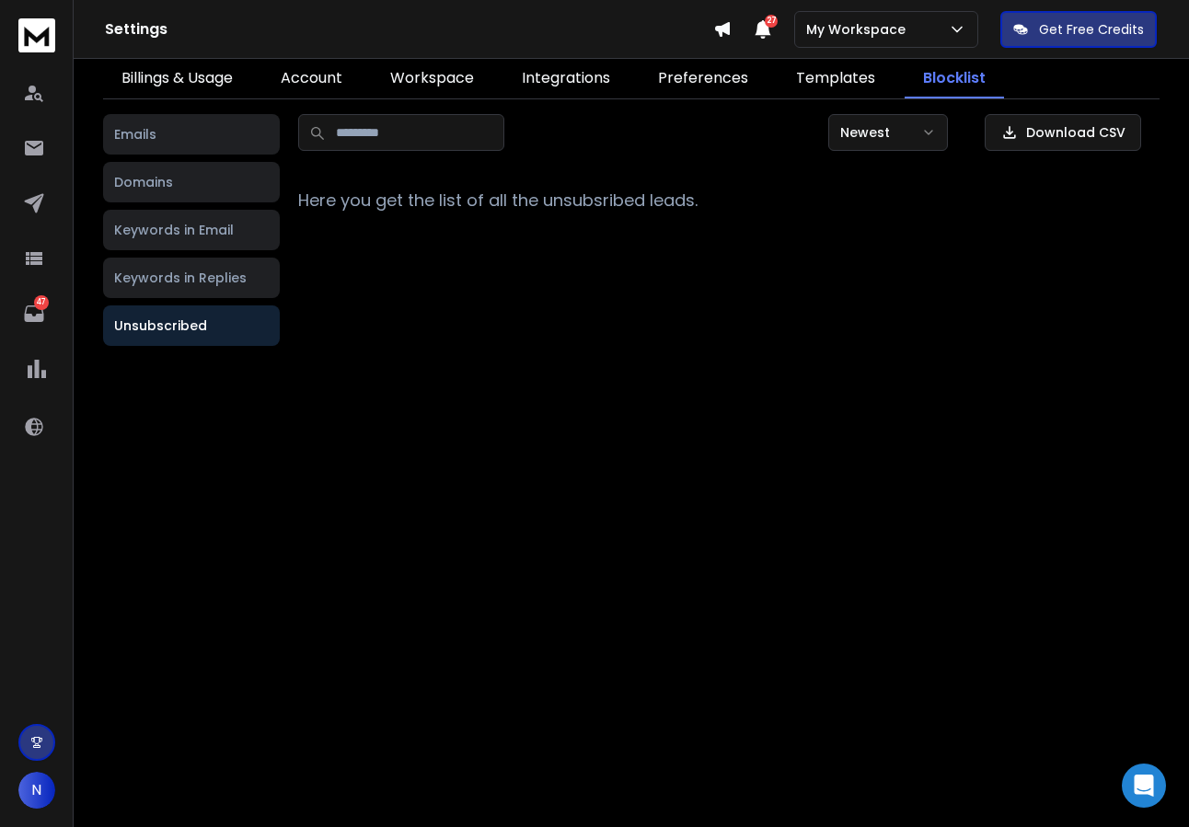
click at [470, 234] on div "Newest Download CSV Here you get the list of all the unsubsribed leads." at bounding box center [728, 454] width 861 height 680
click at [170, 295] on replies "Keywords in Replies" at bounding box center [191, 278] width 177 height 40
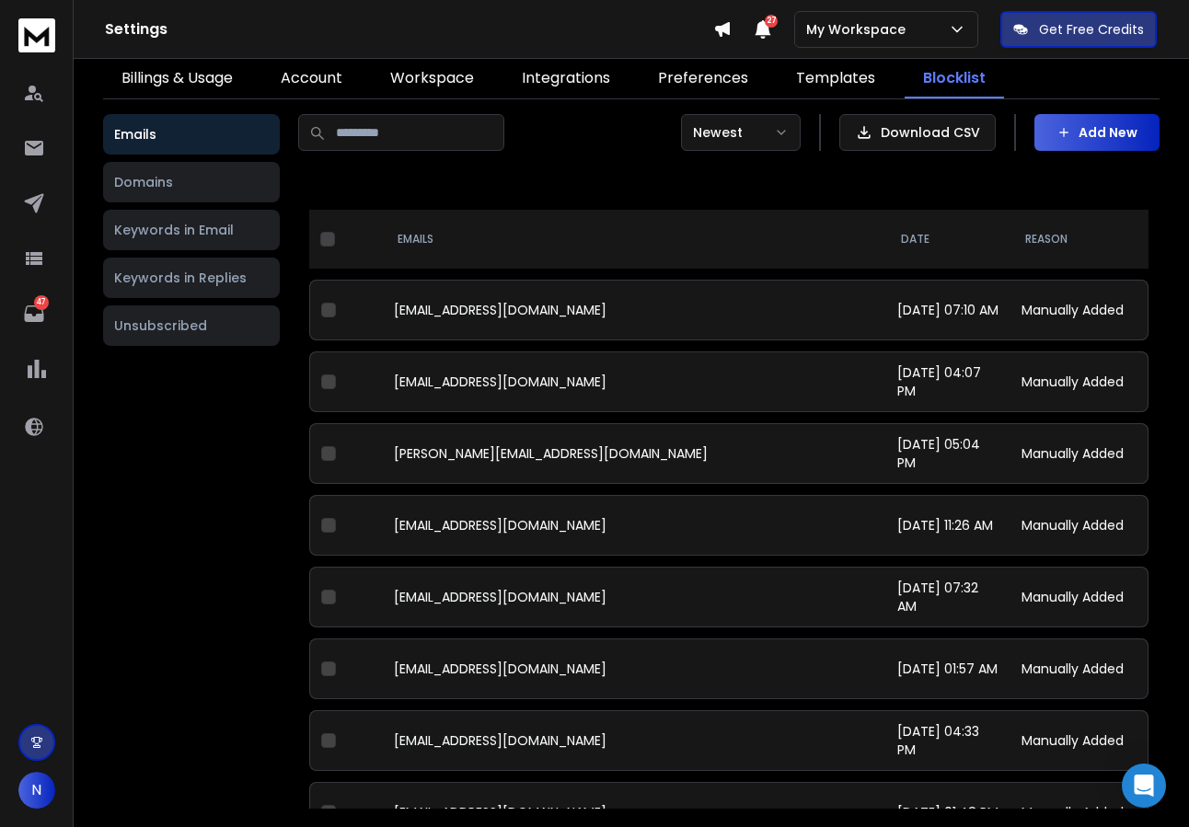
click at [194, 129] on button "Emails" at bounding box center [191, 134] width 177 height 40
click at [182, 180] on button "Domains" at bounding box center [191, 182] width 177 height 40
click at [187, 133] on button "Emails" at bounding box center [191, 134] width 177 height 40
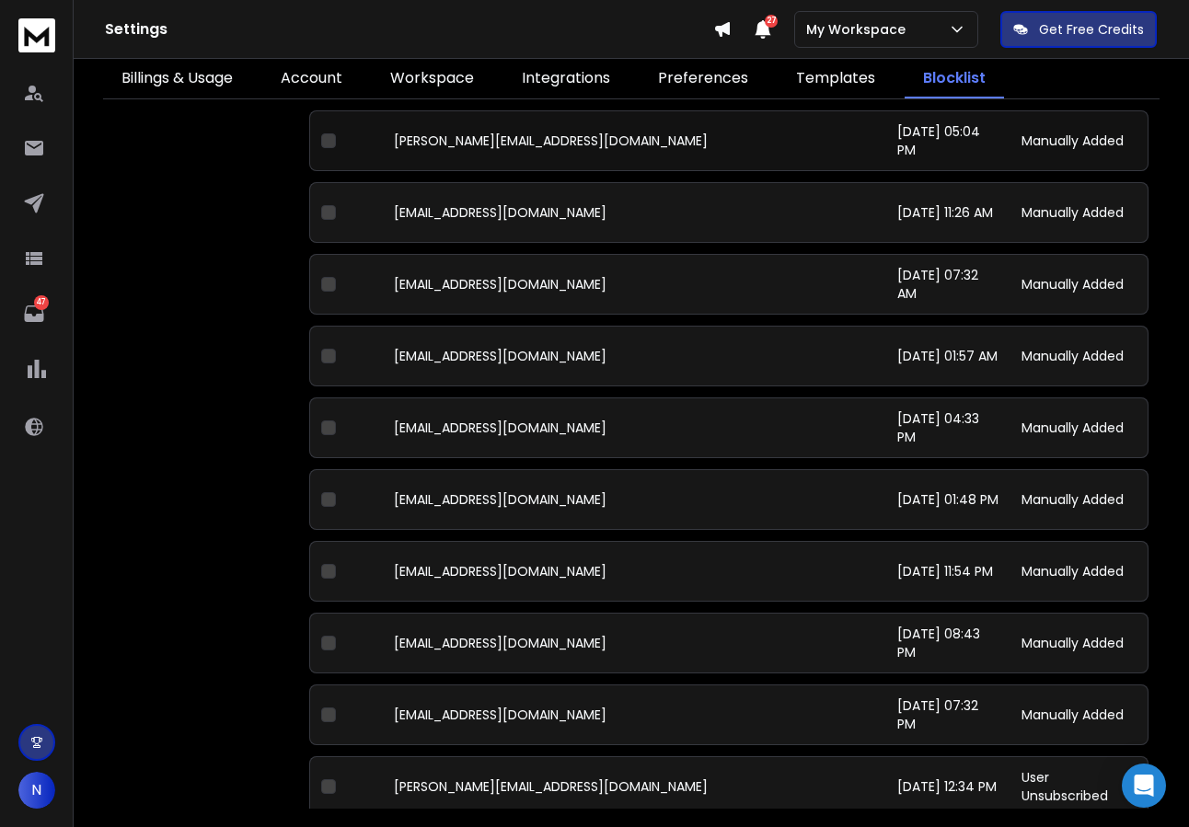
scroll to position [0, 0]
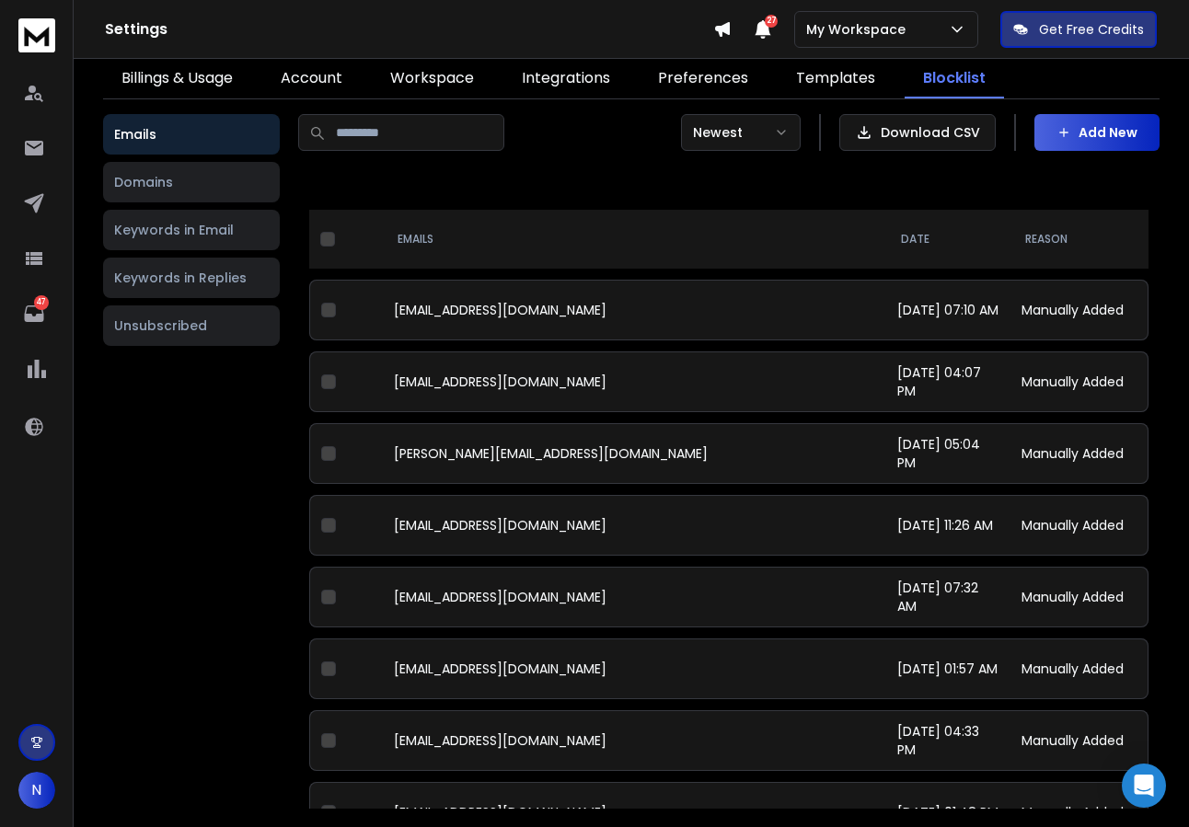
click at [1115, 145] on button "Add New" at bounding box center [1096, 132] width 125 height 37
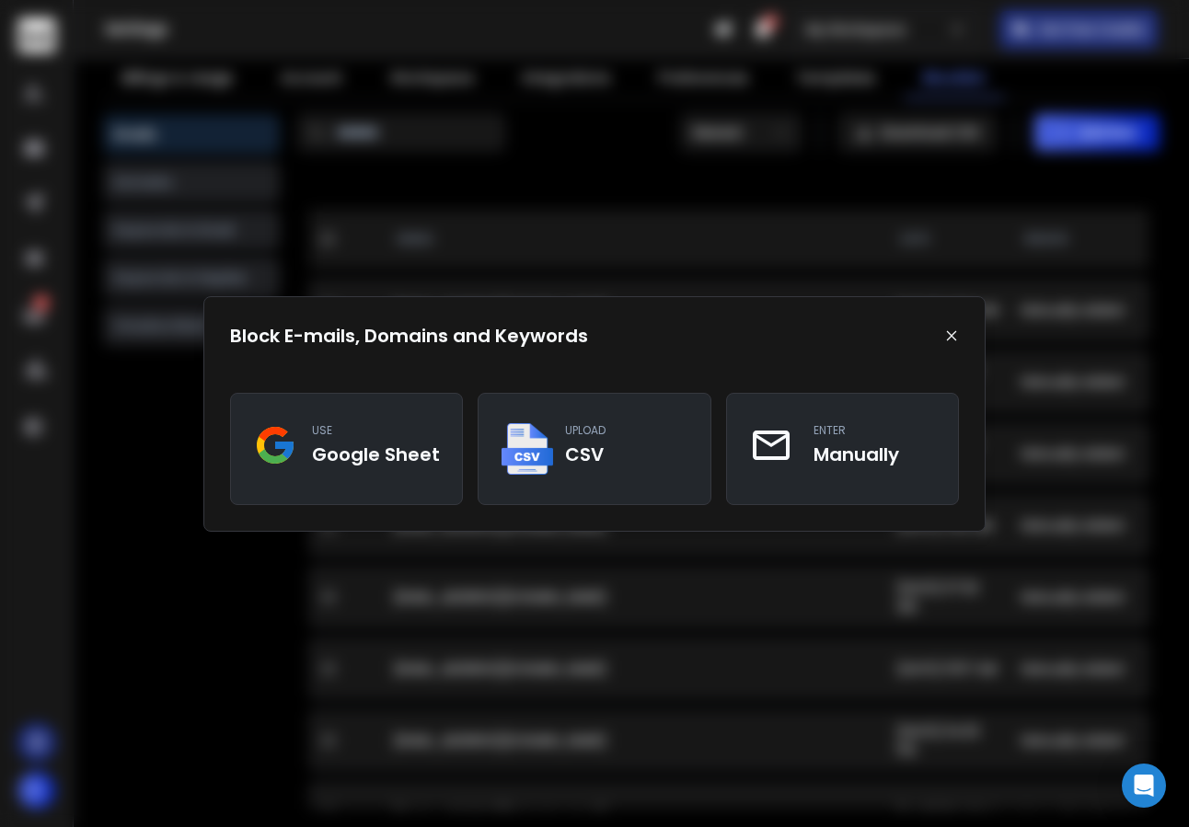
click at [770, 437] on icon at bounding box center [771, 445] width 44 height 44
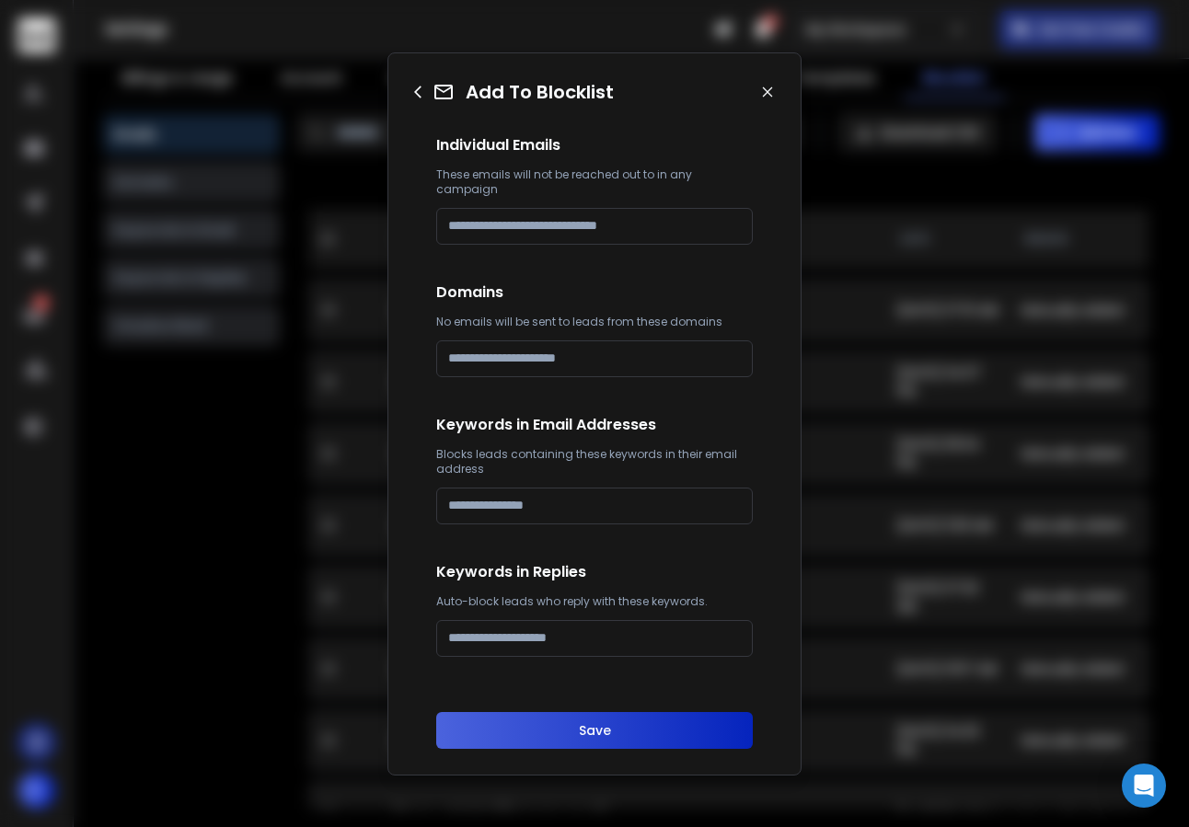
click at [548, 354] on input at bounding box center [594, 358] width 317 height 37
type input "**********"
click at [656, 722] on button "Save" at bounding box center [594, 730] width 317 height 37
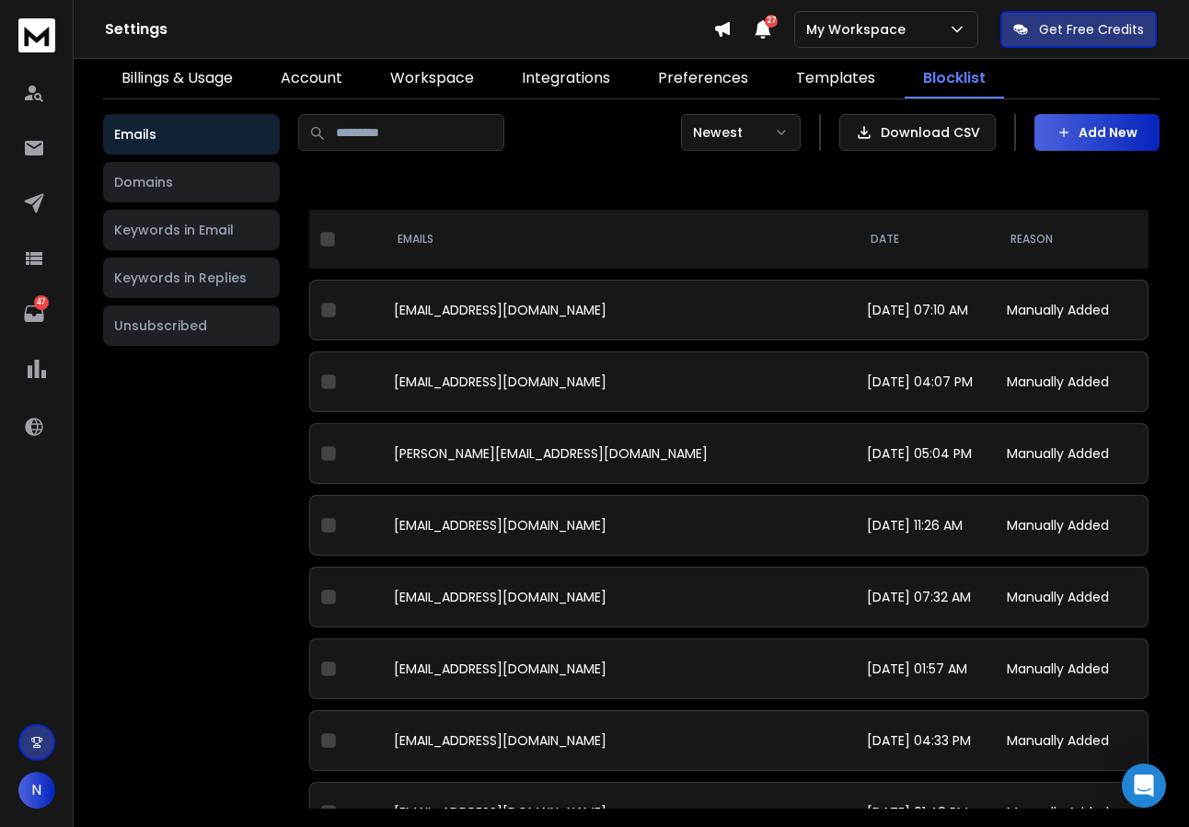
click at [1093, 128] on p "Add New" at bounding box center [1108, 132] width 59 height 18
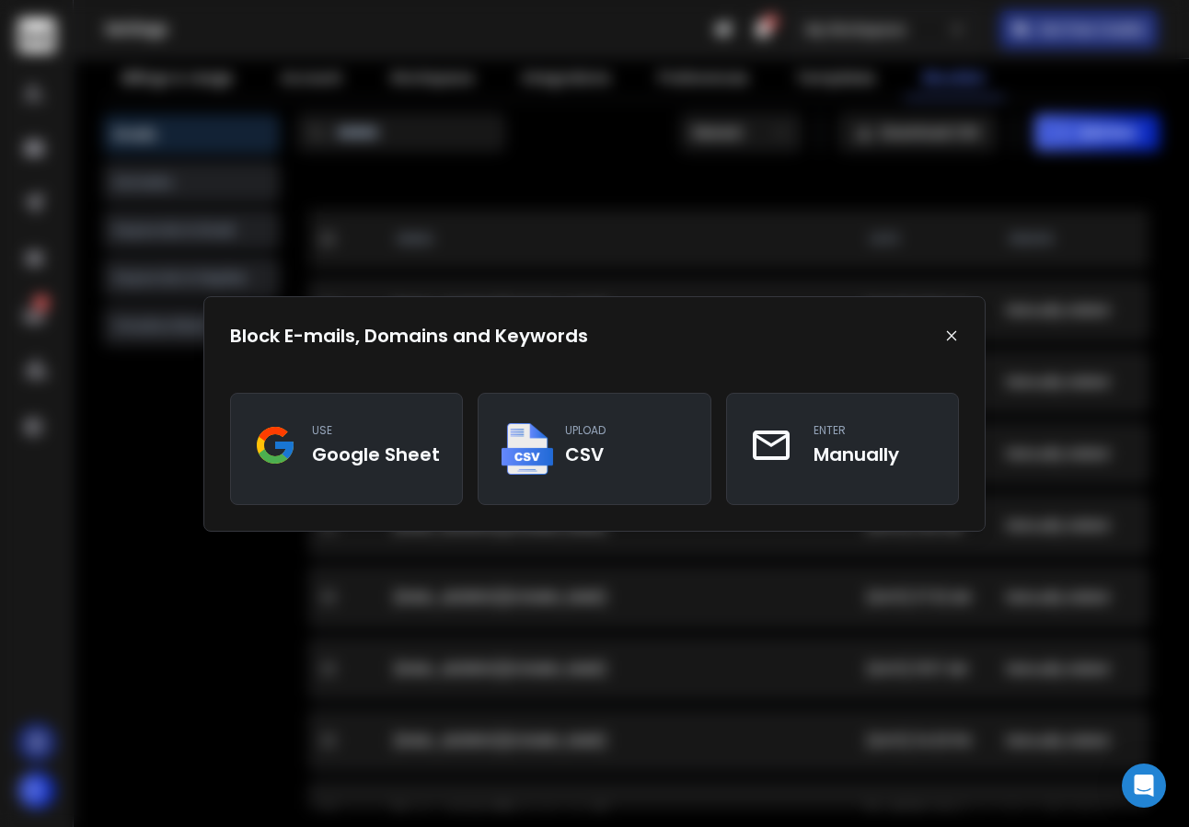
click at [767, 427] on icon at bounding box center [771, 445] width 44 height 44
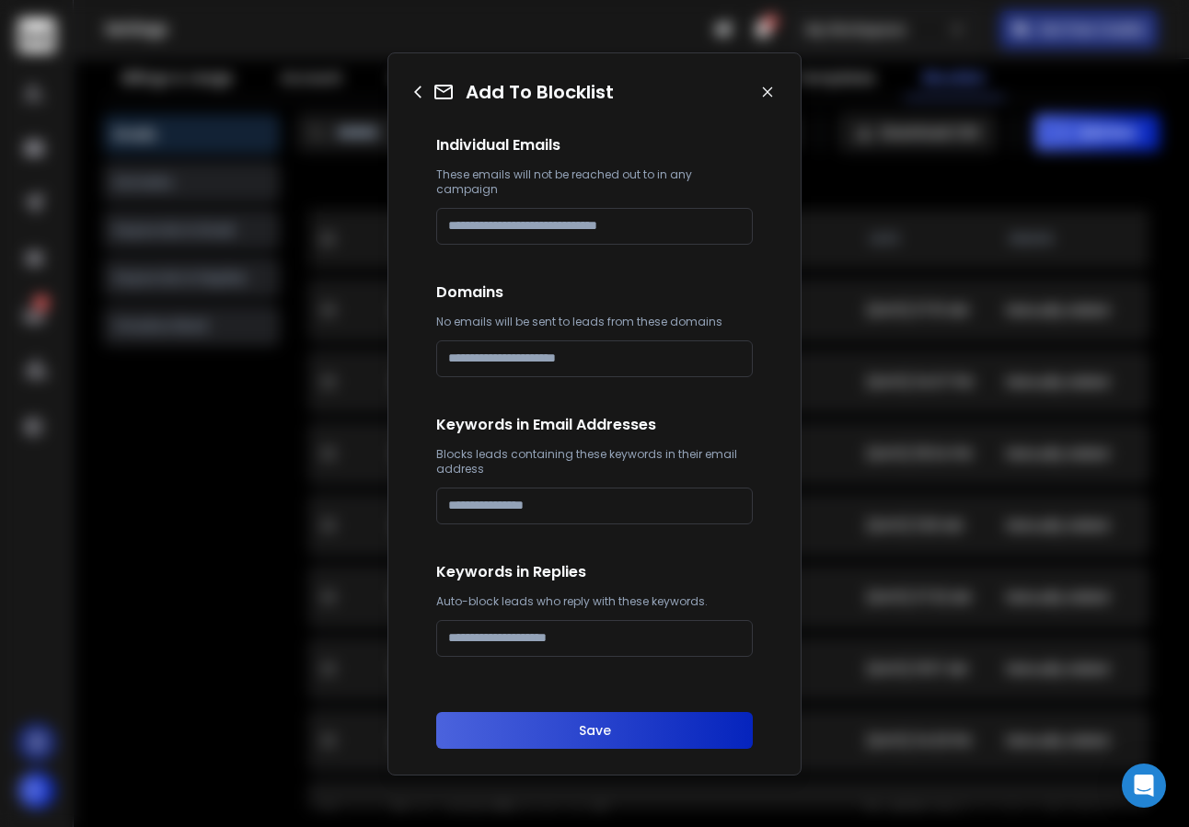
click at [517, 348] on input at bounding box center [594, 358] width 317 height 37
type input "********"
click at [551, 733] on button "Save" at bounding box center [594, 730] width 317 height 37
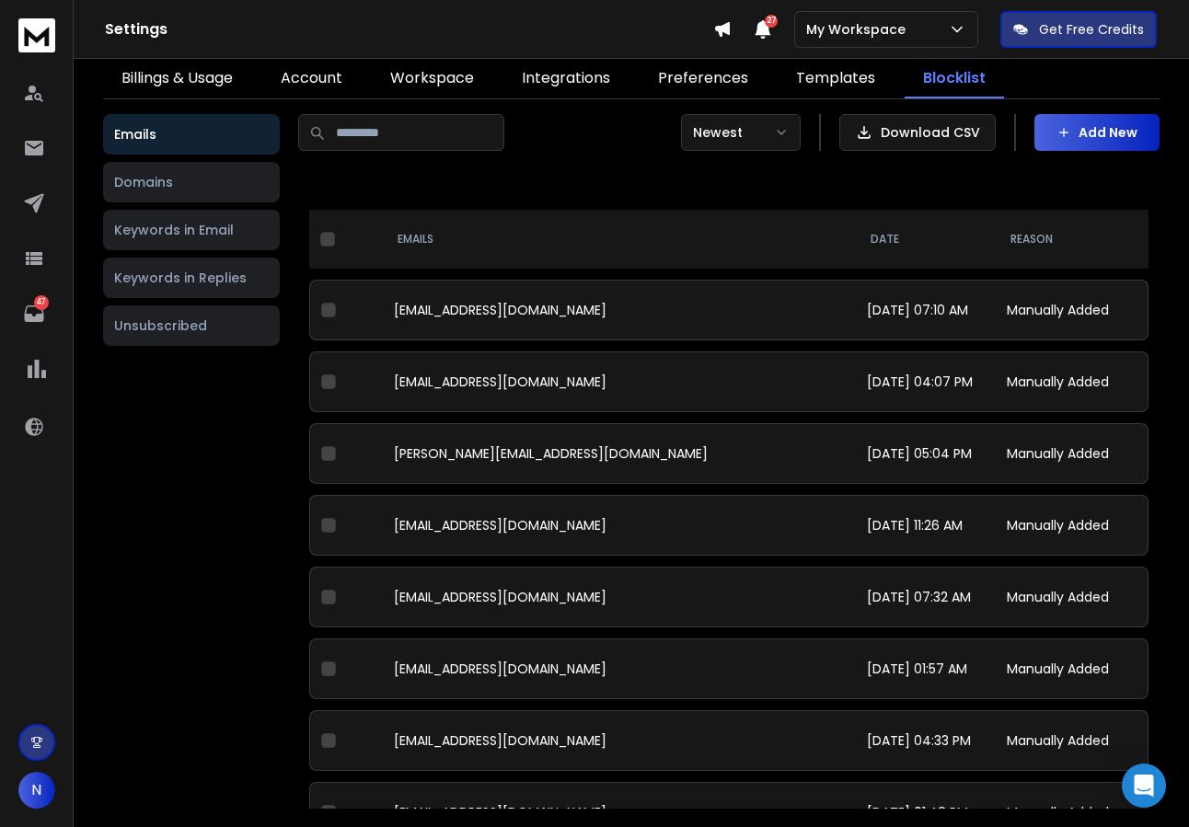
click at [1074, 144] on button "Add New" at bounding box center [1096, 132] width 125 height 37
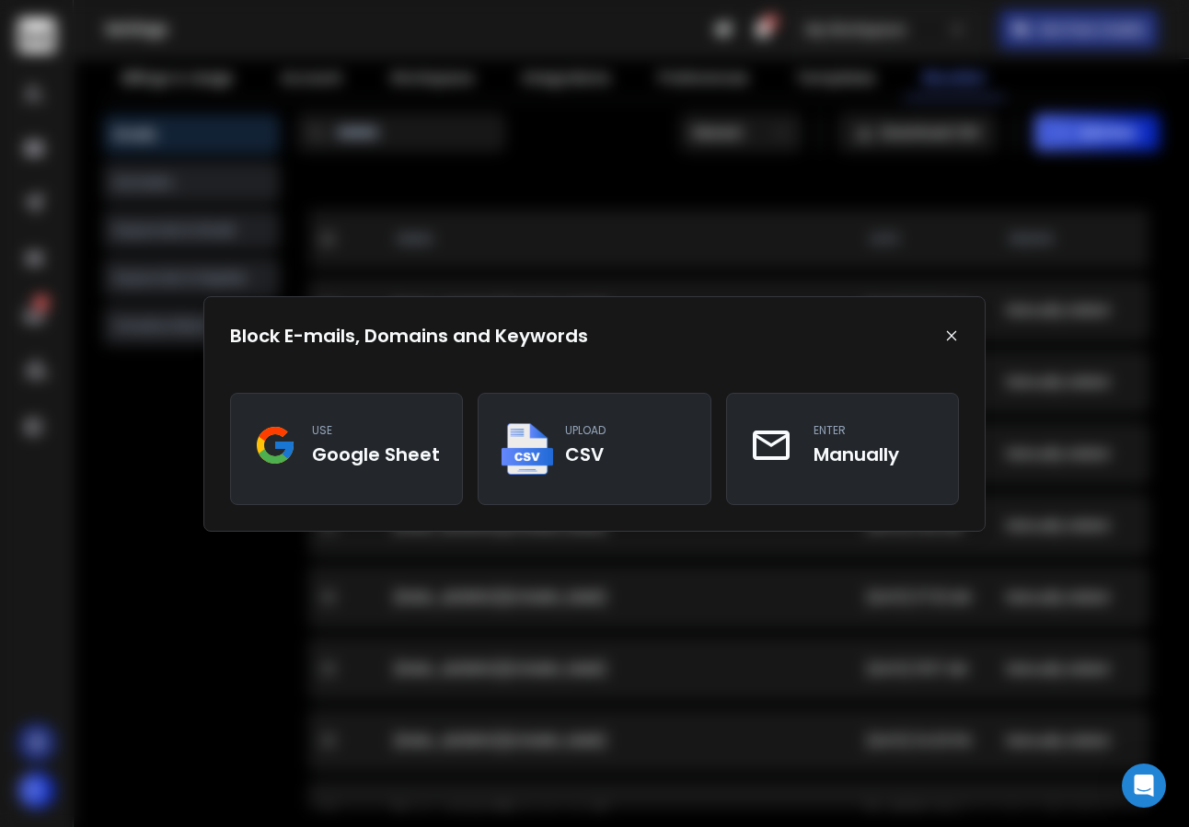
click at [813, 428] on div "enter Manually" at bounding box center [842, 449] width 233 height 112
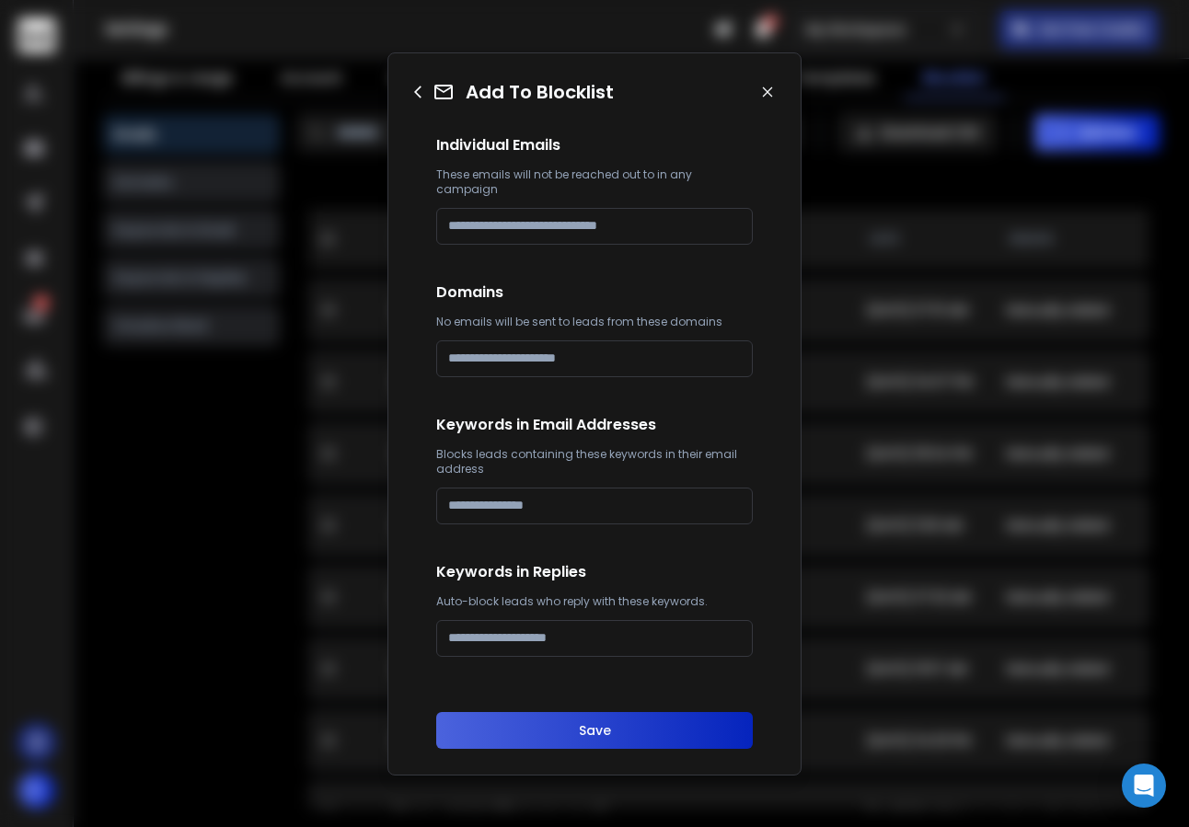
click at [502, 353] on input at bounding box center [594, 358] width 317 height 37
paste input "**********"
drag, startPoint x: 606, startPoint y: 351, endPoint x: 803, endPoint y: 358, distance: 198.0
click at [803, 359] on div "**********" at bounding box center [594, 414] width 1189 height 760
click at [583, 712] on button "Save" at bounding box center [594, 730] width 317 height 37
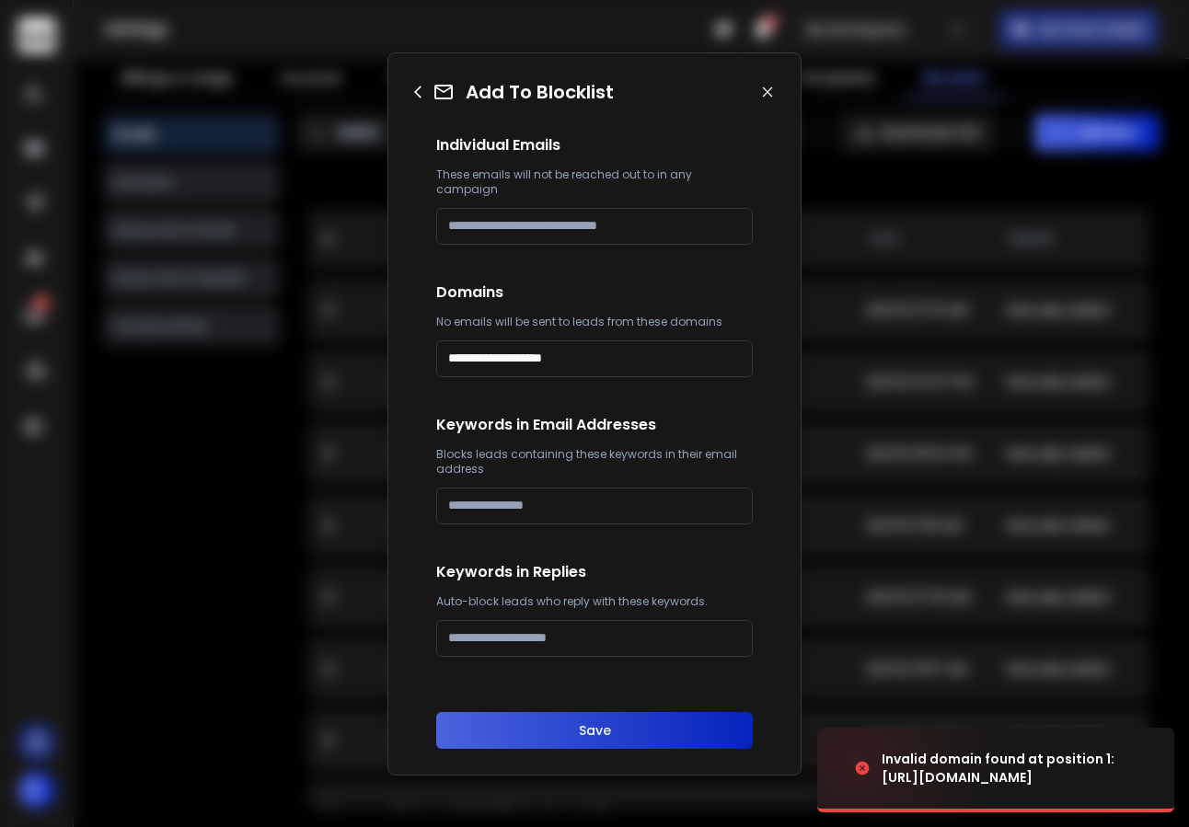
drag, startPoint x: 493, startPoint y: 351, endPoint x: 354, endPoint y: 350, distance: 139.0
click at [354, 350] on div "**********" at bounding box center [594, 414] width 1189 height 760
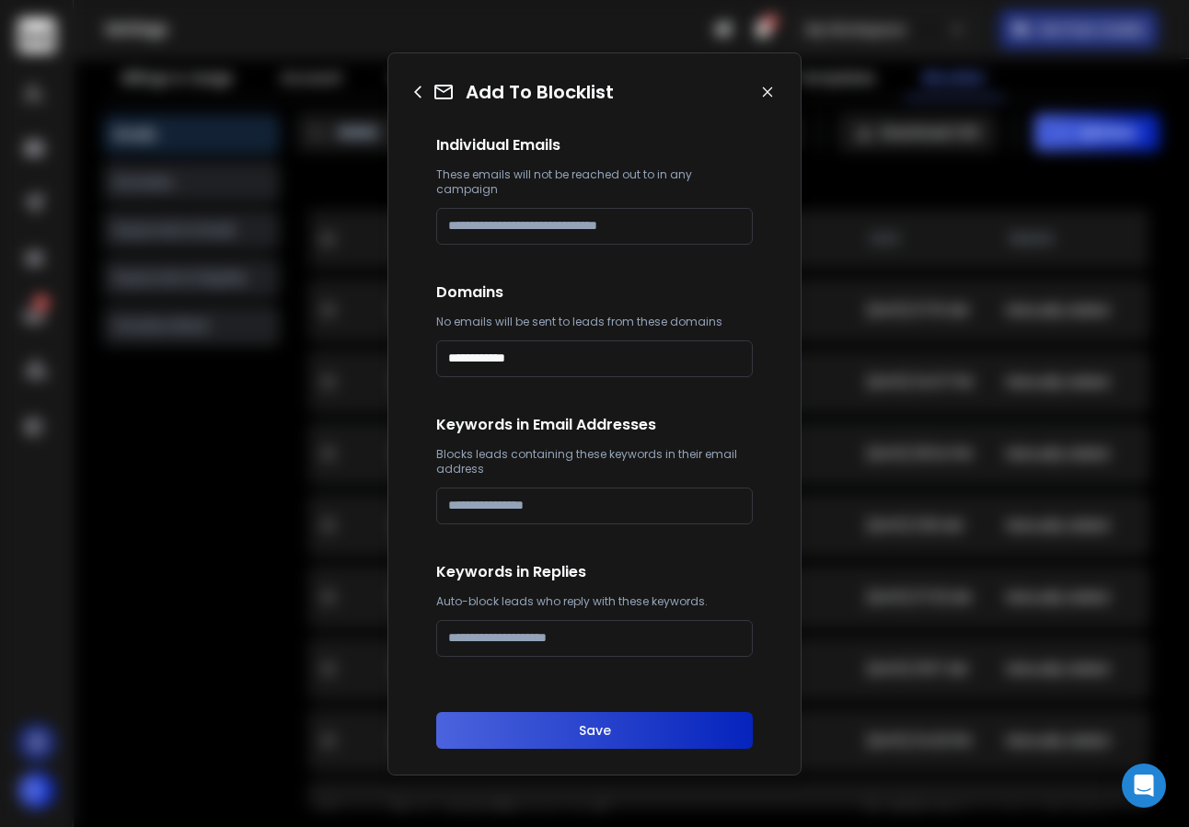
click at [683, 329] on div "**********" at bounding box center [594, 330] width 317 height 96
click at [668, 362] on input "**********" at bounding box center [594, 358] width 317 height 37
type input "**********"
click at [577, 700] on div "**********" at bounding box center [594, 441] width 361 height 615
click at [577, 716] on button "Save" at bounding box center [594, 730] width 317 height 37
